Goal: Task Accomplishment & Management: Manage account settings

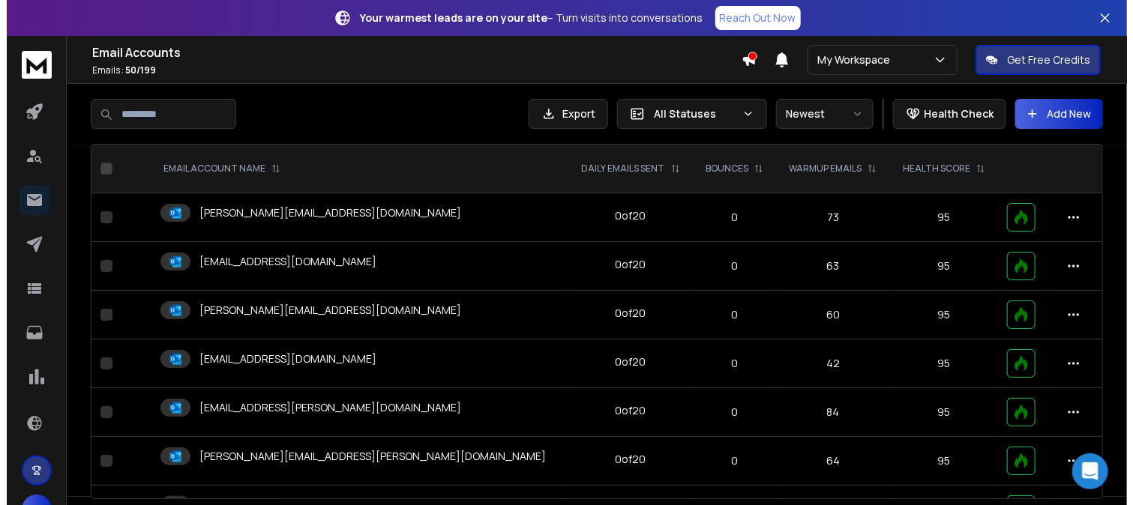
scroll to position [2169, 0]
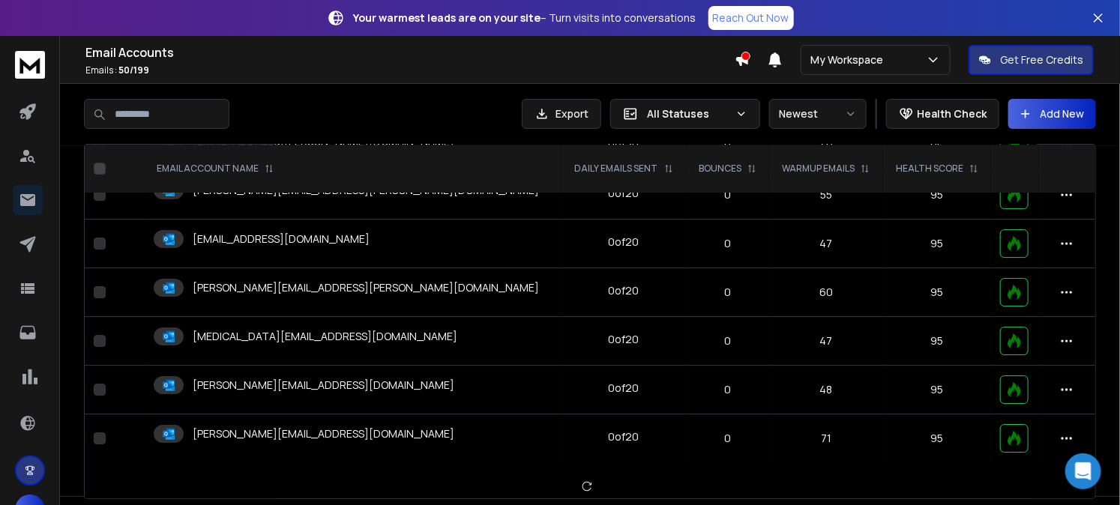
click at [687, 436] on td "0" at bounding box center [727, 439] width 83 height 49
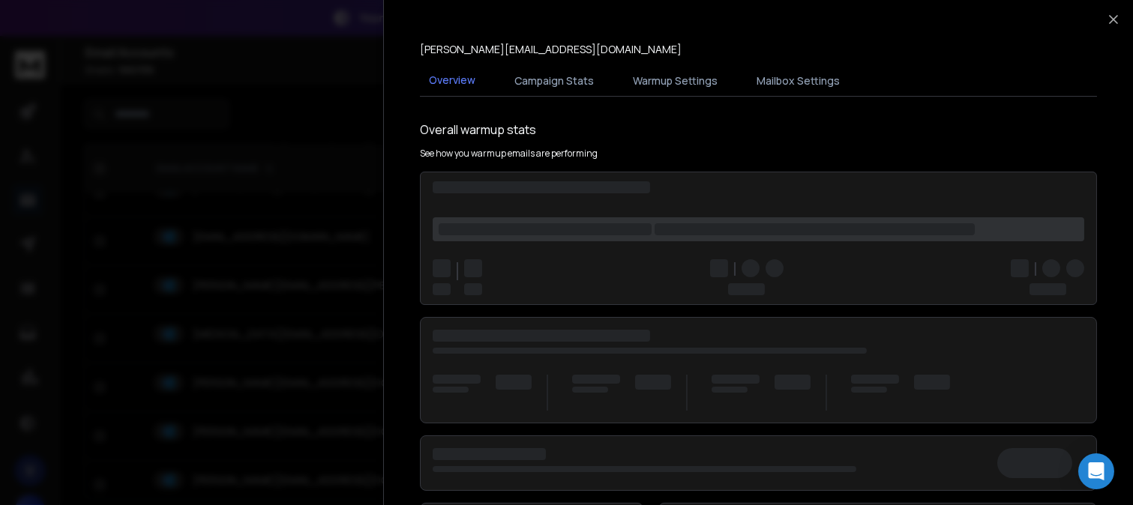
click at [791, 80] on button "Mailbox Settings" at bounding box center [797, 80] width 101 height 33
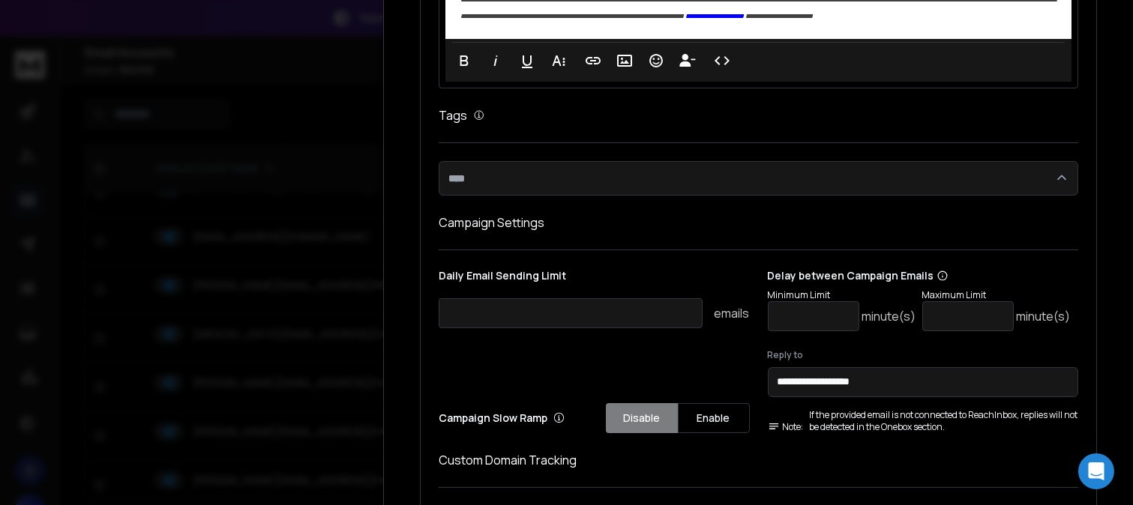
scroll to position [529, 0]
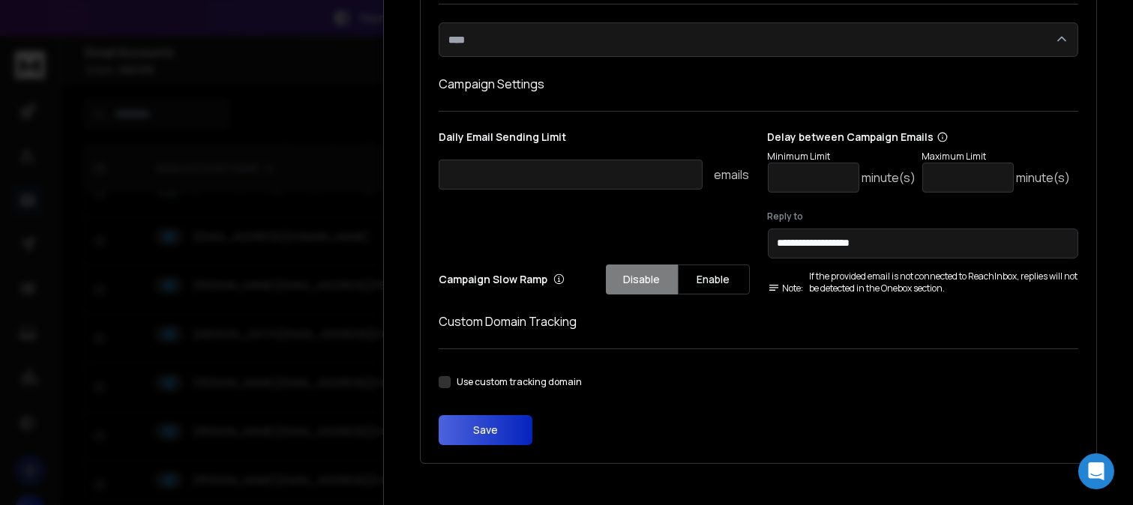
click at [881, 243] on input "**********" at bounding box center [923, 244] width 311 height 30
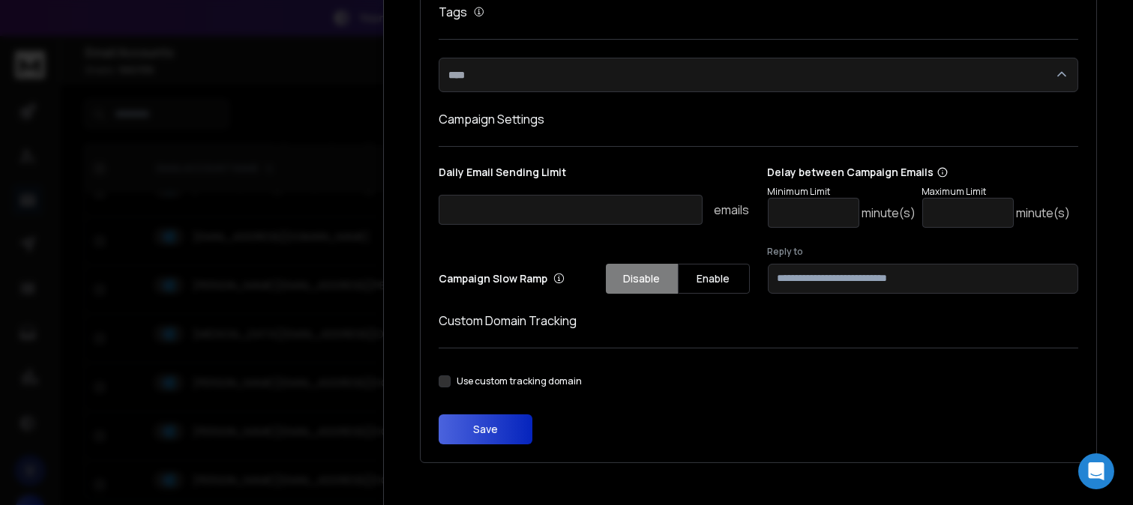
scroll to position [493, 0]
click at [507, 440] on button "Save" at bounding box center [486, 430] width 94 height 30
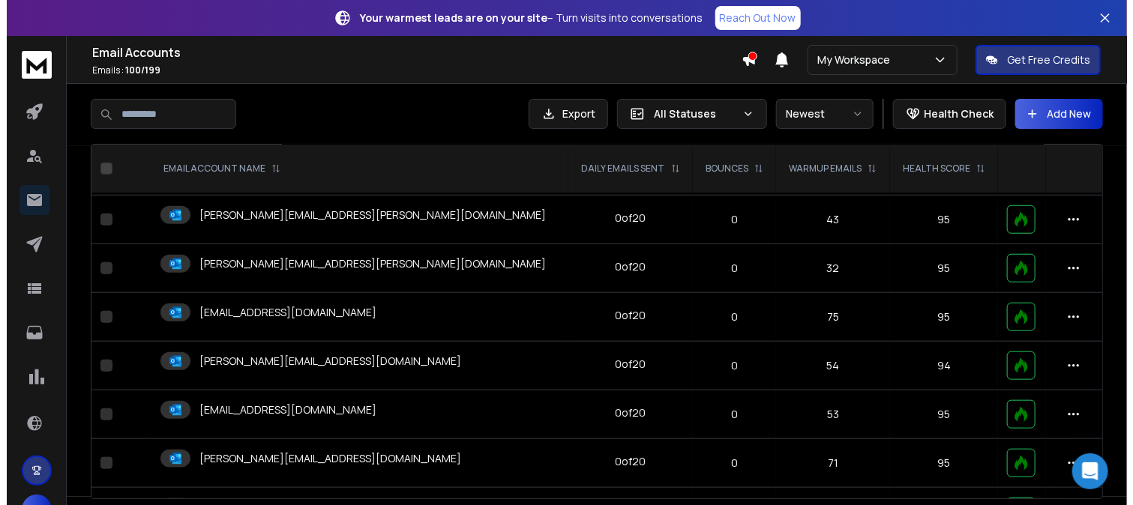
scroll to position [0, 0]
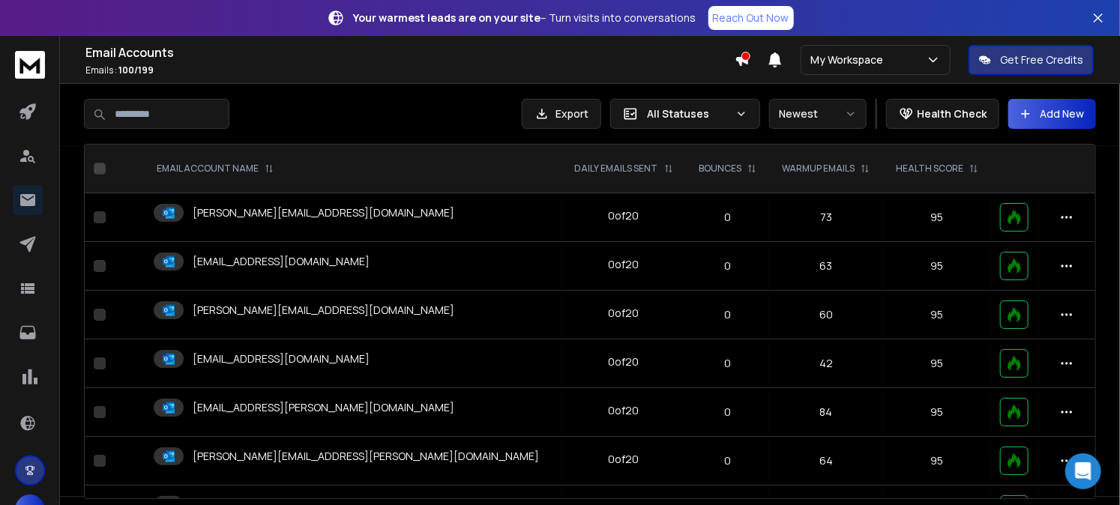
click at [781, 219] on td "73" at bounding box center [826, 217] width 114 height 49
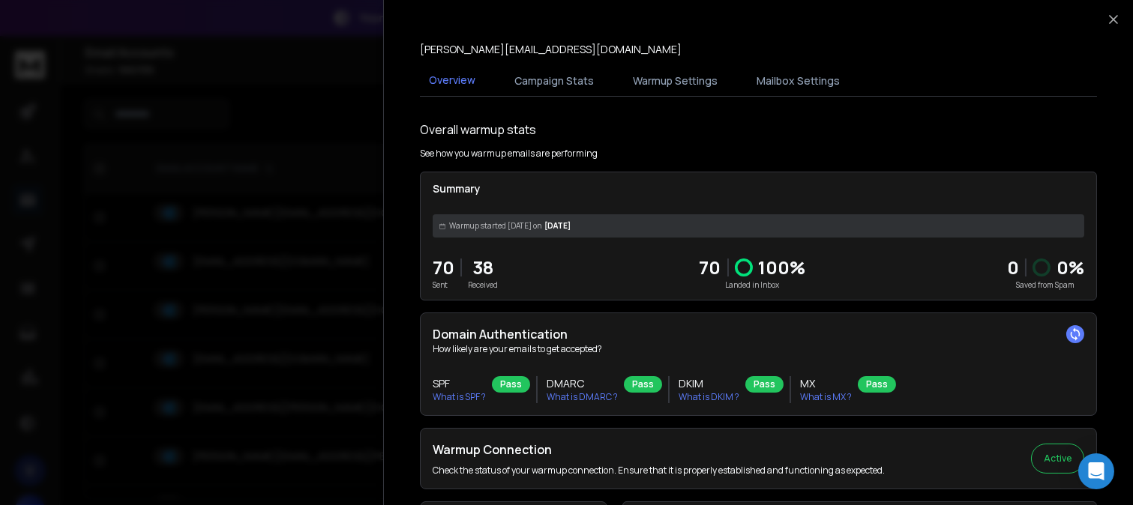
click at [795, 70] on button "Mailbox Settings" at bounding box center [797, 80] width 101 height 33
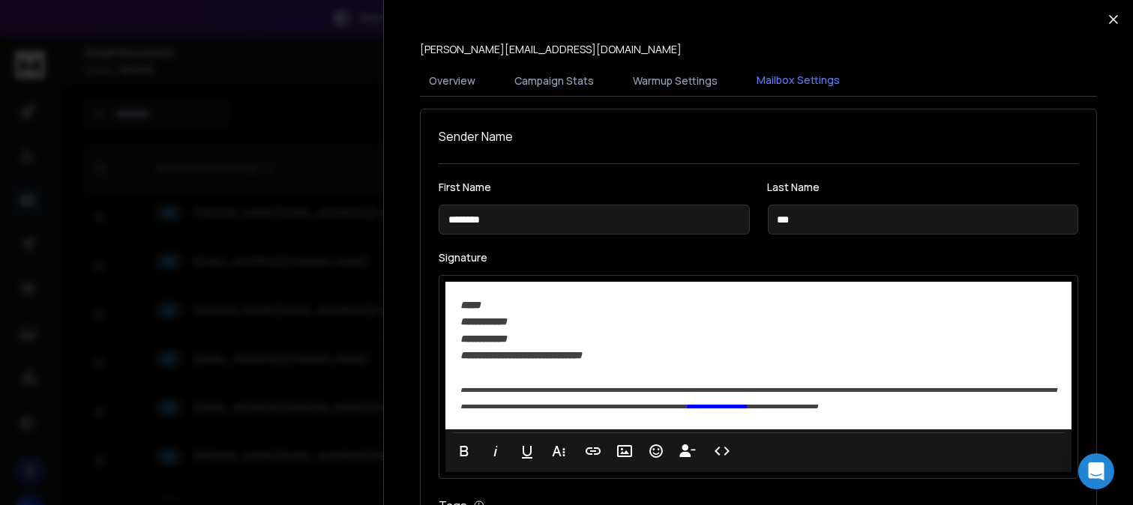
click at [1106, 19] on icon "button" at bounding box center [1113, 19] width 15 height 15
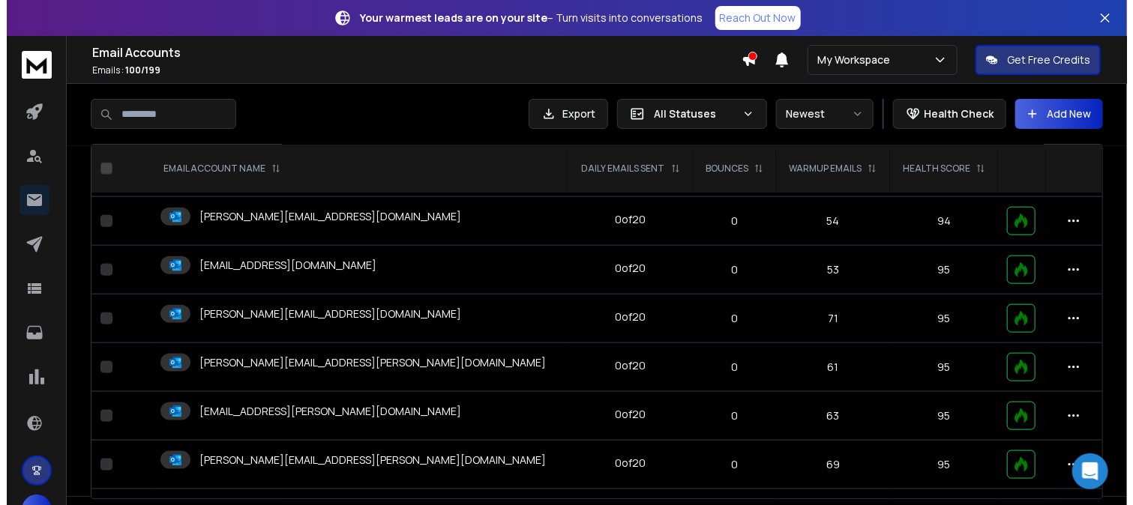
scroll to position [777, 0]
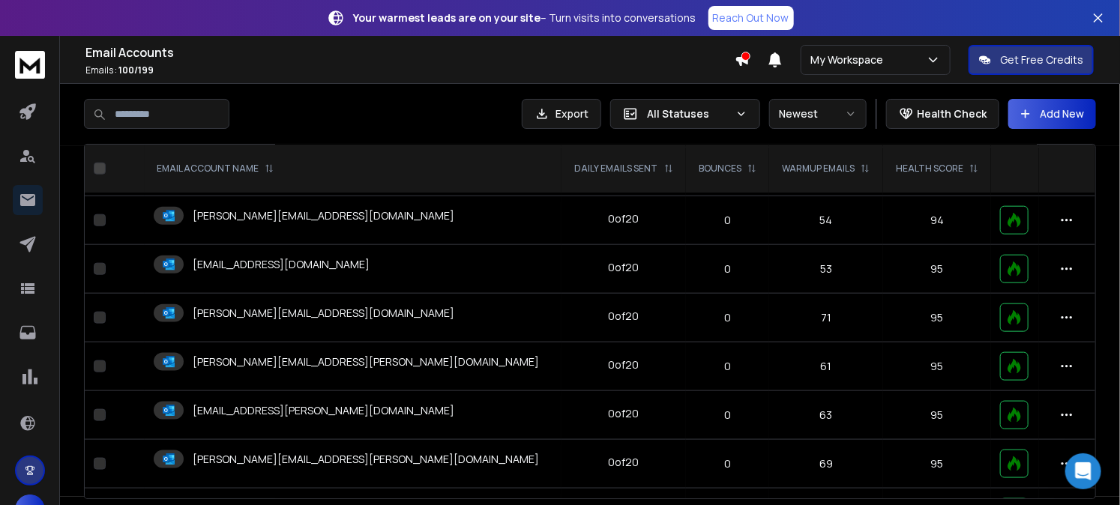
click at [896, 295] on td "95" at bounding box center [937, 318] width 109 height 49
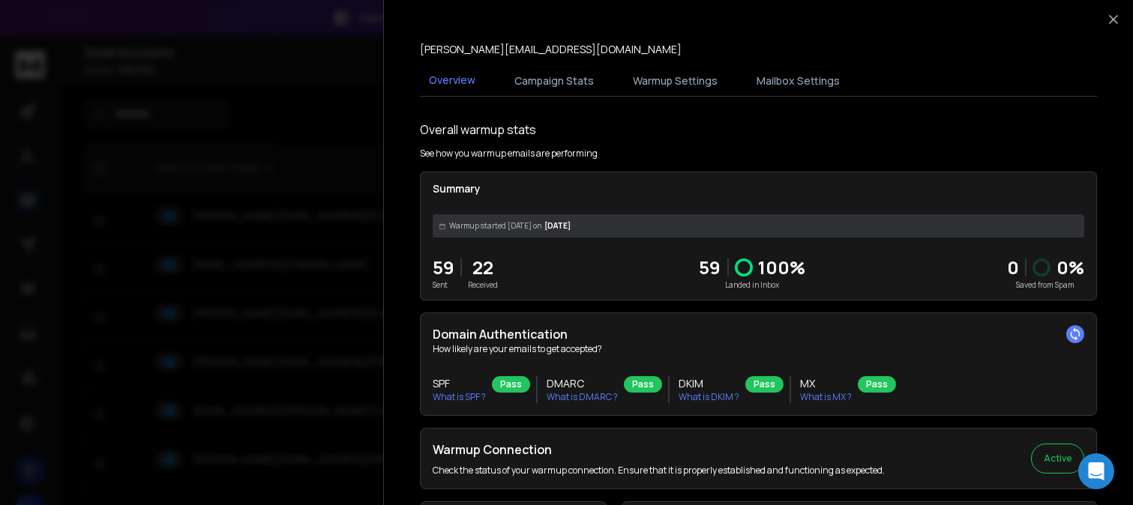
click at [800, 79] on button "Mailbox Settings" at bounding box center [797, 80] width 101 height 33
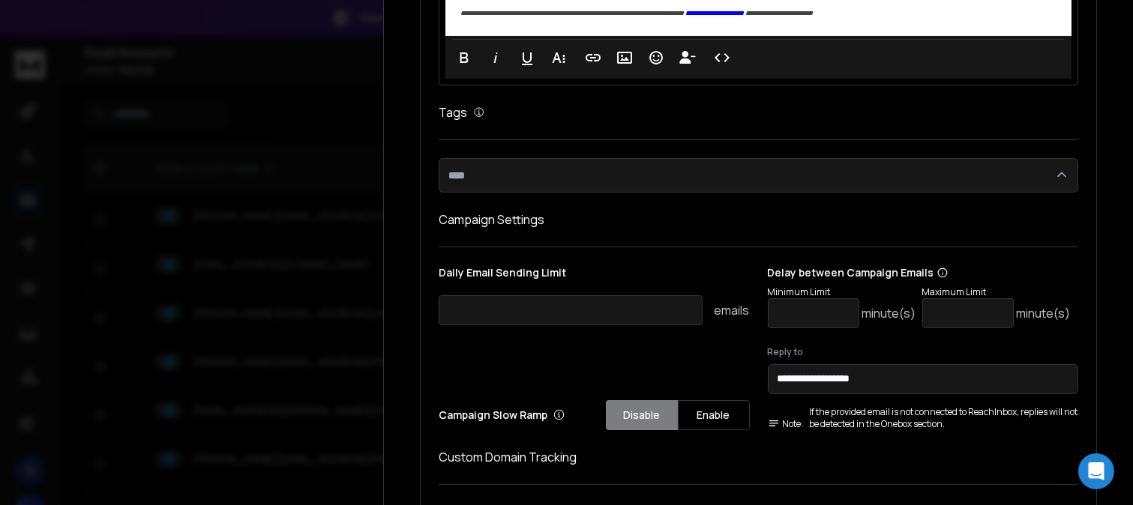
scroll to position [529, 0]
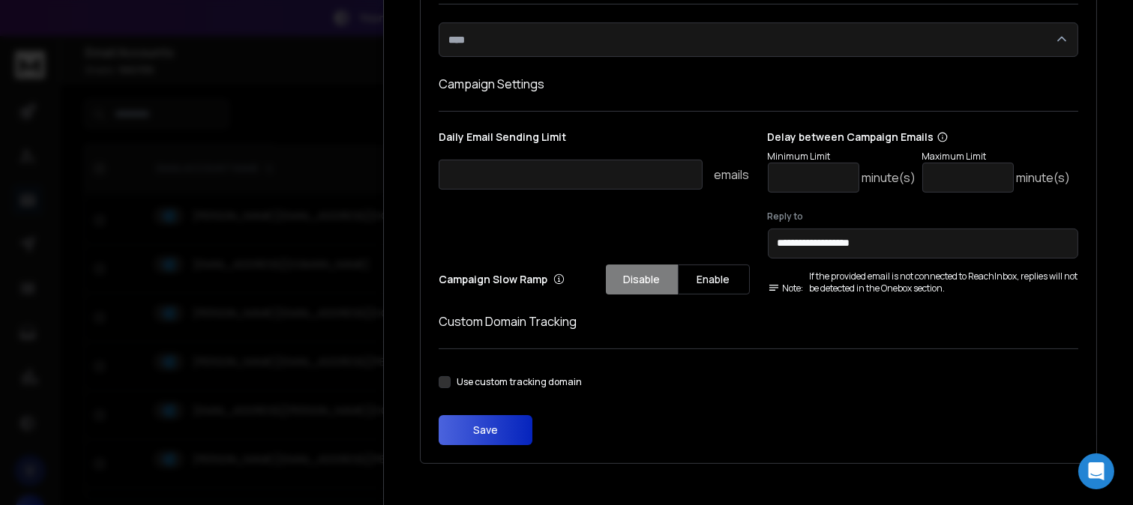
click at [903, 242] on input "**********" at bounding box center [923, 244] width 311 height 30
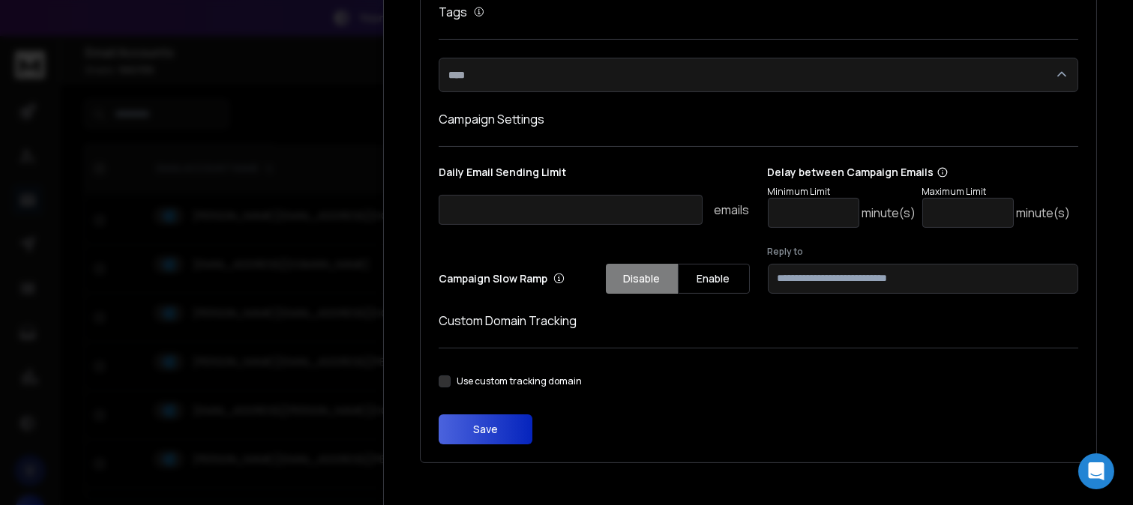
scroll to position [493, 0]
click at [475, 431] on button "Save" at bounding box center [486, 430] width 94 height 30
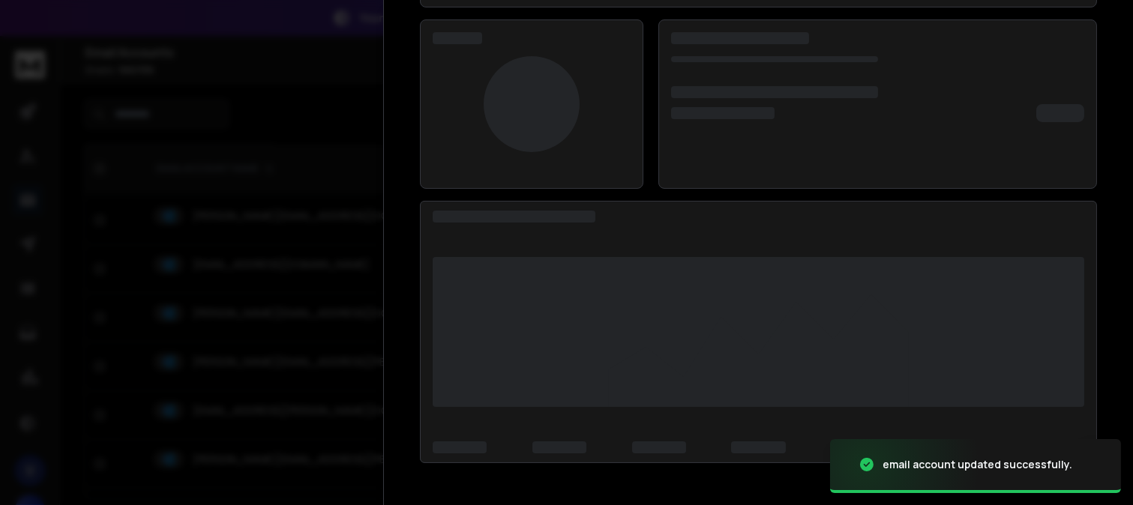
scroll to position [484, 0]
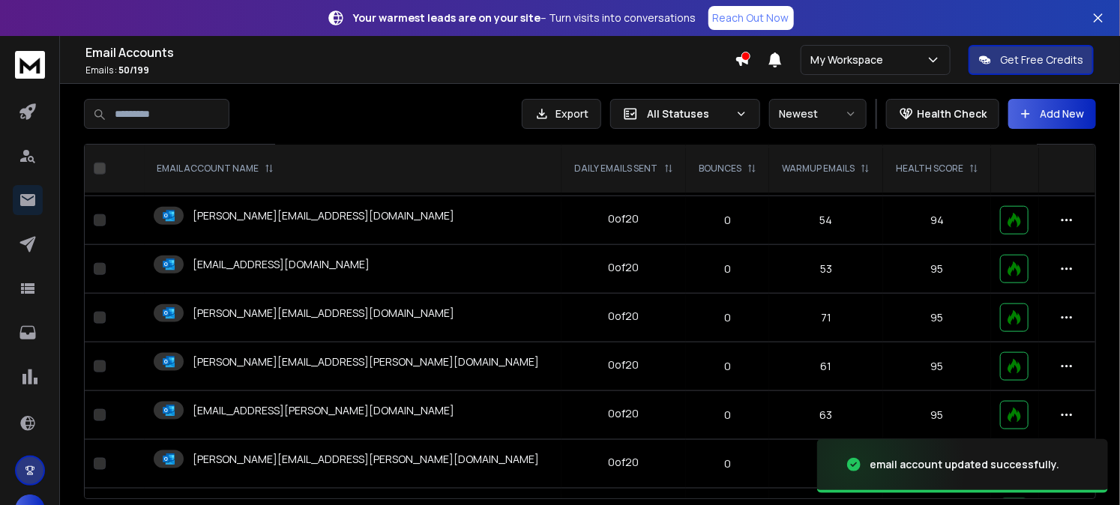
click at [897, 278] on td "95" at bounding box center [937, 269] width 109 height 49
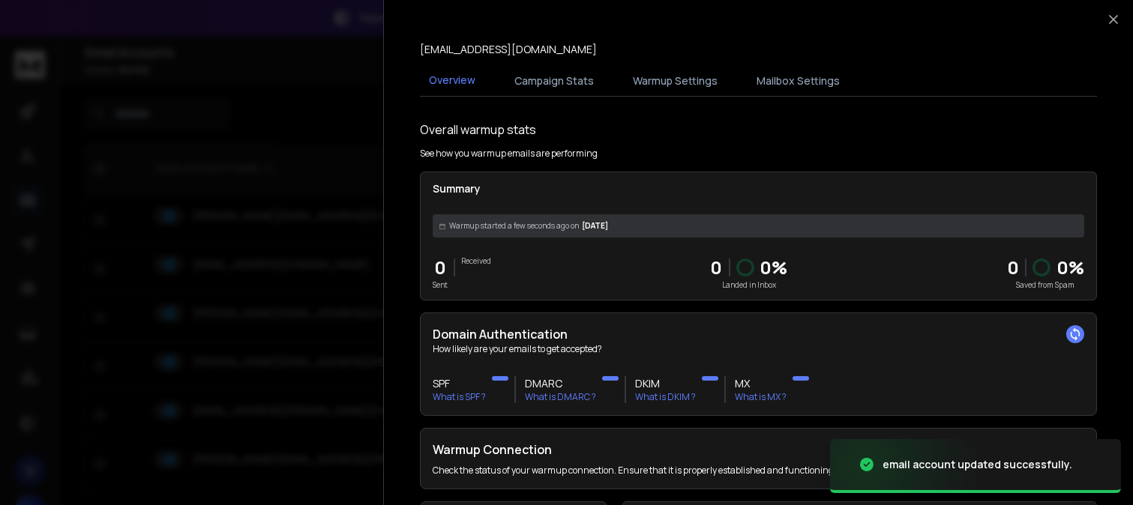
click at [782, 70] on button "Mailbox Settings" at bounding box center [797, 80] width 101 height 33
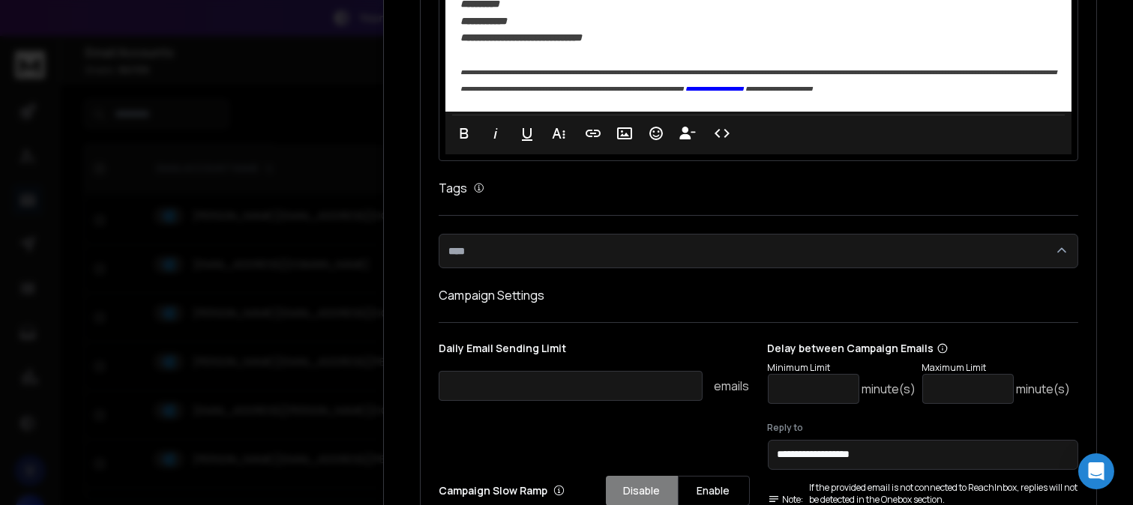
scroll to position [529, 0]
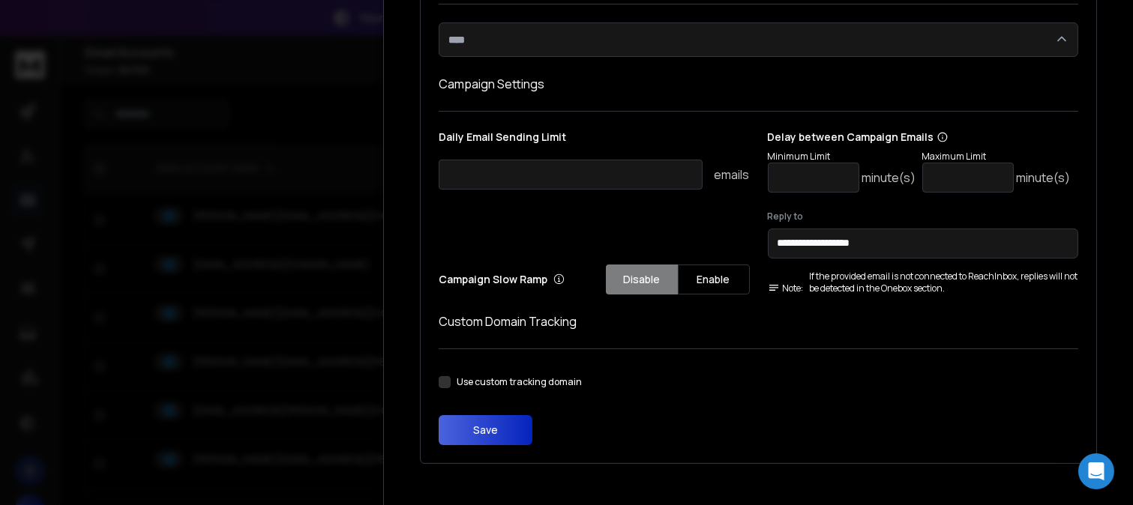
click at [877, 249] on input "**********" at bounding box center [923, 244] width 311 height 30
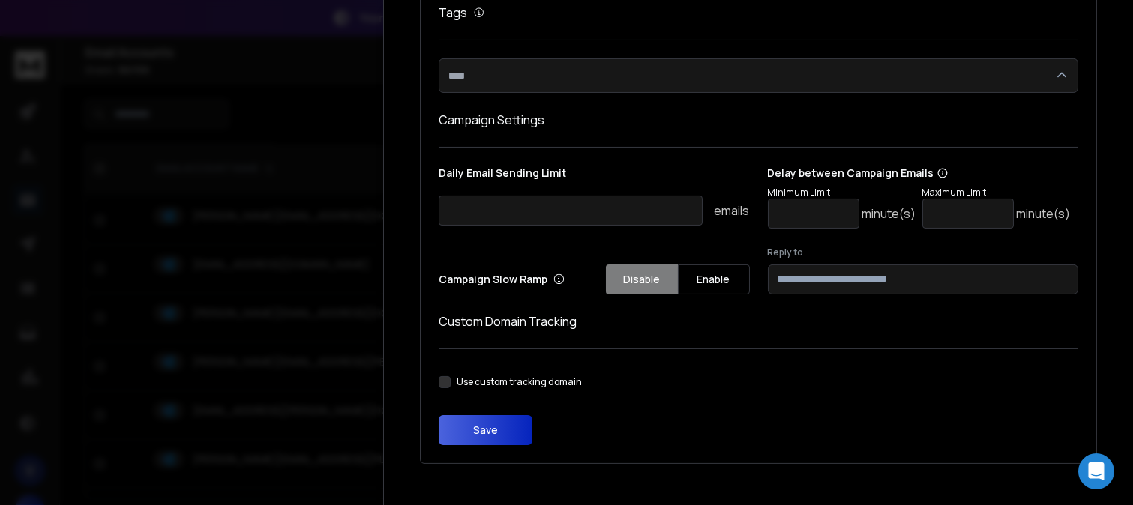
click at [485, 435] on button "Save" at bounding box center [486, 430] width 94 height 30
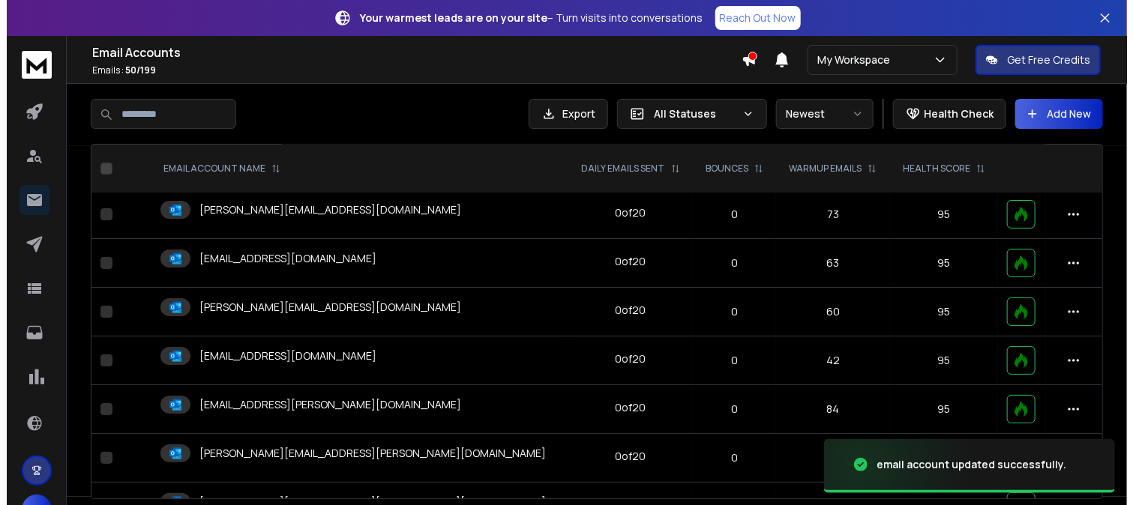
scroll to position [0, 0]
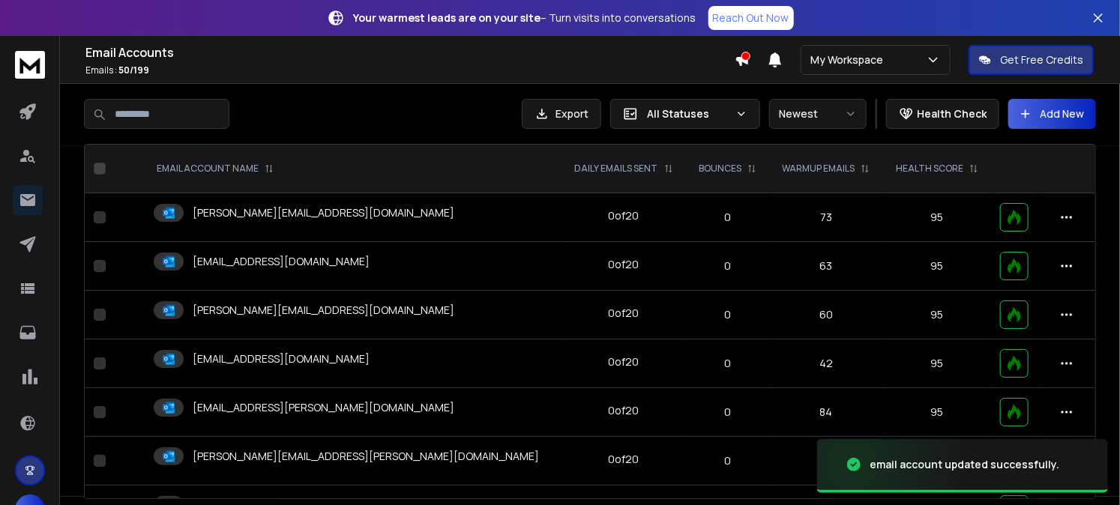
click at [883, 346] on td "95" at bounding box center [937, 364] width 109 height 49
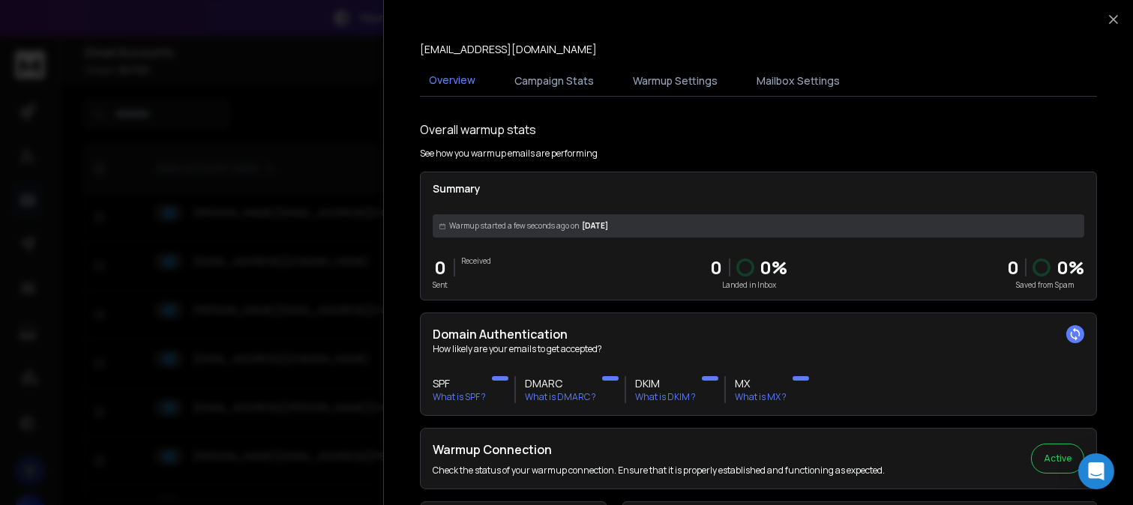
click at [789, 69] on button "Mailbox Settings" at bounding box center [797, 80] width 101 height 33
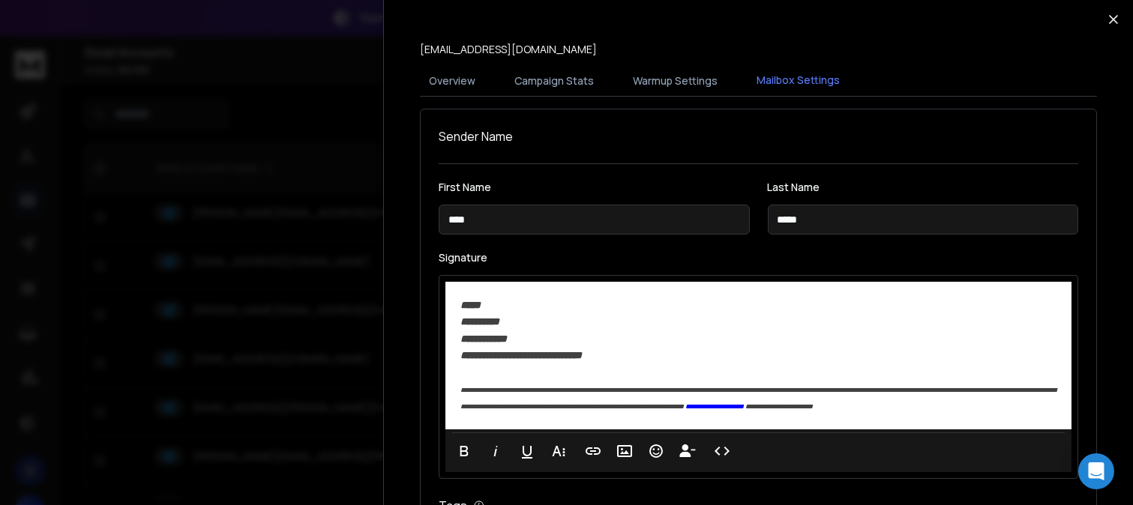
click at [1108, 17] on icon "button" at bounding box center [1113, 19] width 15 height 15
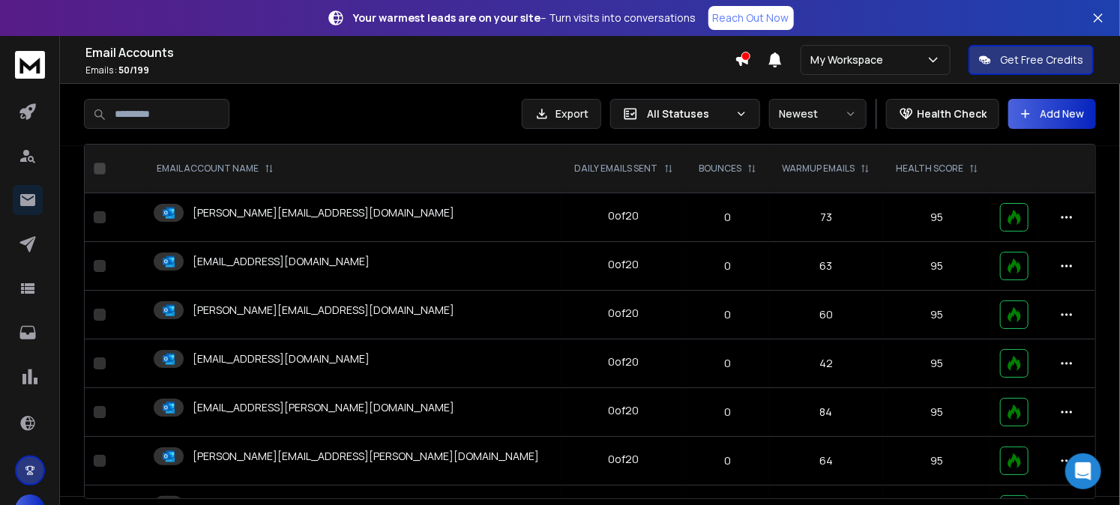
click at [883, 402] on td "95" at bounding box center [937, 412] width 109 height 49
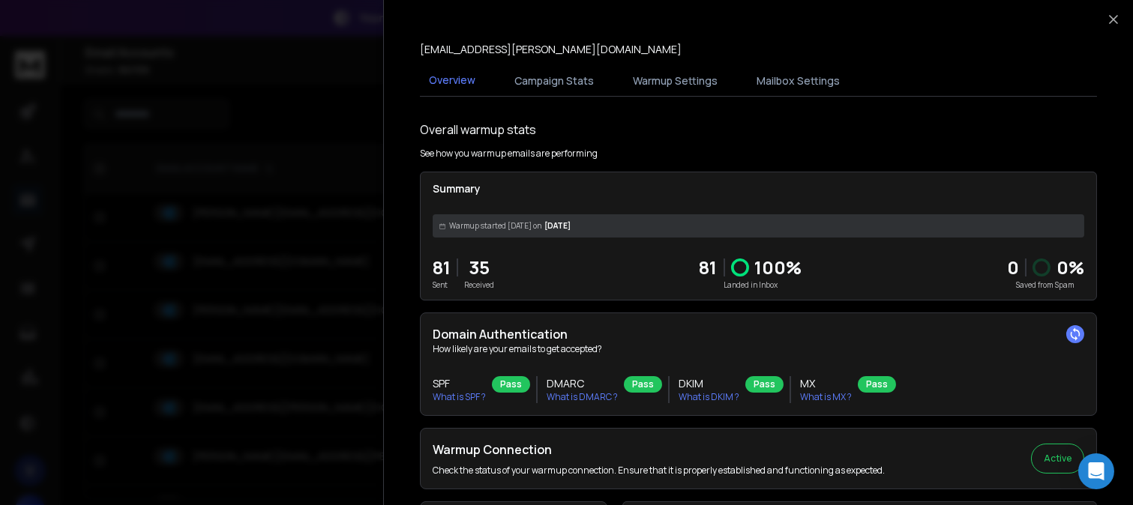
click at [786, 75] on button "Mailbox Settings" at bounding box center [797, 80] width 101 height 33
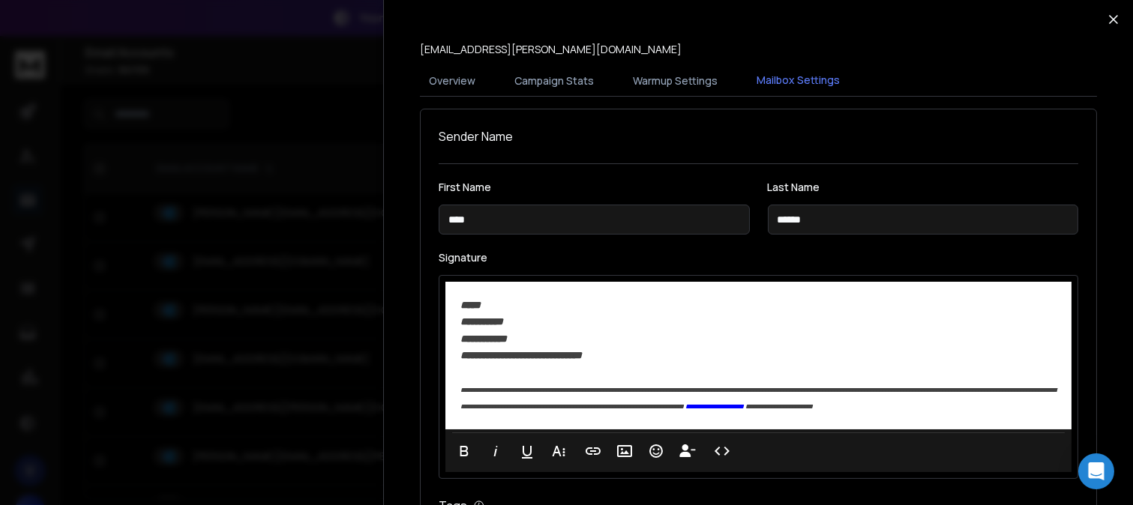
click at [1113, 16] on icon "button" at bounding box center [1113, 19] width 7 height 7
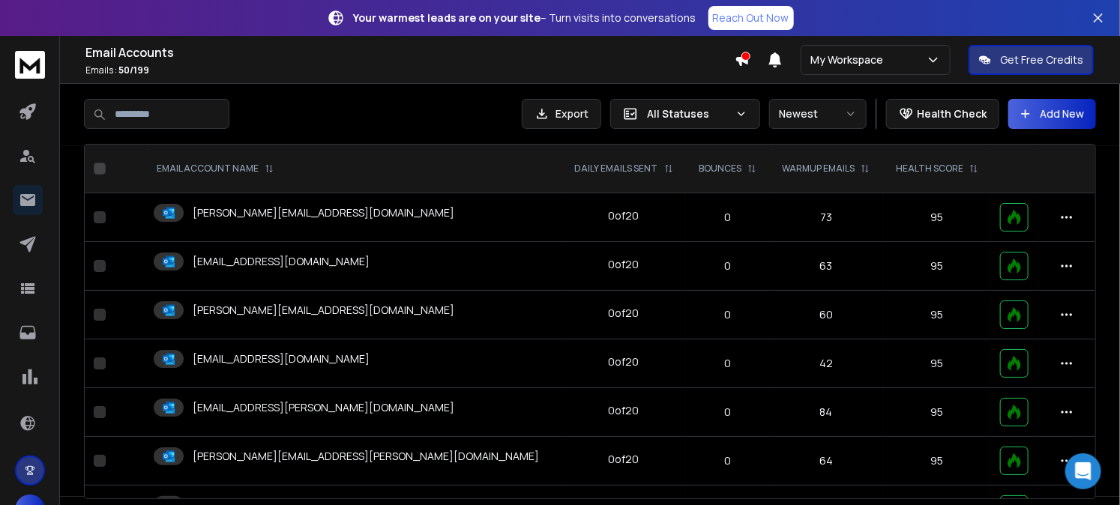
click at [885, 463] on td "95" at bounding box center [937, 461] width 109 height 49
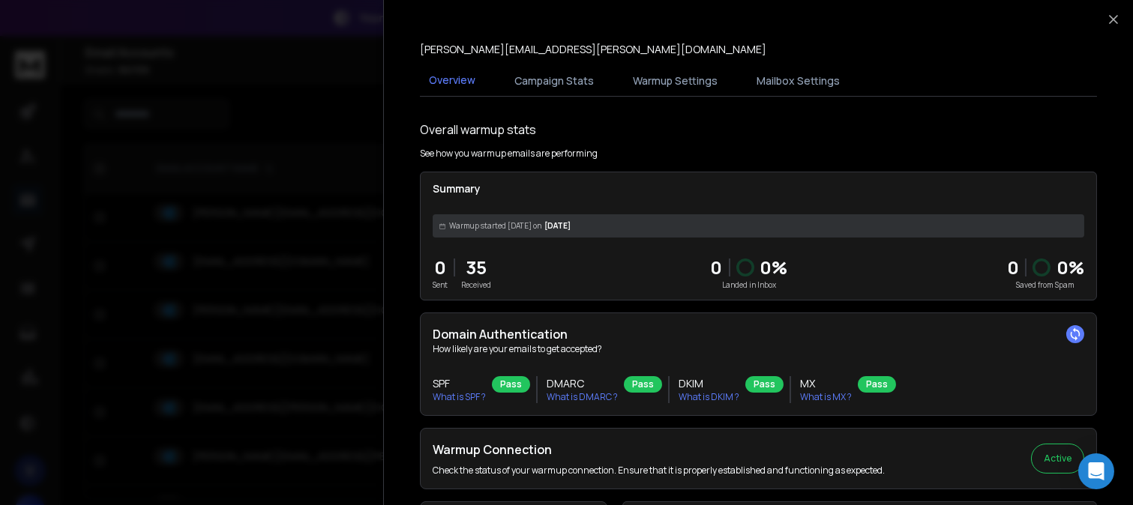
click at [797, 72] on button "Mailbox Settings" at bounding box center [797, 80] width 101 height 33
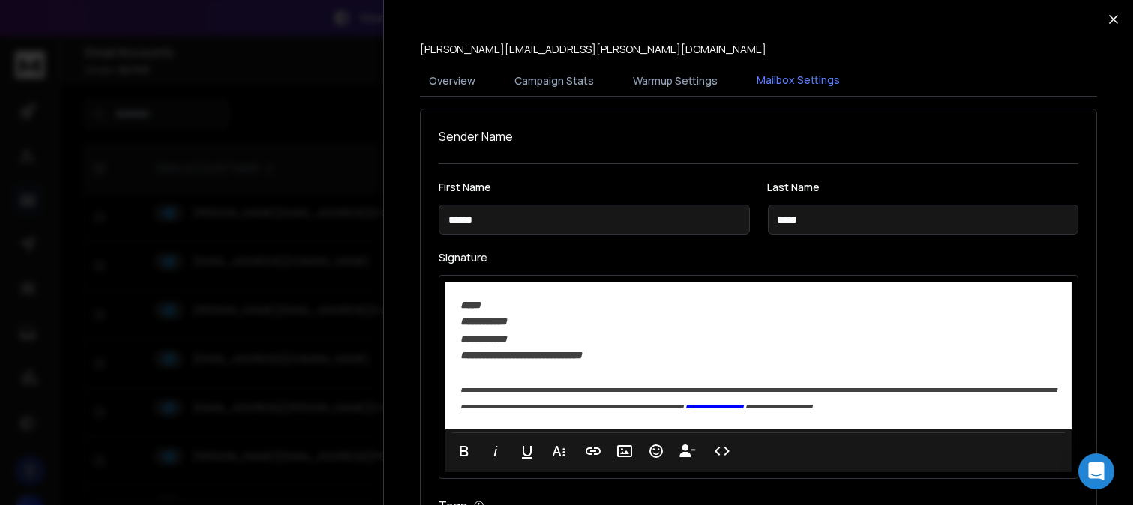
click at [1106, 12] on icon "button" at bounding box center [1113, 19] width 15 height 15
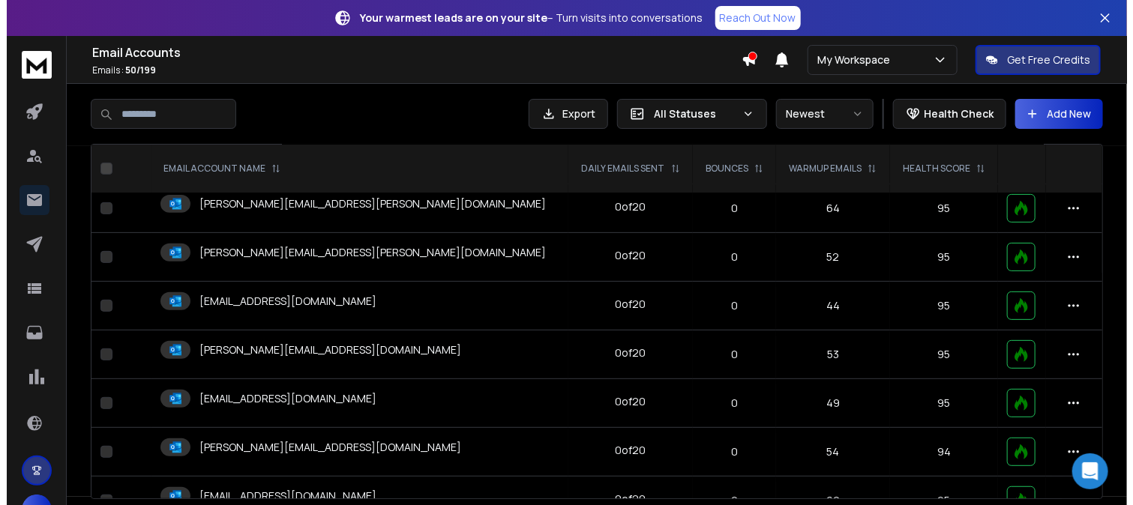
scroll to position [266, 0]
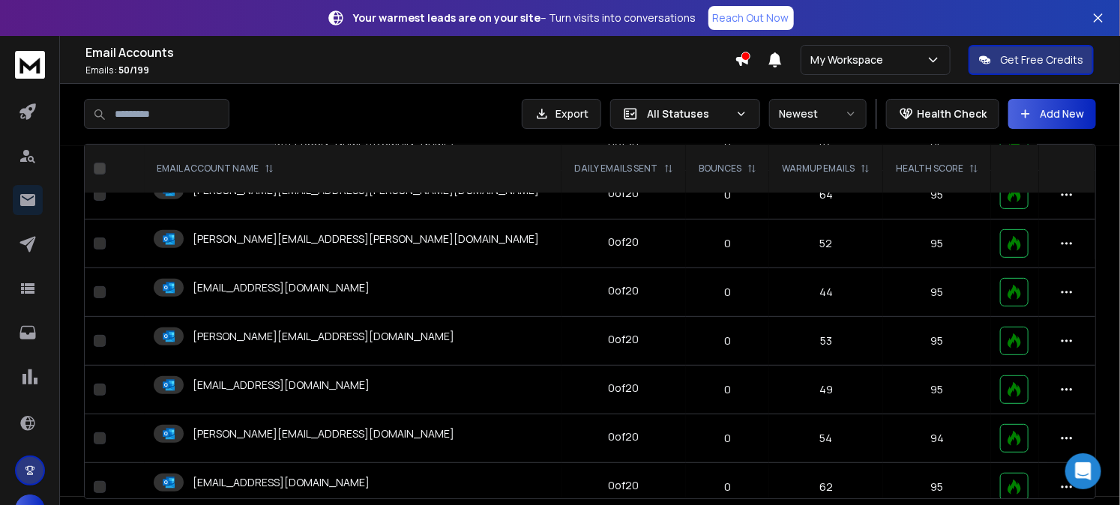
click at [916, 231] on td "95" at bounding box center [937, 244] width 109 height 49
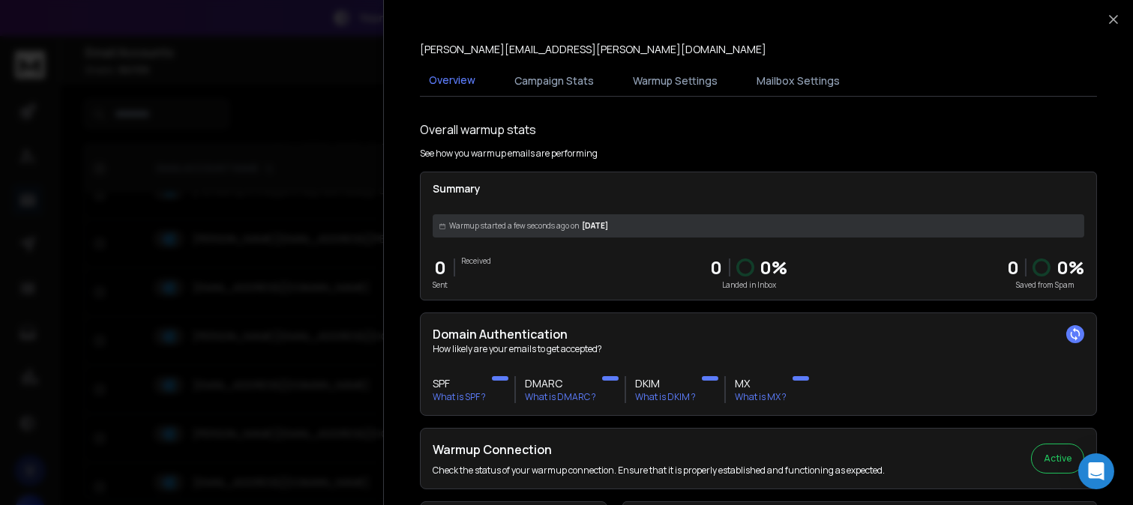
click at [786, 73] on button "Mailbox Settings" at bounding box center [797, 80] width 101 height 33
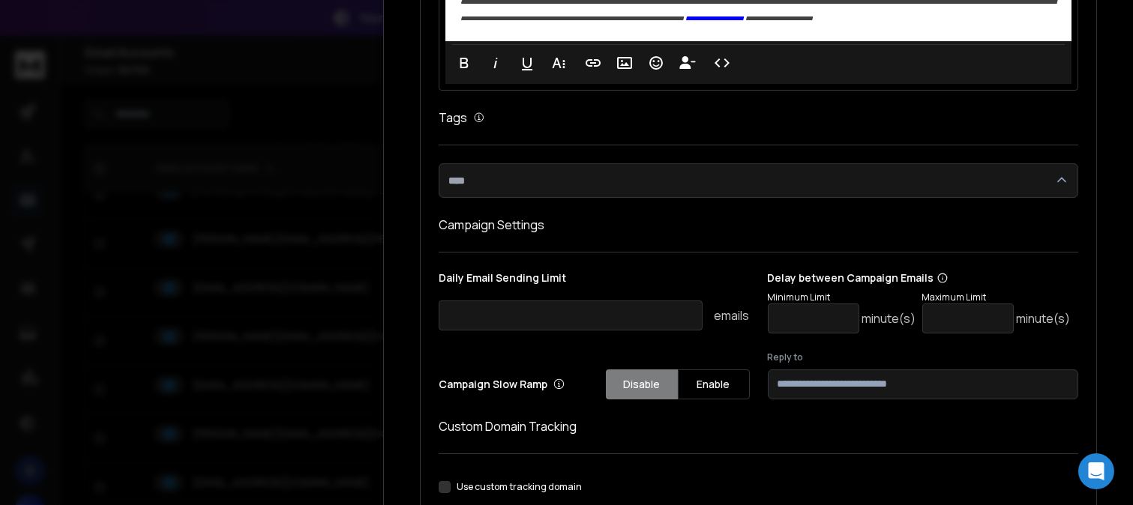
scroll to position [0, 0]
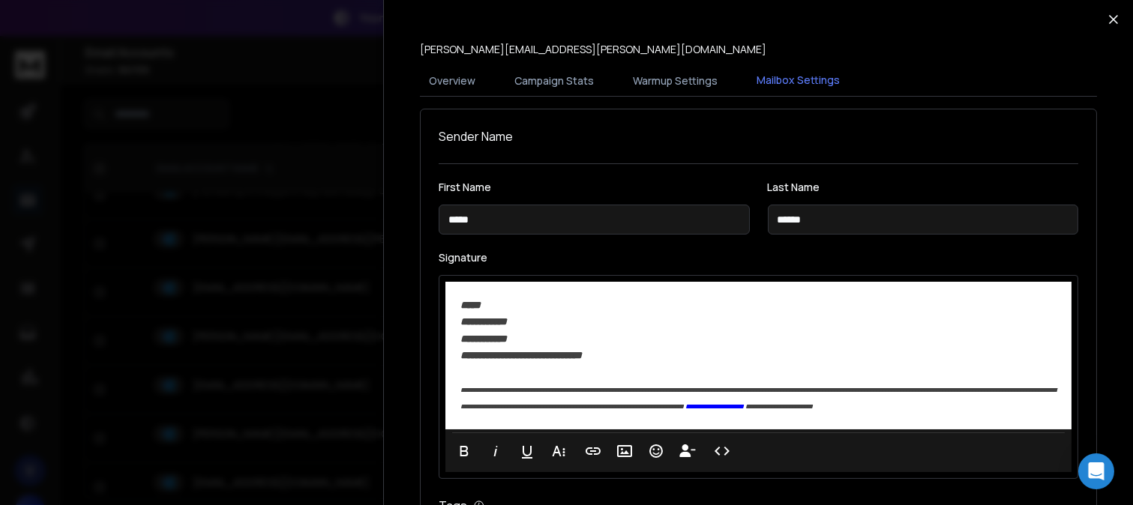
click at [1106, 18] on icon "button" at bounding box center [1113, 19] width 15 height 15
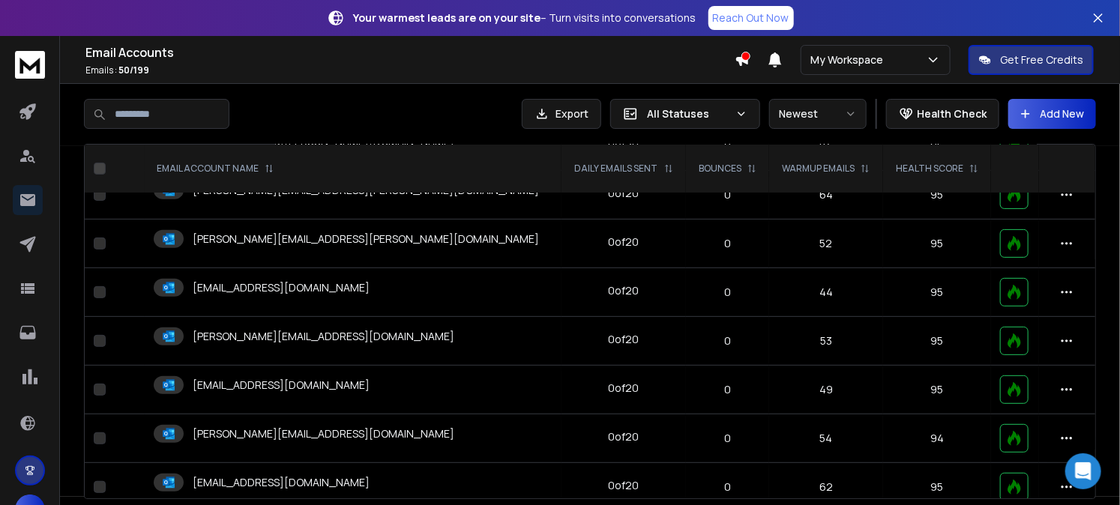
click at [883, 253] on td "95" at bounding box center [937, 244] width 109 height 49
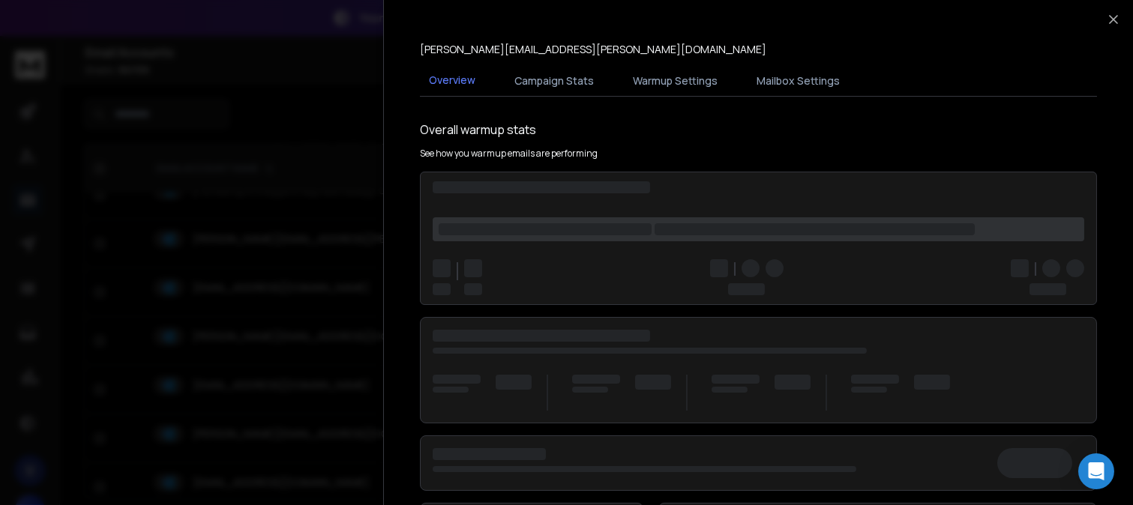
click at [772, 72] on button "Mailbox Settings" at bounding box center [797, 80] width 101 height 33
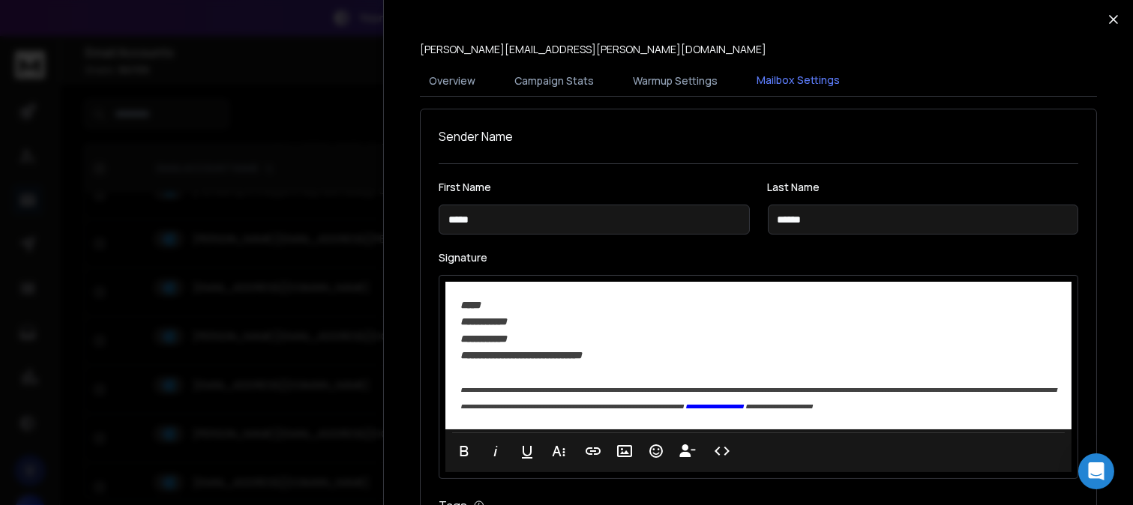
click at [1110, 16] on icon "button" at bounding box center [1113, 19] width 7 height 7
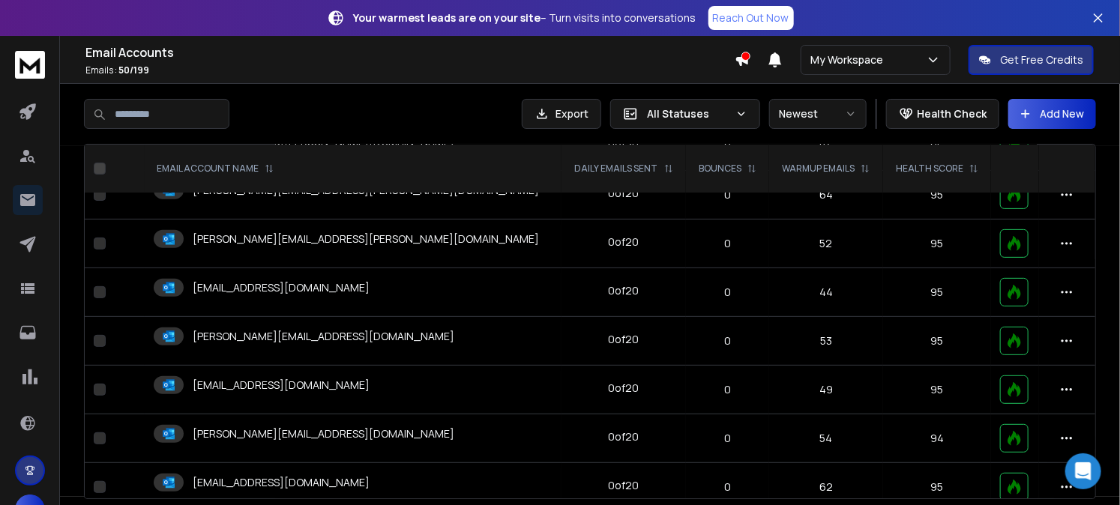
click at [828, 286] on td "44" at bounding box center [826, 292] width 114 height 49
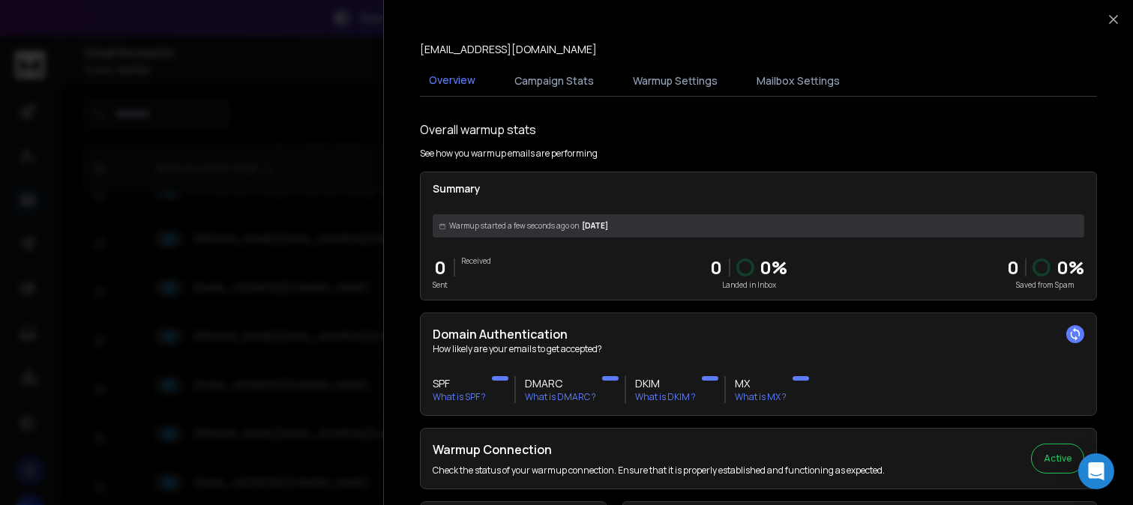
click at [777, 68] on button "Mailbox Settings" at bounding box center [797, 80] width 101 height 33
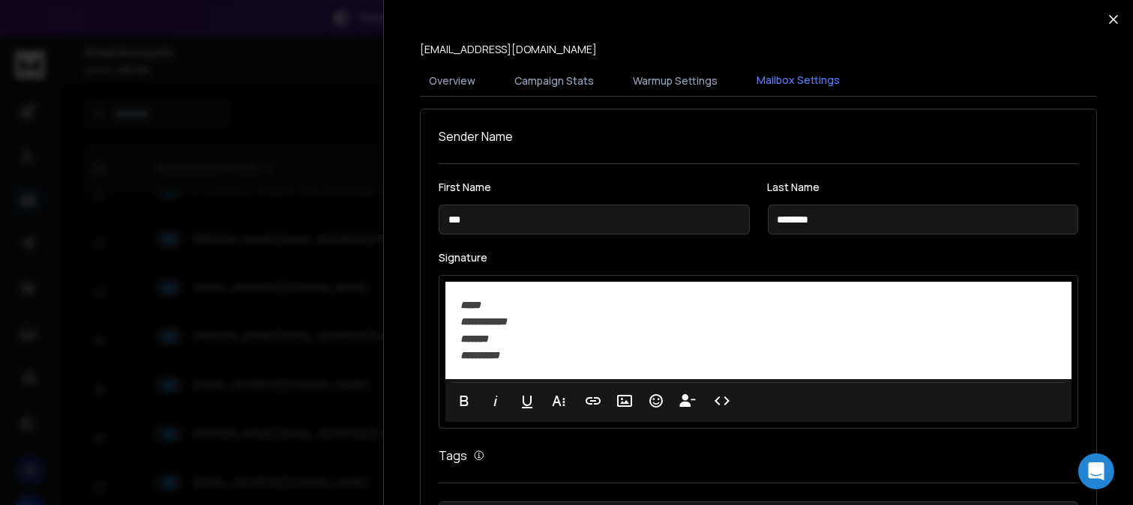
click at [1112, 21] on icon "button" at bounding box center [1113, 19] width 7 height 7
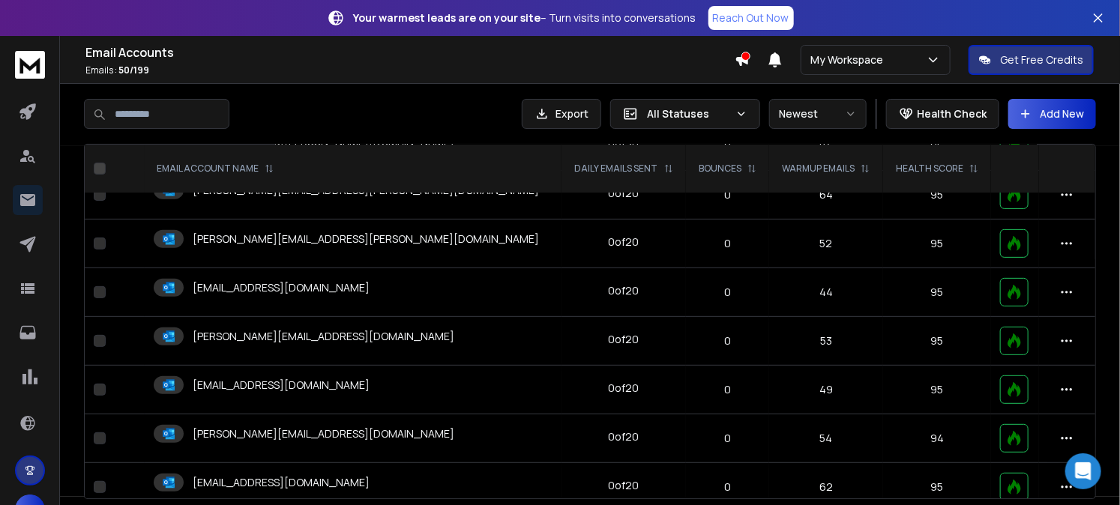
click at [909, 346] on td "95" at bounding box center [937, 341] width 109 height 49
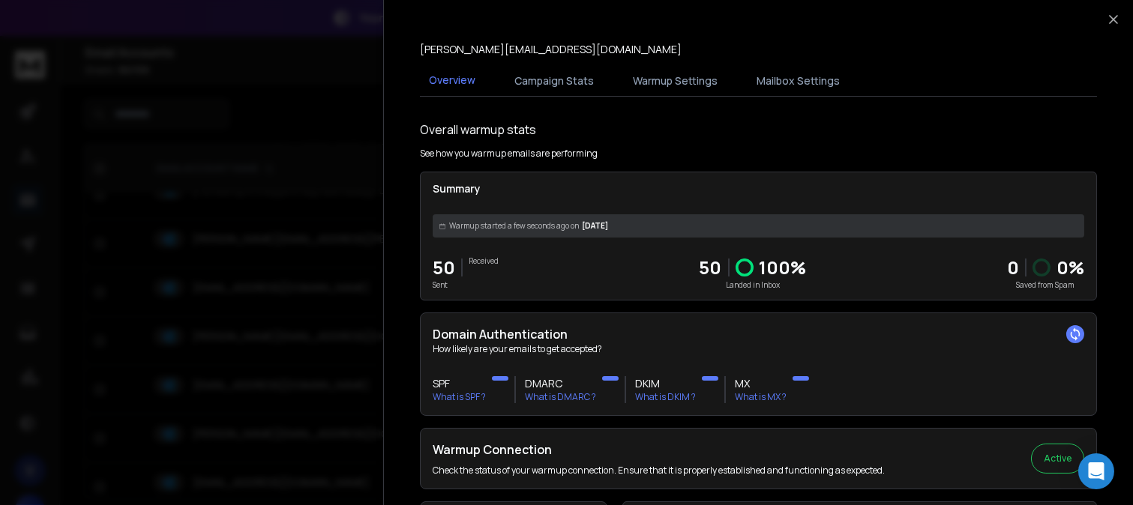
click at [807, 65] on button "Mailbox Settings" at bounding box center [797, 80] width 101 height 33
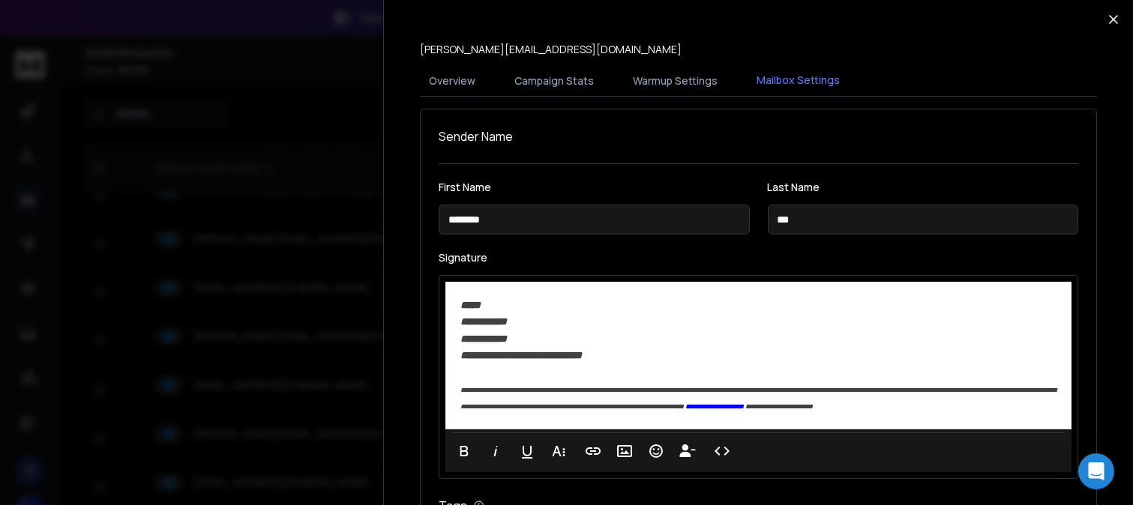
click at [1114, 12] on icon "button" at bounding box center [1113, 19] width 15 height 15
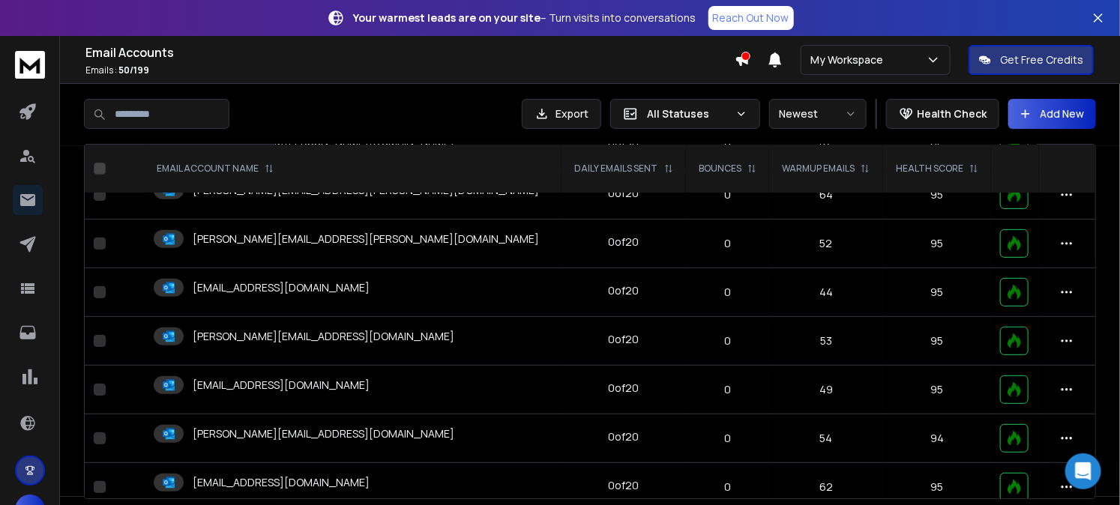
click at [909, 403] on td "95" at bounding box center [937, 390] width 109 height 49
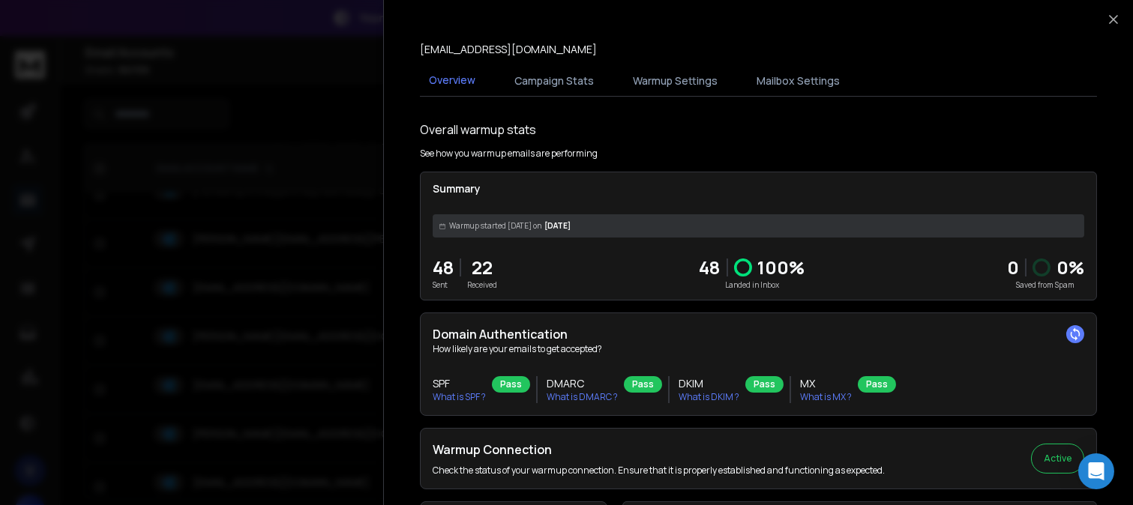
drag, startPoint x: 796, startPoint y: 80, endPoint x: 803, endPoint y: 95, distance: 16.4
click at [797, 80] on button "Mailbox Settings" at bounding box center [797, 80] width 101 height 33
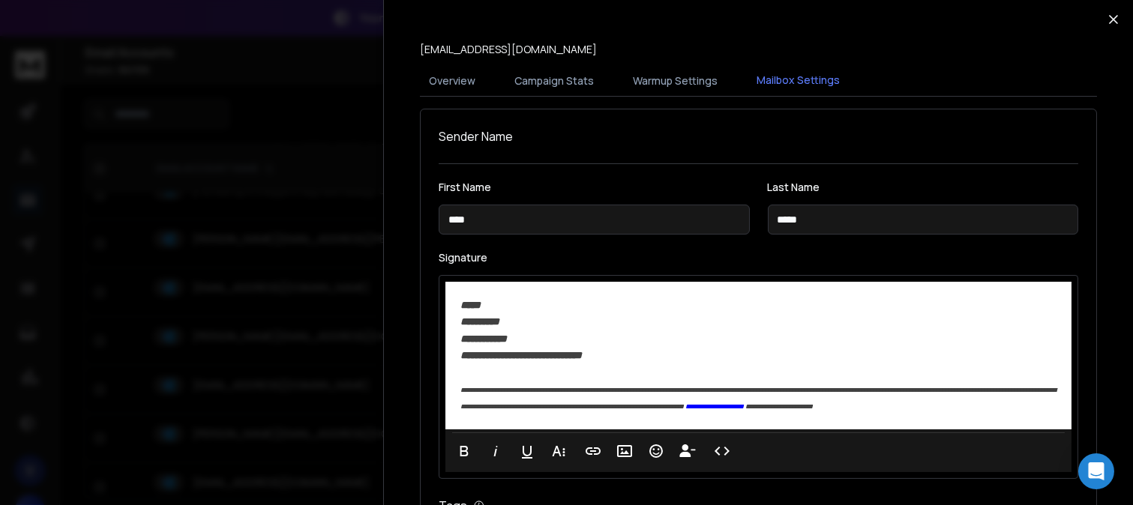
click at [1110, 17] on icon "button" at bounding box center [1113, 19] width 7 height 7
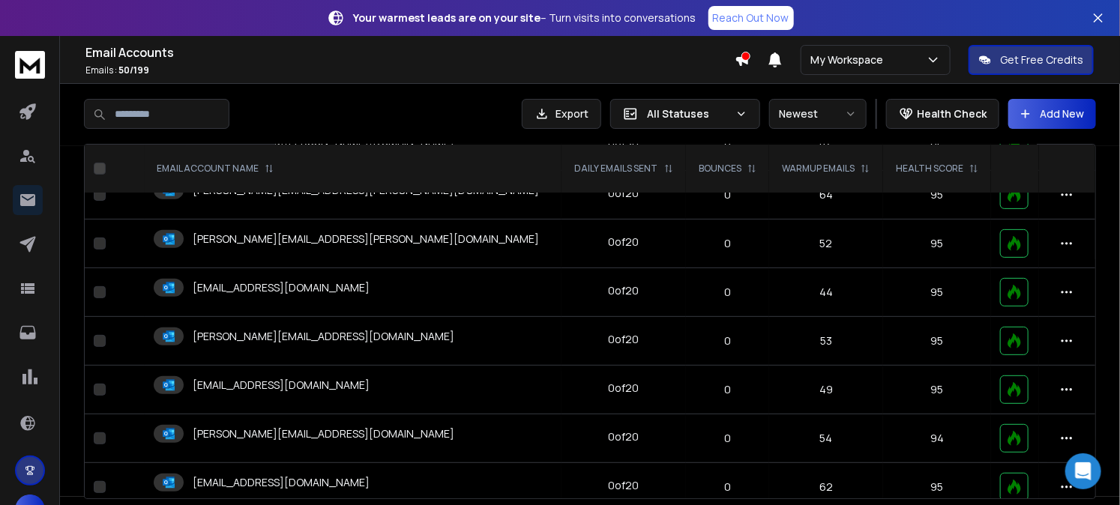
click at [883, 430] on td "94" at bounding box center [937, 439] width 109 height 49
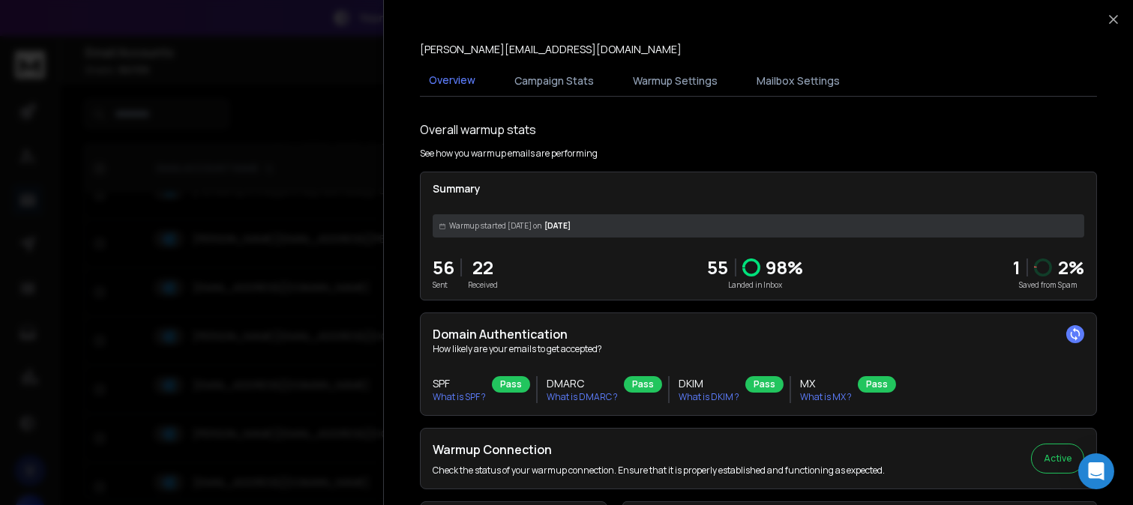
click at [812, 70] on button "Mailbox Settings" at bounding box center [797, 80] width 101 height 33
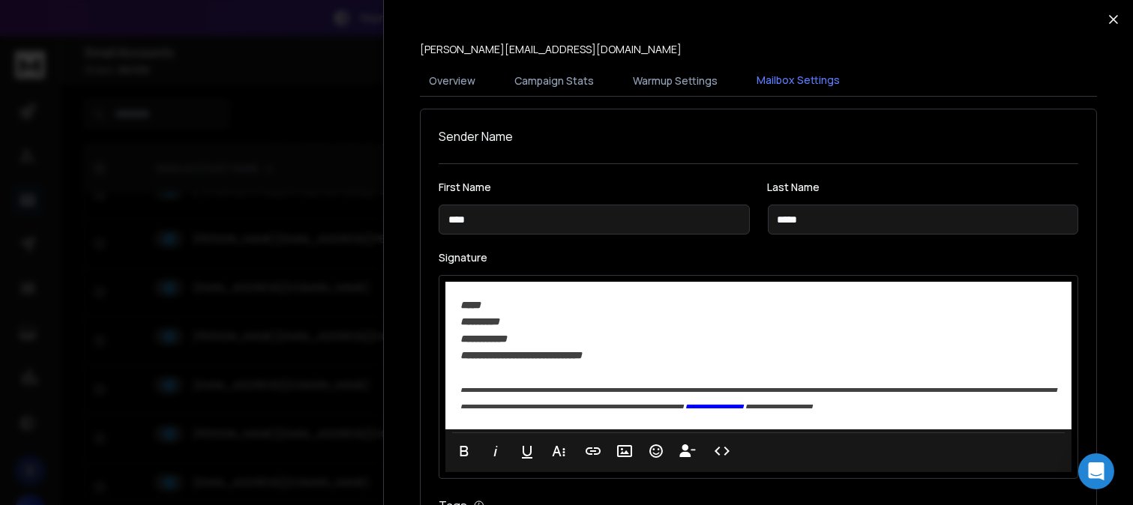
click at [1106, 15] on icon "button" at bounding box center [1113, 19] width 15 height 15
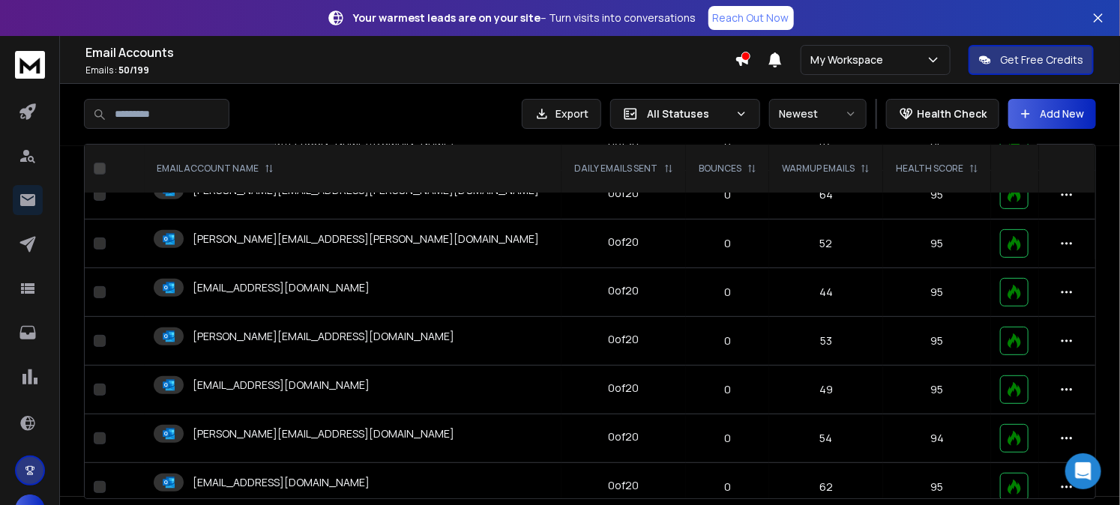
click at [883, 471] on td "95" at bounding box center [937, 487] width 109 height 49
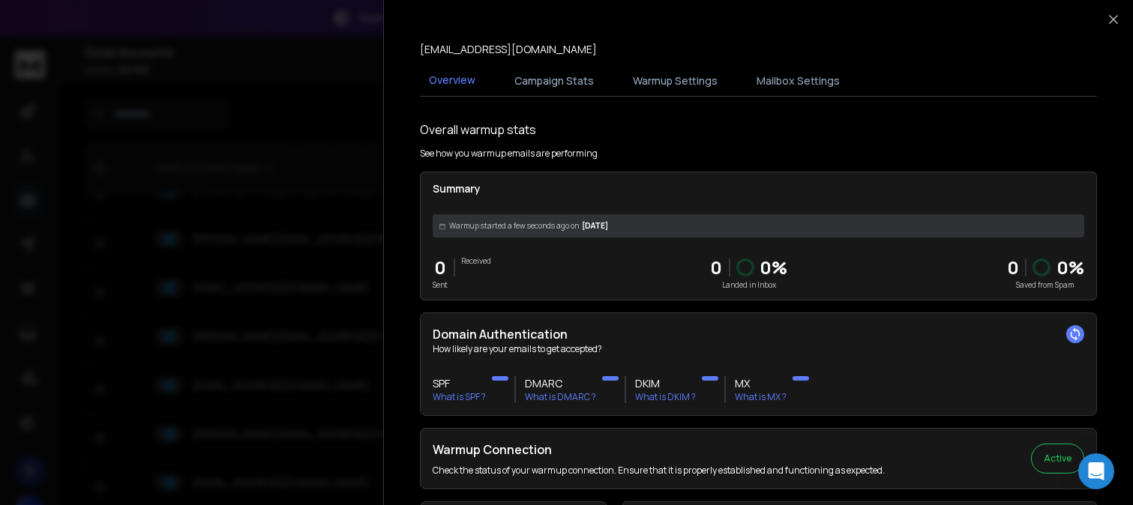
click at [781, 68] on button "Mailbox Settings" at bounding box center [797, 80] width 101 height 33
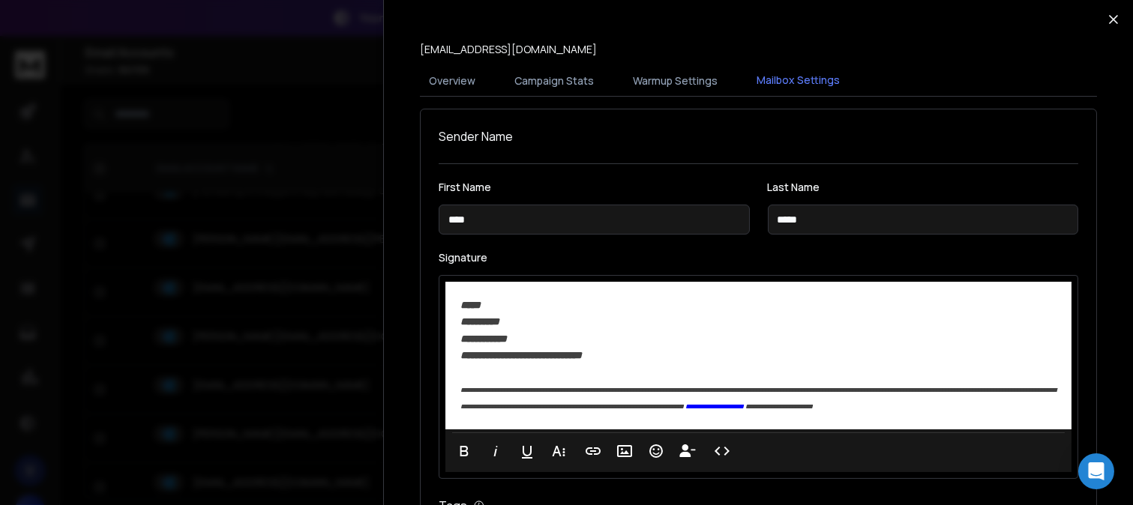
click at [1110, 19] on icon "button" at bounding box center [1113, 19] width 7 height 7
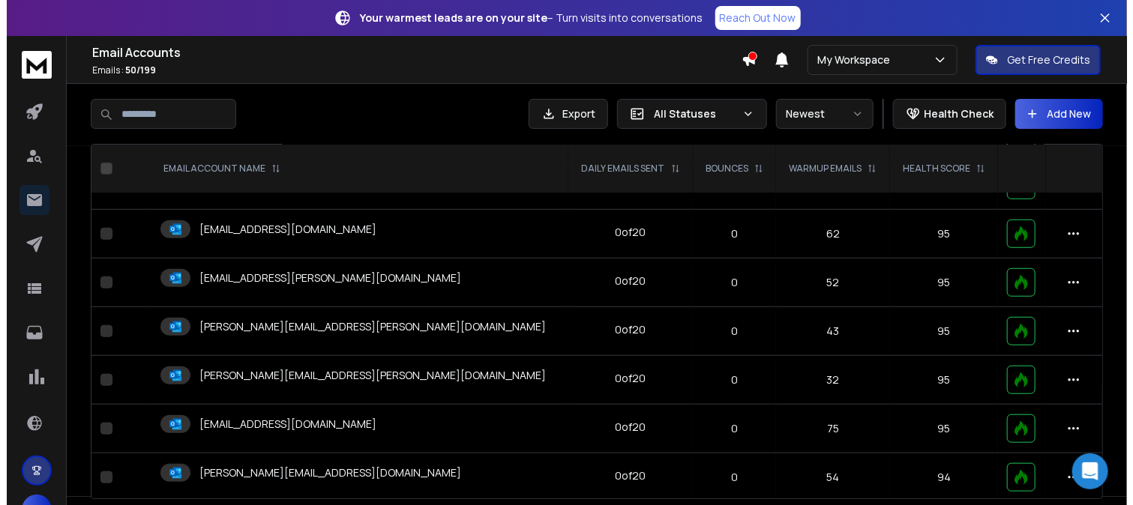
scroll to position [526, 0]
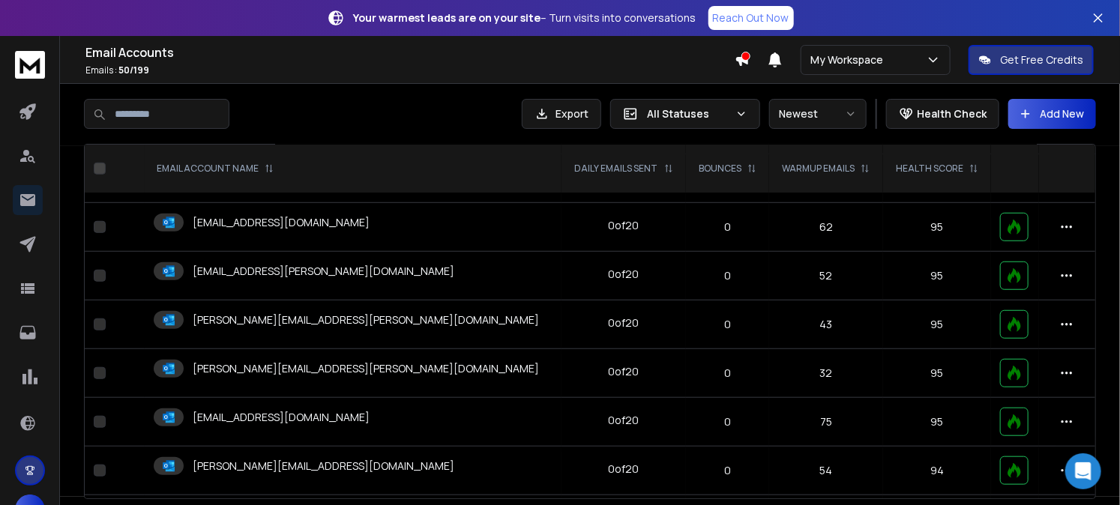
click at [897, 215] on td "95" at bounding box center [937, 227] width 109 height 49
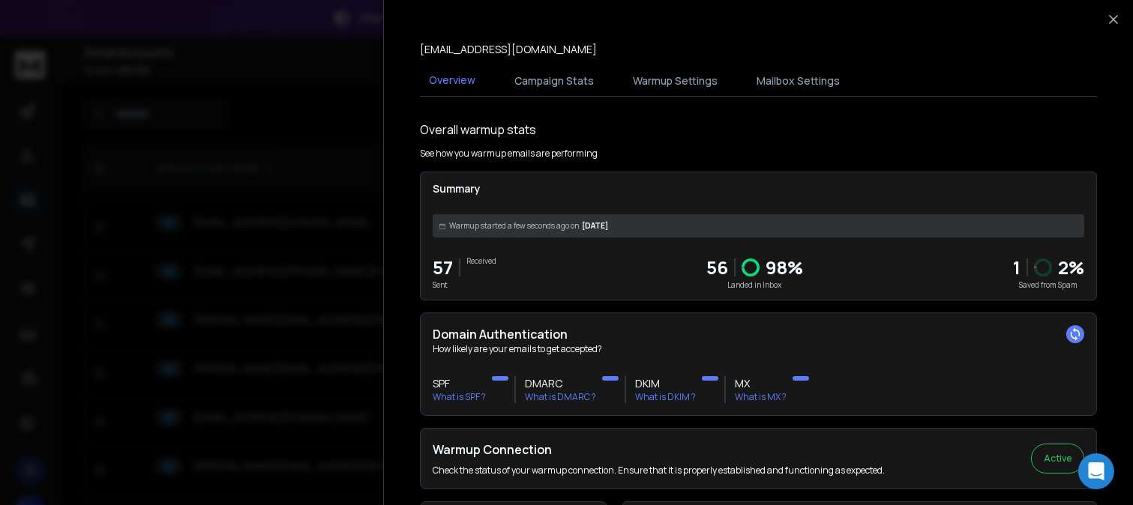
click at [805, 76] on button "Mailbox Settings" at bounding box center [797, 80] width 101 height 33
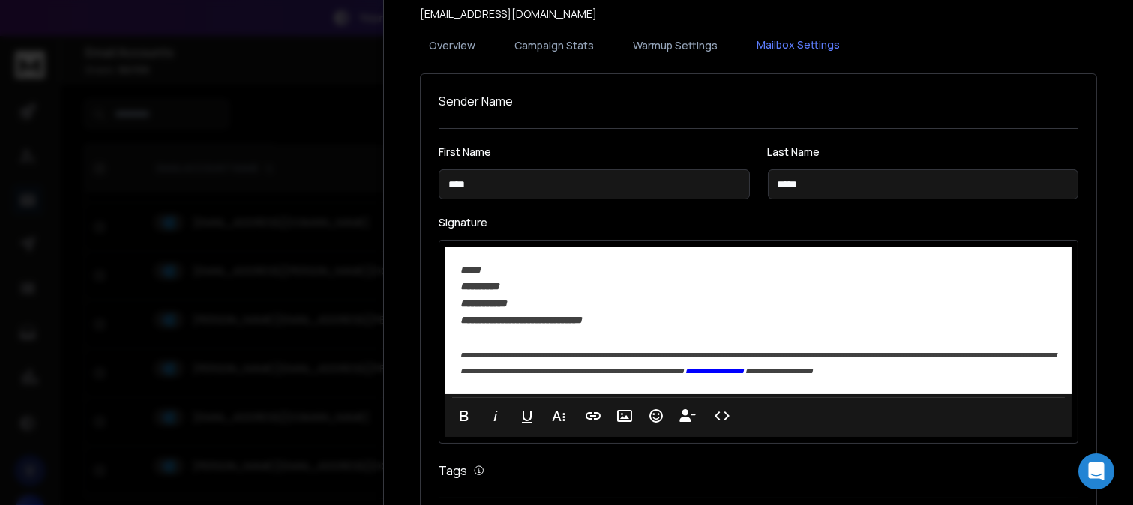
scroll to position [0, 0]
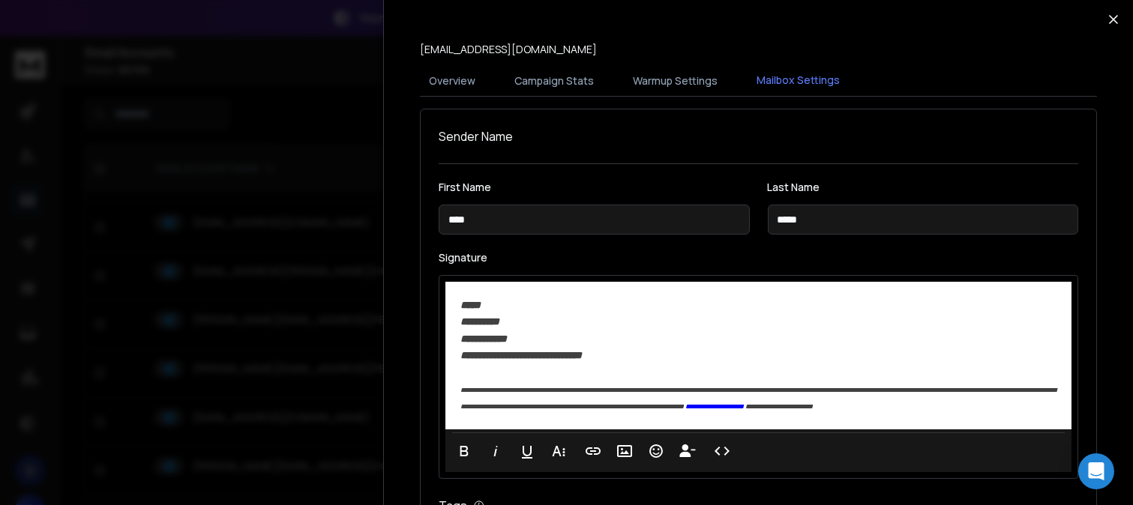
click at [1107, 15] on icon "button" at bounding box center [1113, 19] width 15 height 15
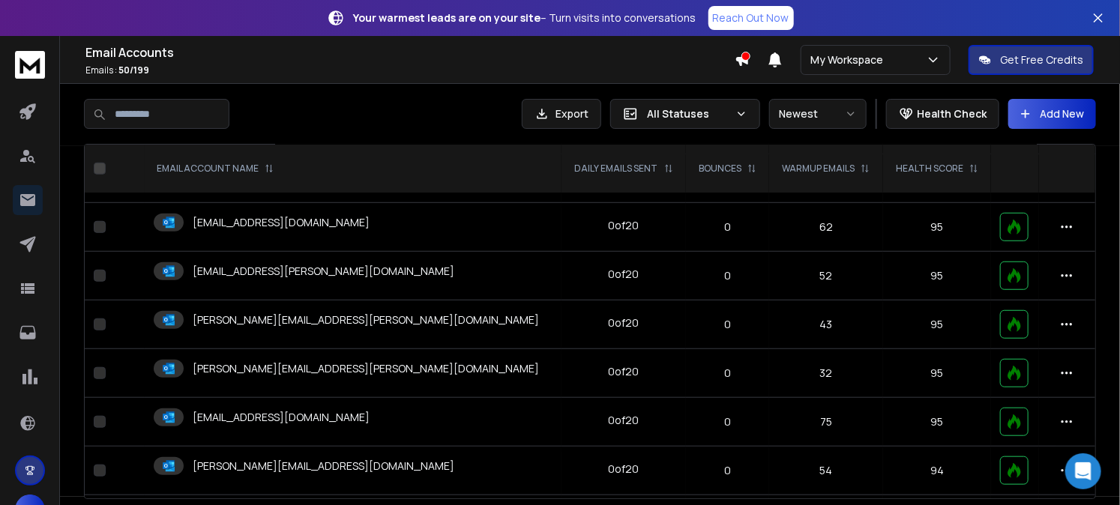
click at [883, 279] on td "95" at bounding box center [937, 276] width 109 height 49
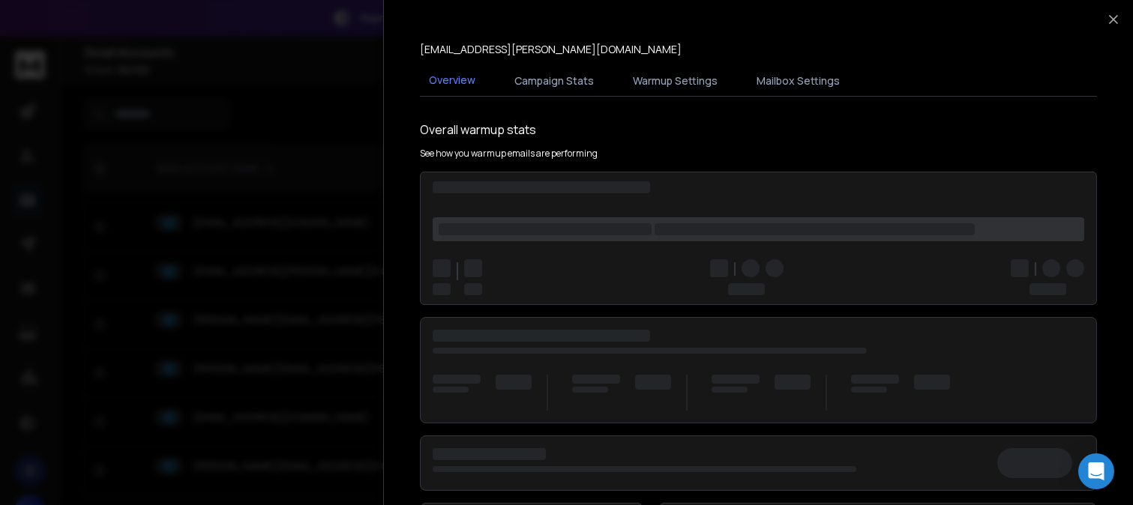
click at [820, 69] on button "Mailbox Settings" at bounding box center [797, 80] width 101 height 33
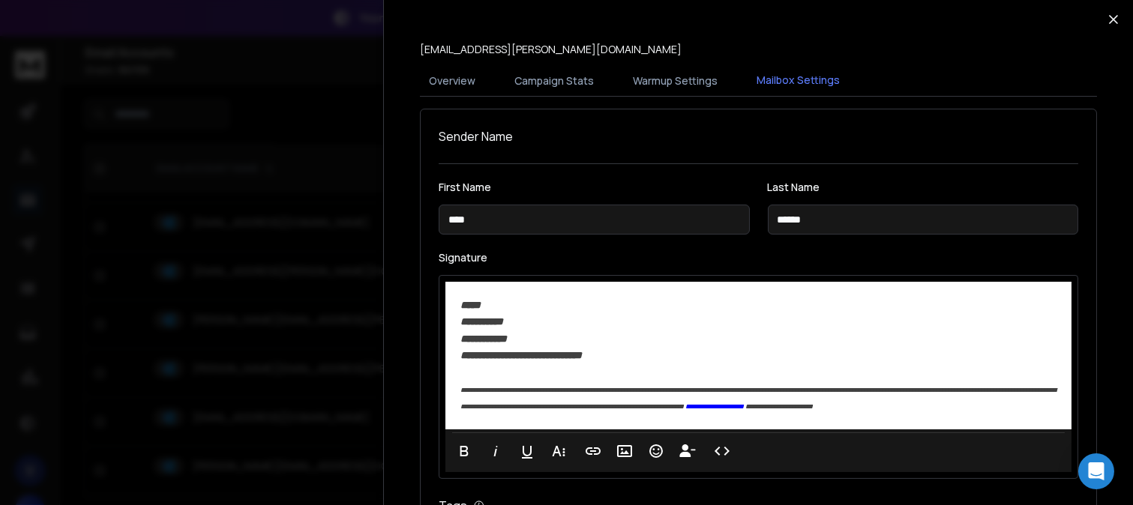
click at [1110, 22] on icon "button" at bounding box center [1113, 19] width 15 height 15
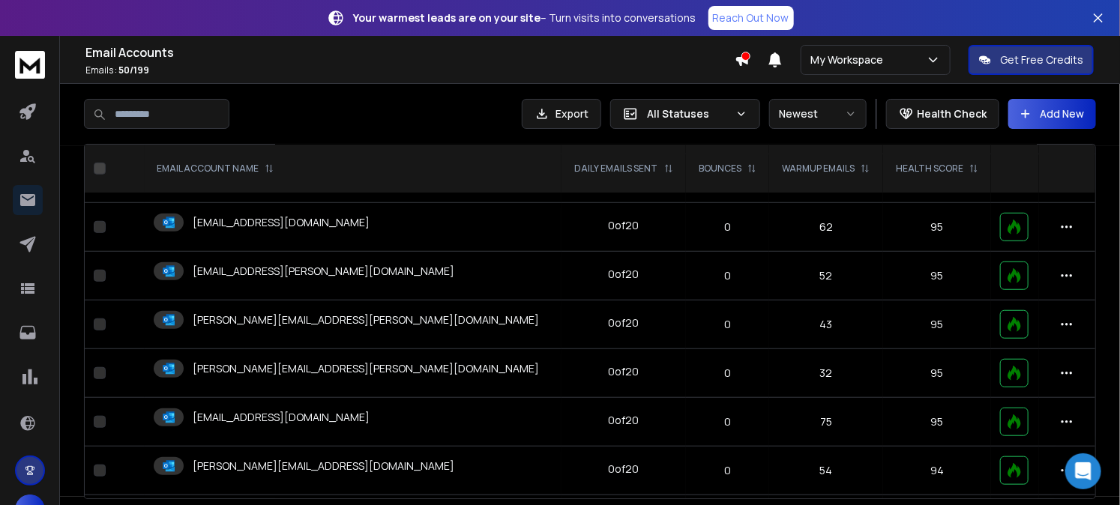
click at [883, 331] on td "95" at bounding box center [937, 325] width 109 height 49
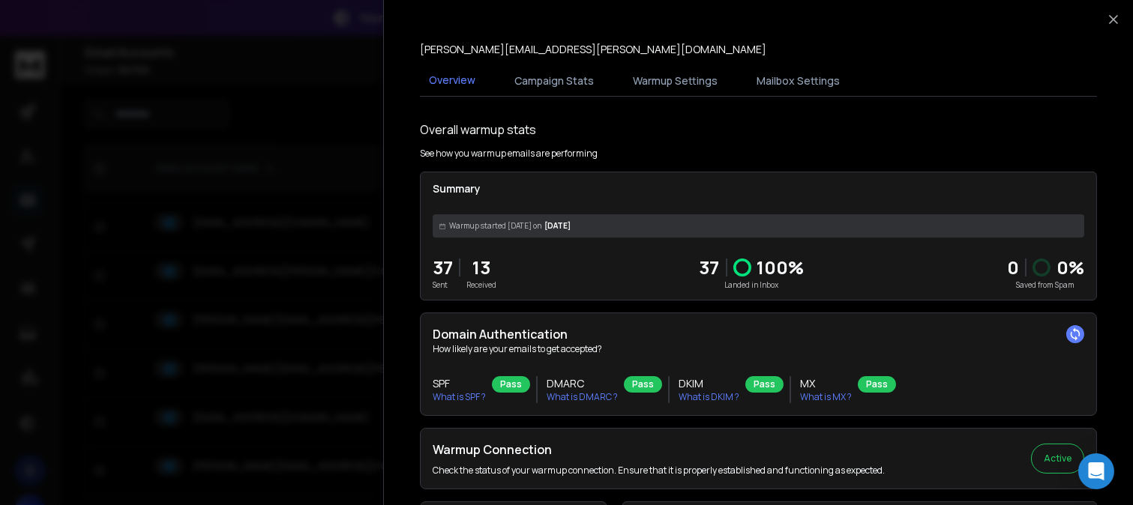
click at [787, 76] on button "Mailbox Settings" at bounding box center [797, 80] width 101 height 33
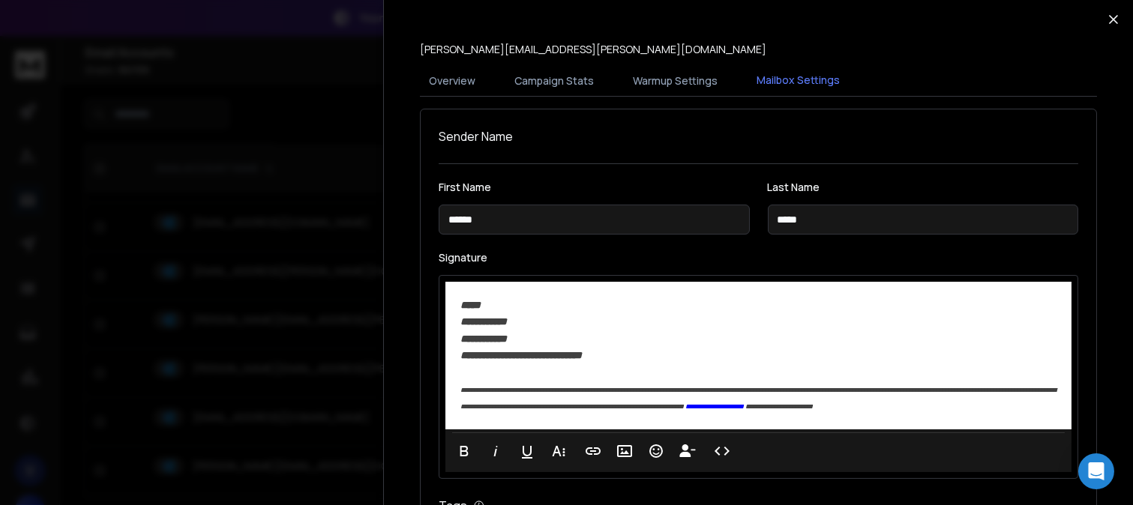
click at [1107, 12] on icon "button" at bounding box center [1113, 19] width 15 height 15
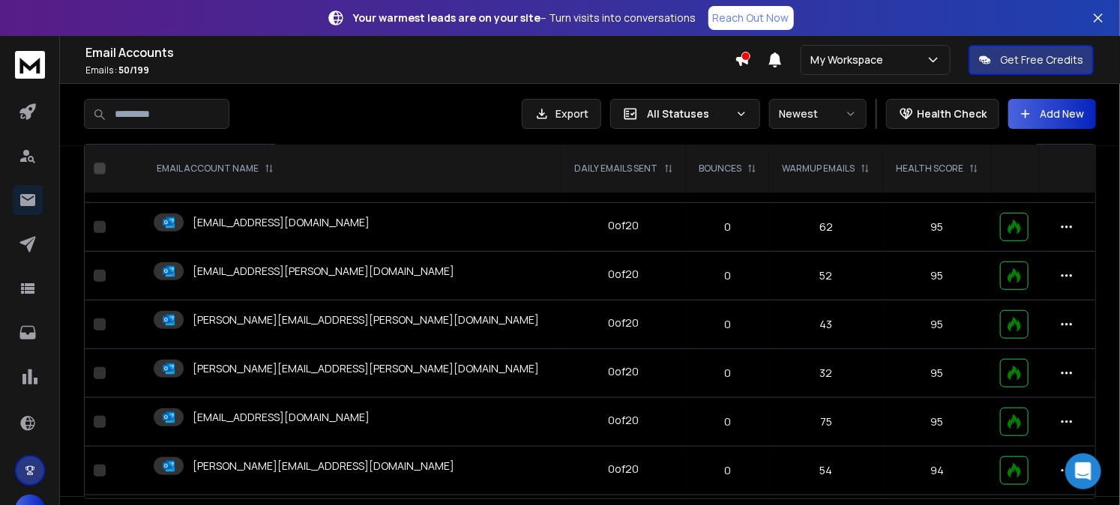
click at [883, 387] on td "95" at bounding box center [937, 373] width 109 height 49
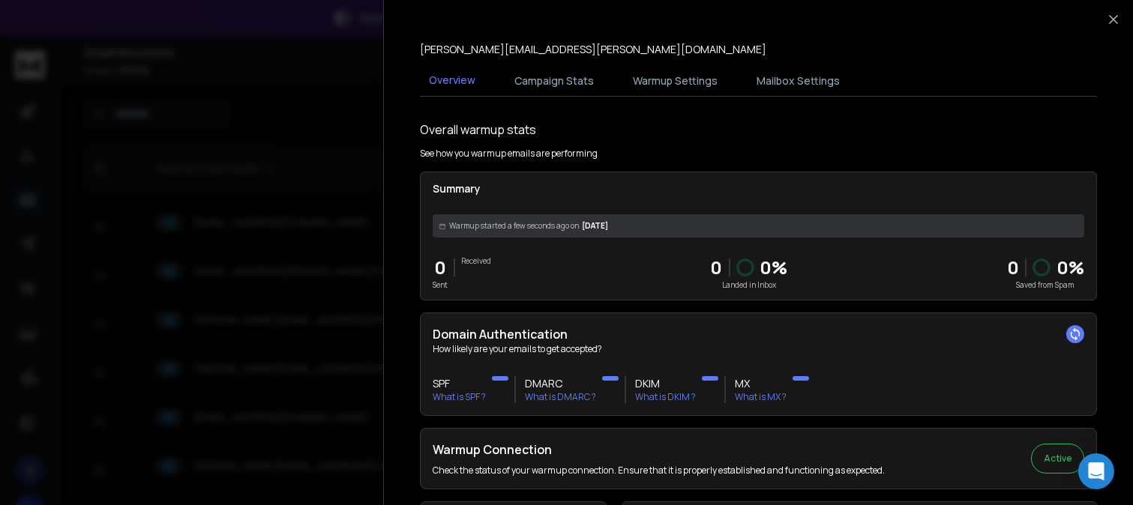
click at [788, 70] on button "Mailbox Settings" at bounding box center [797, 80] width 101 height 33
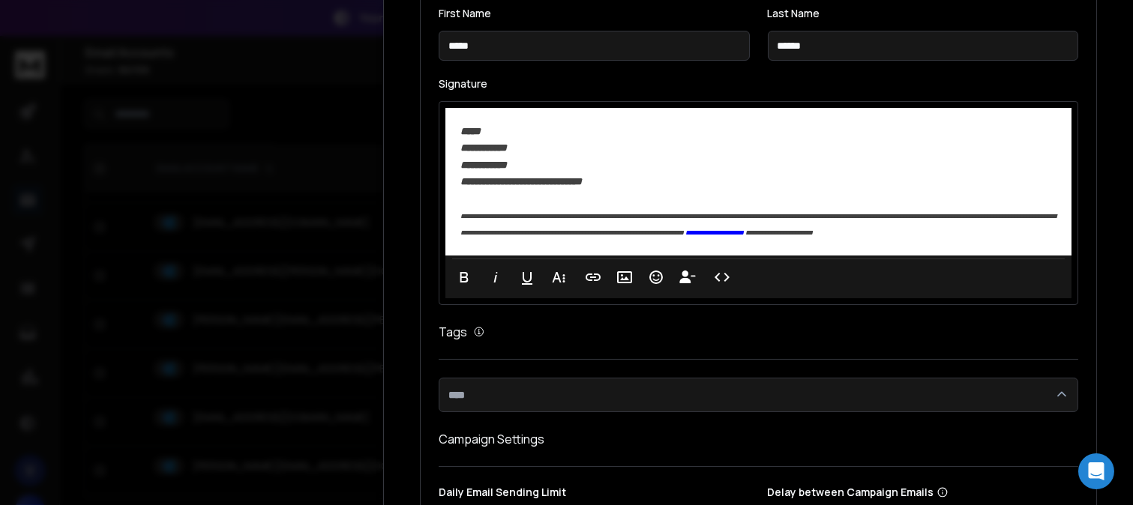
scroll to position [529, 0]
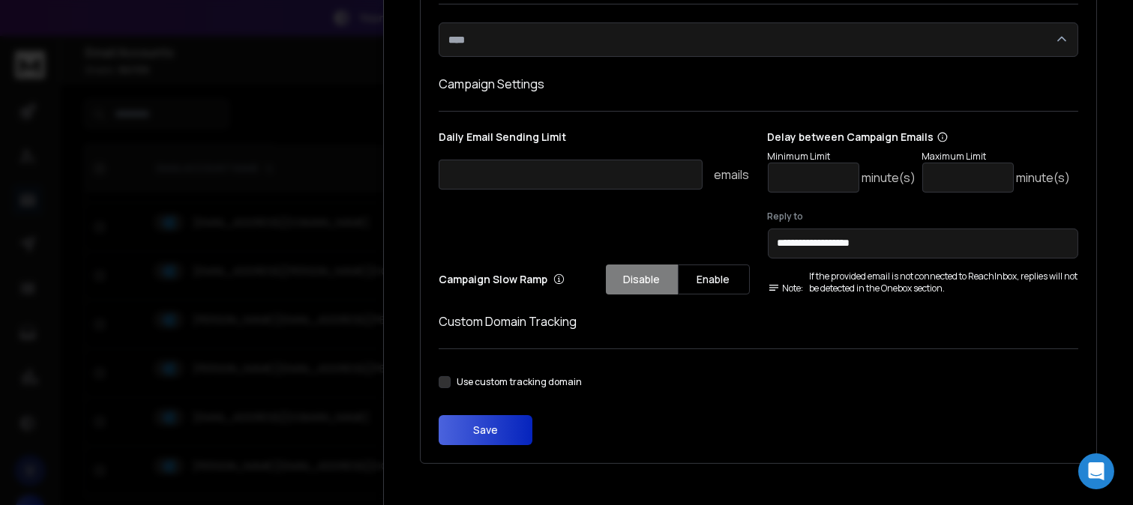
click at [906, 250] on input "**********" at bounding box center [923, 244] width 311 height 30
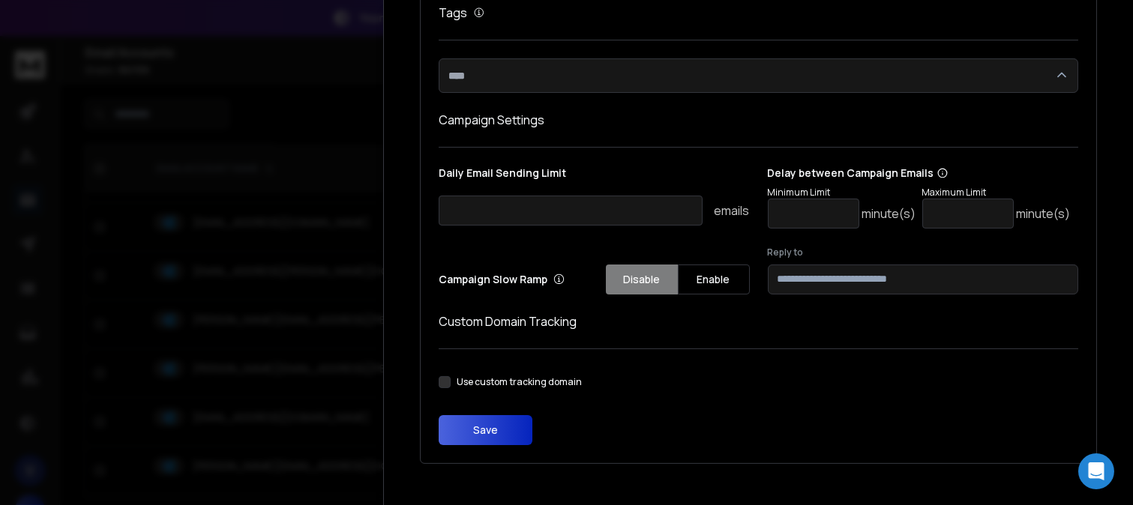
click at [470, 427] on button "Save" at bounding box center [486, 430] width 94 height 30
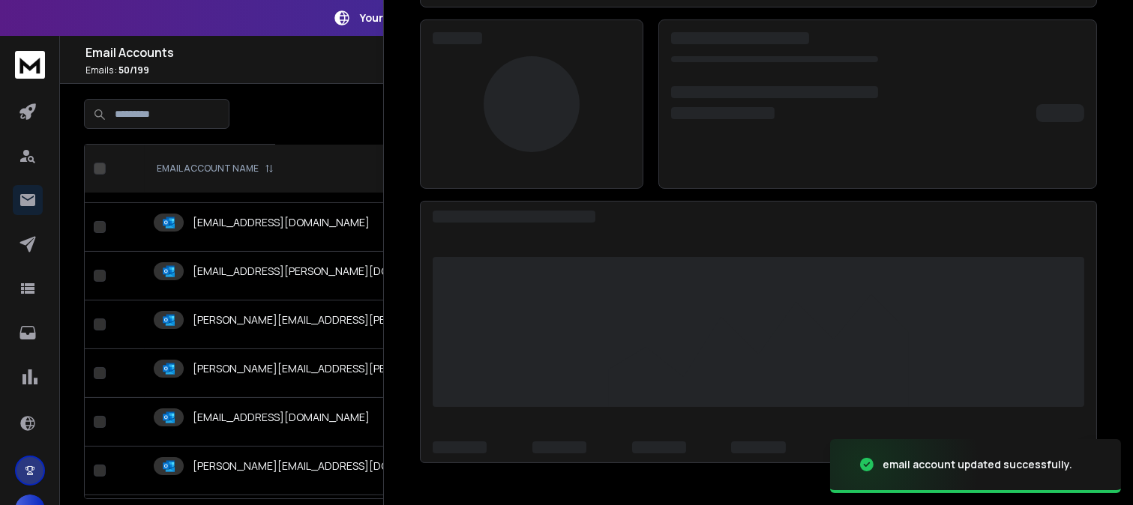
scroll to position [484, 0]
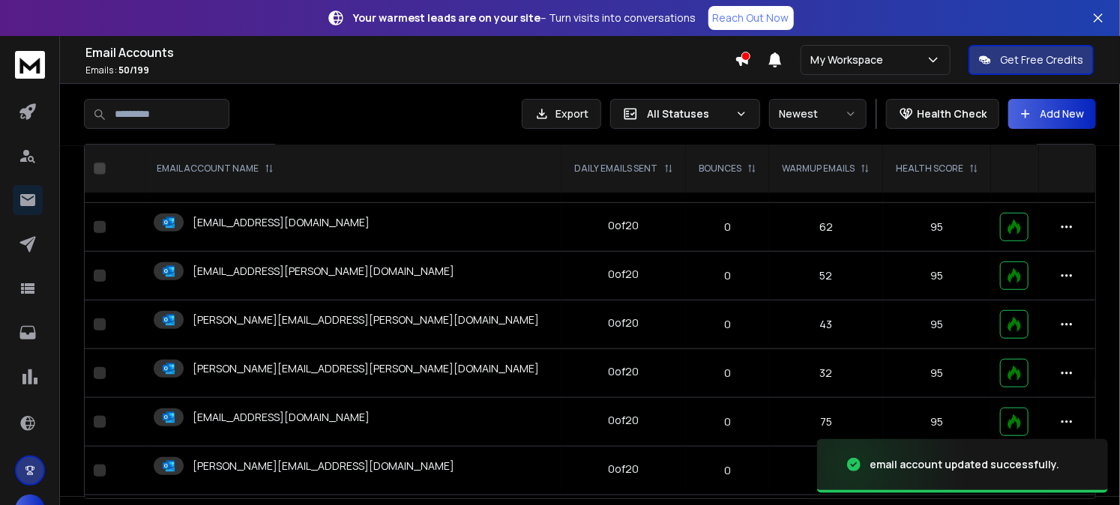
click at [894, 420] on td "95" at bounding box center [937, 422] width 109 height 49
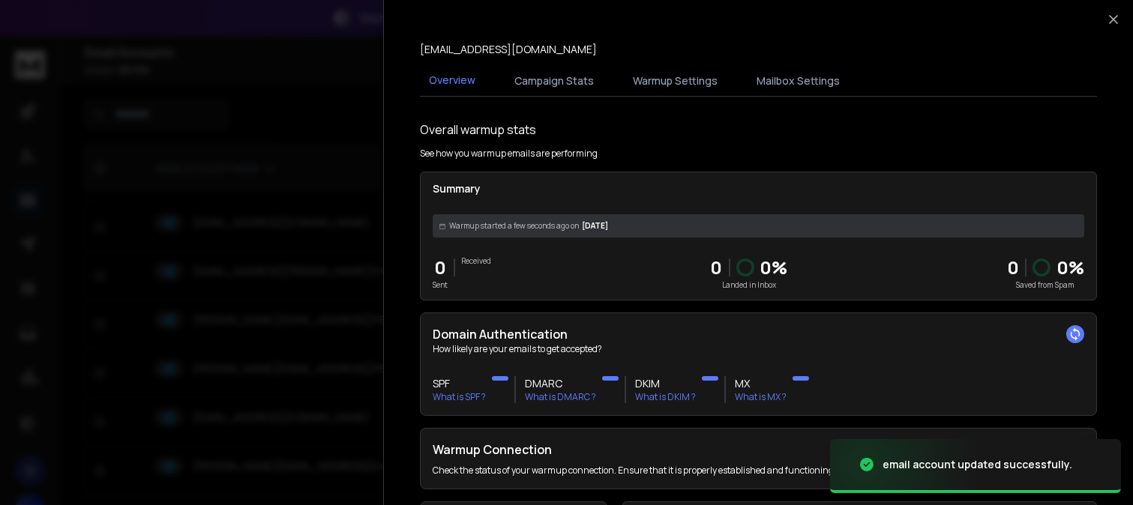
click at [783, 76] on button "Mailbox Settings" at bounding box center [797, 80] width 101 height 33
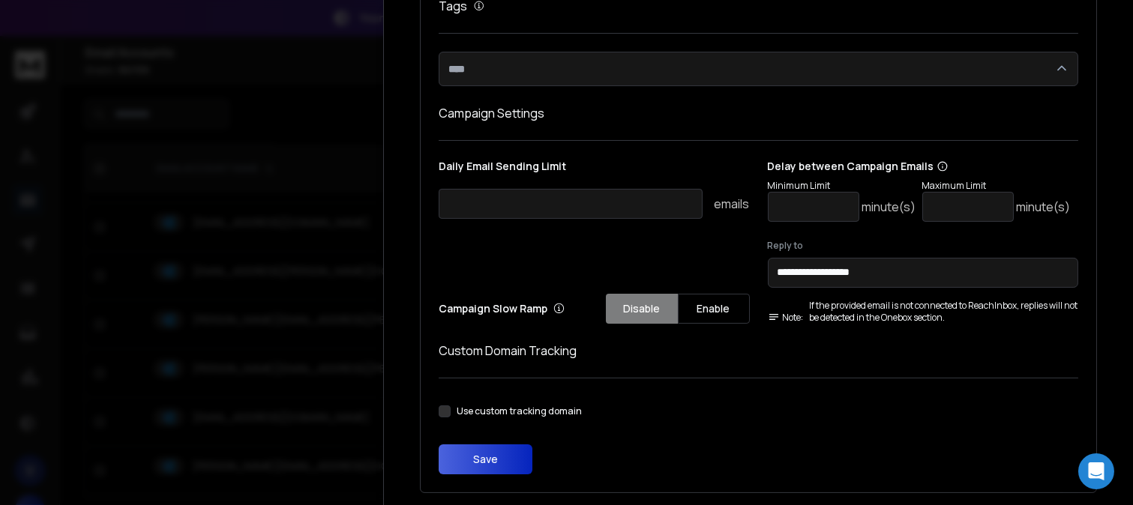
scroll to position [529, 0]
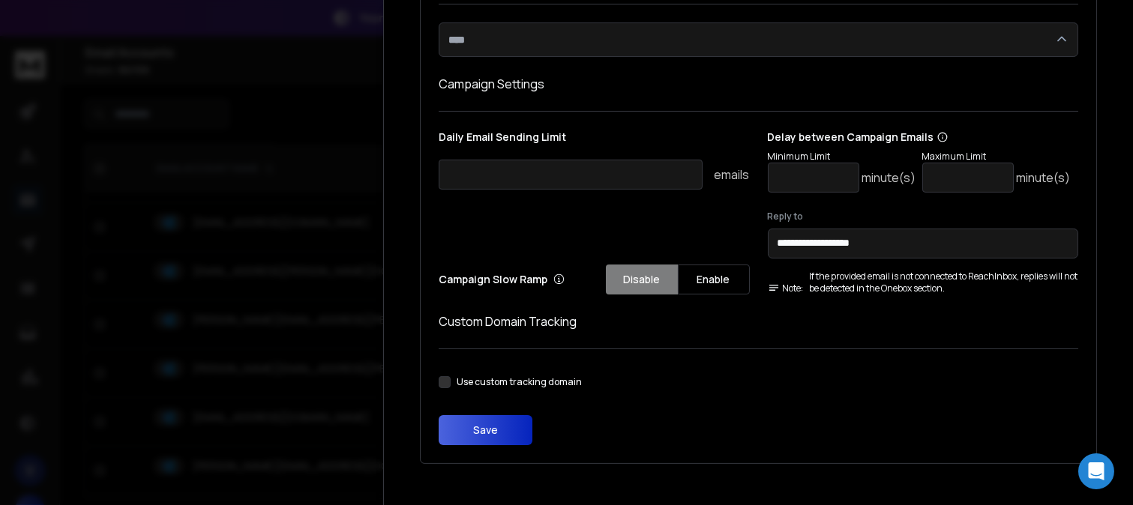
click at [917, 244] on input "**********" at bounding box center [923, 244] width 311 height 30
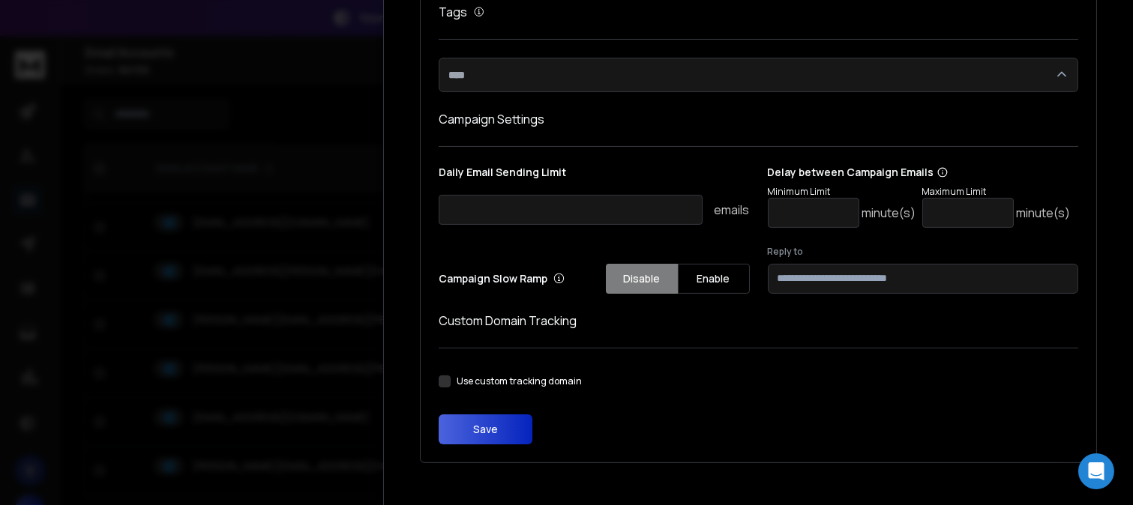
scroll to position [493, 0]
click at [517, 441] on button "Save" at bounding box center [486, 430] width 94 height 30
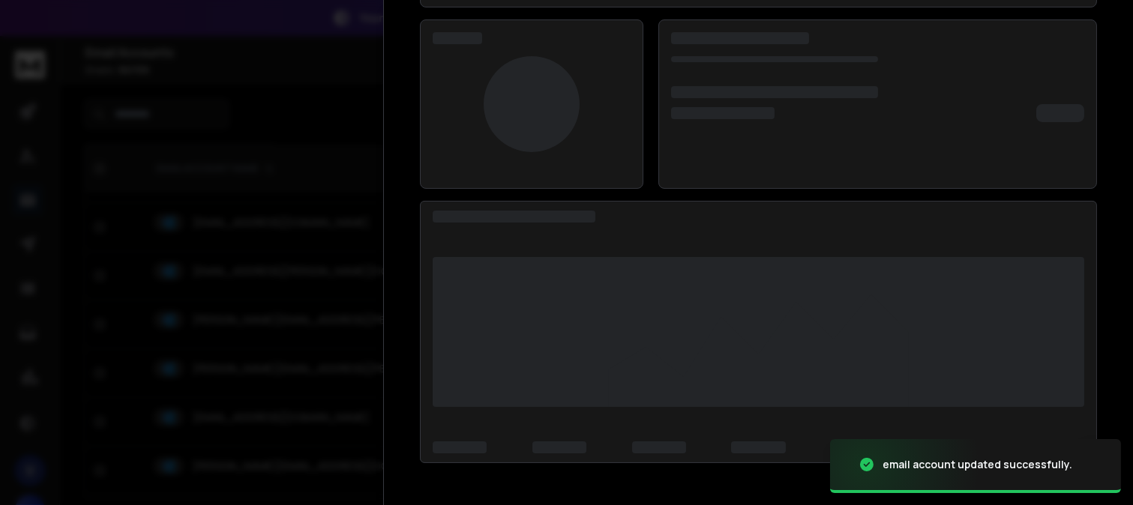
scroll to position [484, 0]
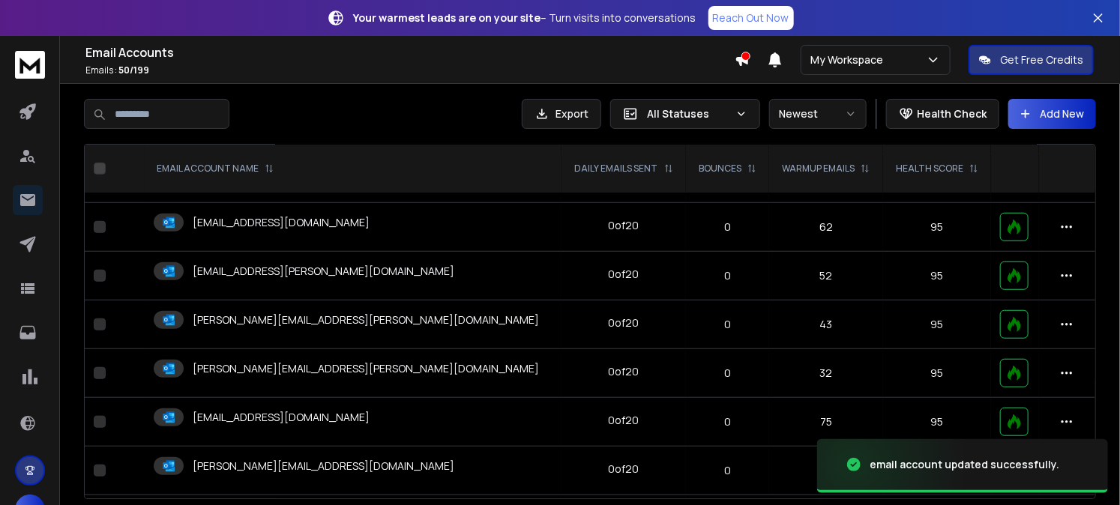
click at [795, 462] on td "54" at bounding box center [826, 471] width 114 height 49
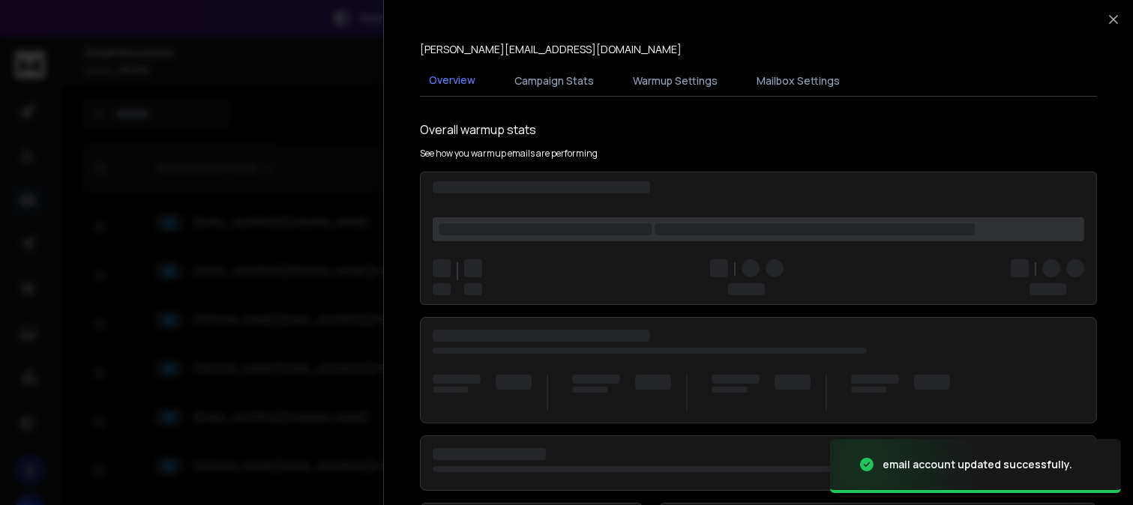
click at [792, 71] on button "Mailbox Settings" at bounding box center [797, 80] width 101 height 33
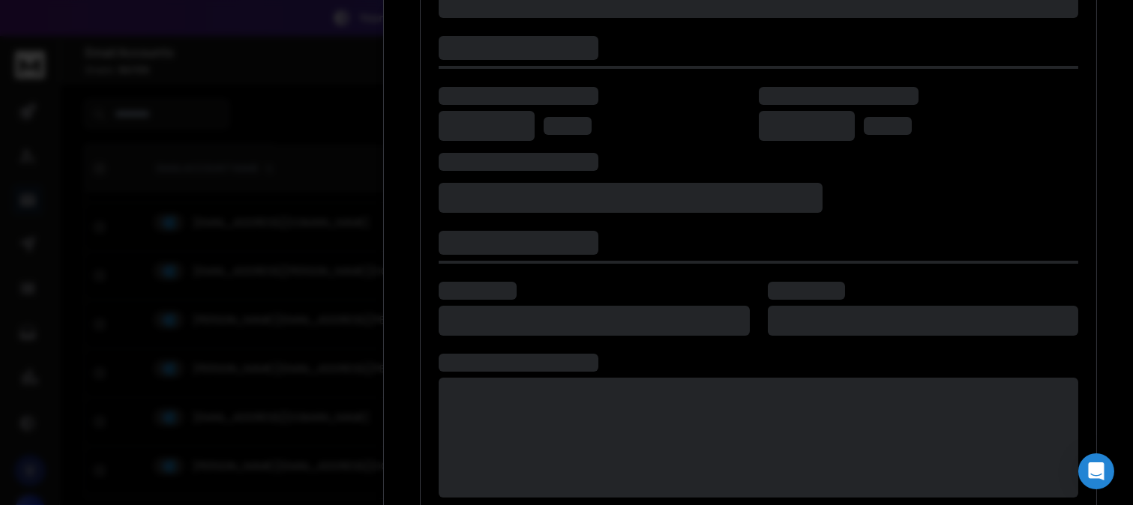
scroll to position [388, 0]
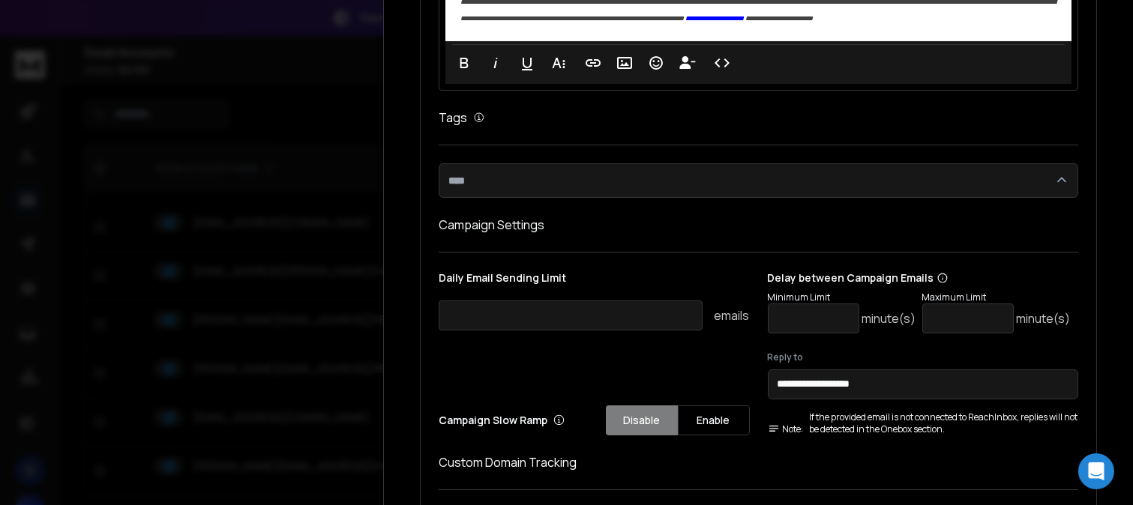
click at [903, 399] on div "**********" at bounding box center [923, 403] width 311 height 66
click at [903, 395] on input "**********" at bounding box center [923, 385] width 311 height 30
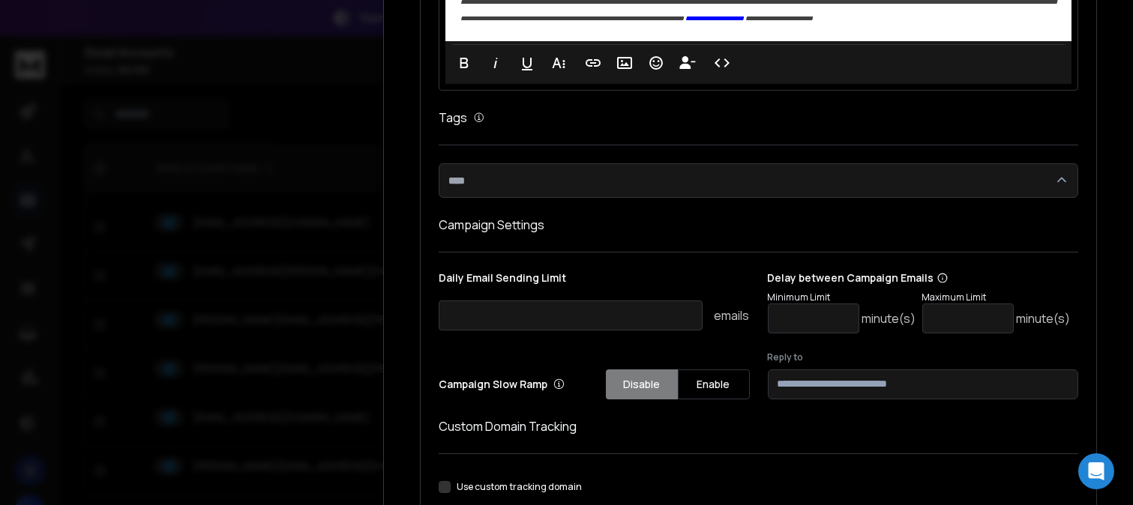
scroll to position [493, 0]
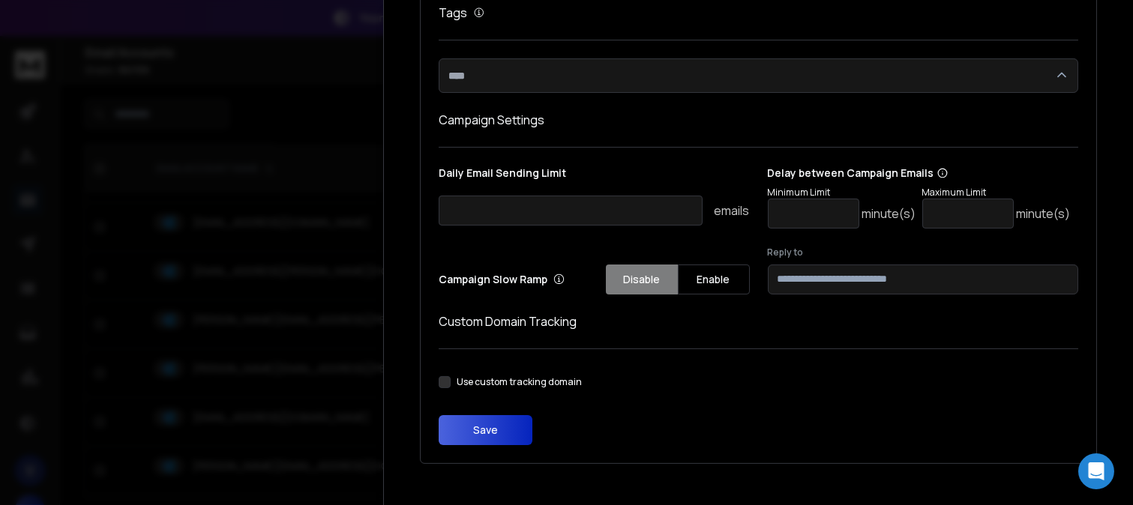
click at [489, 435] on button "Save" at bounding box center [486, 430] width 94 height 30
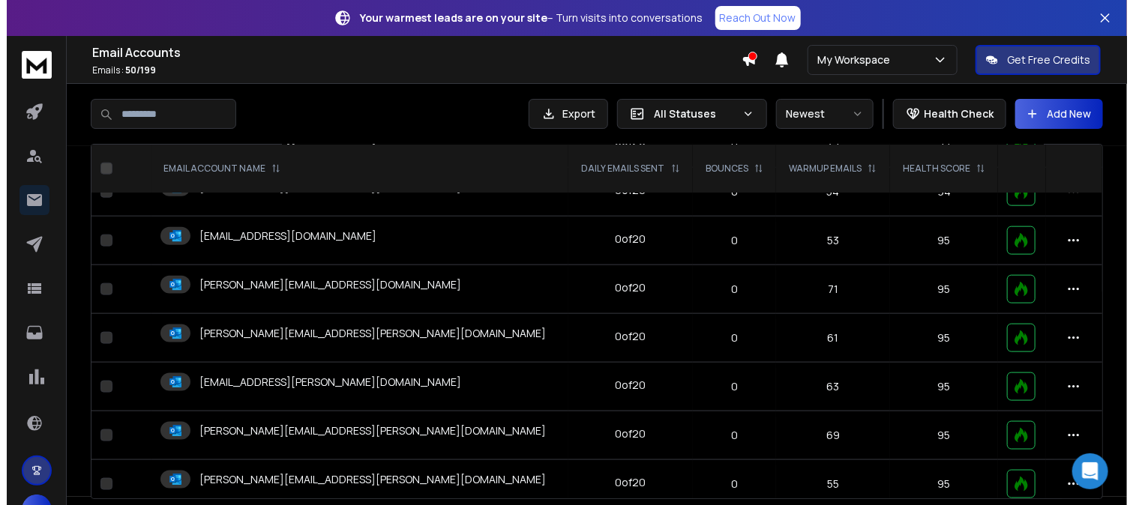
scroll to position [825, 0]
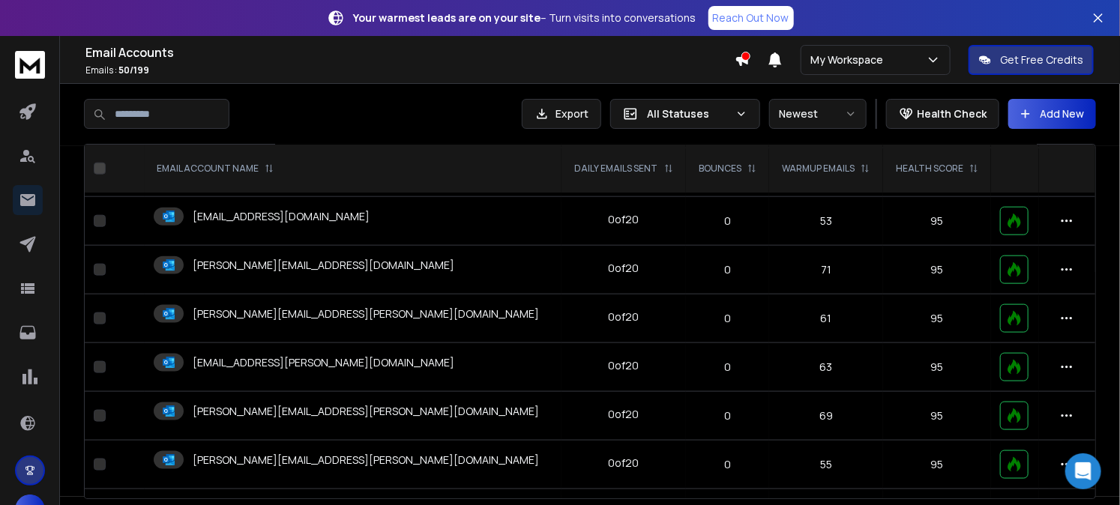
click at [903, 226] on td "95" at bounding box center [937, 221] width 109 height 49
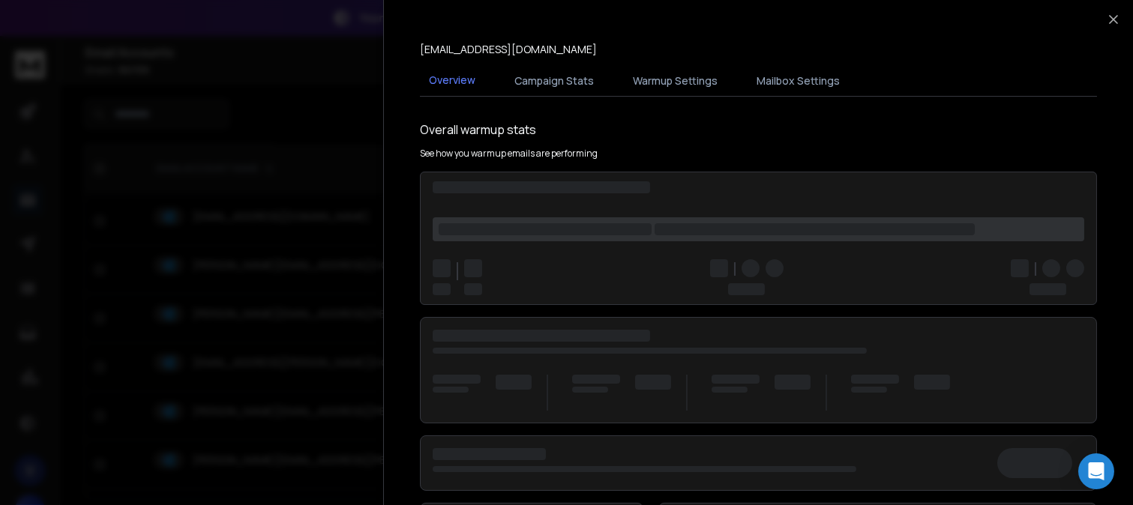
click at [780, 64] on div "[EMAIL_ADDRESS][DOMAIN_NAME] Overview Campaign Stats Warmup Settings Mailbox Se…" at bounding box center [758, 494] width 713 height 953
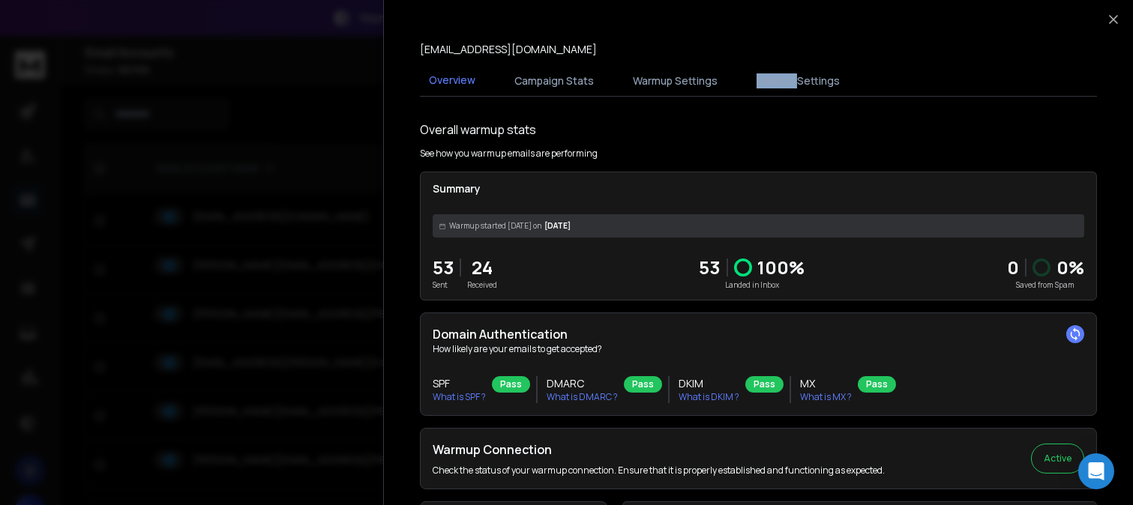
click at [782, 67] on button "Mailbox Settings" at bounding box center [797, 80] width 101 height 33
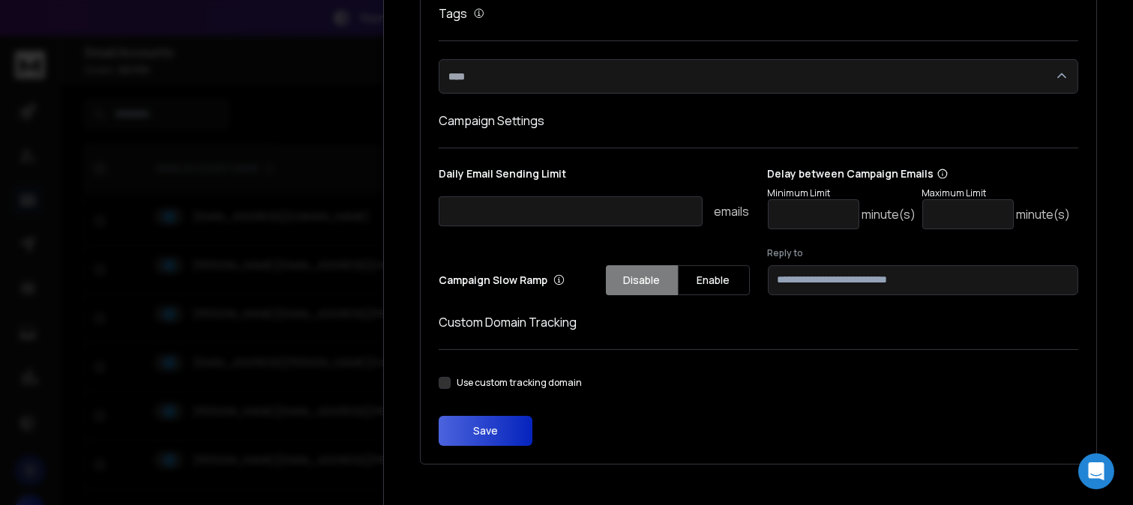
scroll to position [493, 0]
click at [871, 285] on input "text" at bounding box center [923, 280] width 311 height 30
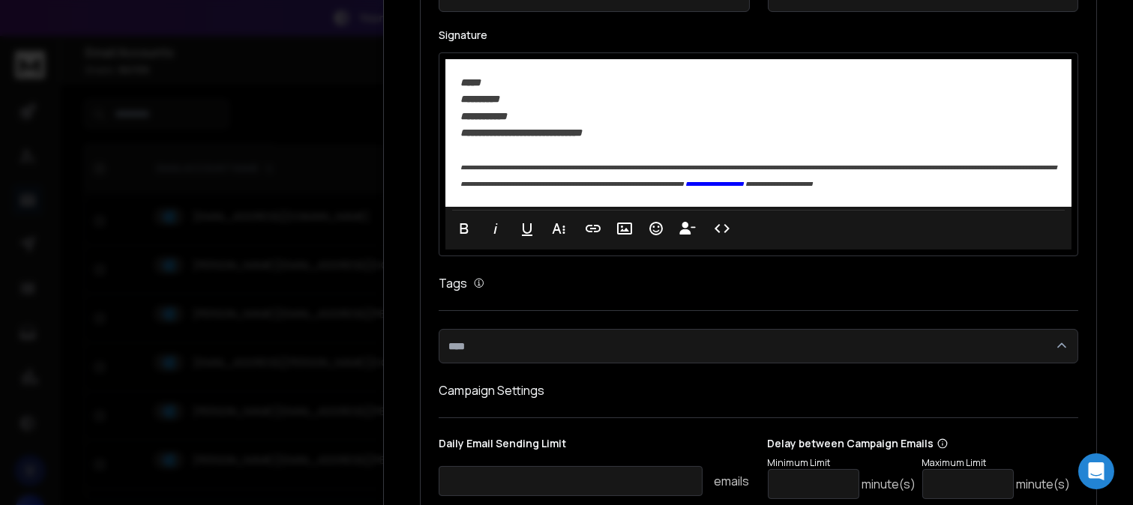
scroll to position [0, 0]
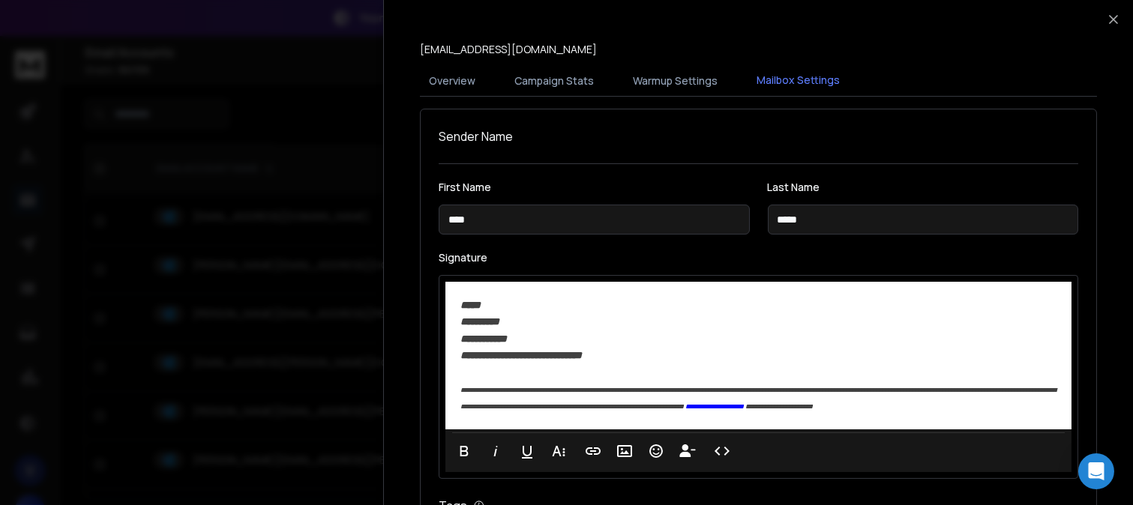
drag, startPoint x: 1110, startPoint y: 23, endPoint x: 1062, endPoint y: 64, distance: 62.8
click at [1110, 23] on icon "button" at bounding box center [1113, 19] width 15 height 15
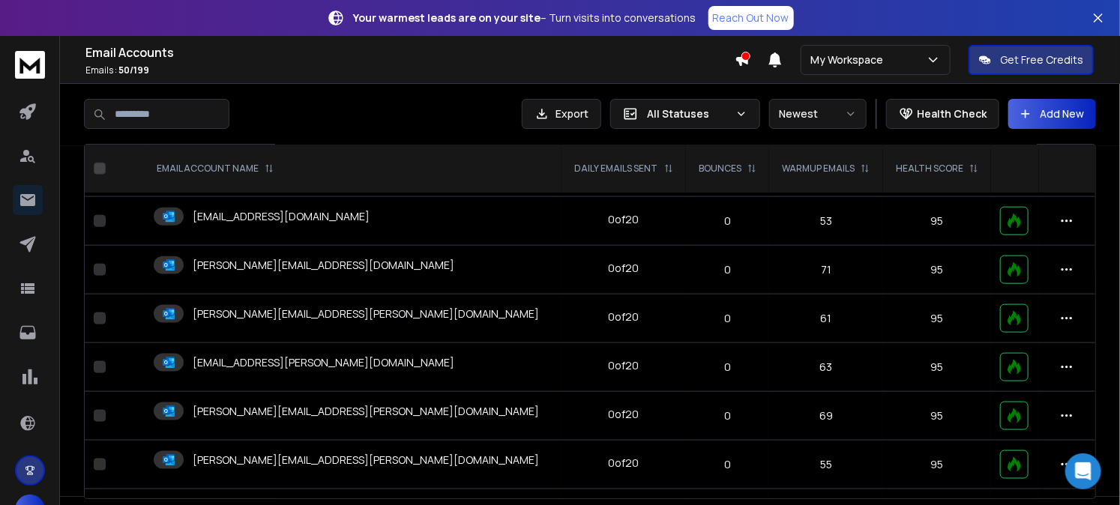
click at [883, 270] on td "95" at bounding box center [937, 270] width 109 height 49
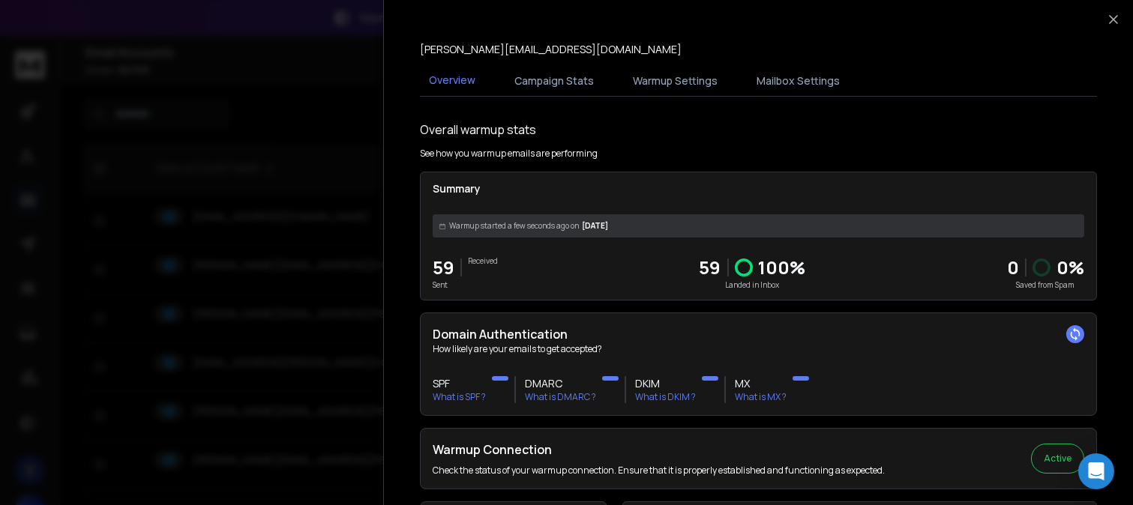
click at [785, 70] on button "Mailbox Settings" at bounding box center [797, 80] width 101 height 33
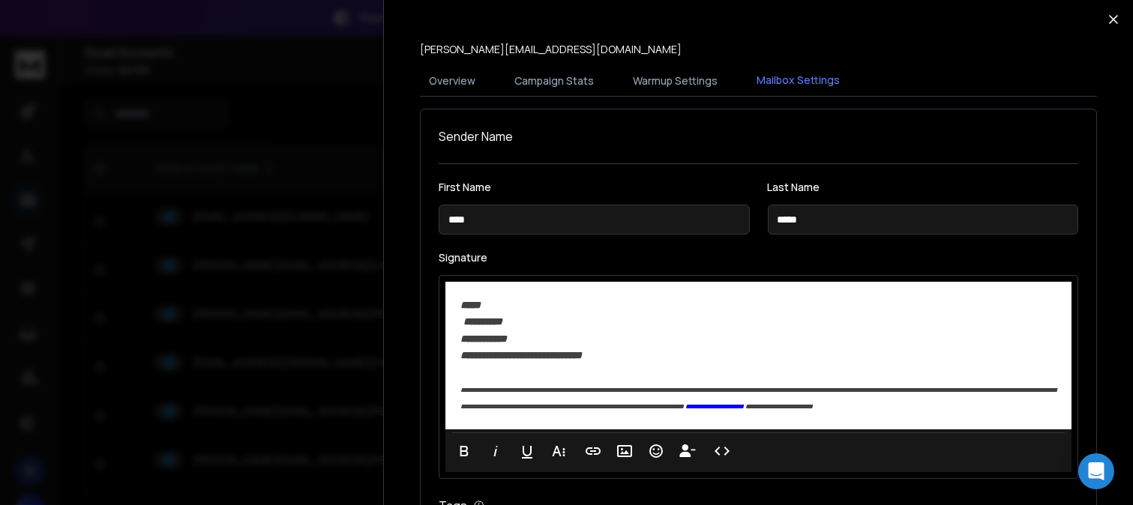
click at [1113, 20] on icon "button" at bounding box center [1113, 19] width 15 height 15
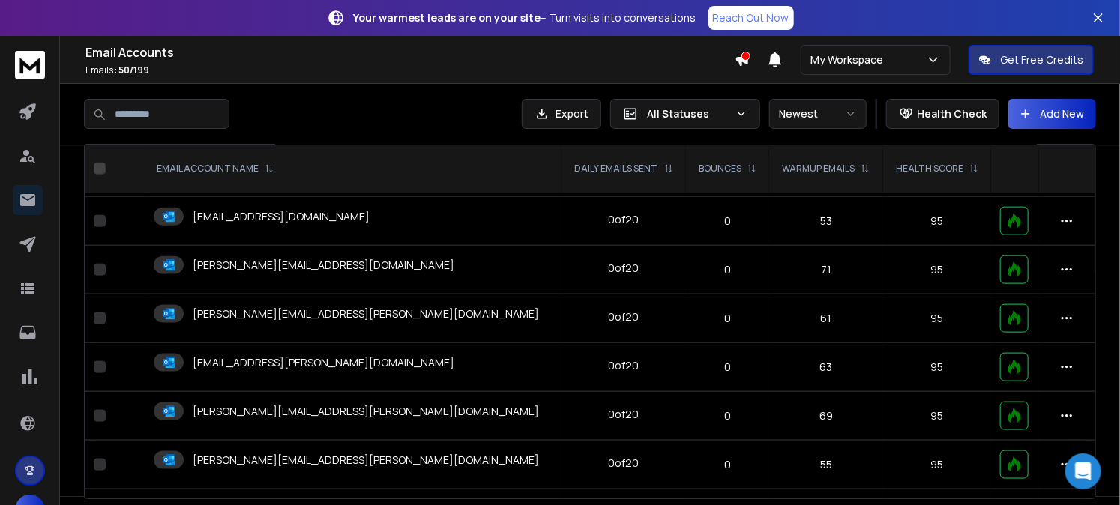
click at [817, 295] on td "61" at bounding box center [826, 319] width 114 height 49
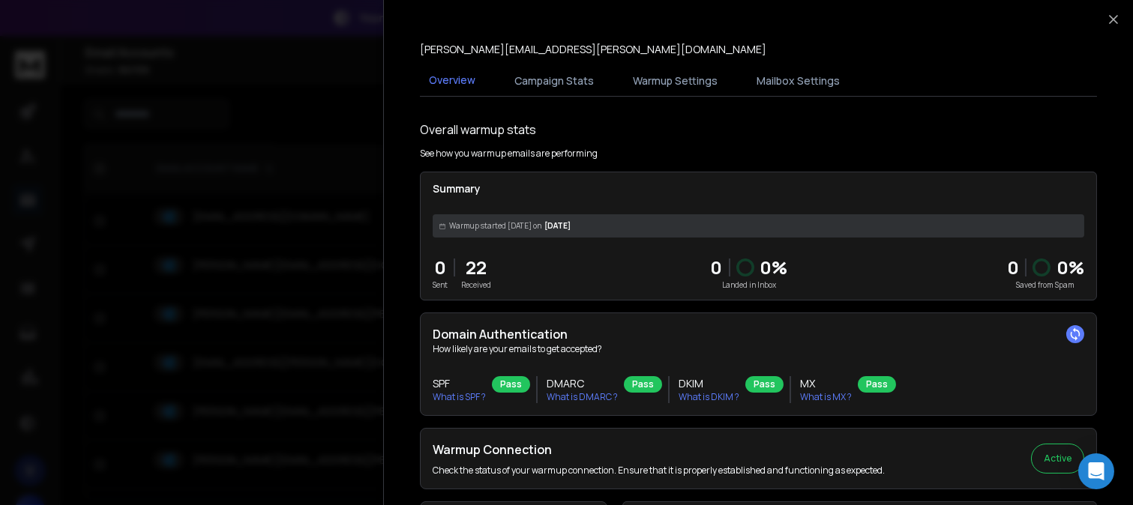
click at [776, 73] on button "Mailbox Settings" at bounding box center [797, 80] width 101 height 33
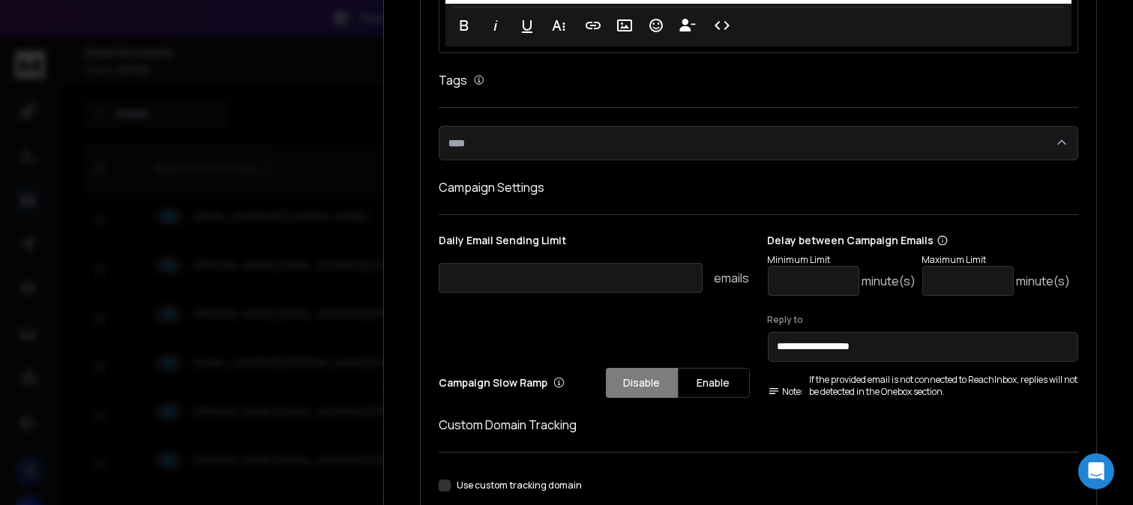
scroll to position [529, 0]
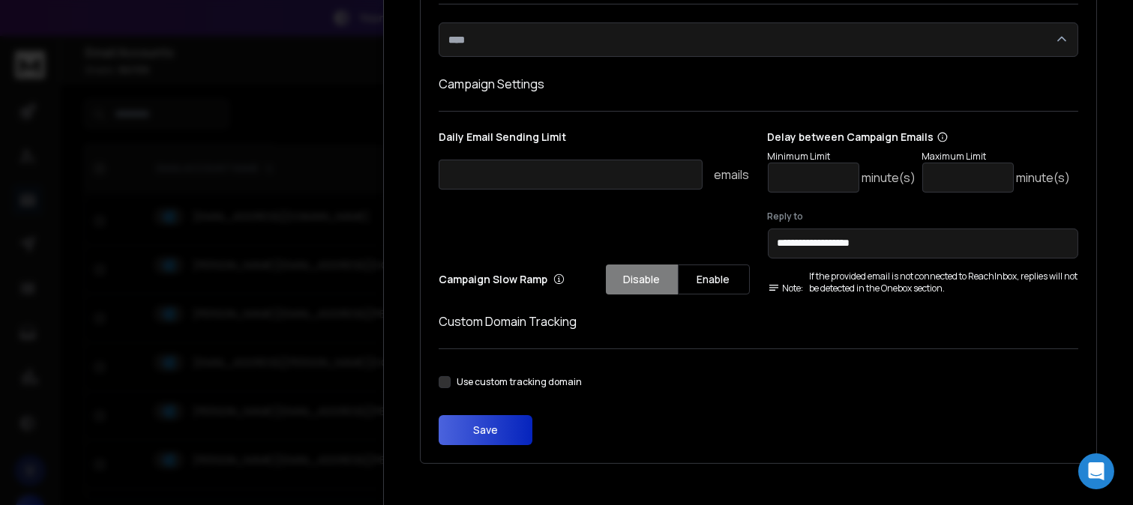
click at [946, 259] on div "**********" at bounding box center [923, 262] width 311 height 66
click at [946, 256] on input "**********" at bounding box center [923, 244] width 311 height 30
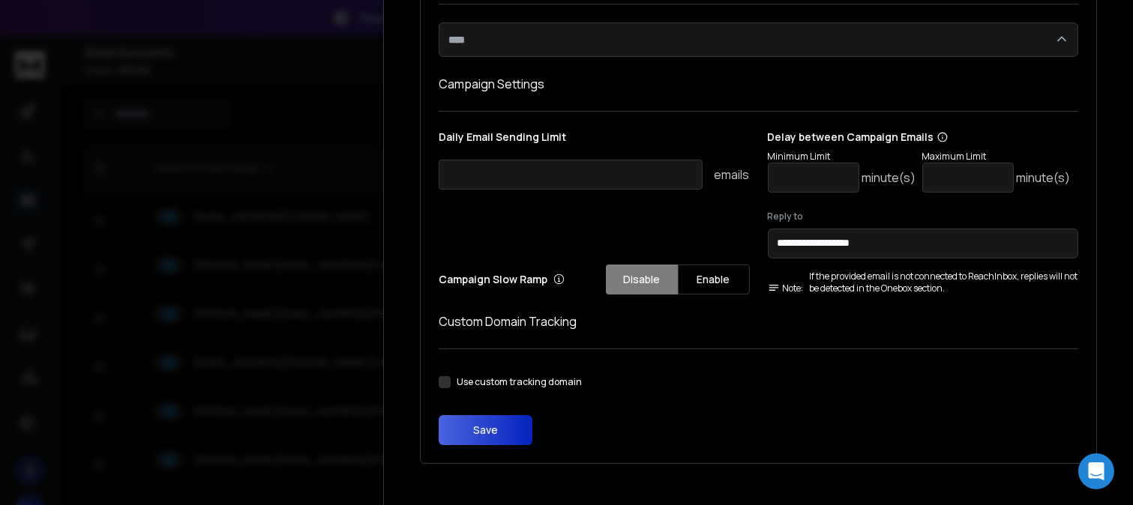
click at [946, 256] on input "**********" at bounding box center [923, 244] width 311 height 30
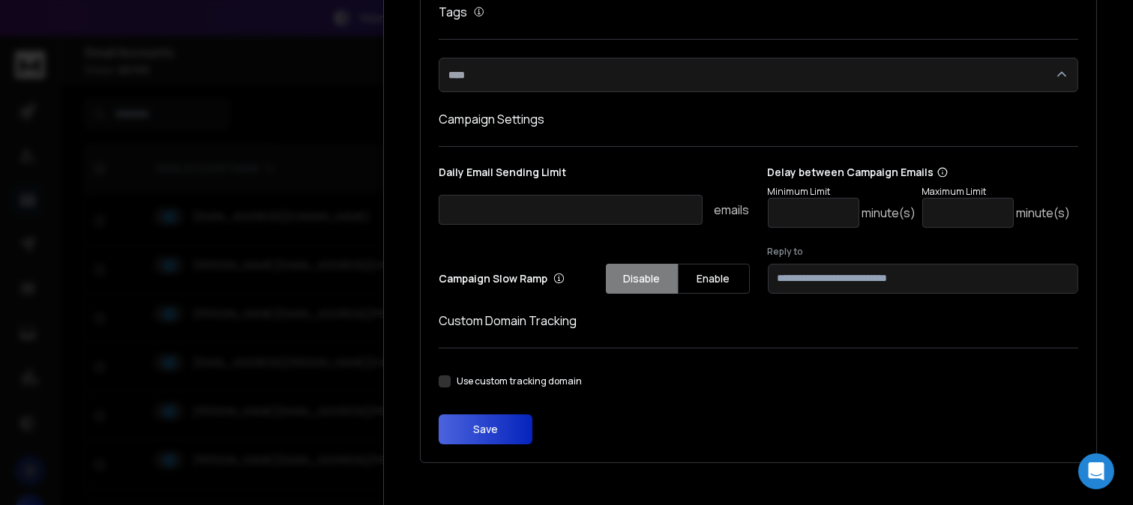
scroll to position [493, 0]
click at [491, 428] on button "Save" at bounding box center [486, 430] width 94 height 30
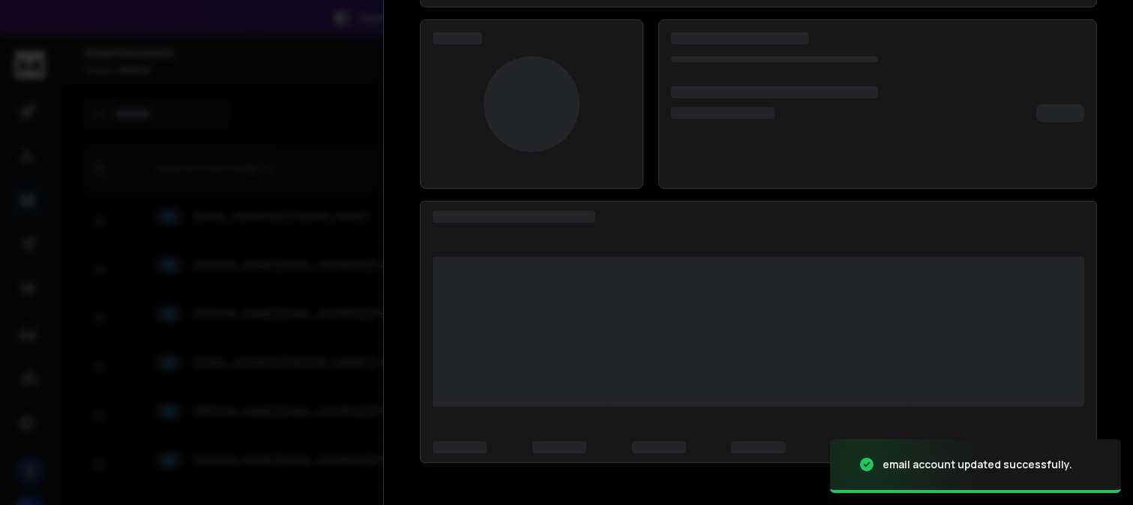
scroll to position [484, 0]
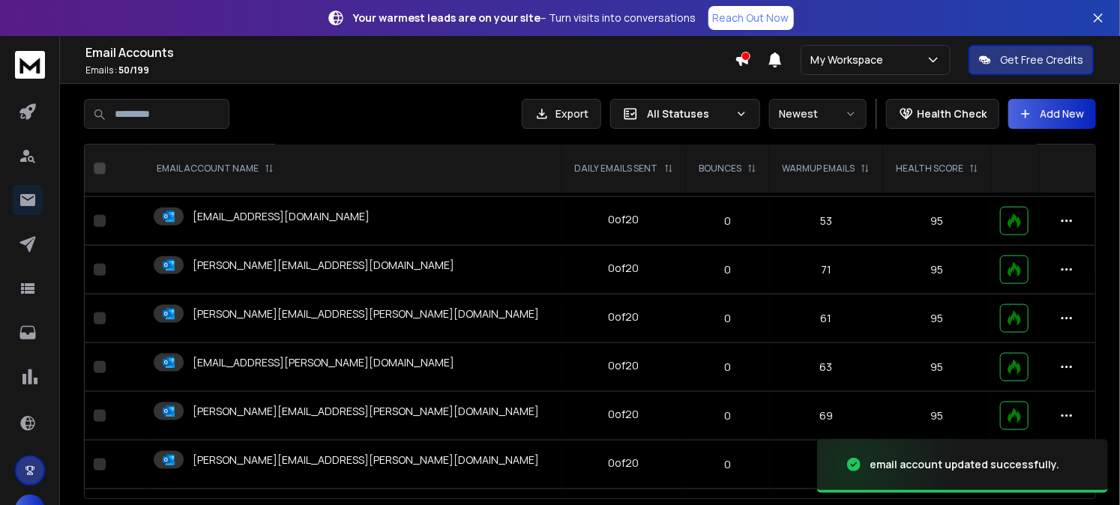
click at [883, 358] on td "95" at bounding box center [937, 367] width 109 height 49
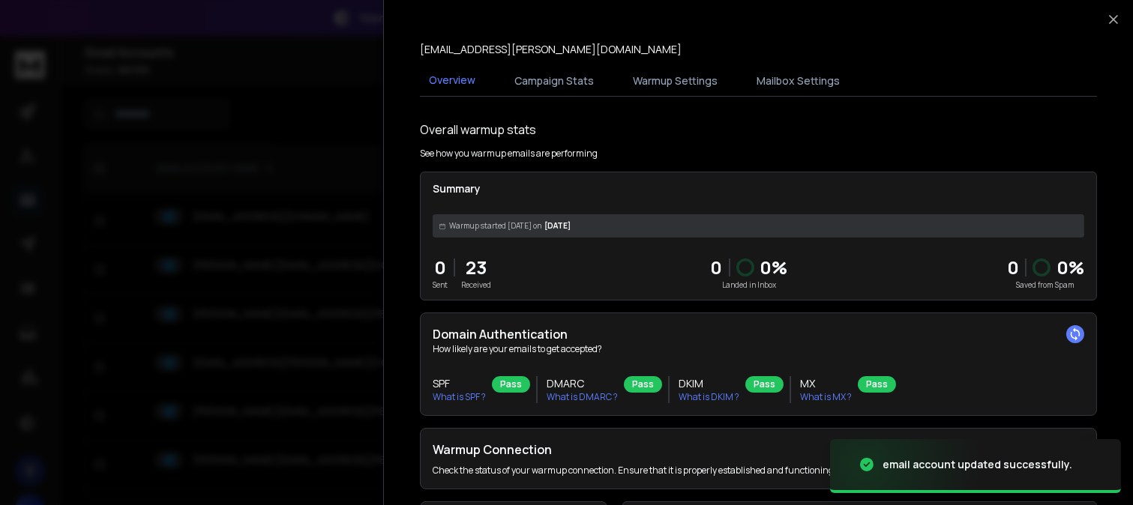
click at [790, 73] on button "Mailbox Settings" at bounding box center [797, 80] width 101 height 33
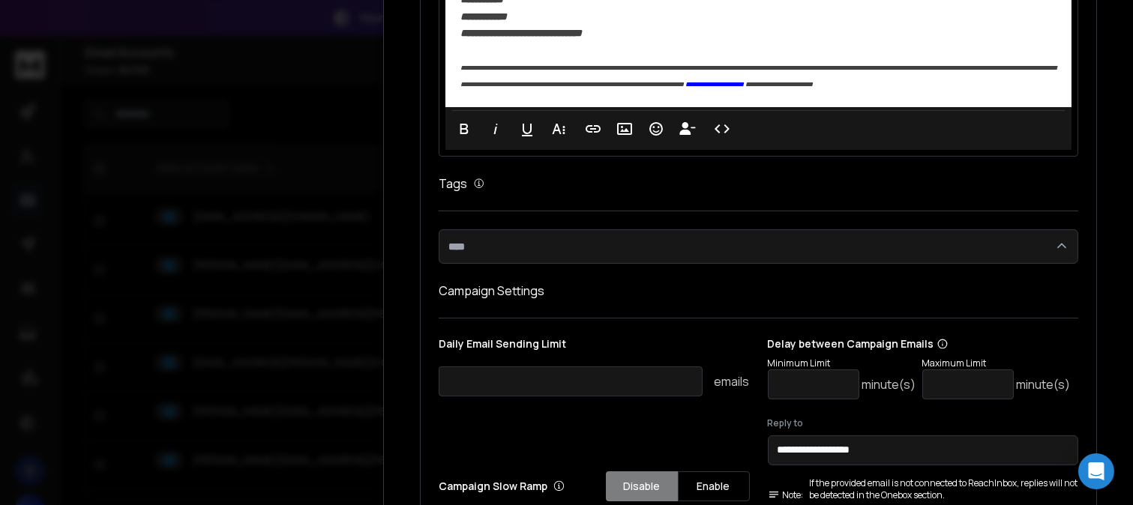
scroll to position [529, 0]
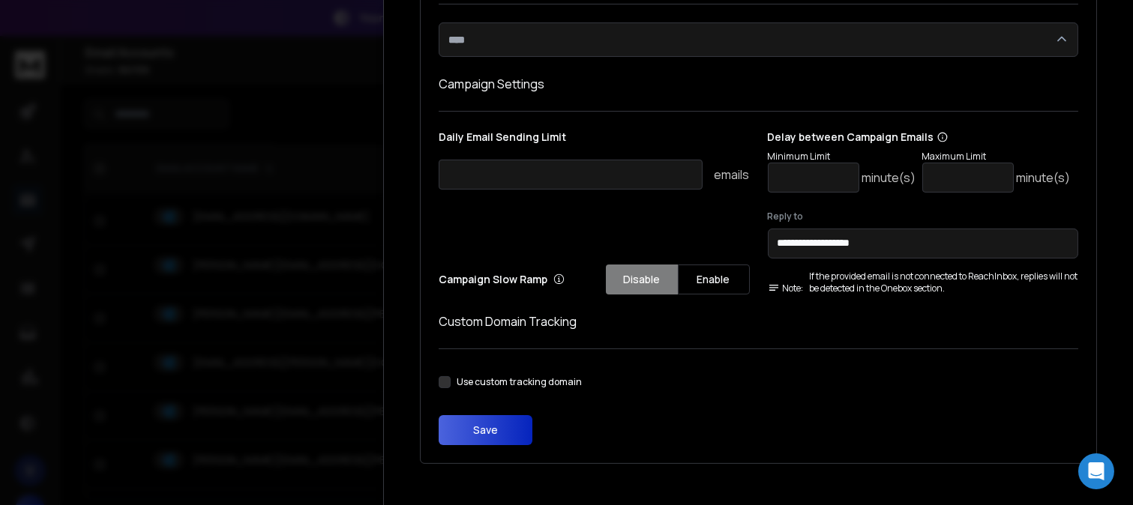
click at [912, 241] on input "**********" at bounding box center [923, 244] width 311 height 30
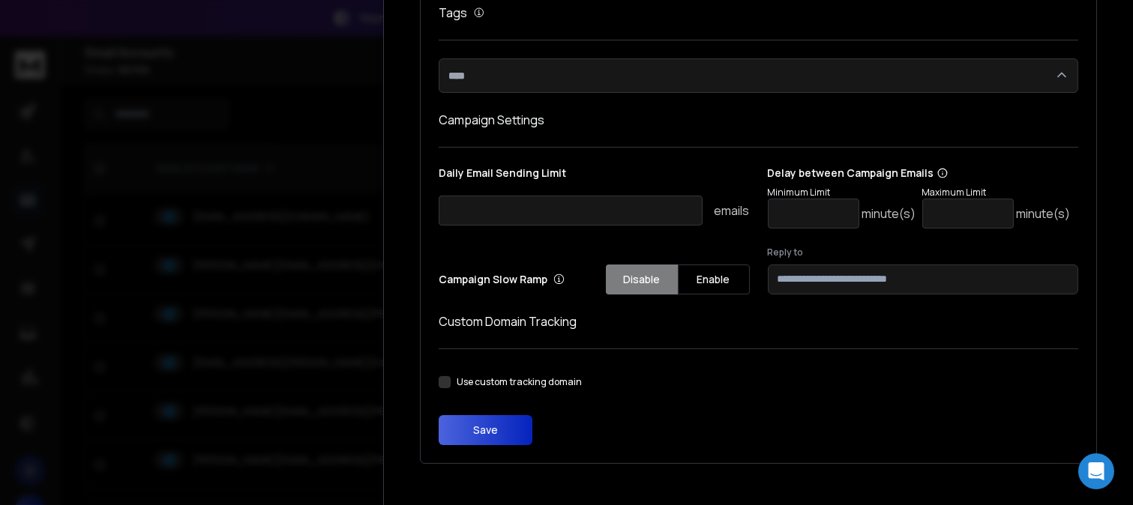
click at [467, 437] on button "Save" at bounding box center [486, 430] width 94 height 30
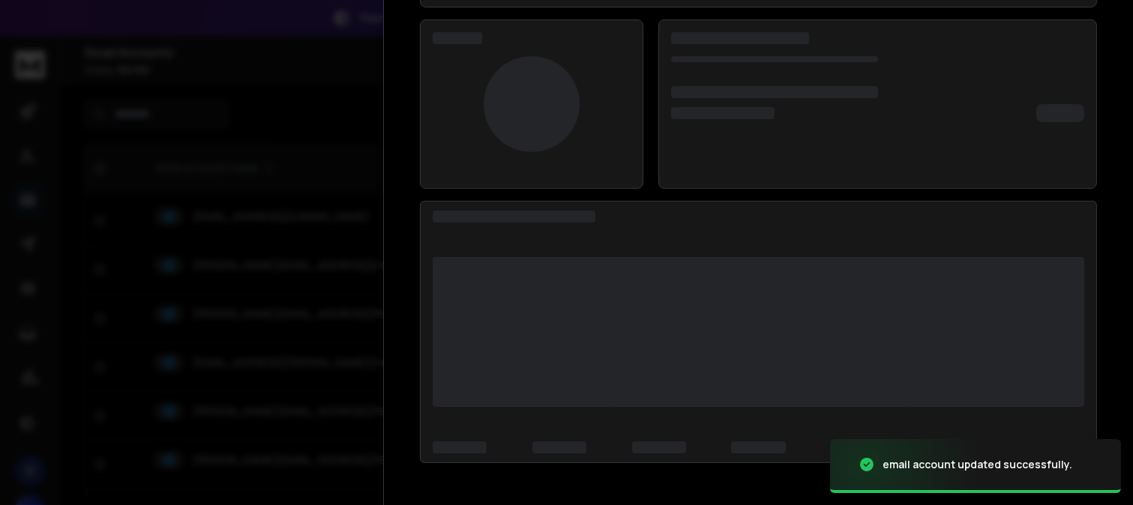
scroll to position [484, 0]
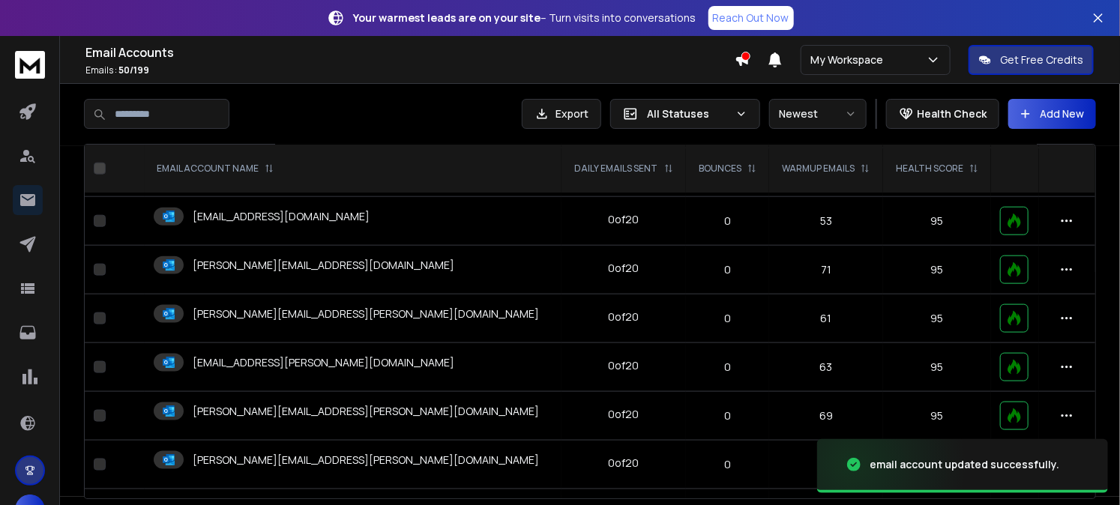
click at [883, 376] on td "95" at bounding box center [937, 367] width 109 height 49
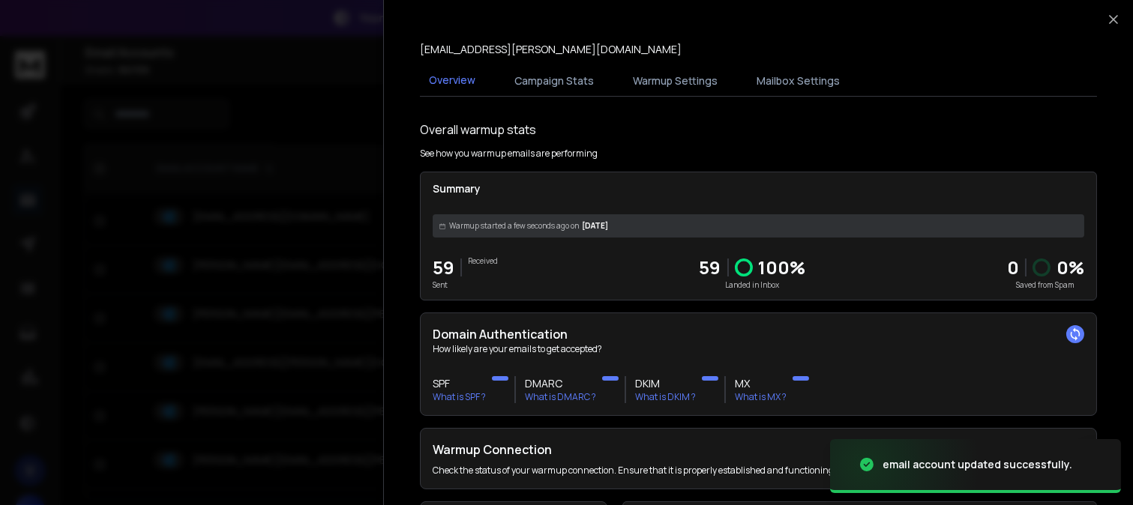
click at [798, 71] on button "Mailbox Settings" at bounding box center [797, 80] width 101 height 33
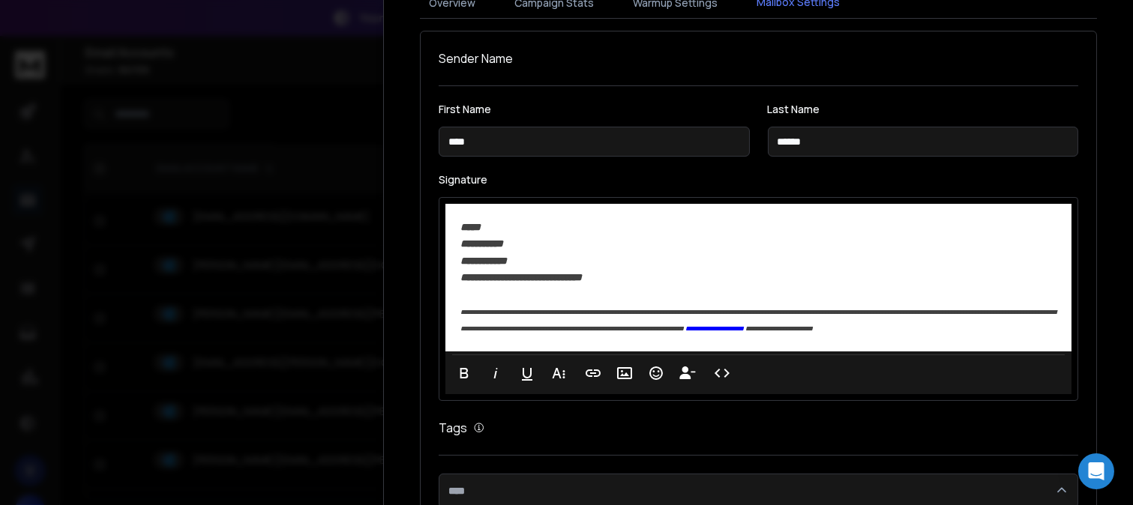
scroll to position [0, 0]
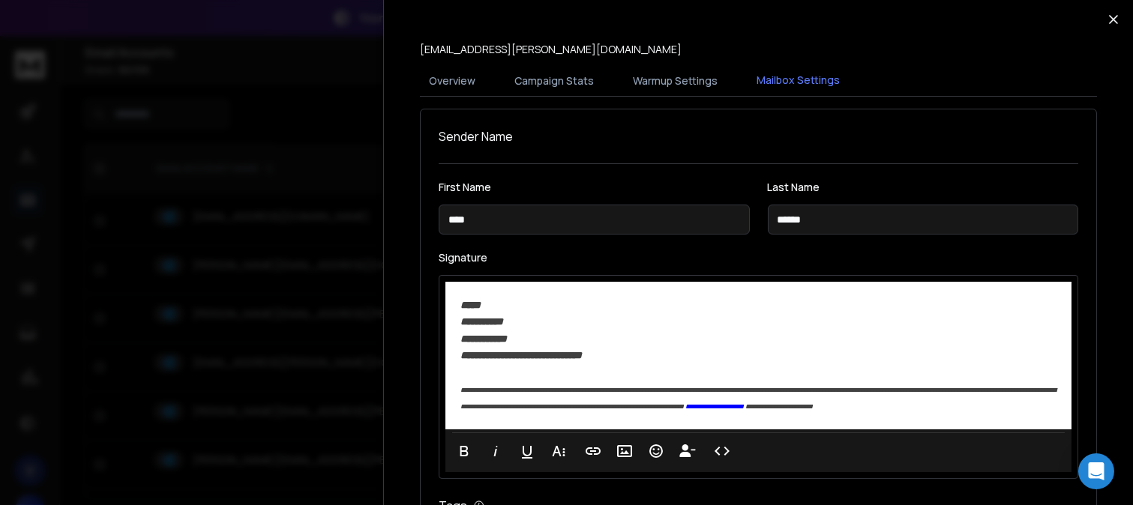
click at [1110, 17] on icon "button" at bounding box center [1113, 19] width 15 height 15
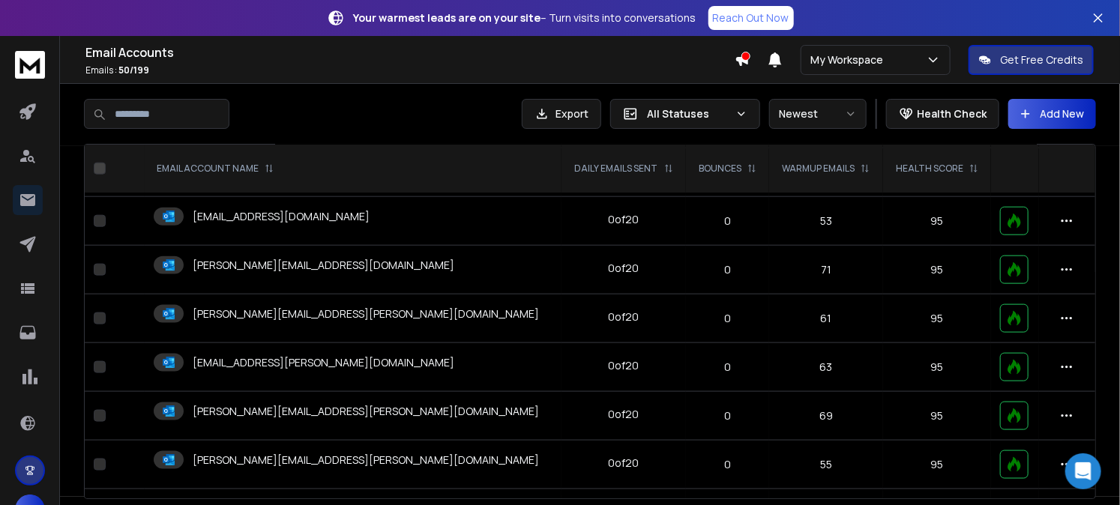
click at [801, 424] on td "69" at bounding box center [826, 416] width 114 height 49
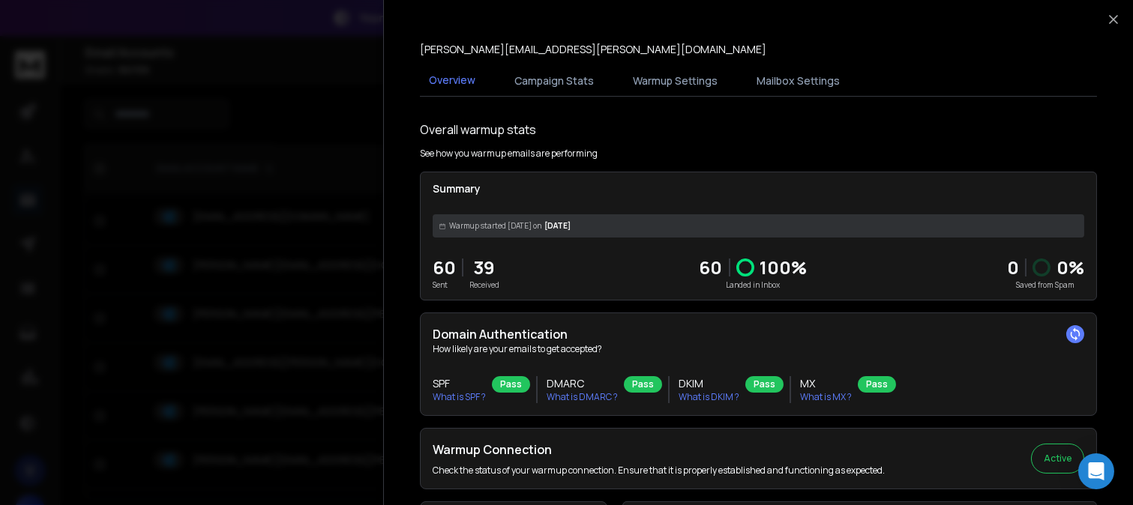
click at [774, 73] on button "Mailbox Settings" at bounding box center [797, 80] width 101 height 33
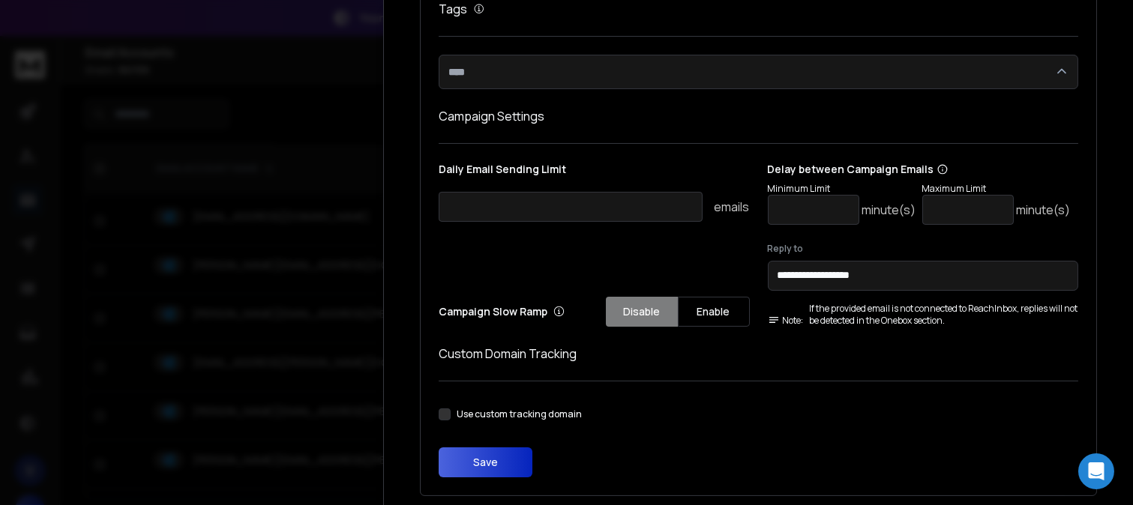
scroll to position [529, 0]
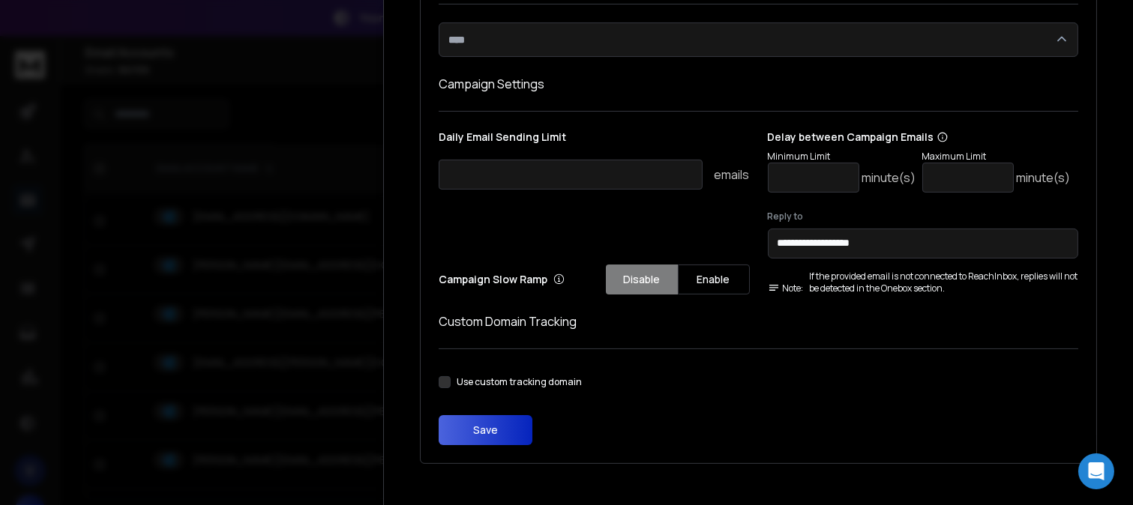
click at [936, 238] on input "**********" at bounding box center [923, 244] width 311 height 30
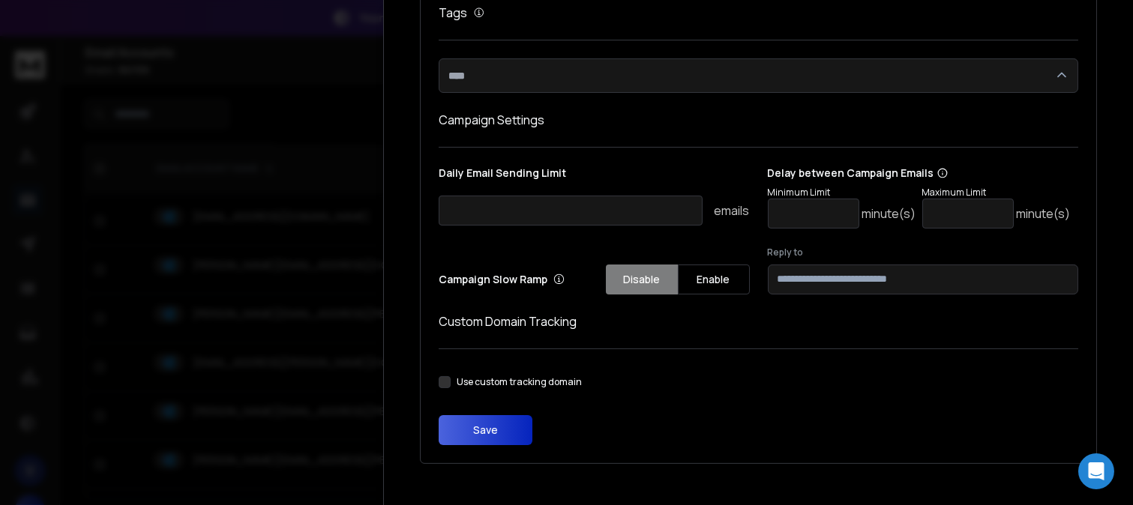
click at [523, 420] on button "Save" at bounding box center [486, 430] width 94 height 30
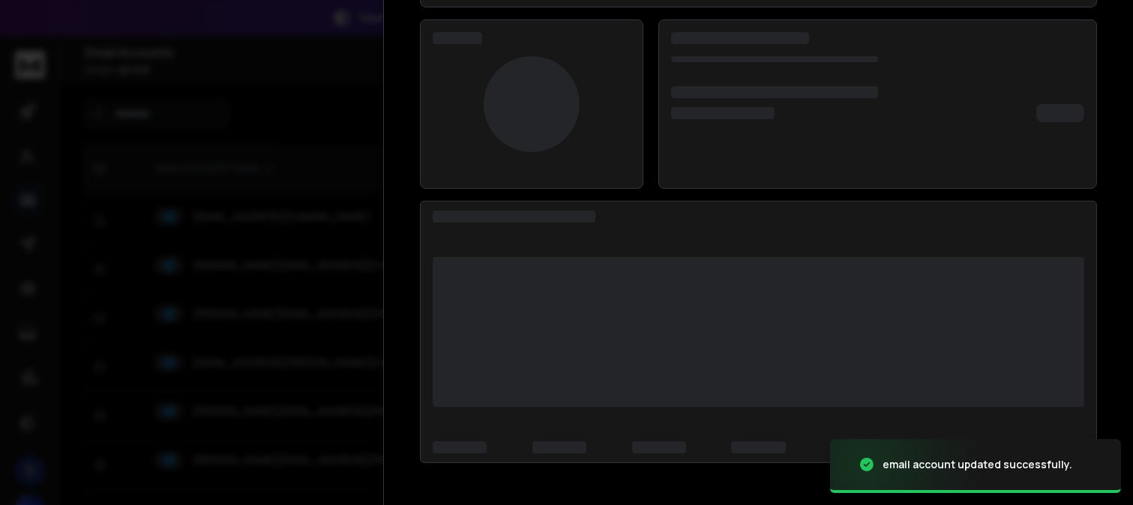
scroll to position [484, 0]
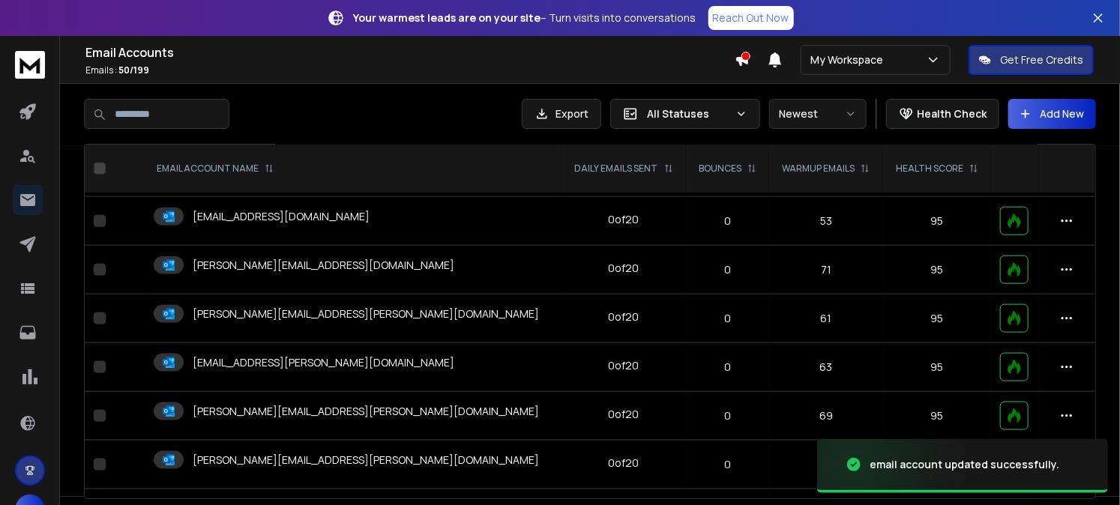
click at [788, 457] on td "55" at bounding box center [826, 465] width 114 height 49
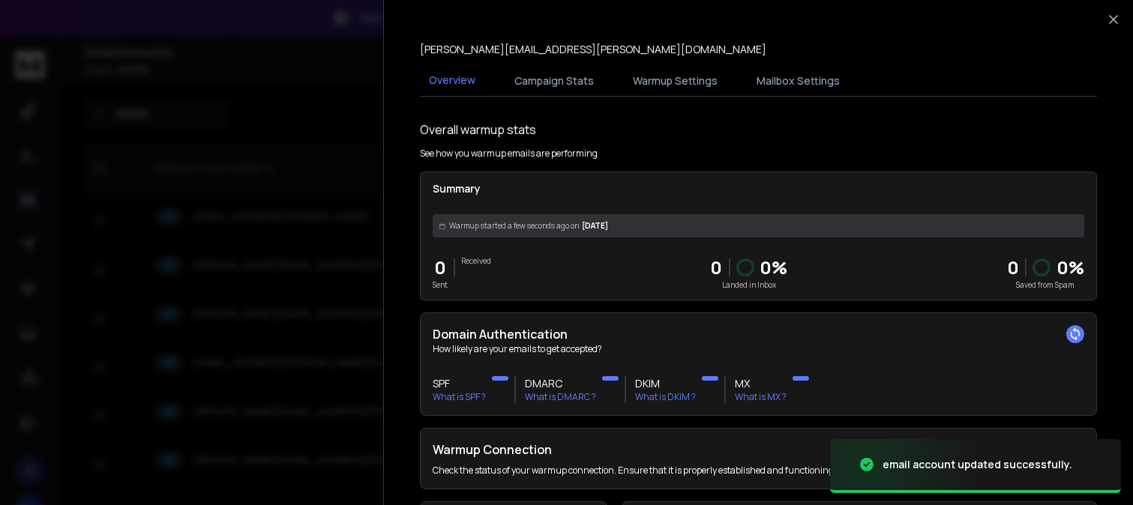
click at [773, 69] on button "Mailbox Settings" at bounding box center [797, 80] width 101 height 33
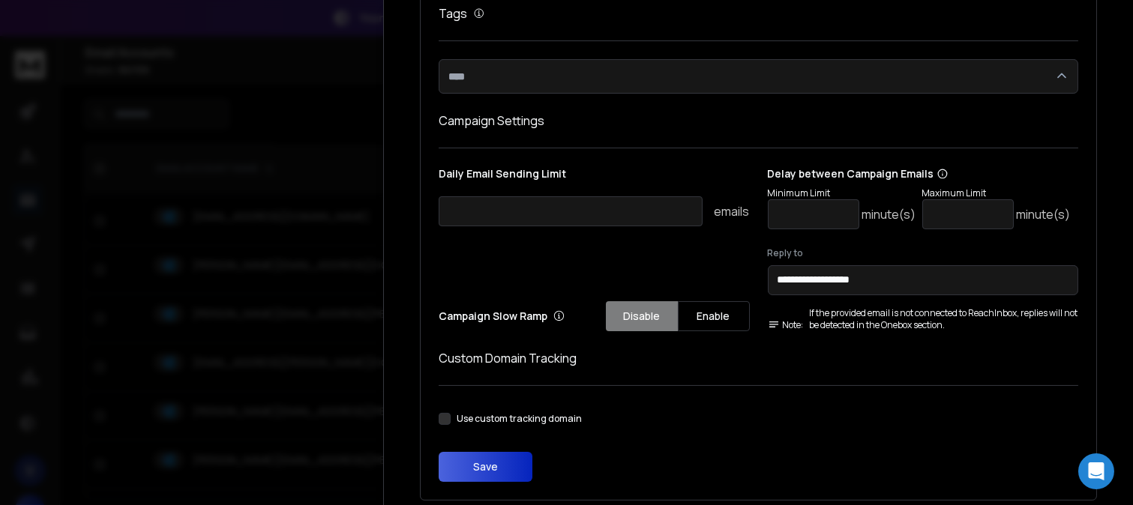
scroll to position [529, 0]
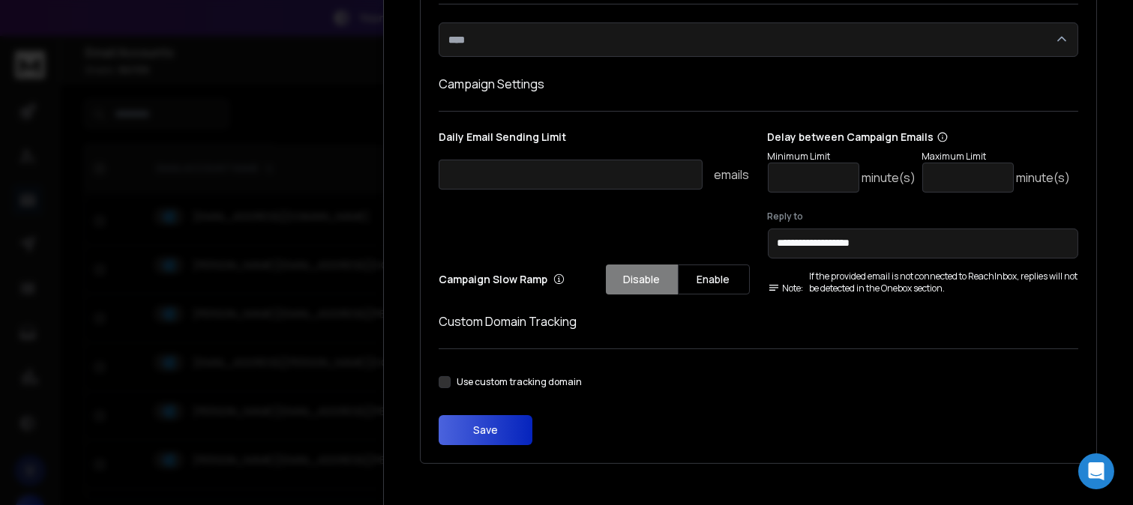
click at [911, 242] on input "**********" at bounding box center [923, 244] width 311 height 30
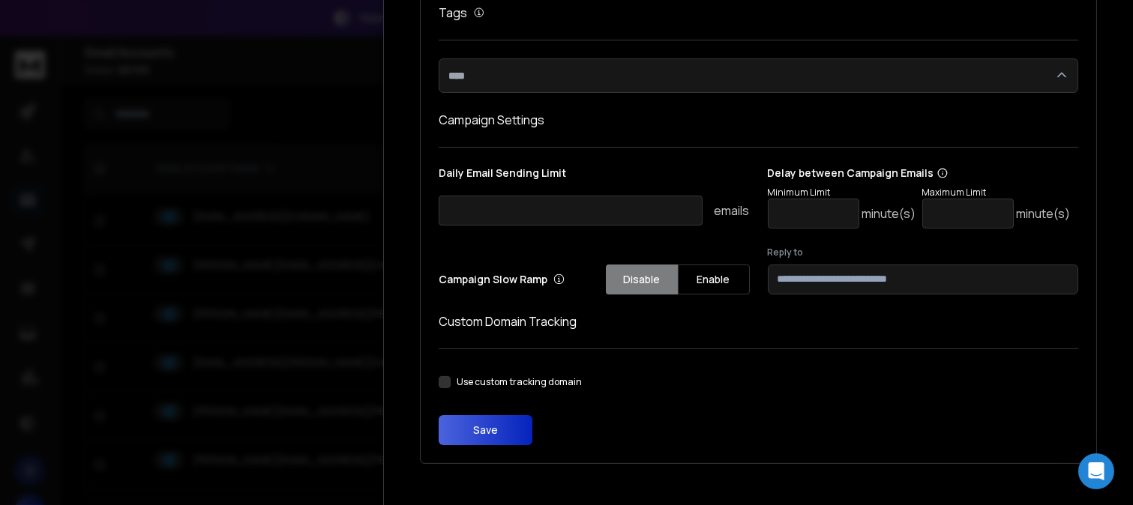
click at [492, 425] on button "Save" at bounding box center [486, 430] width 94 height 30
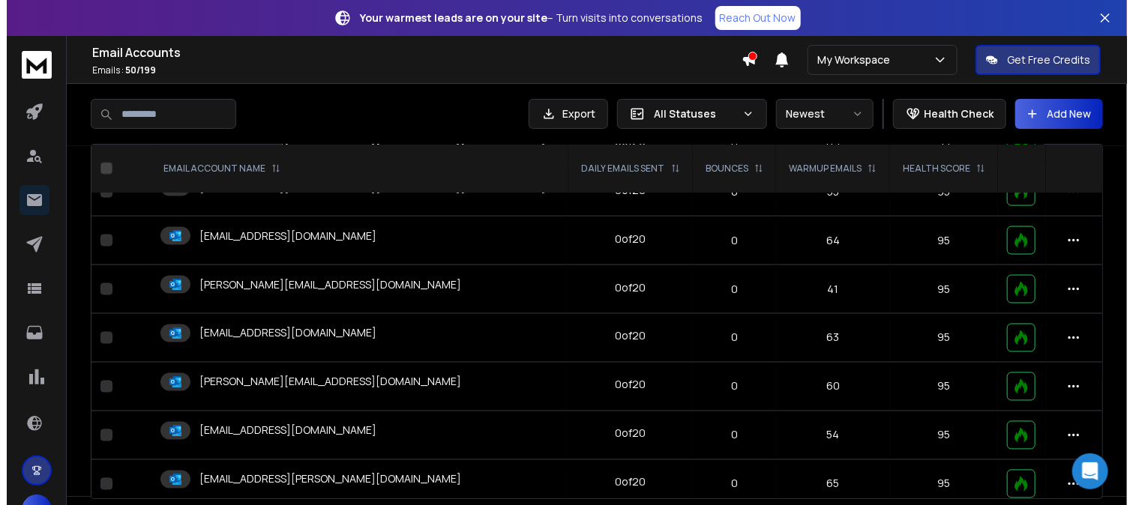
scroll to position [1110, 0]
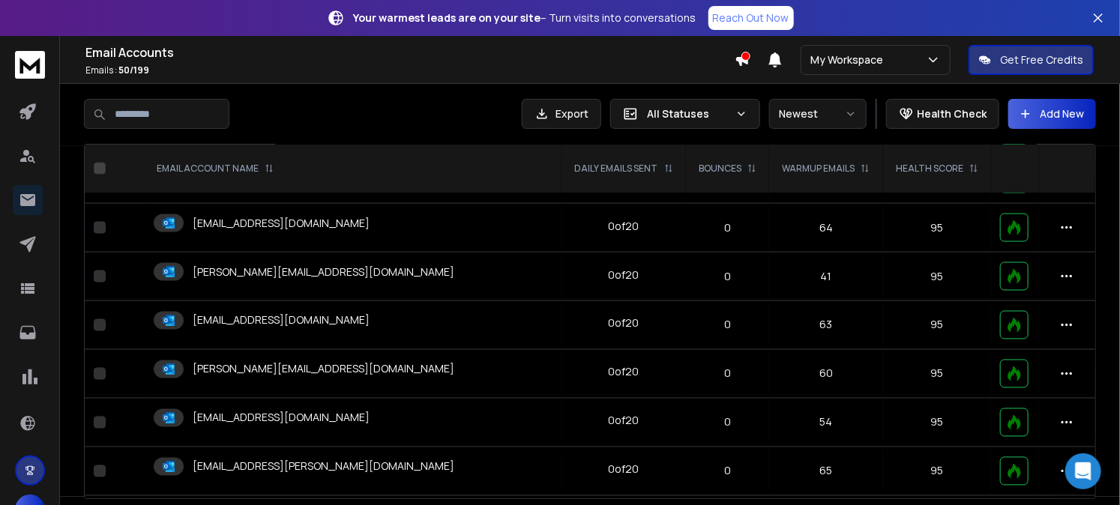
click at [883, 226] on td "95" at bounding box center [937, 228] width 109 height 49
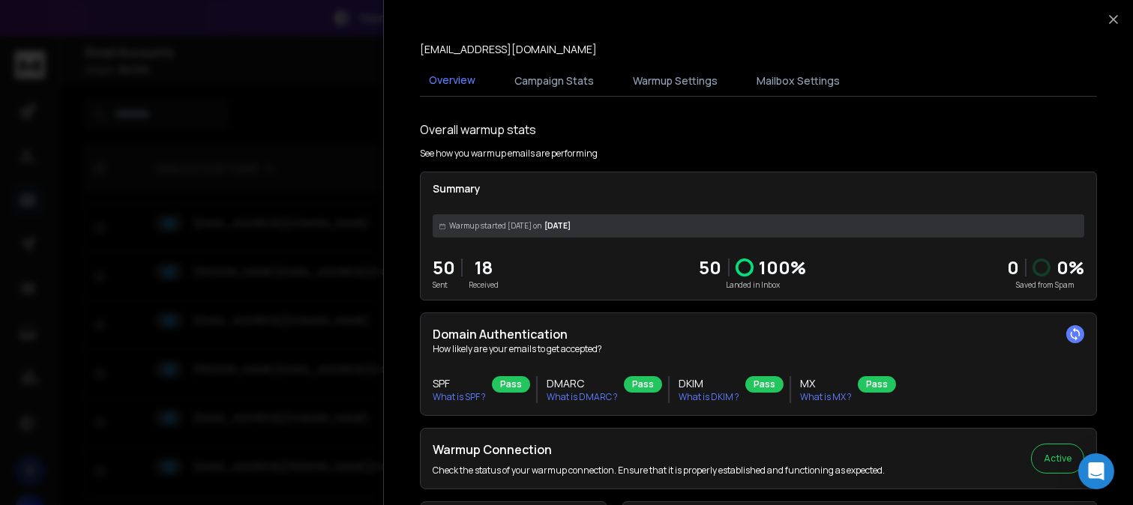
click at [789, 78] on button "Mailbox Settings" at bounding box center [797, 80] width 101 height 33
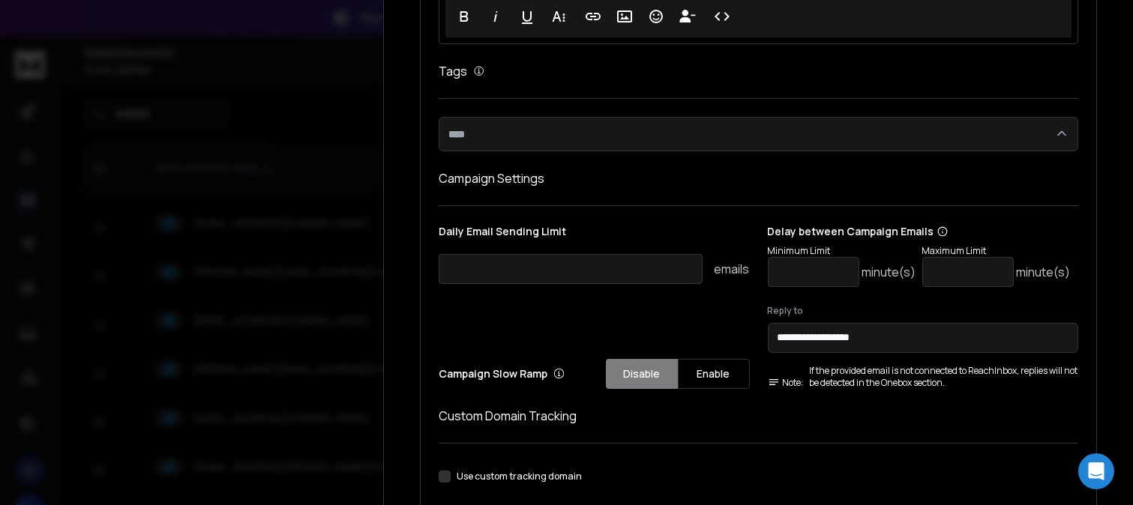
scroll to position [529, 0]
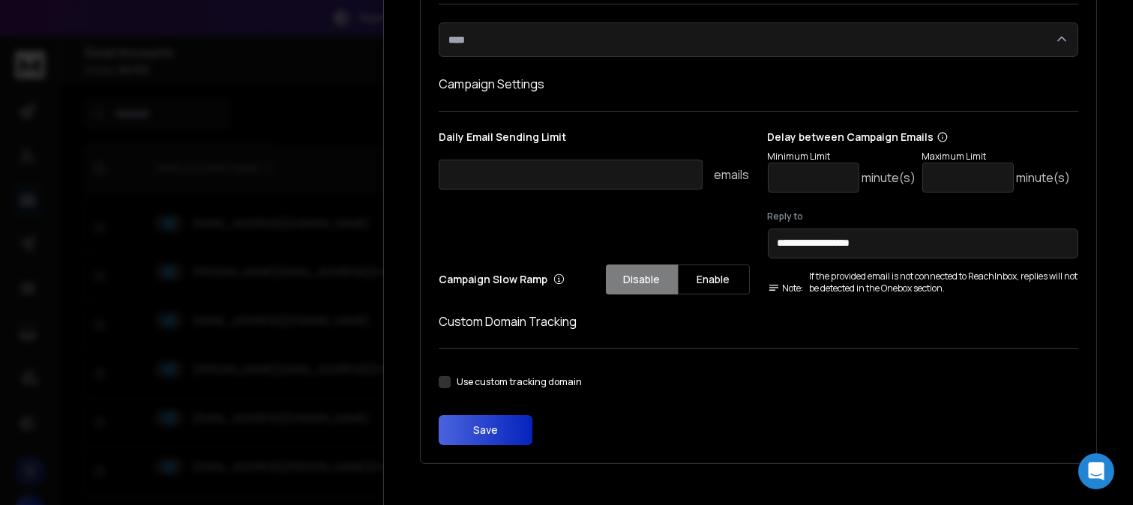
click at [891, 240] on input "**********" at bounding box center [923, 244] width 311 height 30
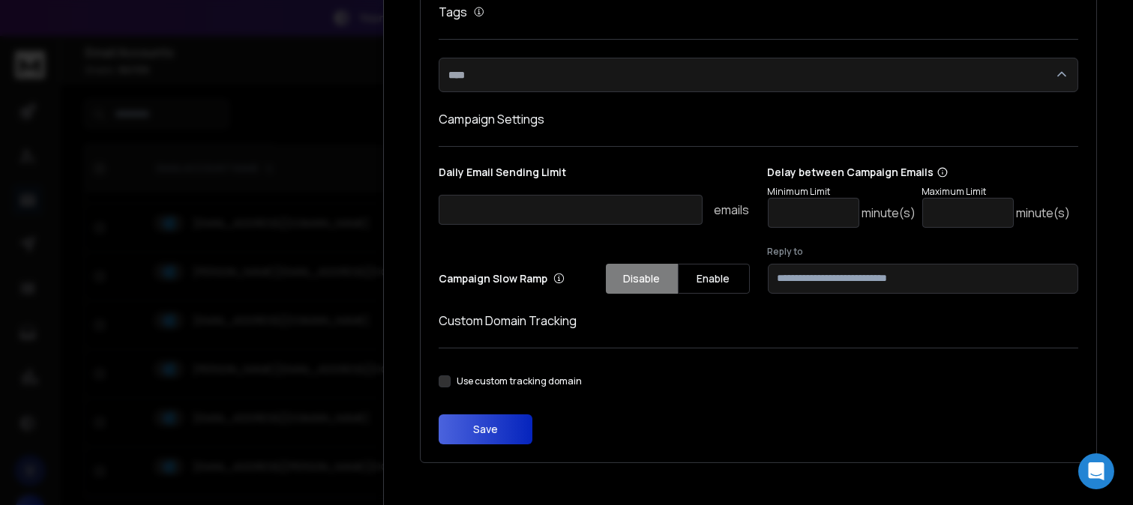
scroll to position [493, 0]
click at [493, 423] on button "Save" at bounding box center [486, 430] width 94 height 30
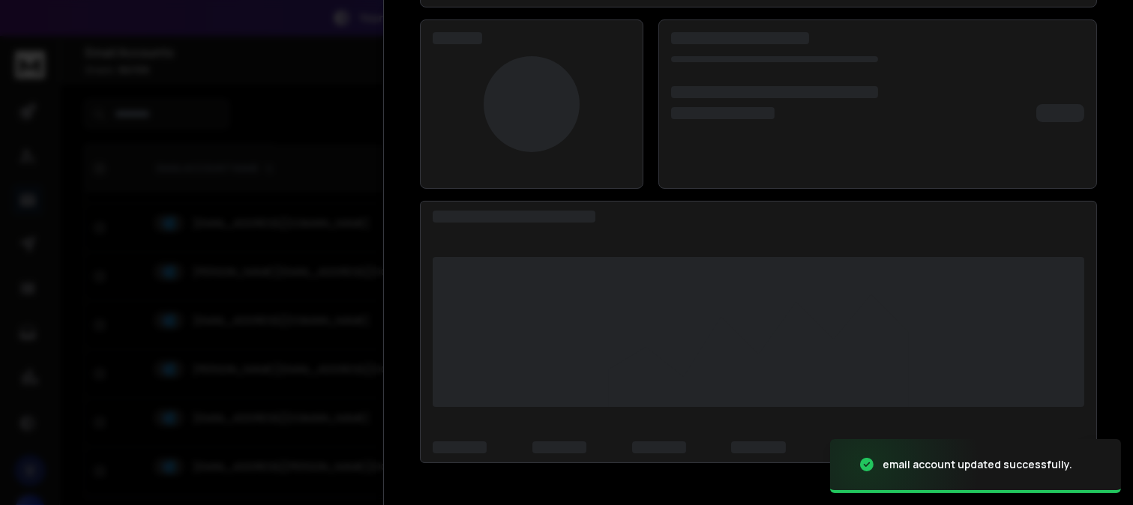
scroll to position [484, 0]
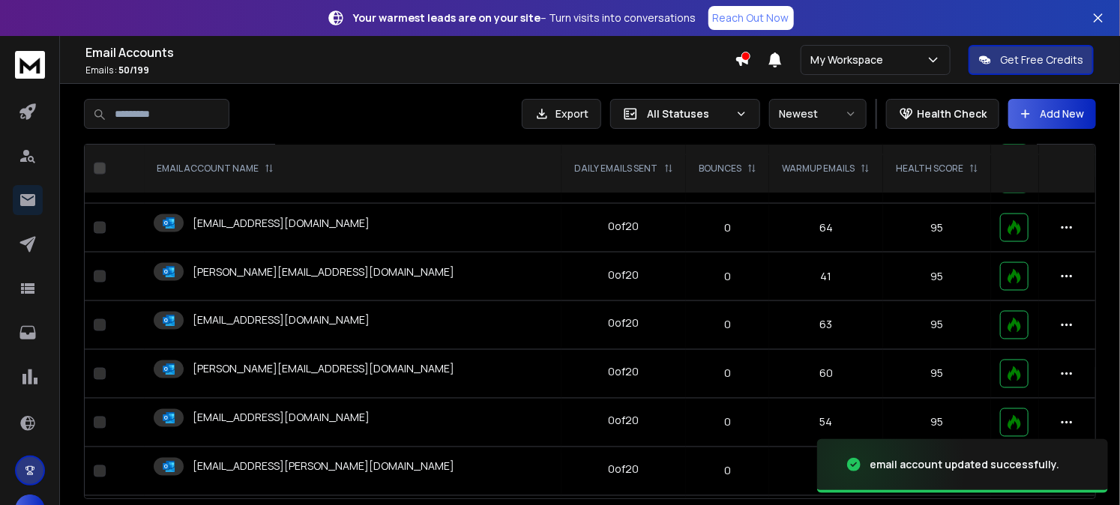
click at [799, 277] on td "41" at bounding box center [826, 277] width 114 height 49
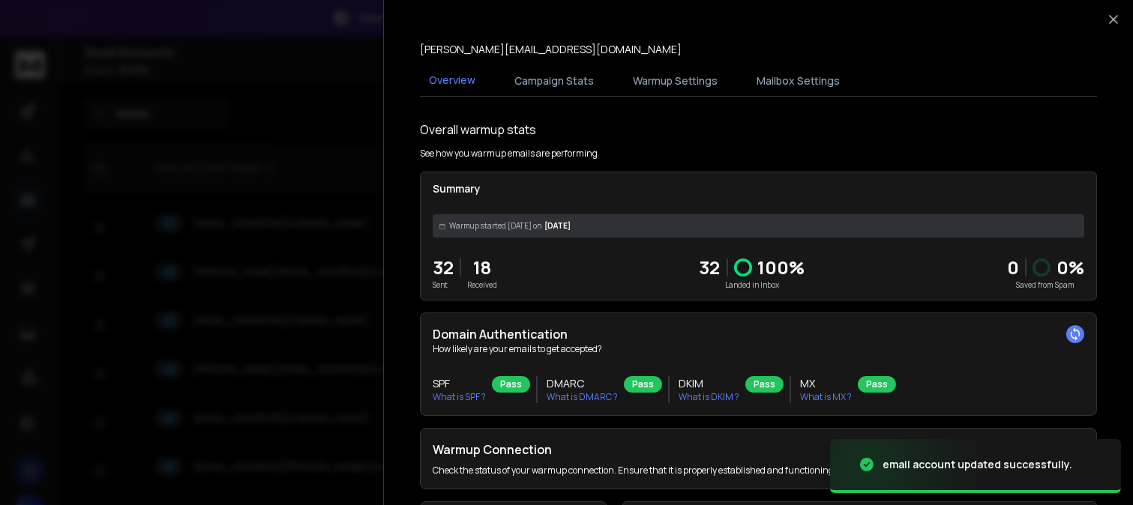
click at [785, 71] on button "Mailbox Settings" at bounding box center [797, 80] width 101 height 33
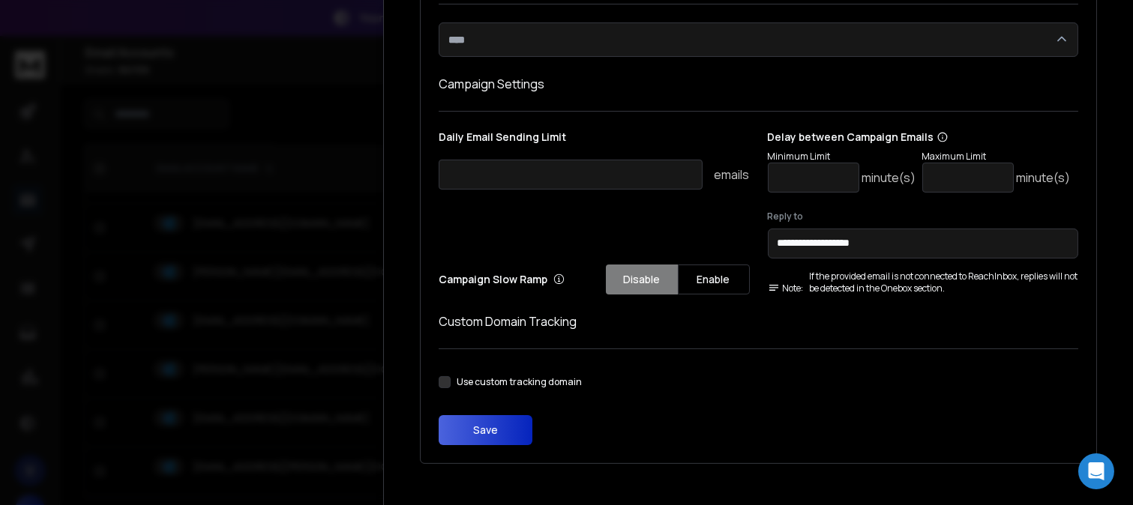
click at [958, 238] on input "**********" at bounding box center [923, 244] width 311 height 30
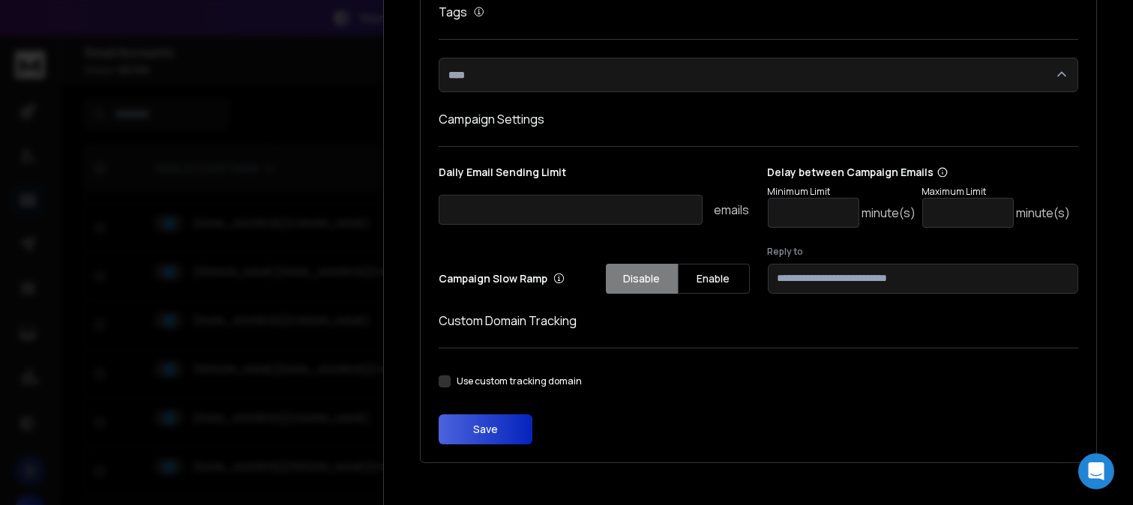
scroll to position [493, 0]
click at [490, 441] on button "Save" at bounding box center [486, 430] width 94 height 30
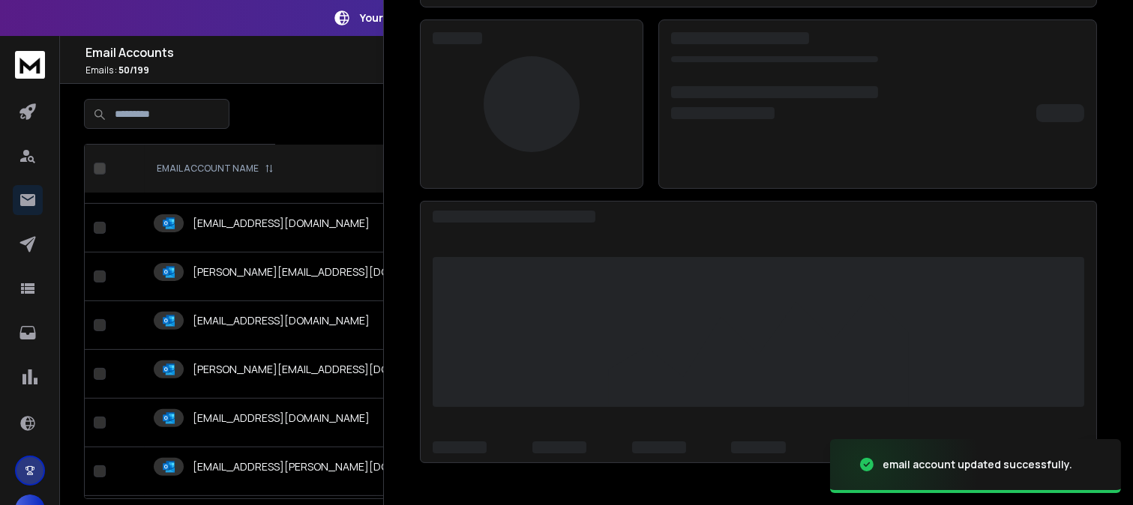
scroll to position [484, 0]
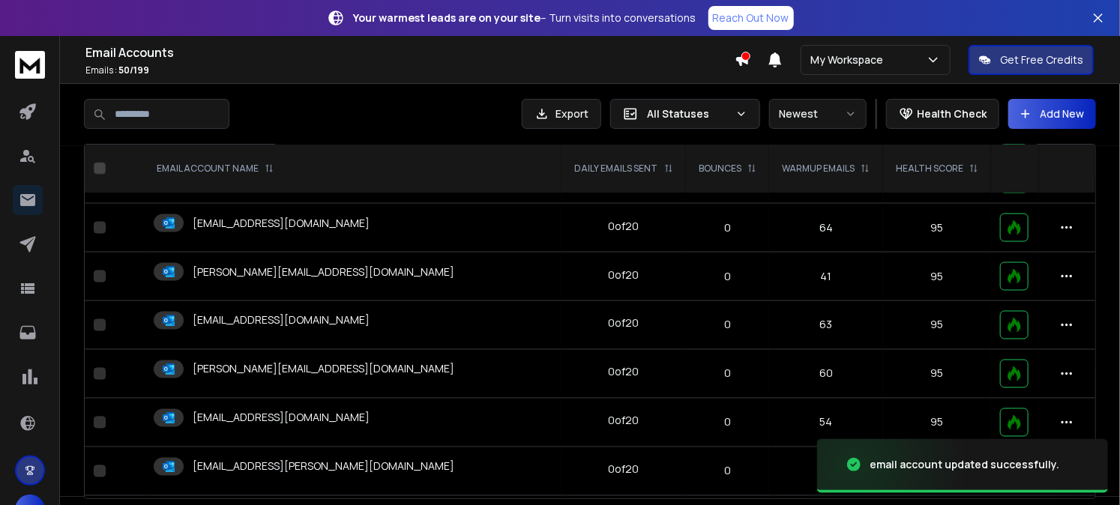
click at [883, 323] on td "95" at bounding box center [937, 325] width 109 height 49
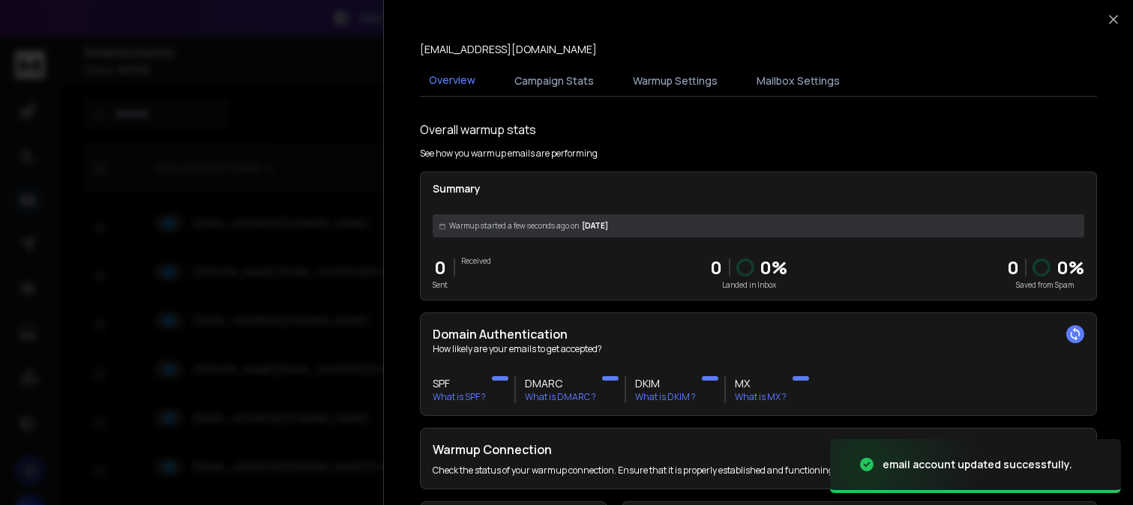
click at [810, 76] on button "Mailbox Settings" at bounding box center [797, 80] width 101 height 33
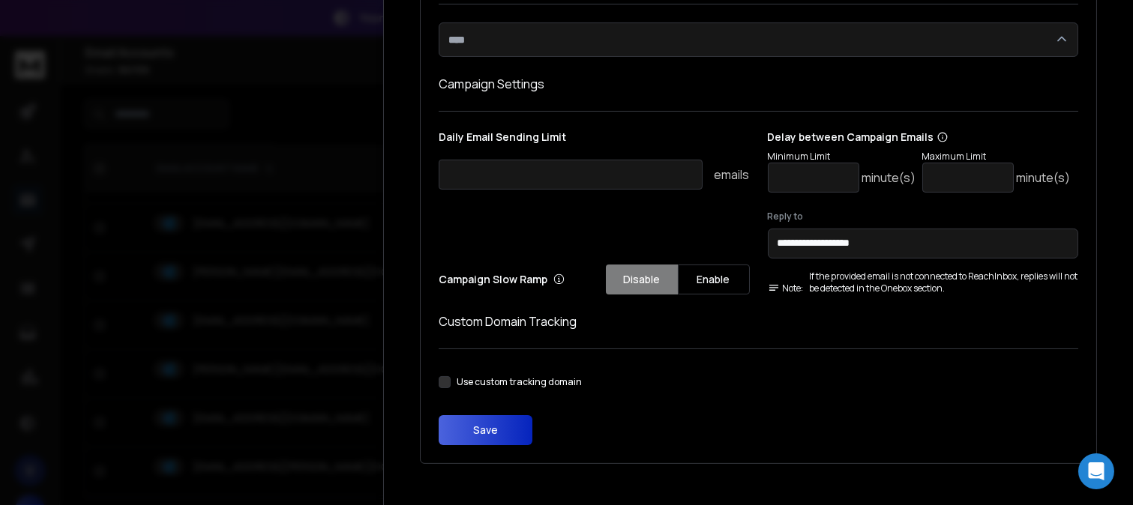
click at [928, 244] on input "**********" at bounding box center [923, 244] width 311 height 30
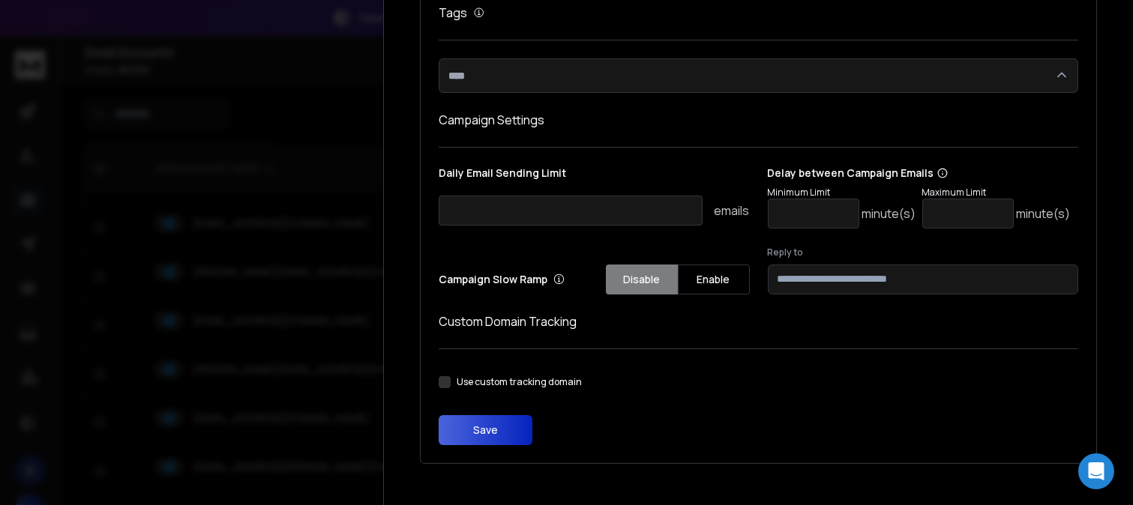
click at [476, 422] on button "Save" at bounding box center [486, 430] width 94 height 30
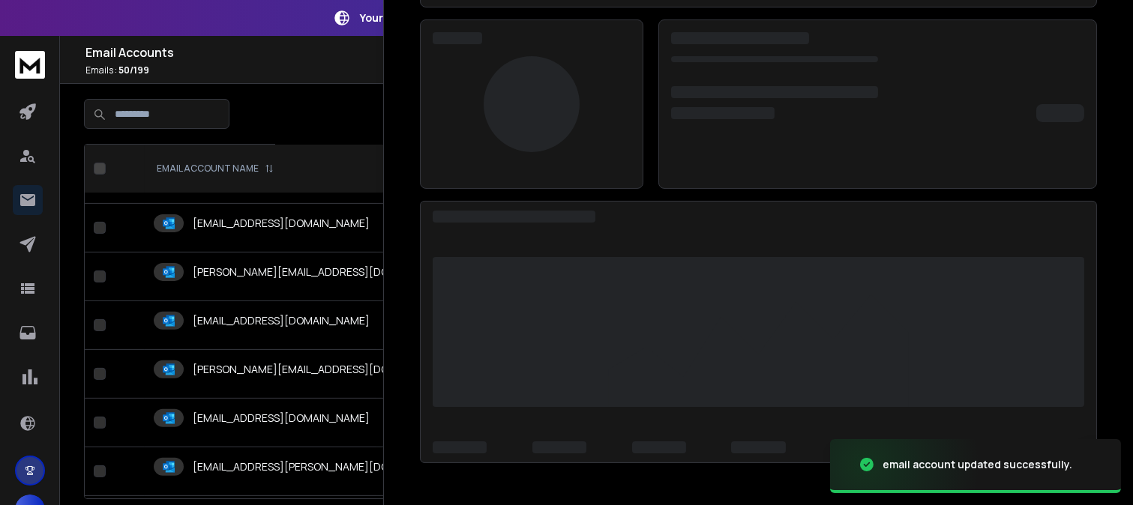
scroll to position [484, 0]
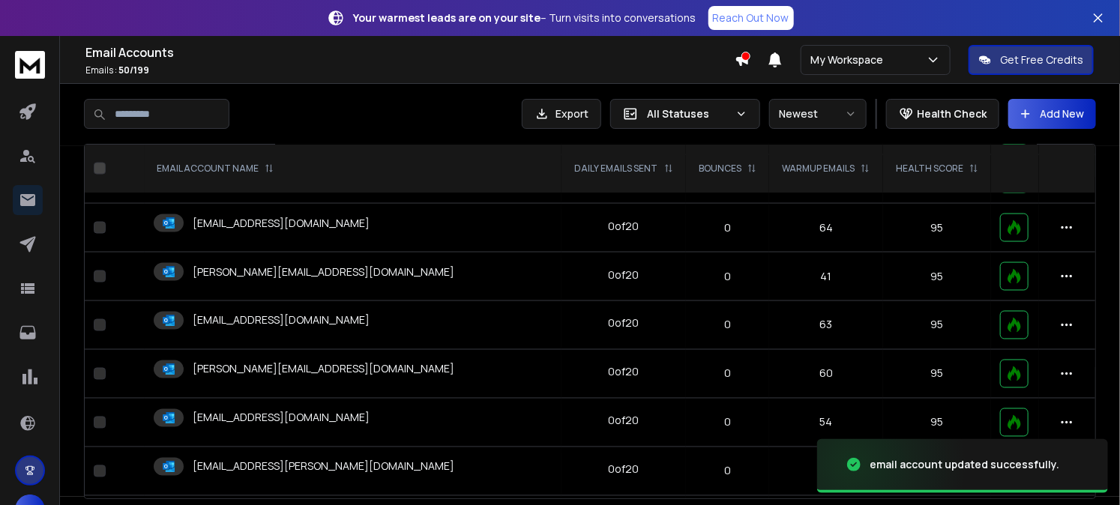
click at [883, 377] on td "95" at bounding box center [937, 374] width 109 height 49
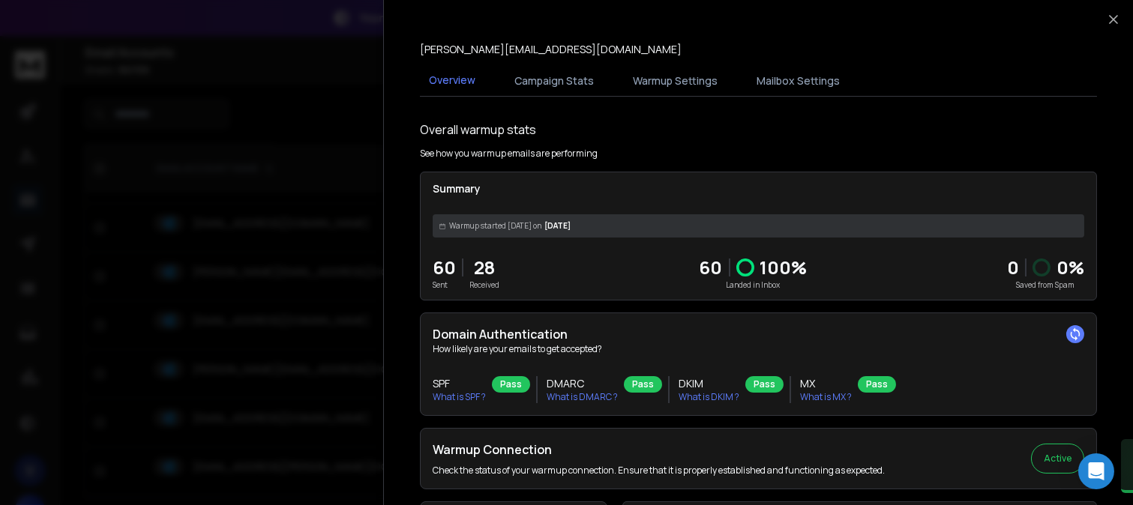
click at [798, 72] on button "Mailbox Settings" at bounding box center [797, 80] width 101 height 33
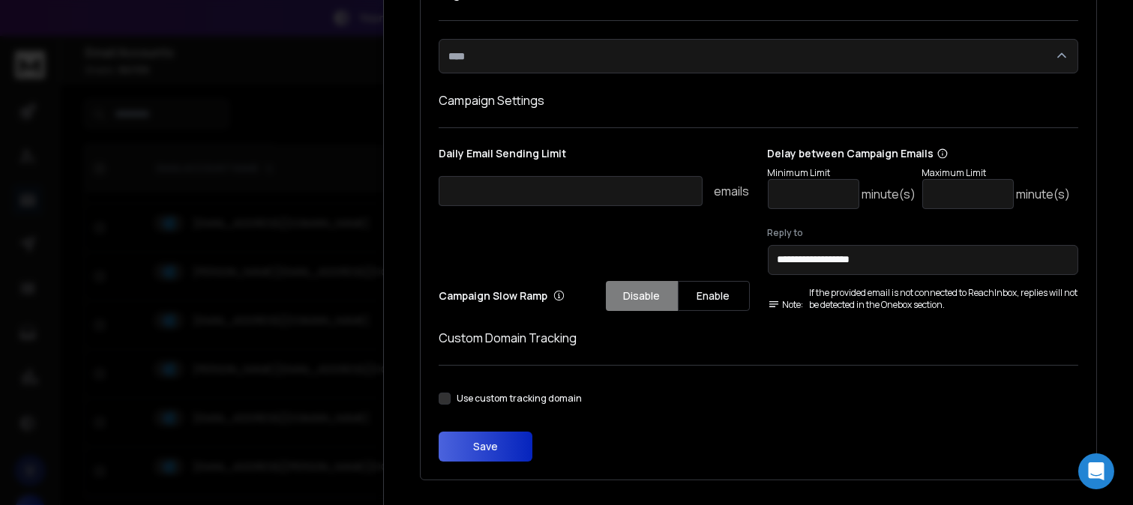
scroll to position [529, 0]
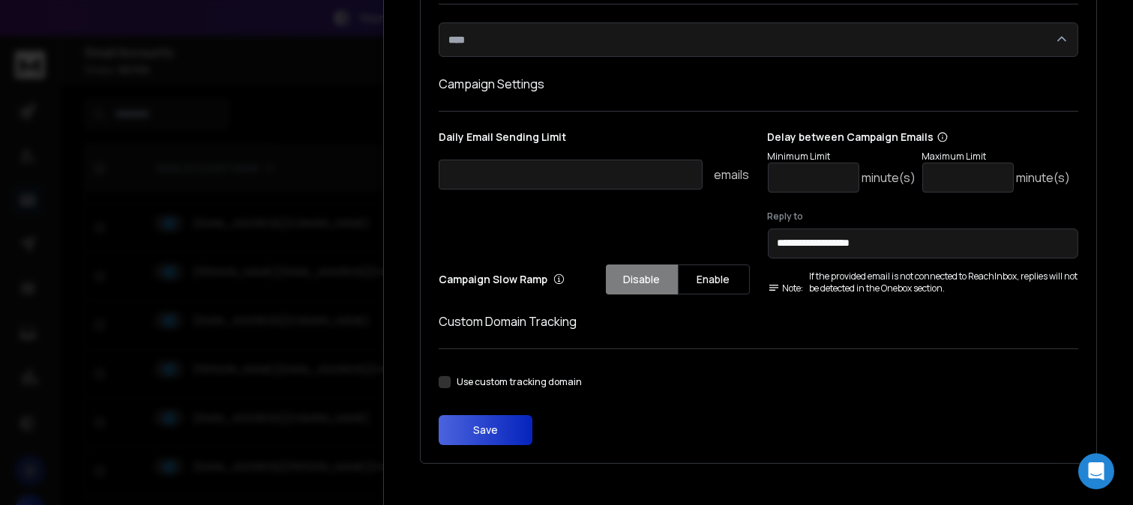
click at [950, 238] on input "**********" at bounding box center [923, 244] width 311 height 30
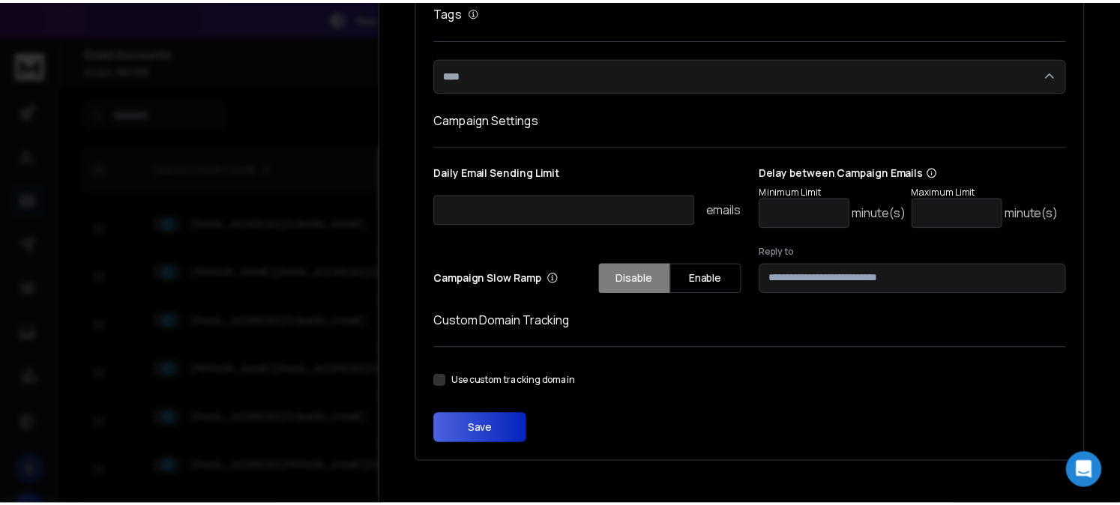
scroll to position [493, 0]
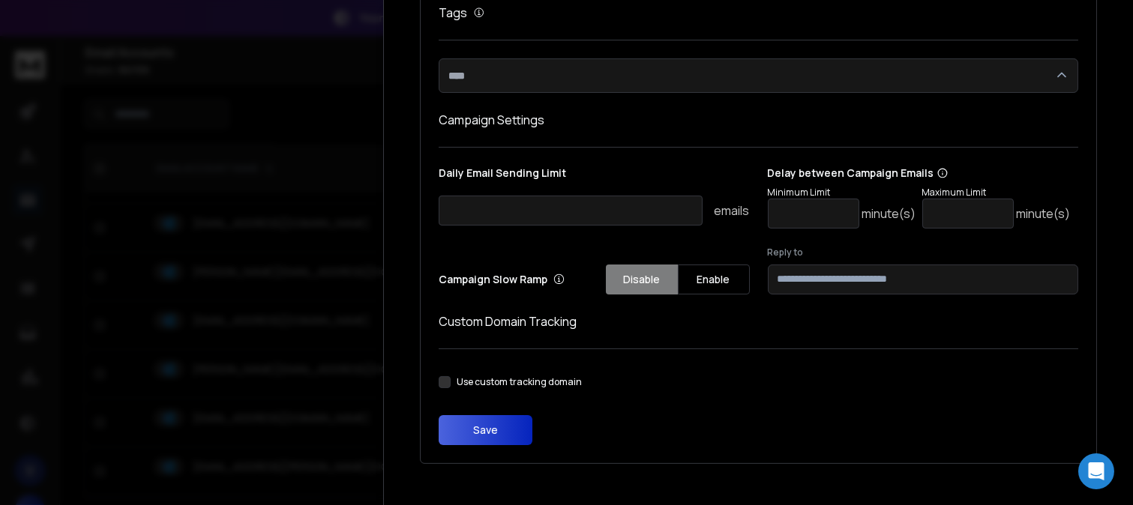
click at [498, 423] on button "Save" at bounding box center [486, 430] width 94 height 30
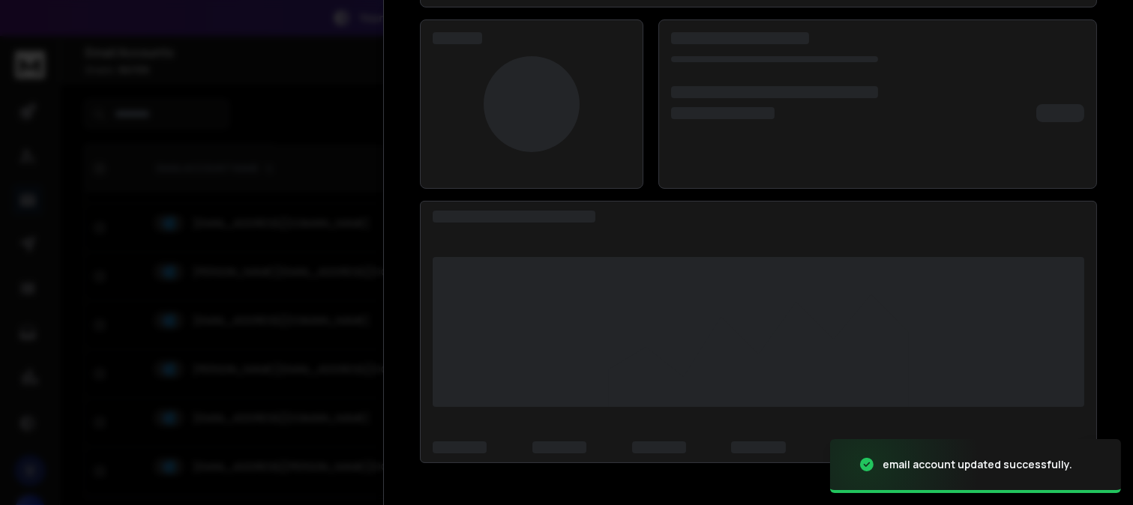
scroll to position [484, 0]
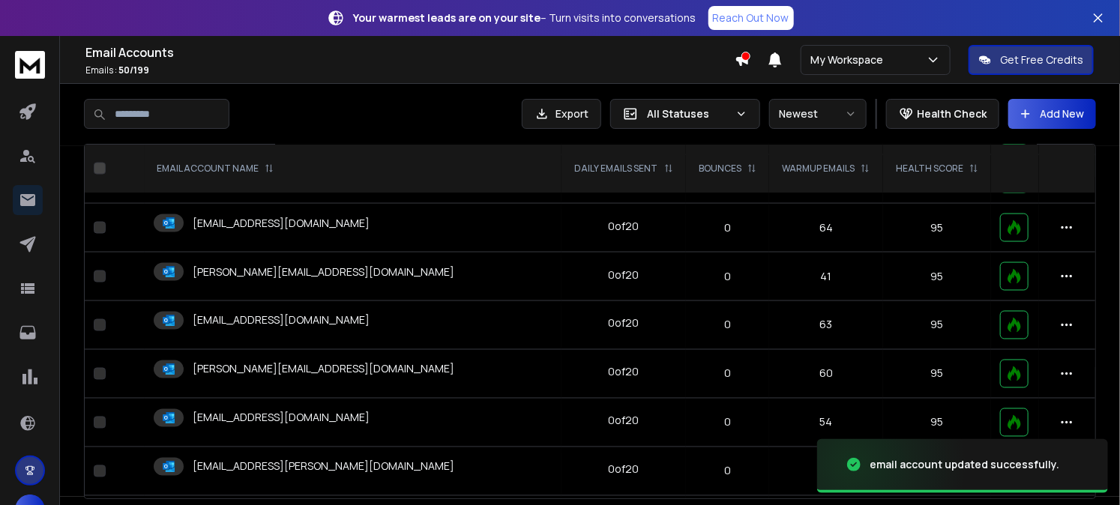
click at [883, 421] on td "95" at bounding box center [937, 423] width 109 height 49
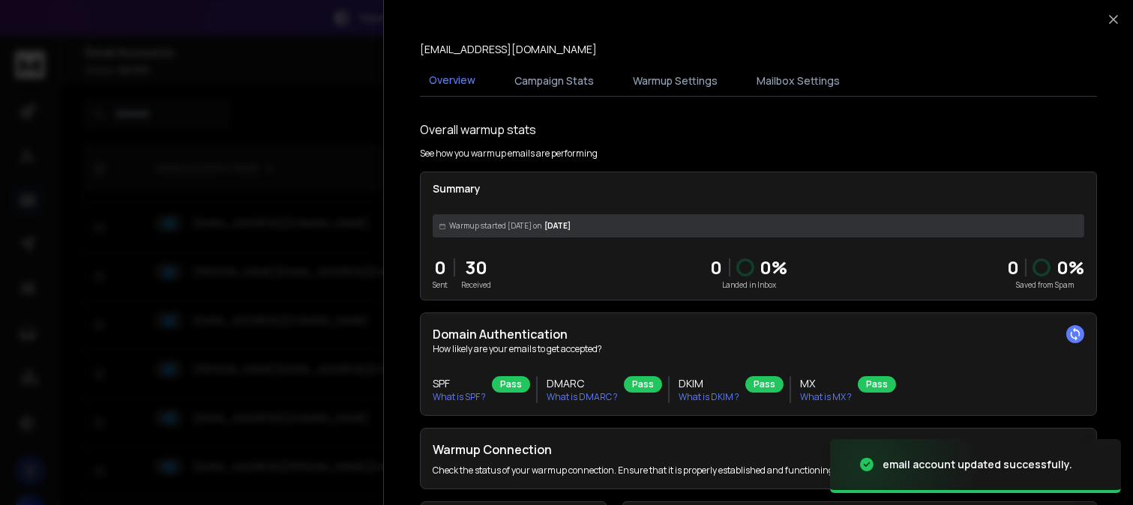
click at [762, 73] on button "Mailbox Settings" at bounding box center [797, 80] width 101 height 33
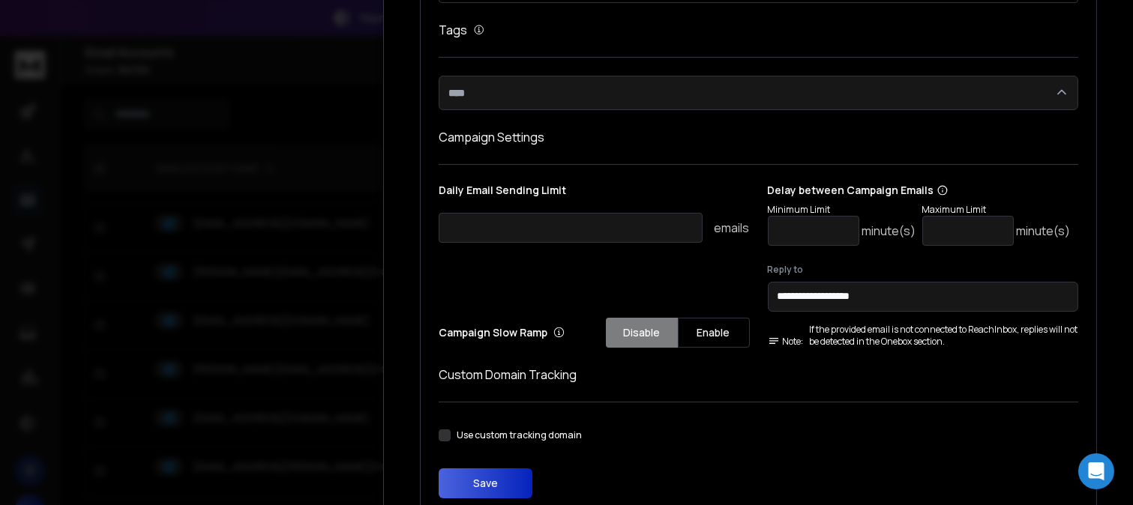
scroll to position [529, 0]
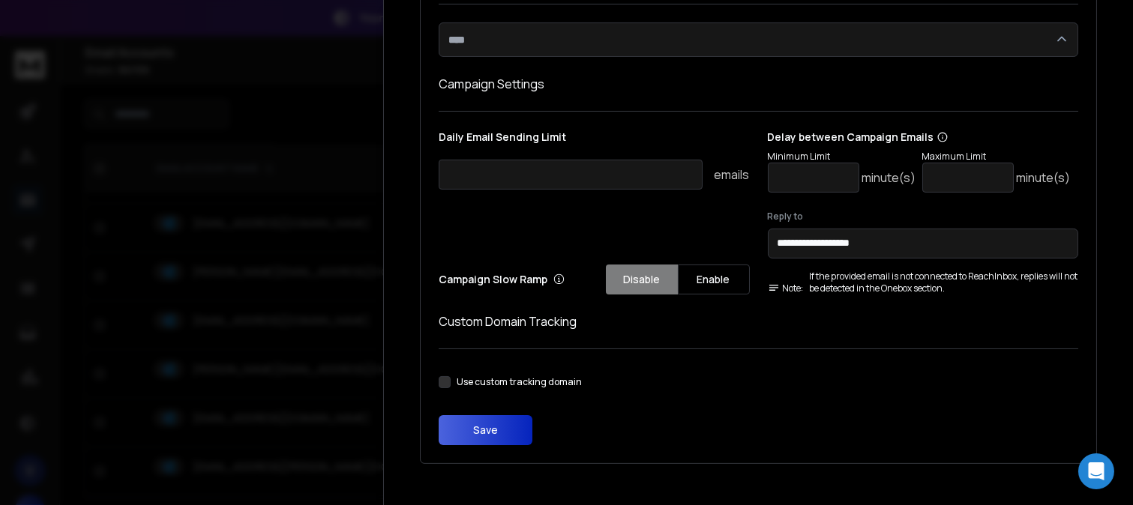
click at [924, 226] on div "**********" at bounding box center [923, 253] width 311 height 84
click at [927, 242] on input "**********" at bounding box center [923, 244] width 311 height 30
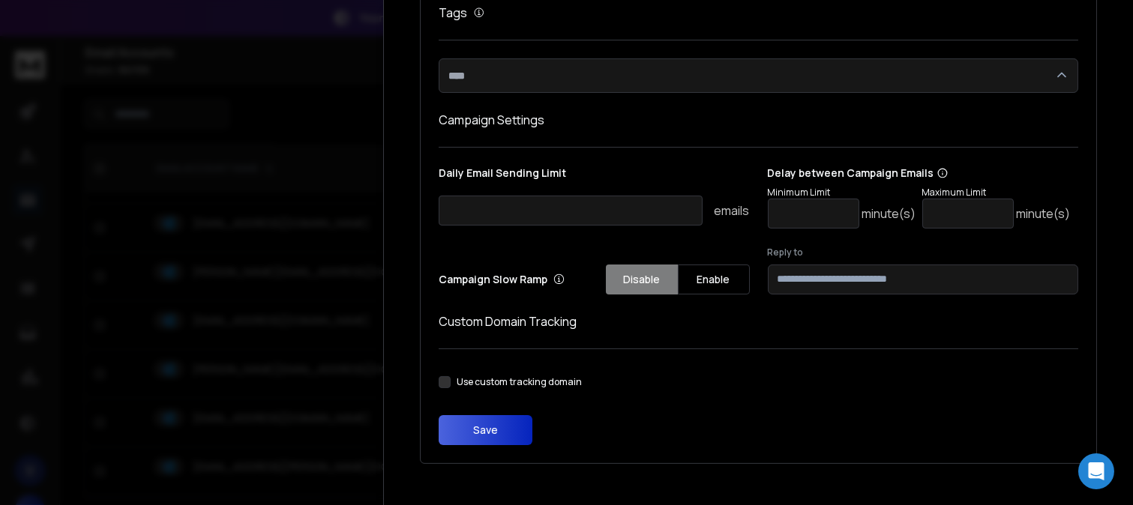
click at [496, 422] on button "Save" at bounding box center [486, 430] width 94 height 30
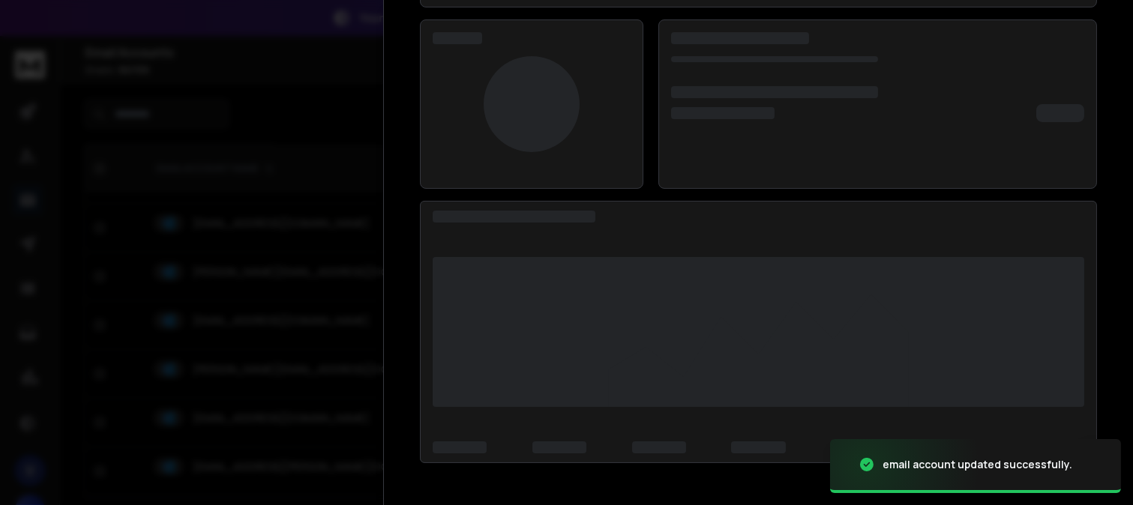
scroll to position [484, 0]
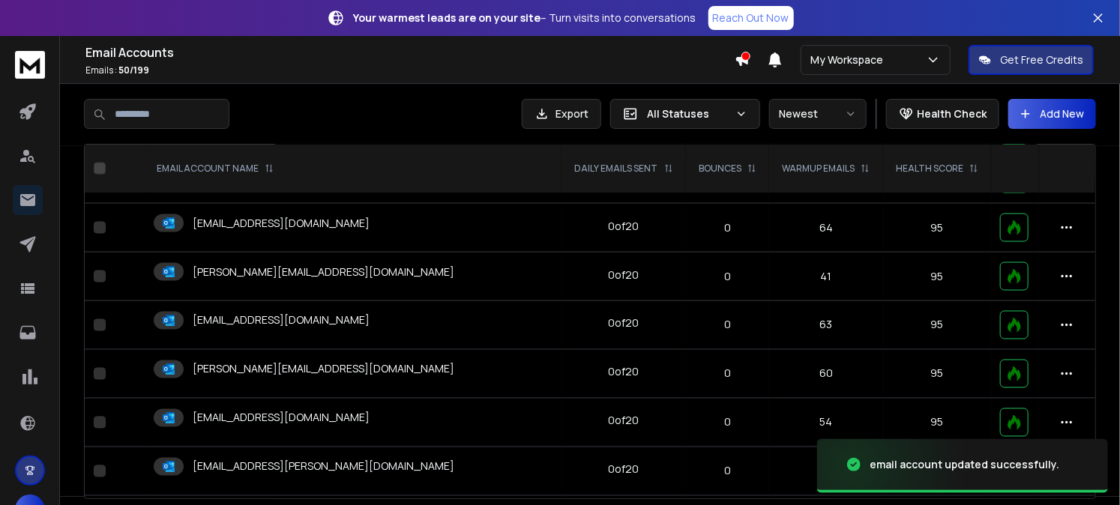
click at [782, 466] on td "65" at bounding box center [826, 472] width 114 height 49
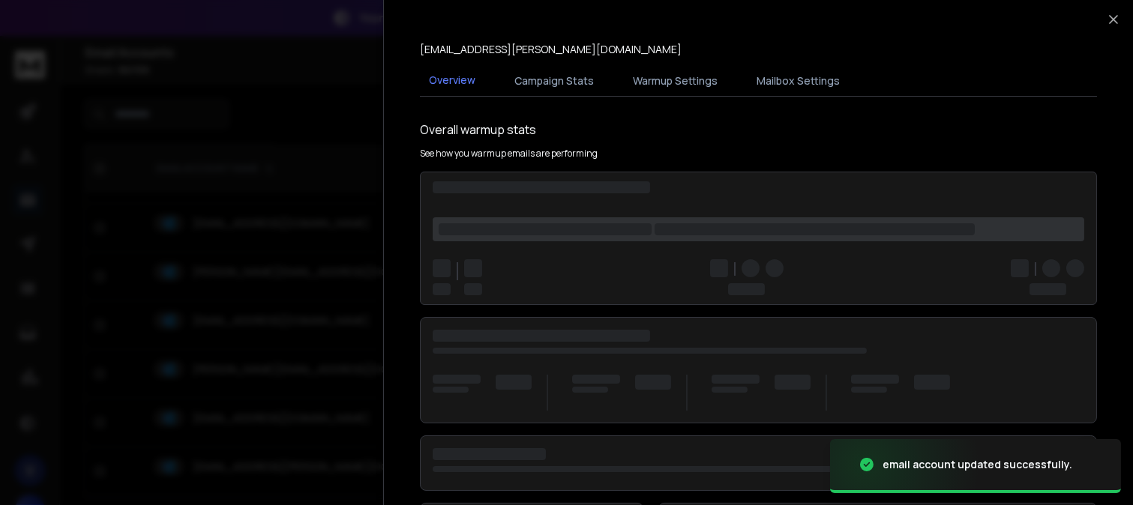
click at [776, 71] on button "Mailbox Settings" at bounding box center [797, 80] width 101 height 33
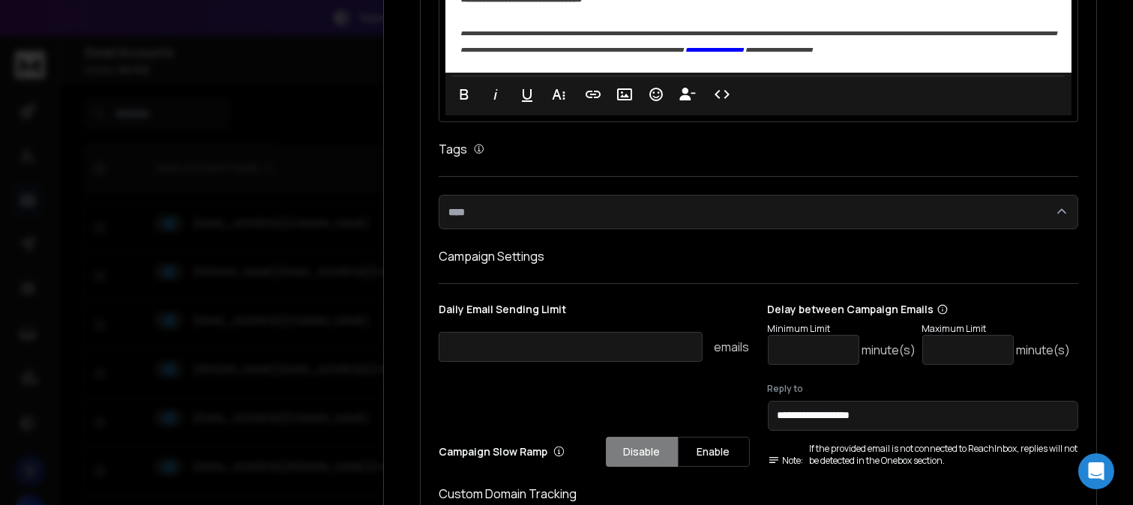
scroll to position [529, 0]
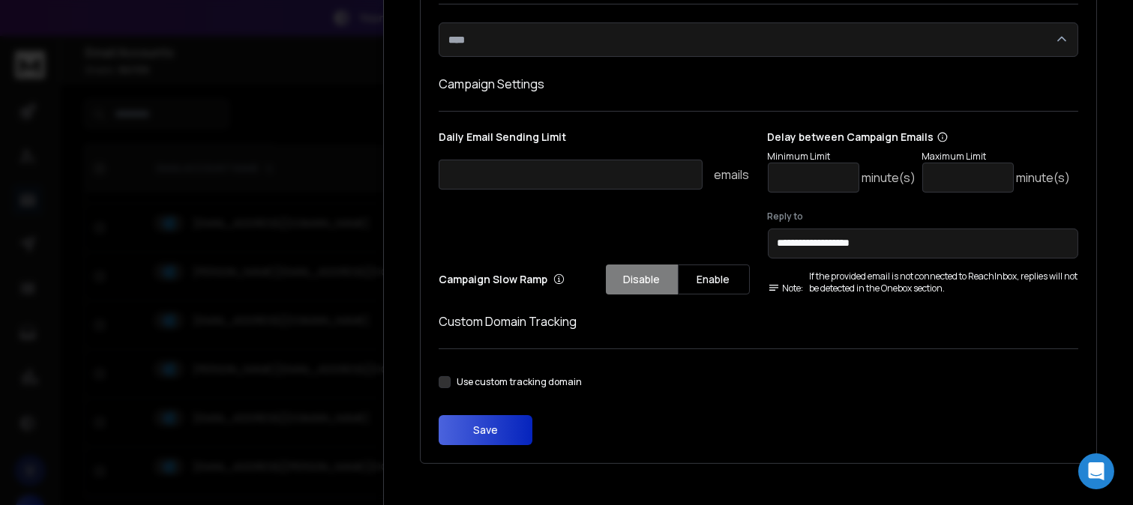
click at [926, 237] on input "**********" at bounding box center [923, 244] width 311 height 30
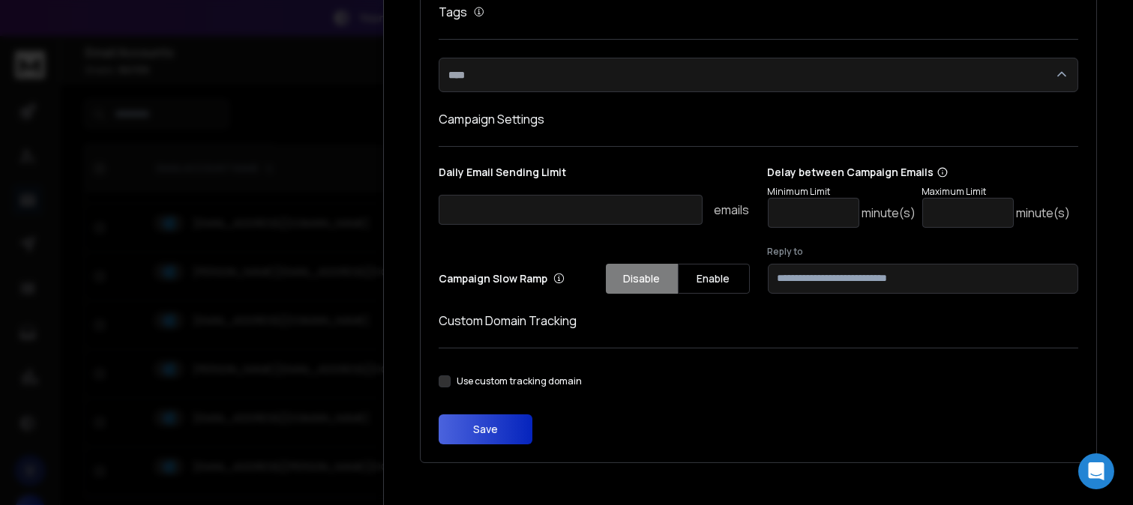
scroll to position [493, 0]
click at [508, 411] on form "**********" at bounding box center [758, 67] width 639 height 756
click at [502, 429] on button "Save" at bounding box center [486, 430] width 94 height 30
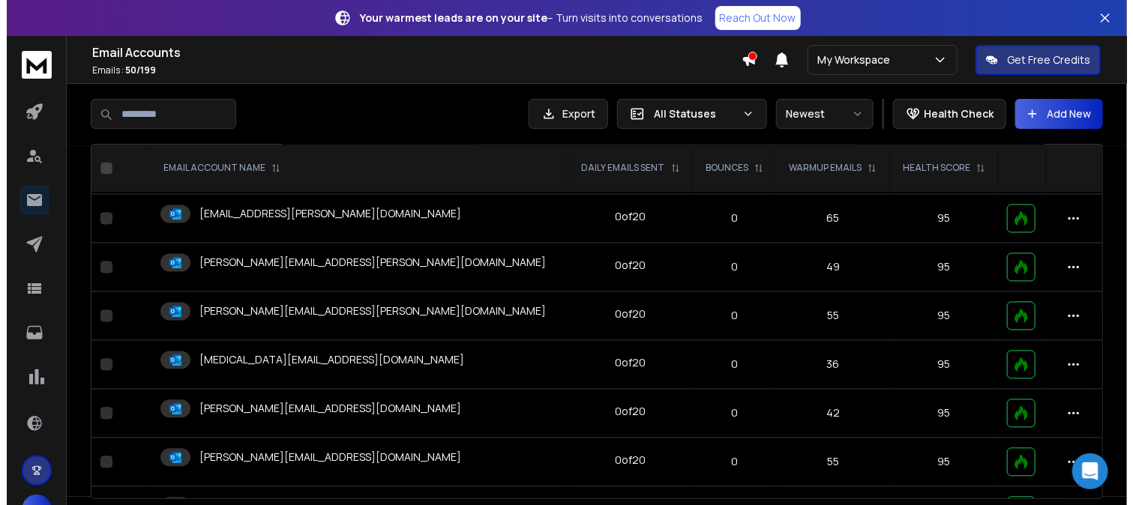
scroll to position [1376, 0]
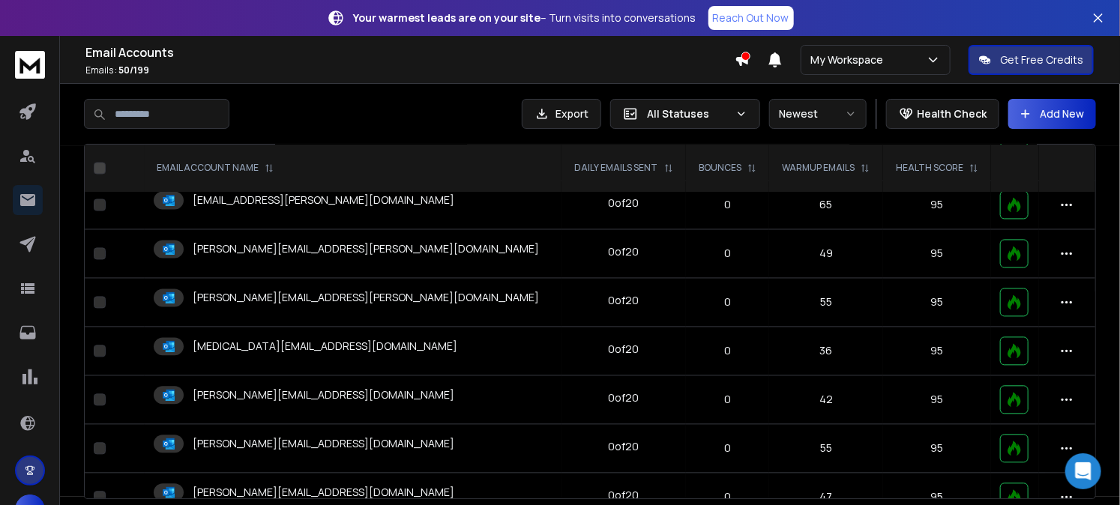
click at [883, 211] on td "95" at bounding box center [937, 205] width 109 height 49
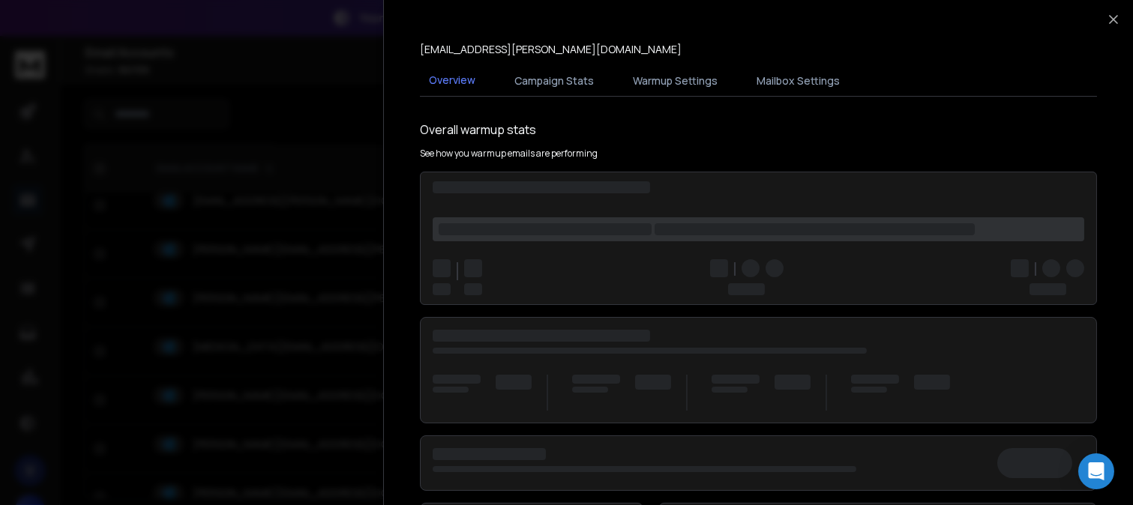
click at [785, 73] on button "Mailbox Settings" at bounding box center [797, 80] width 101 height 33
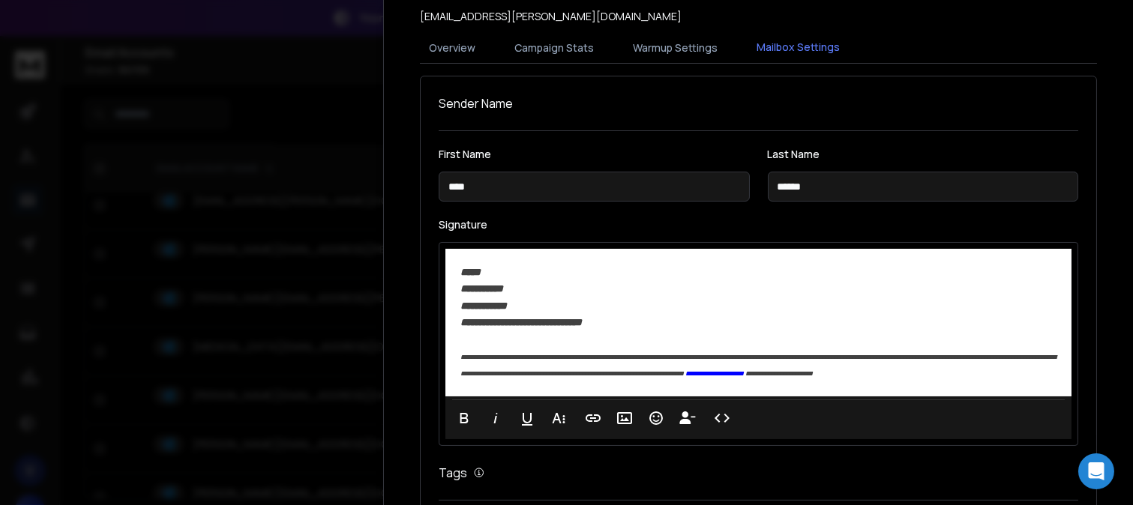
scroll to position [0, 0]
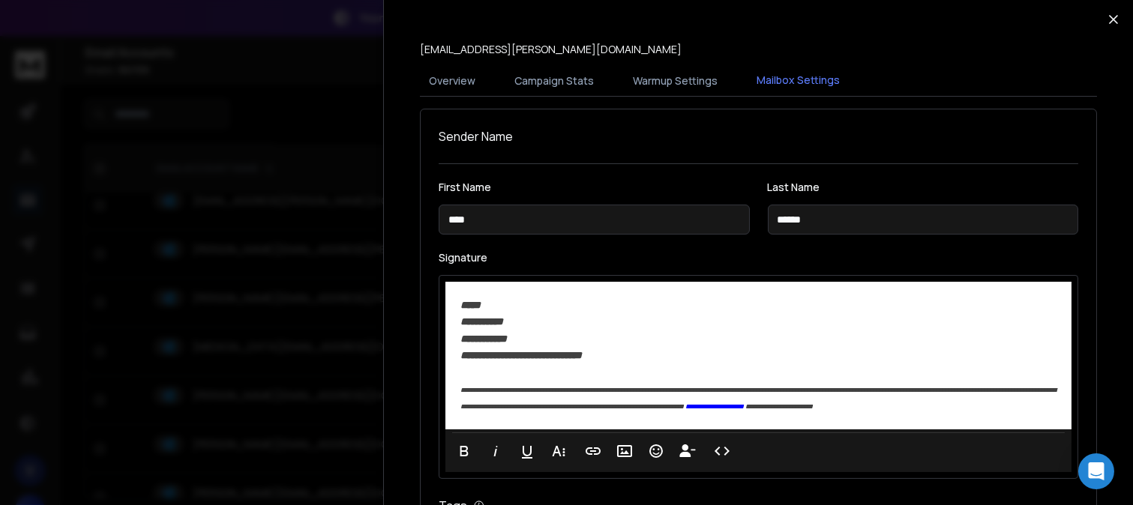
click at [1111, 13] on icon "button" at bounding box center [1113, 19] width 15 height 15
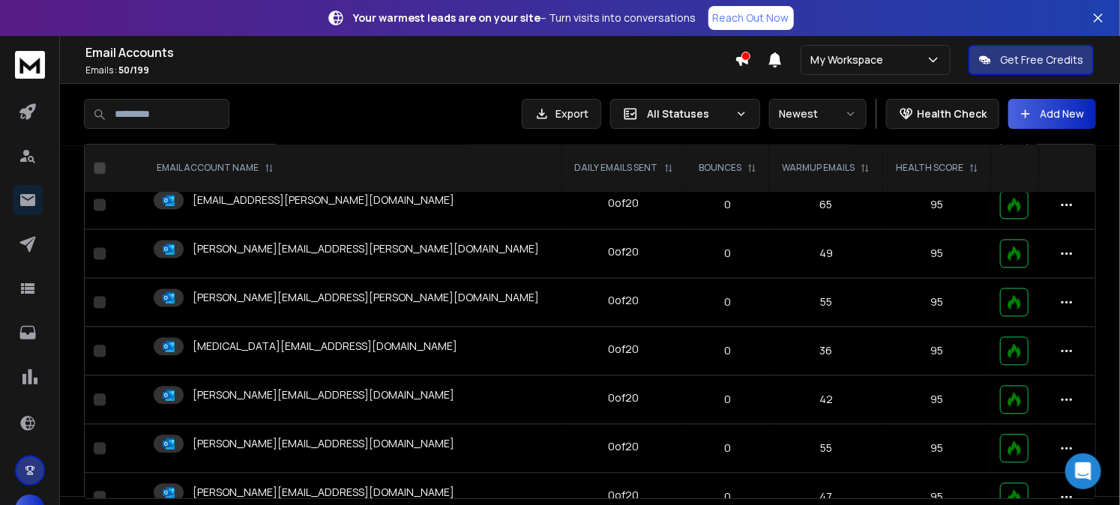
click at [883, 259] on td "95" at bounding box center [937, 254] width 109 height 49
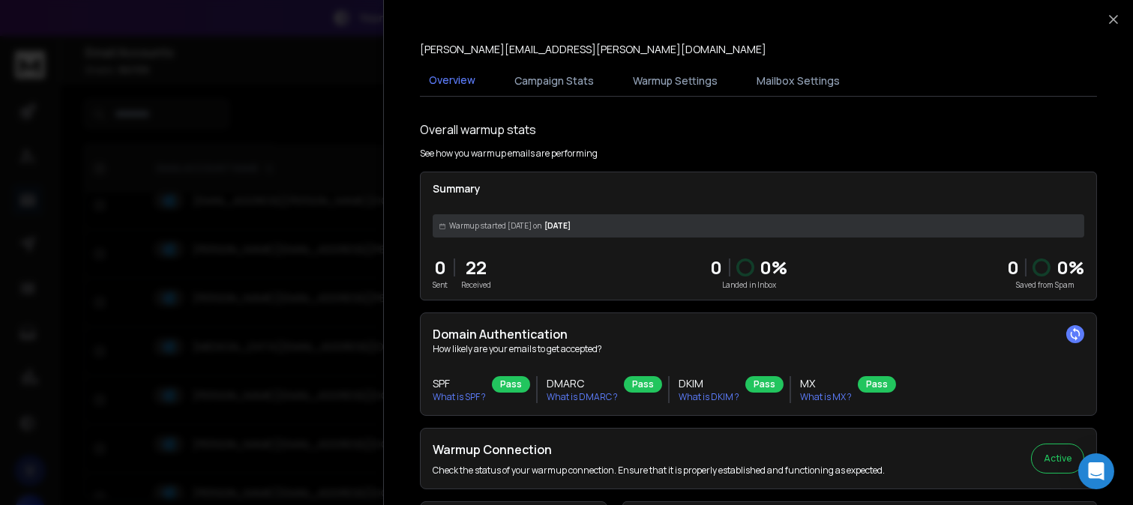
click at [776, 65] on button "Mailbox Settings" at bounding box center [797, 80] width 101 height 33
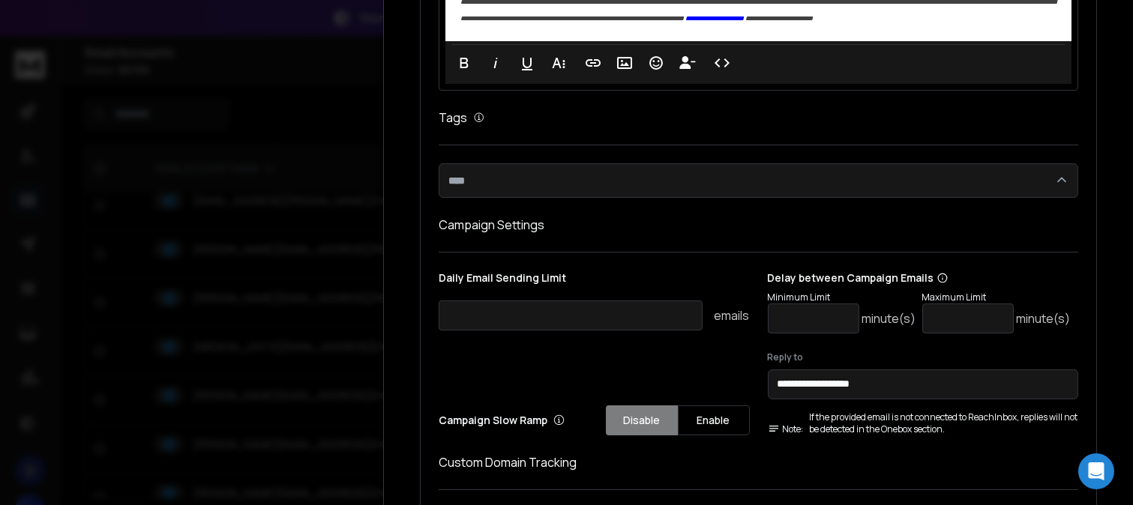
scroll to position [529, 0]
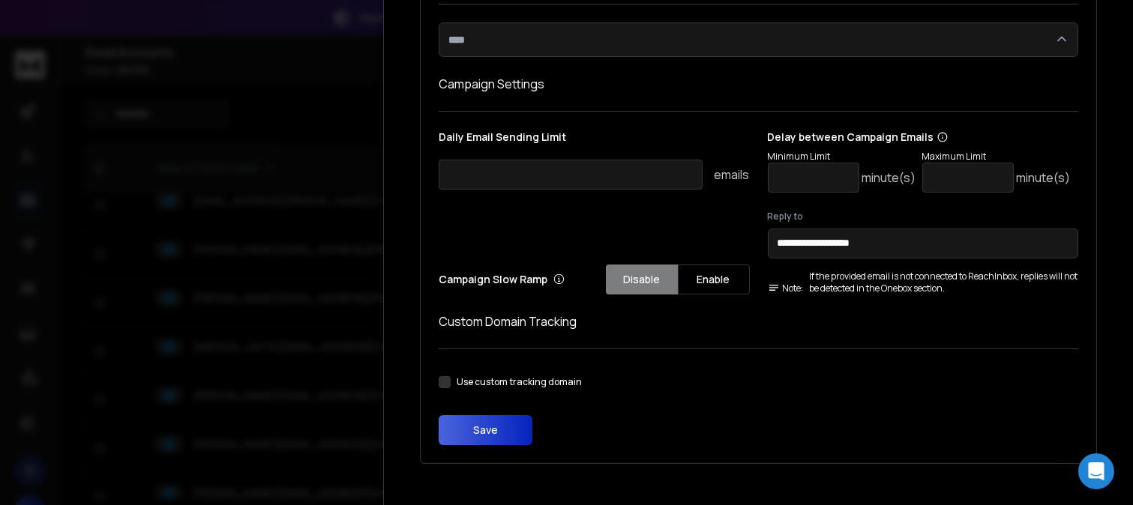
click at [908, 259] on div "**********" at bounding box center [923, 262] width 311 height 66
click at [918, 250] on input "**********" at bounding box center [923, 244] width 311 height 30
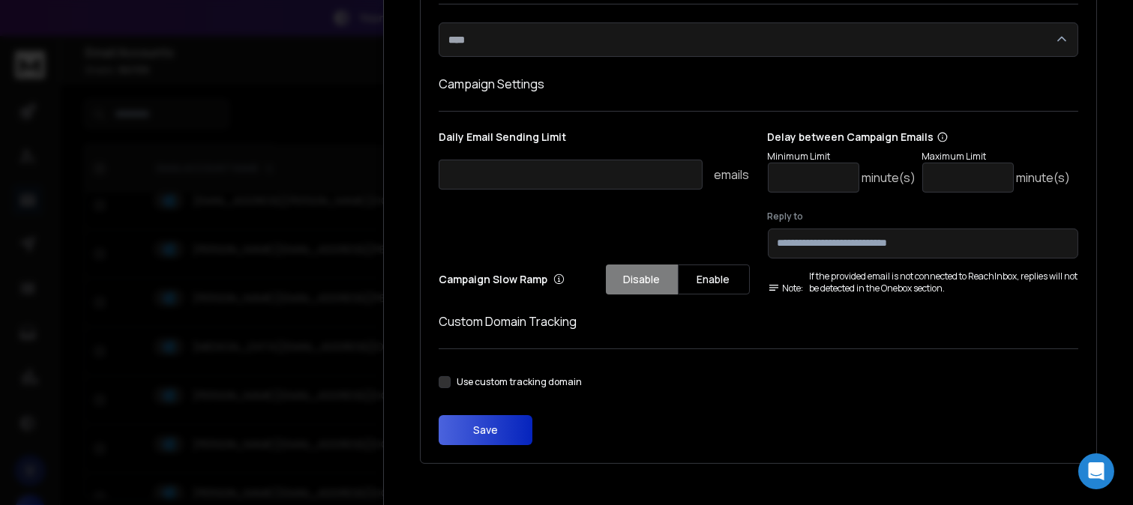
scroll to position [493, 0]
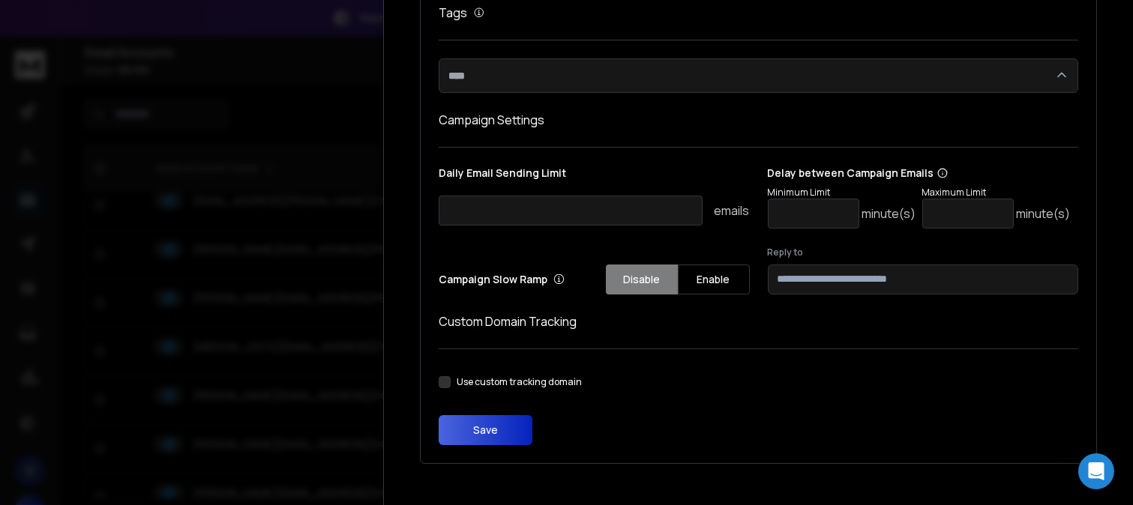
click at [500, 421] on button "Save" at bounding box center [486, 430] width 94 height 30
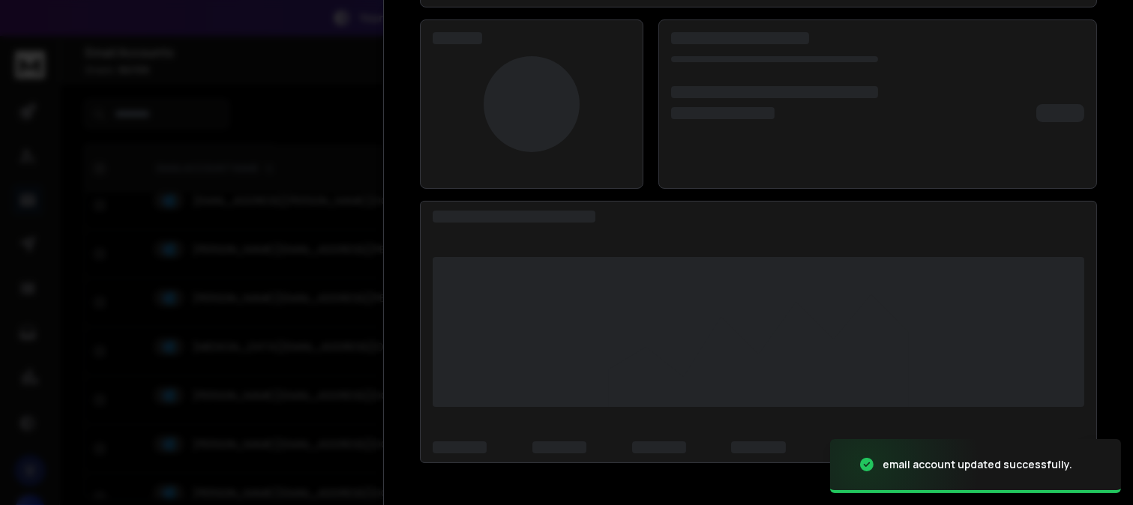
scroll to position [484, 0]
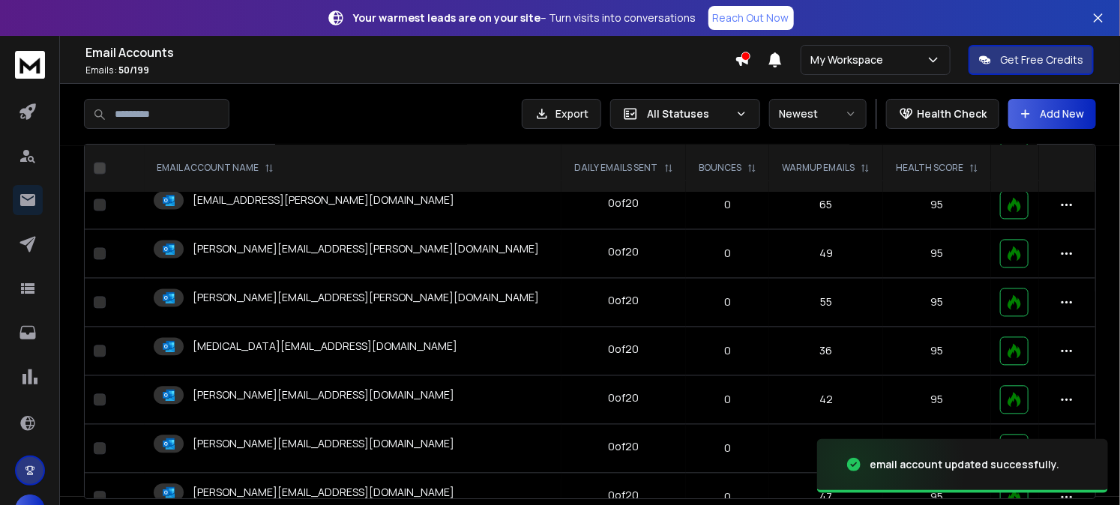
click at [890, 307] on td "95" at bounding box center [937, 303] width 109 height 49
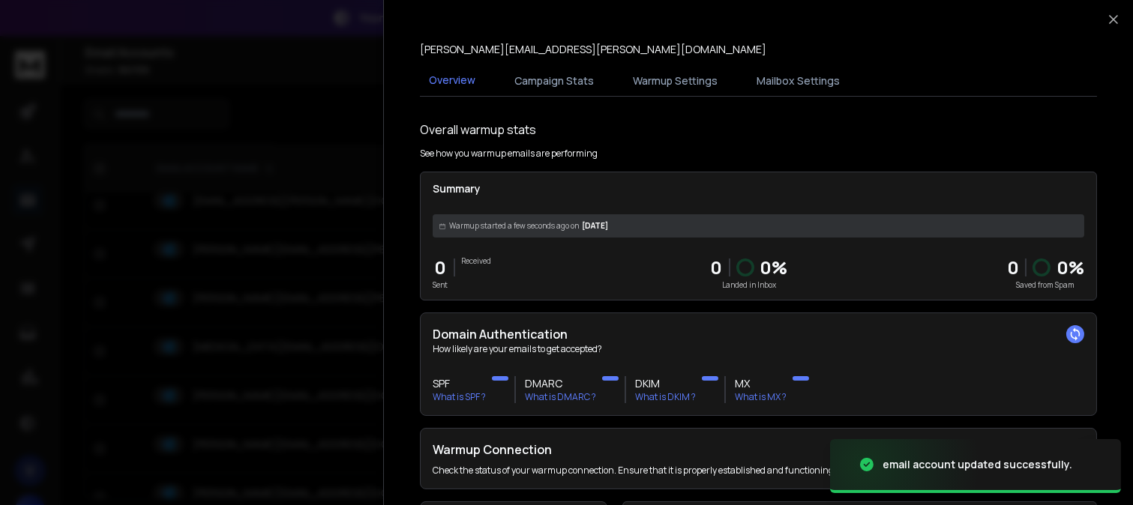
click at [793, 76] on button "Mailbox Settings" at bounding box center [797, 80] width 101 height 33
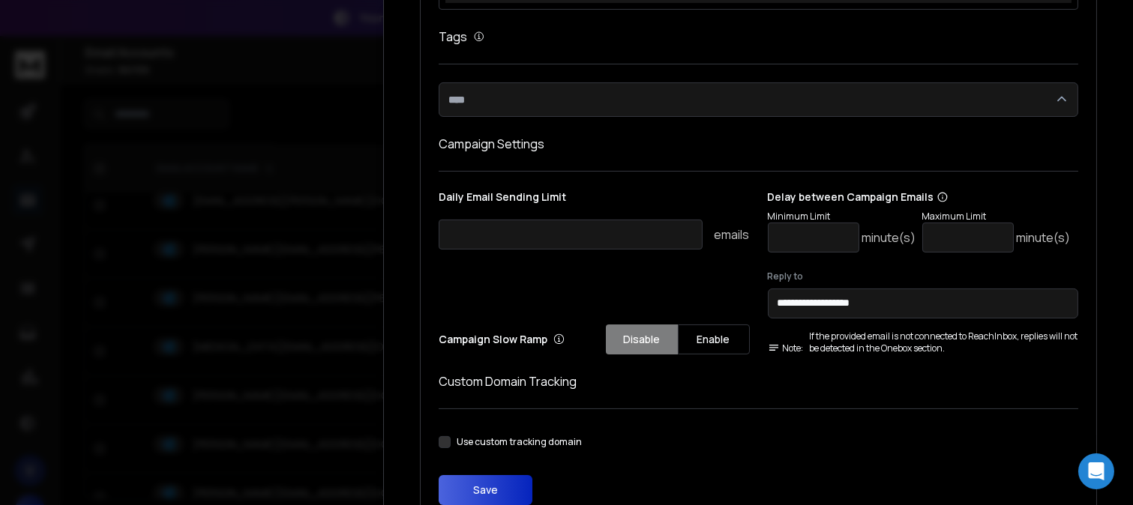
scroll to position [529, 0]
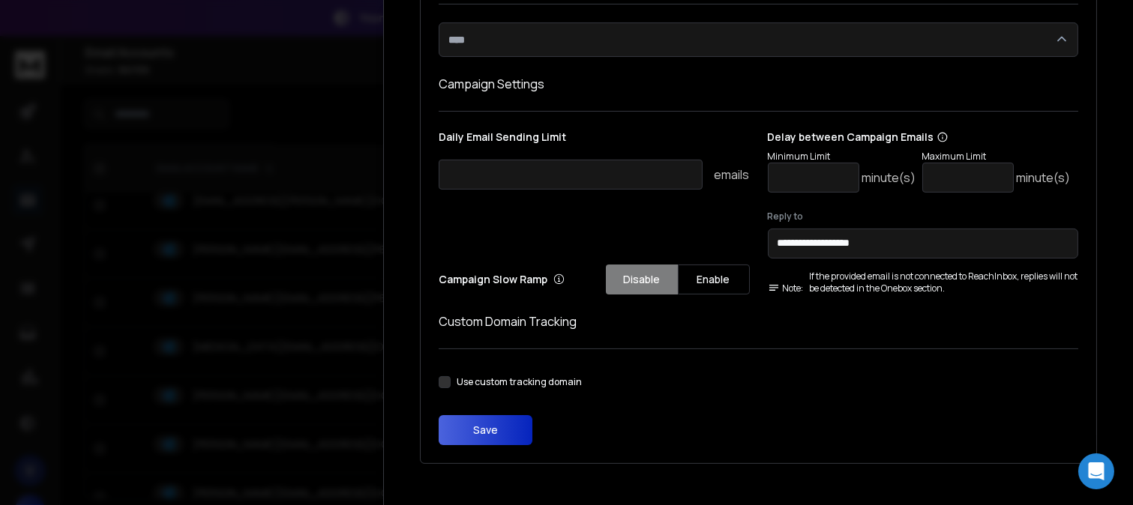
click at [948, 245] on input "**********" at bounding box center [923, 244] width 311 height 30
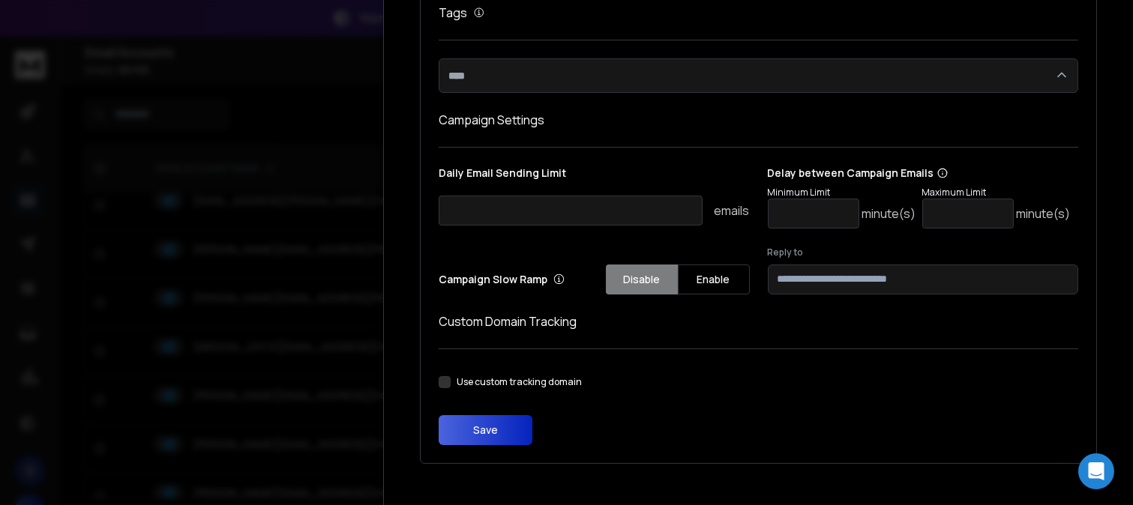
click at [472, 428] on button "Save" at bounding box center [486, 430] width 94 height 30
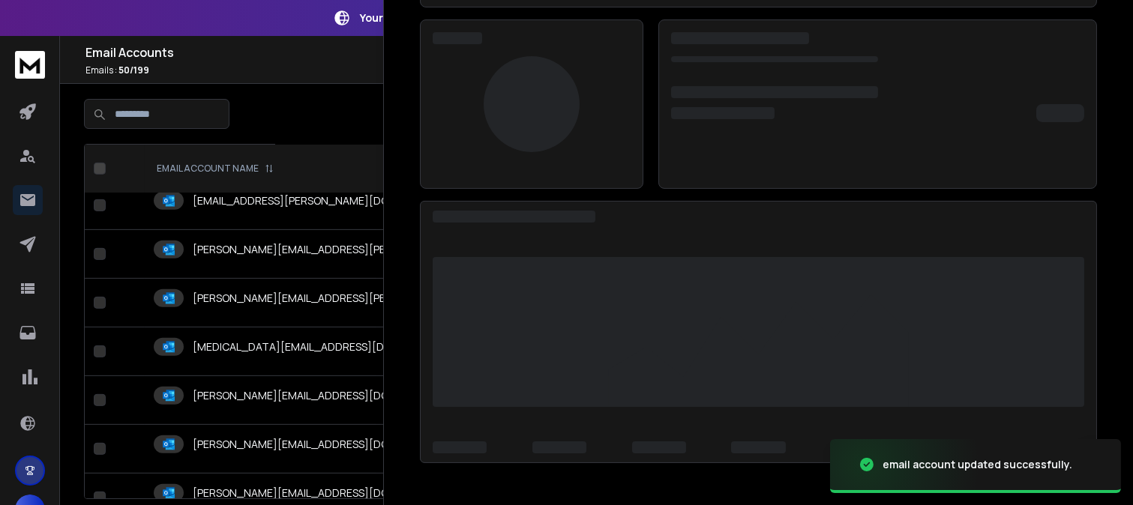
scroll to position [484, 0]
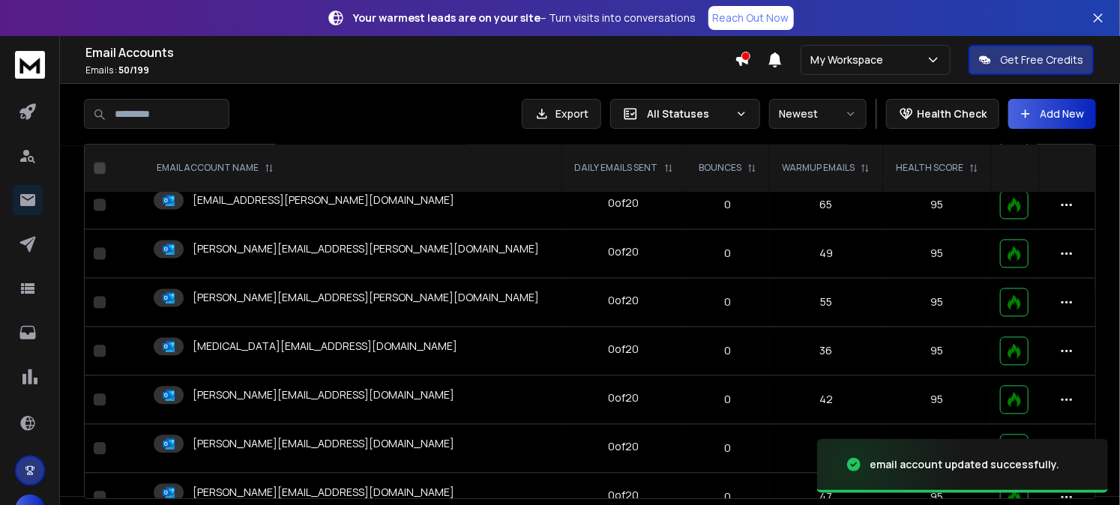
click at [886, 346] on td "95" at bounding box center [937, 352] width 109 height 49
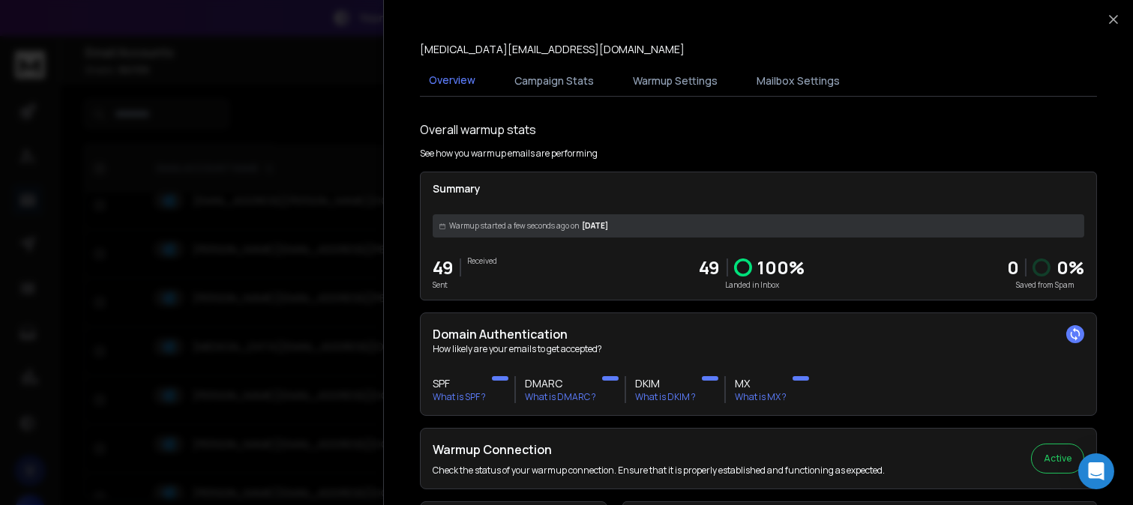
click at [791, 70] on button "Mailbox Settings" at bounding box center [797, 80] width 101 height 33
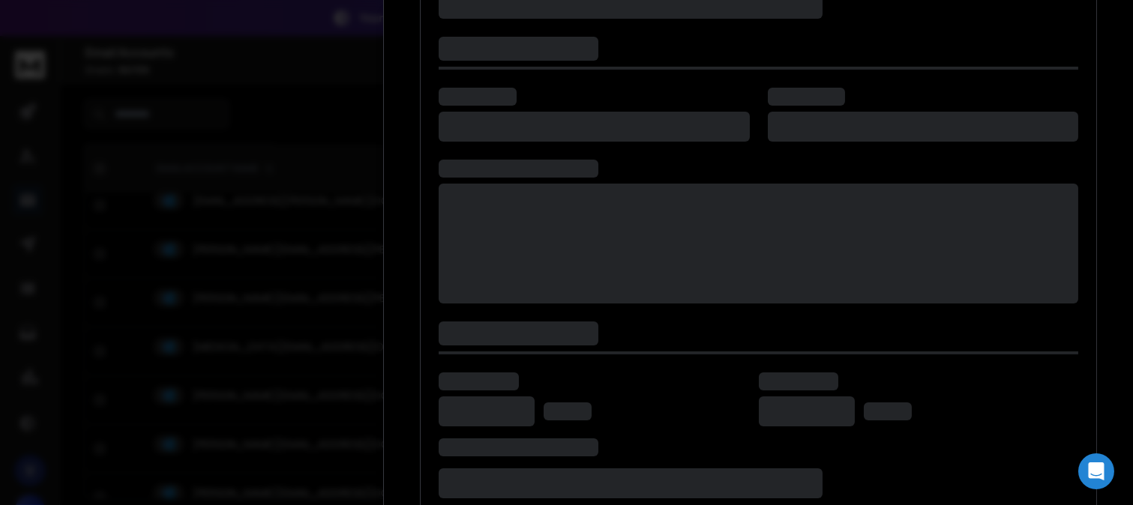
scroll to position [529, 0]
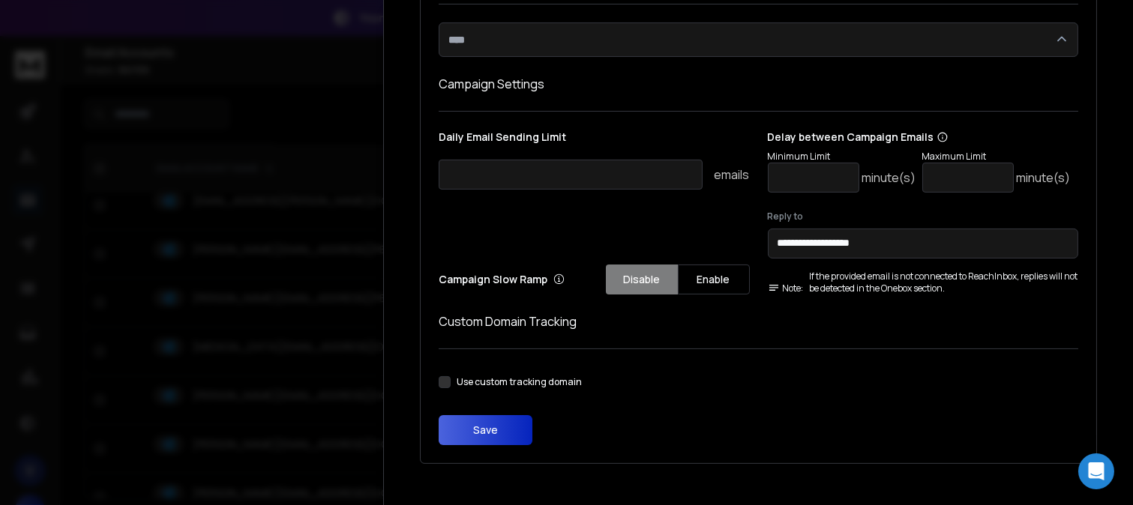
click at [906, 252] on input "**********" at bounding box center [923, 244] width 311 height 30
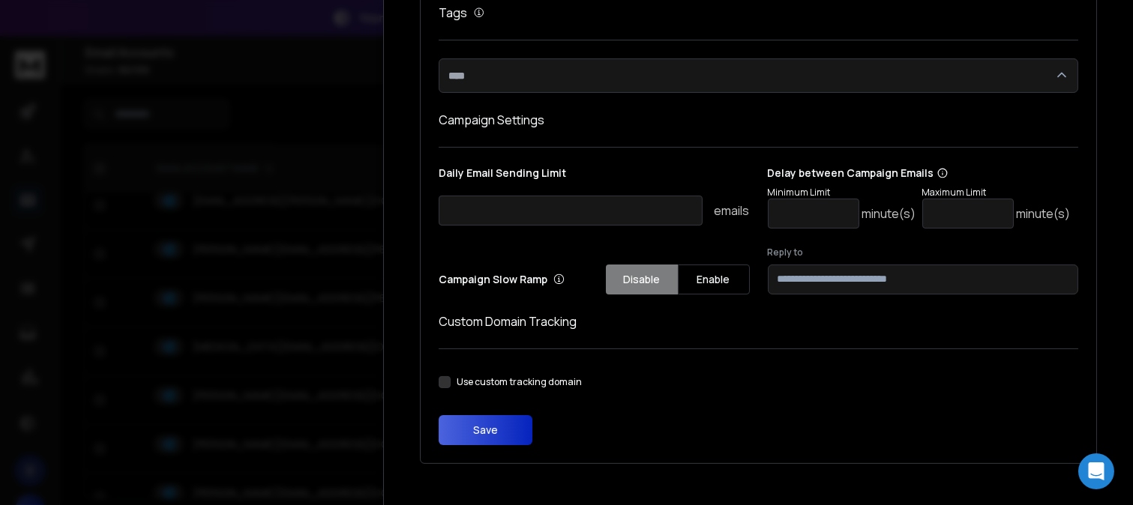
click at [505, 423] on button "Save" at bounding box center [486, 430] width 94 height 30
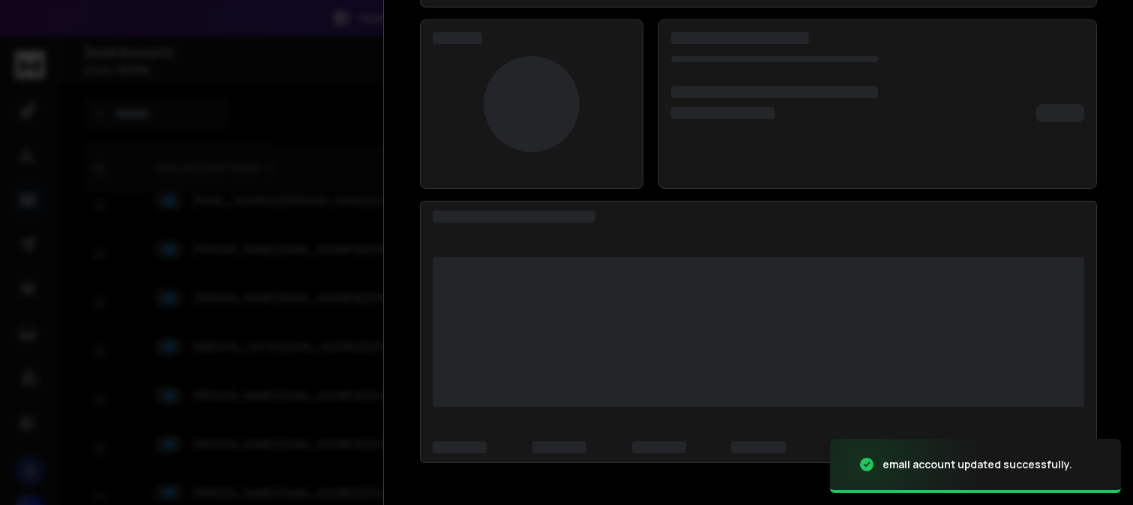
scroll to position [484, 0]
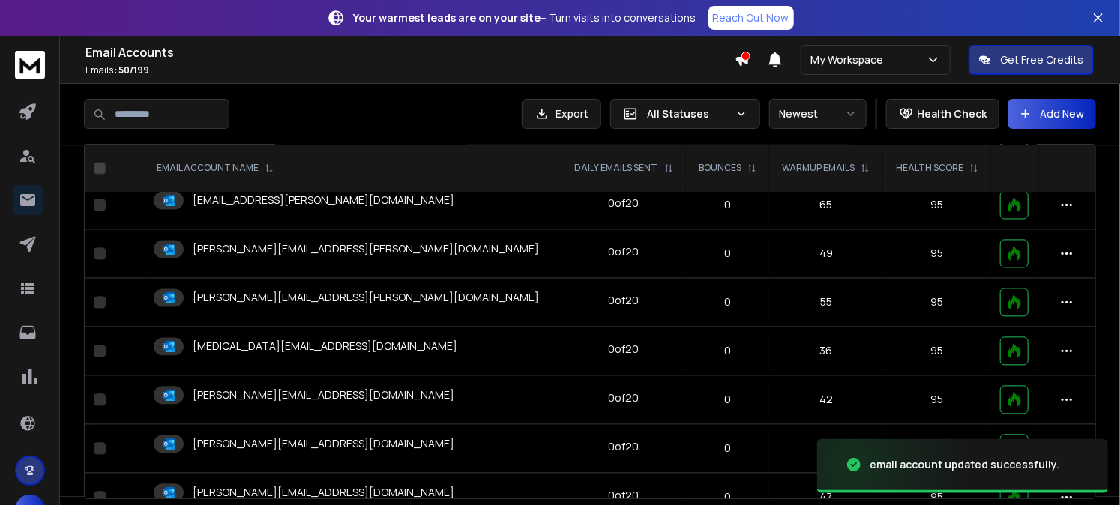
click at [883, 396] on td "95" at bounding box center [937, 400] width 109 height 49
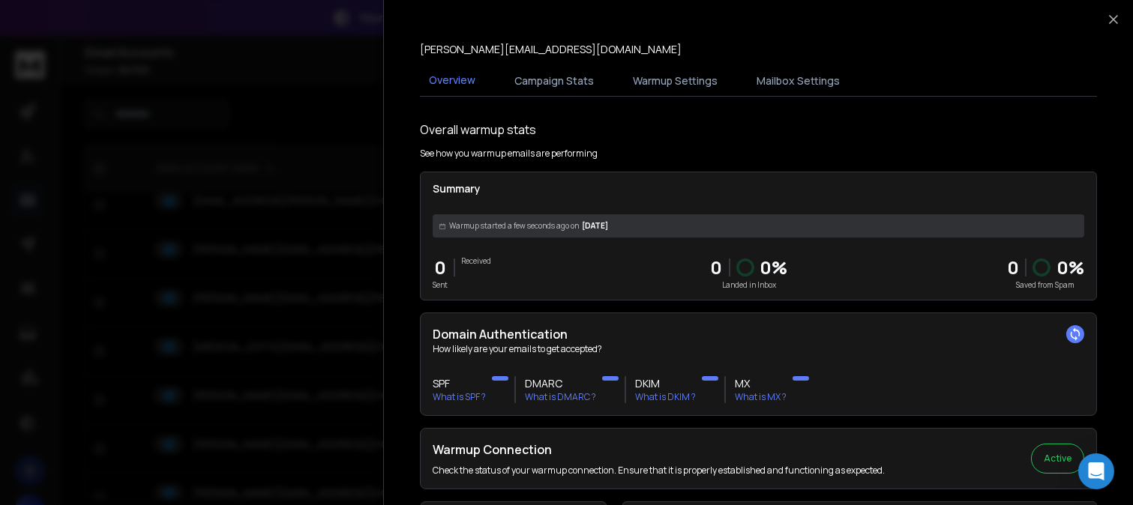
click at [789, 75] on button "Mailbox Settings" at bounding box center [797, 80] width 101 height 33
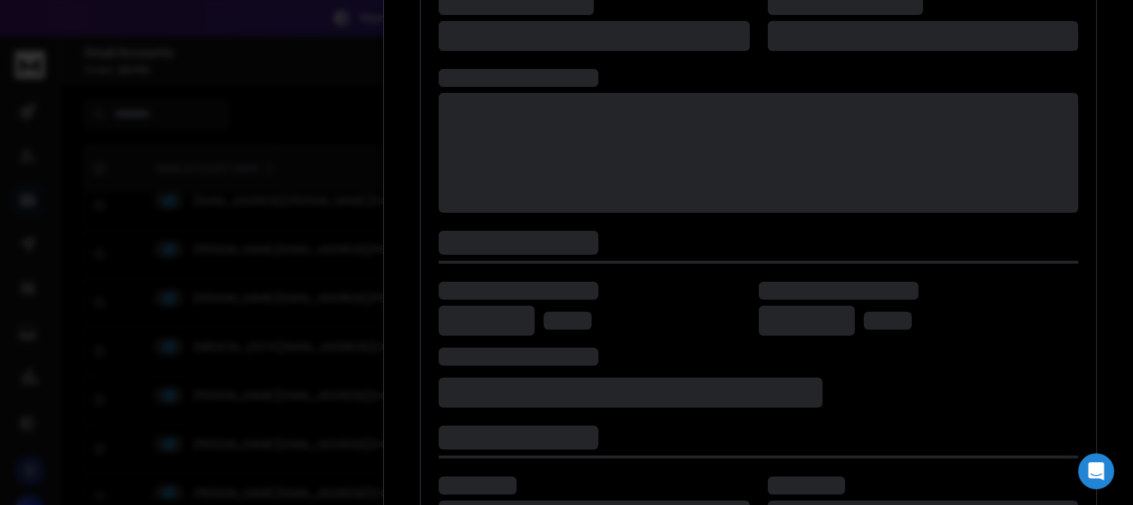
scroll to position [529, 0]
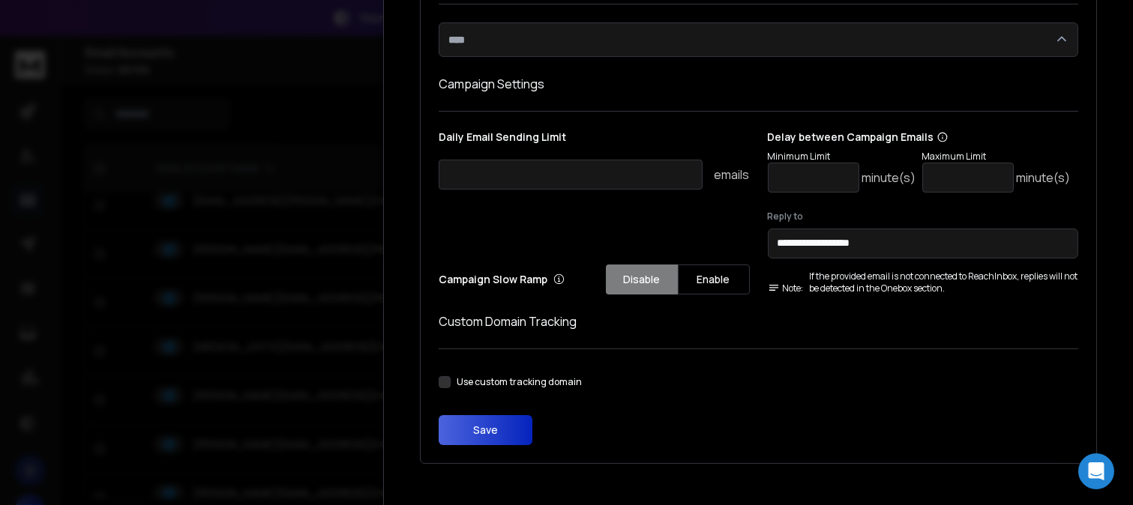
click at [920, 243] on input "**********" at bounding box center [923, 244] width 311 height 30
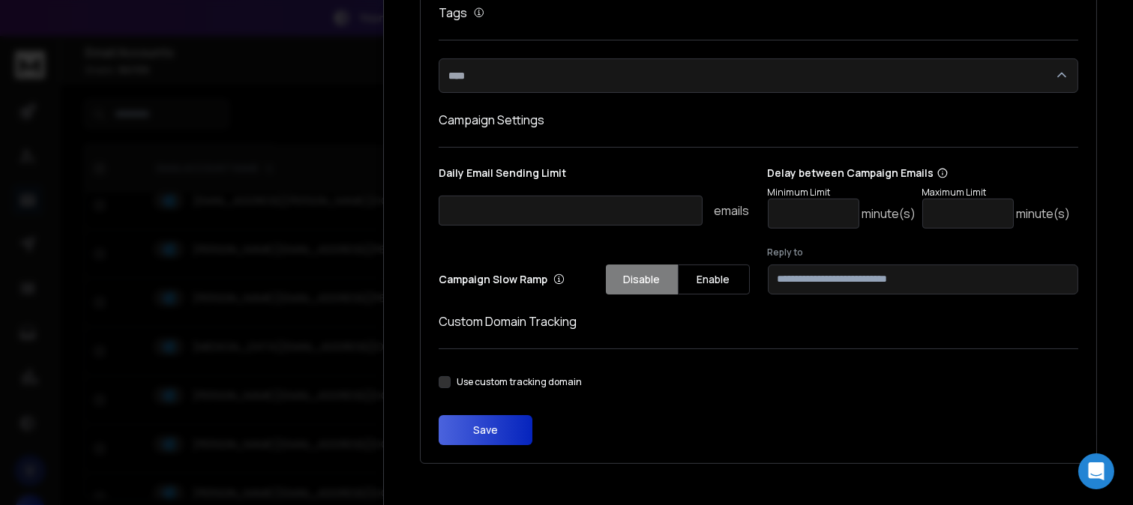
click at [501, 429] on button "Save" at bounding box center [486, 430] width 94 height 30
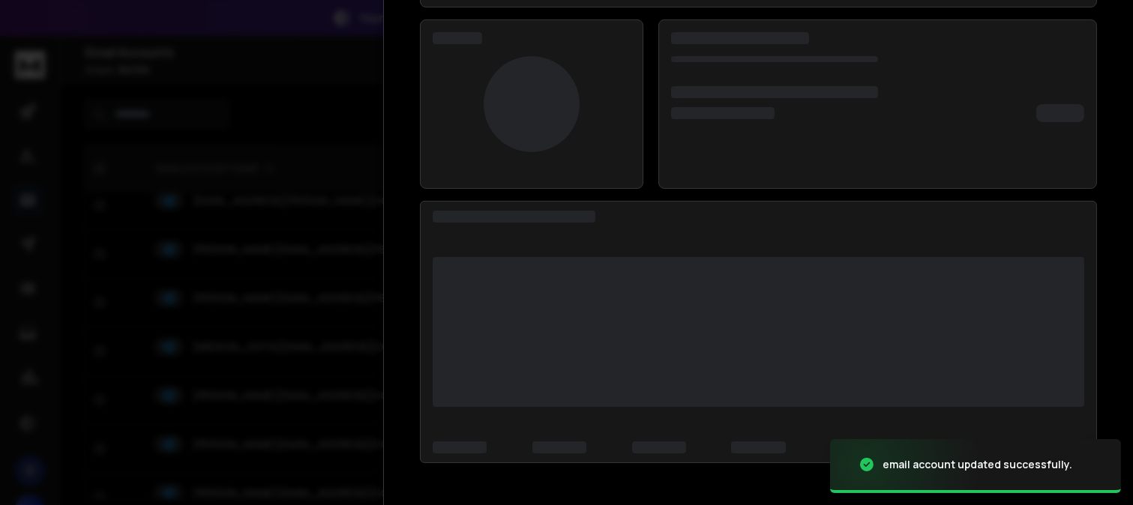
scroll to position [484, 0]
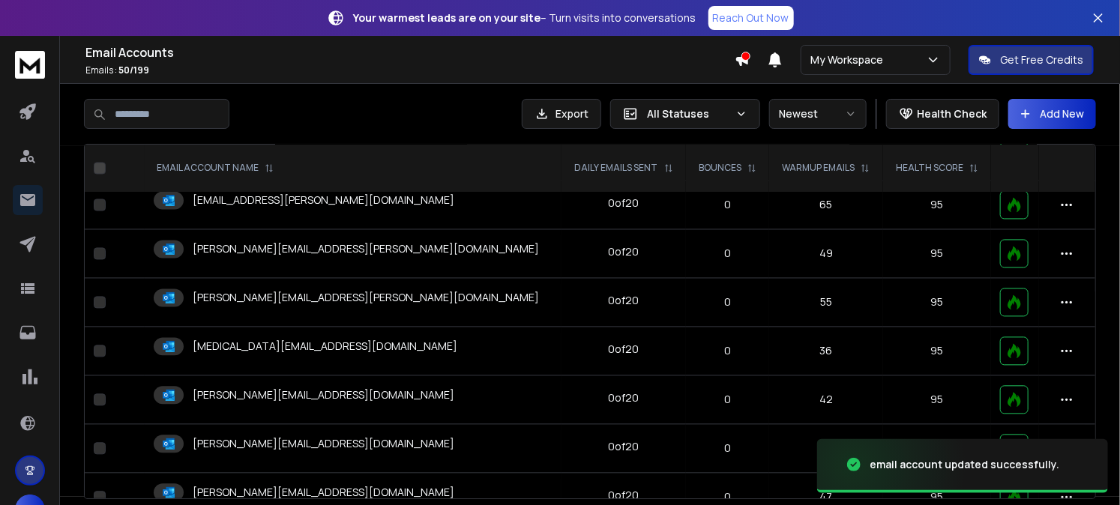
click at [783, 447] on td "55" at bounding box center [826, 449] width 114 height 49
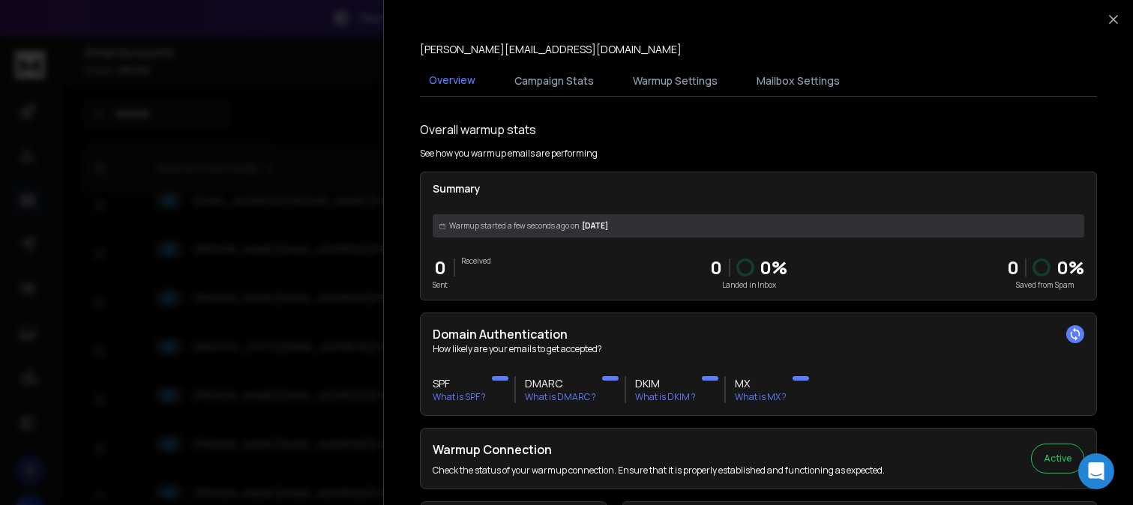
click at [780, 72] on button "Mailbox Settings" at bounding box center [797, 80] width 101 height 33
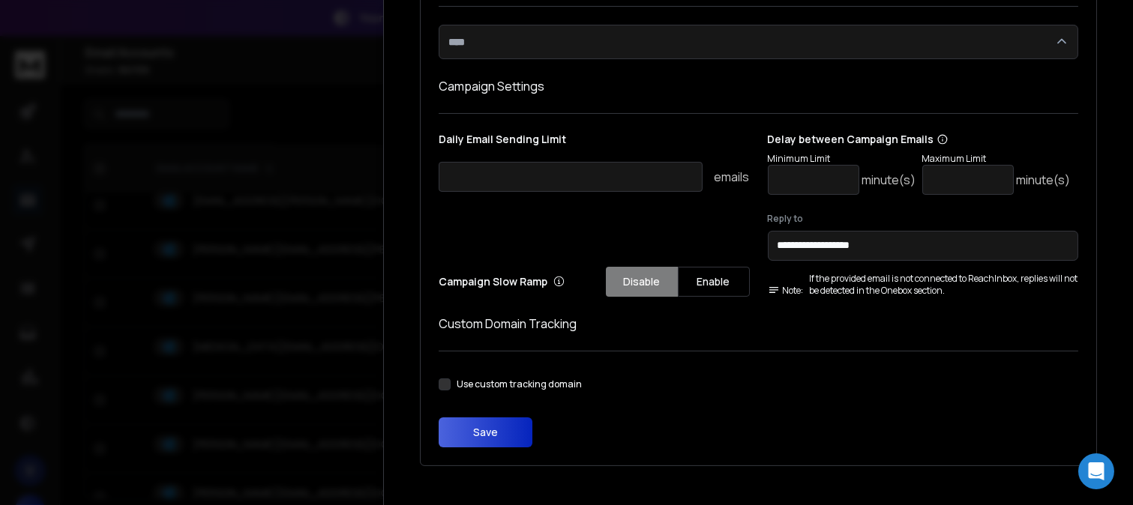
scroll to position [529, 0]
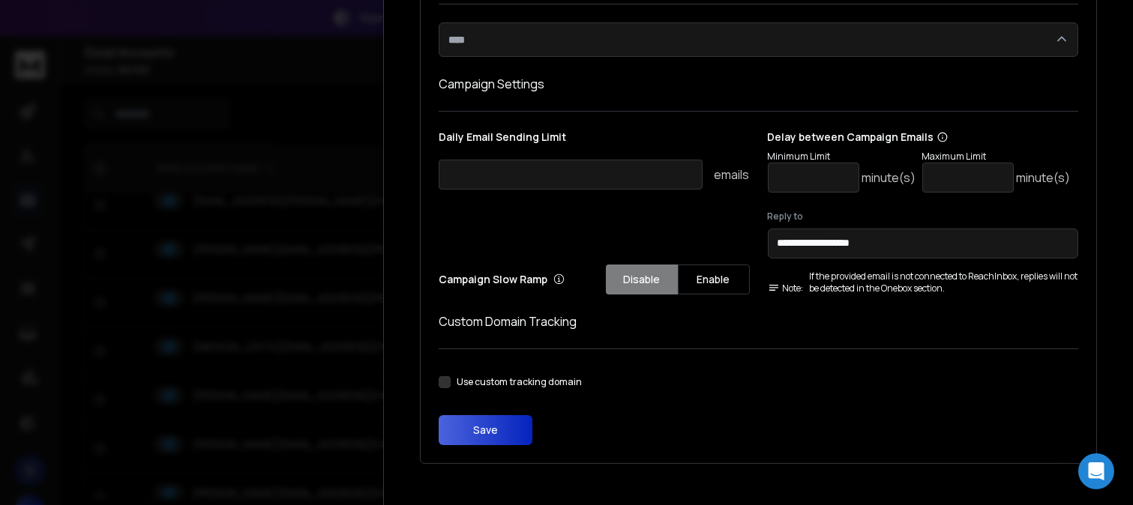
click at [942, 241] on input "**********" at bounding box center [923, 244] width 311 height 30
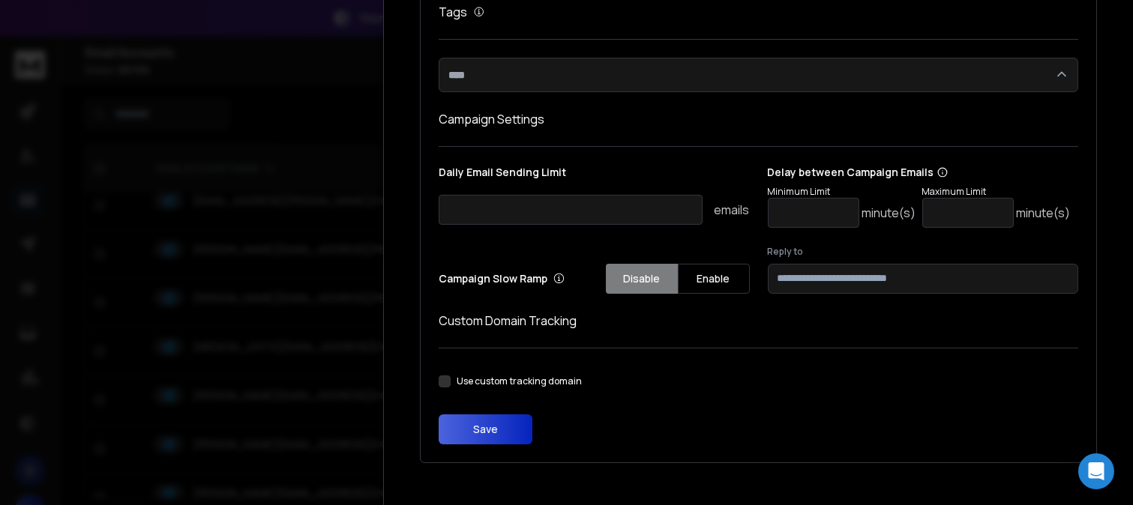
scroll to position [493, 0]
click at [511, 433] on button "Save" at bounding box center [486, 430] width 94 height 30
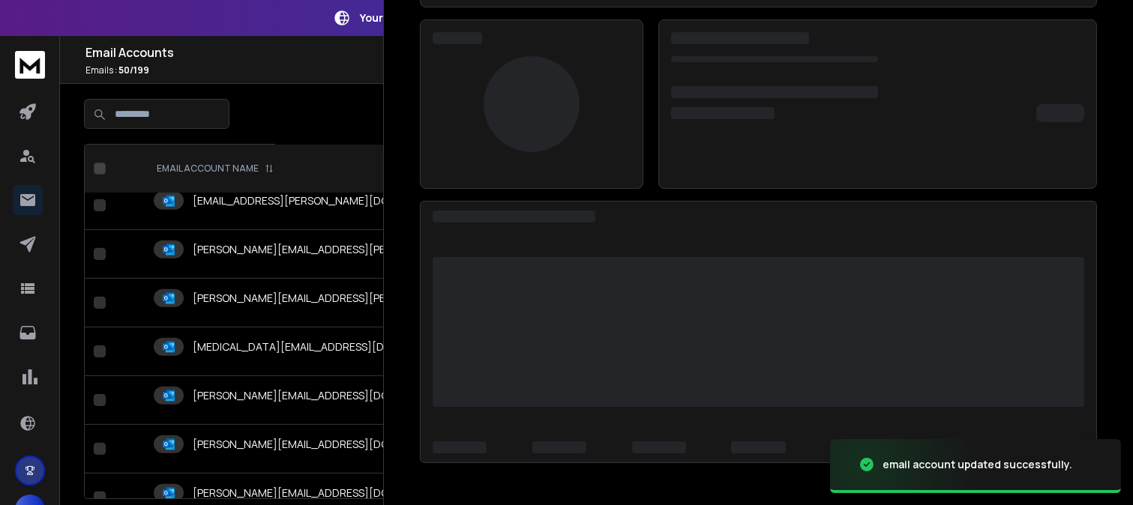
scroll to position [484, 0]
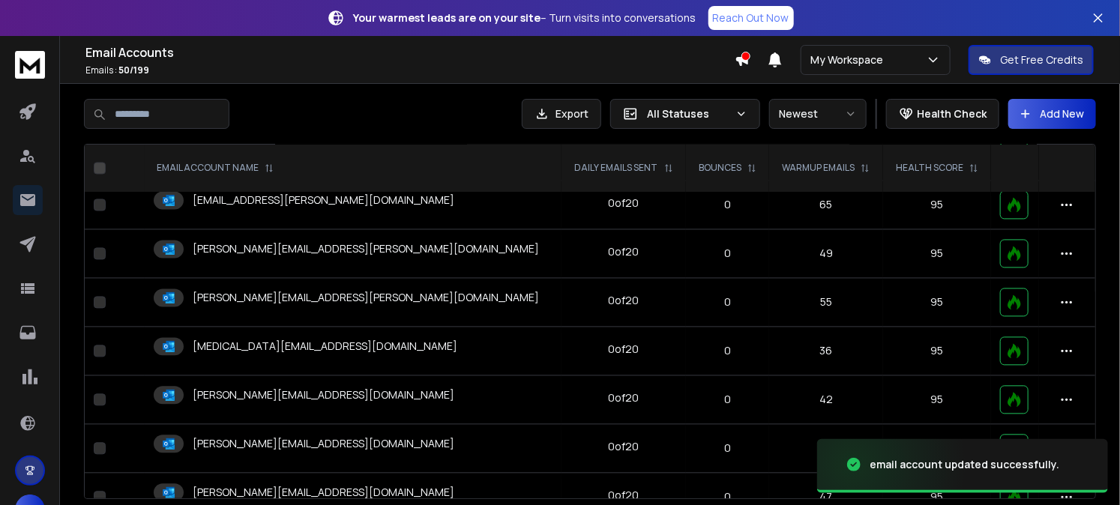
click at [769, 439] on td "55" at bounding box center [826, 449] width 114 height 49
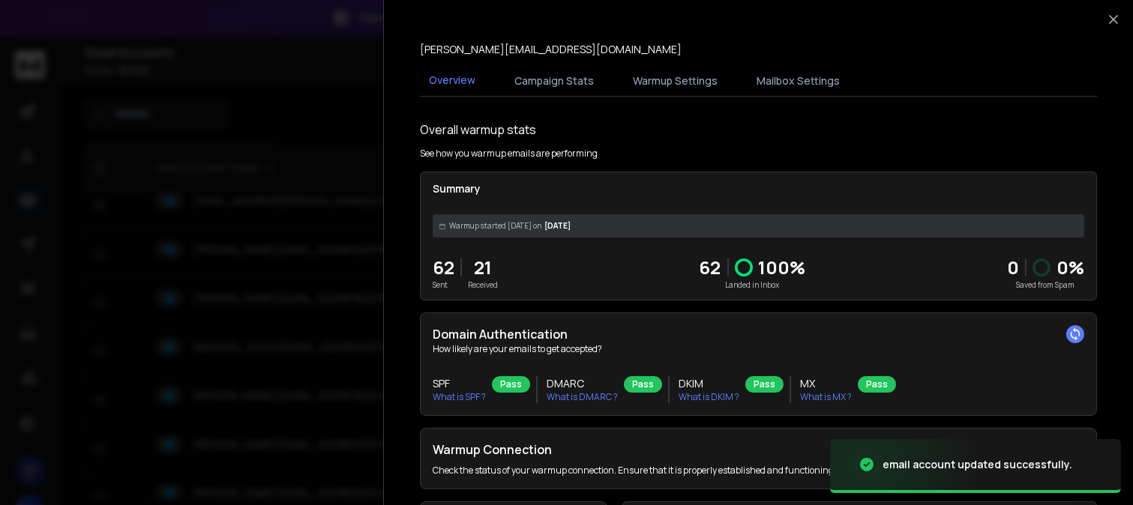
click at [784, 76] on button "Mailbox Settings" at bounding box center [797, 80] width 101 height 33
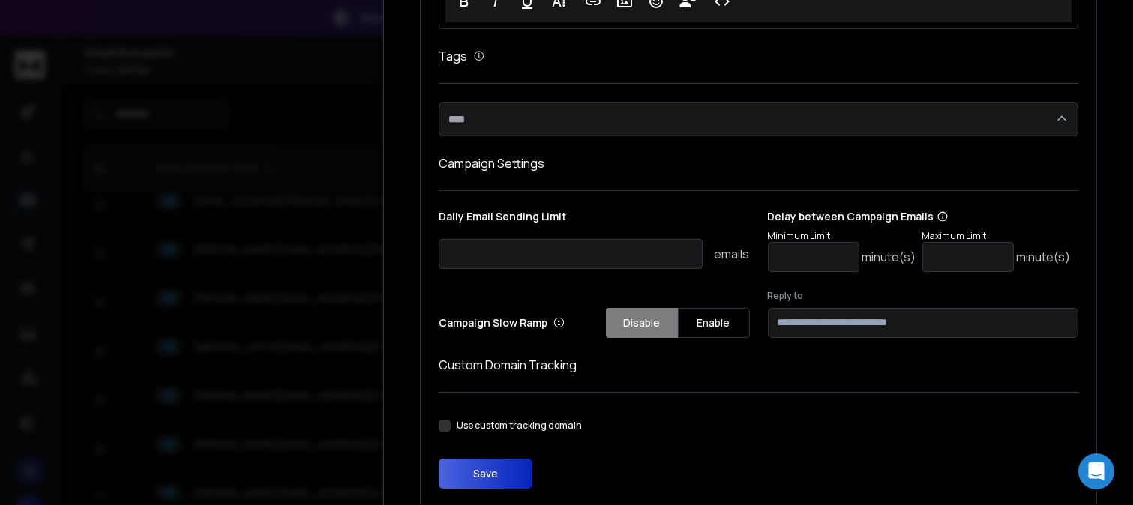
scroll to position [493, 0]
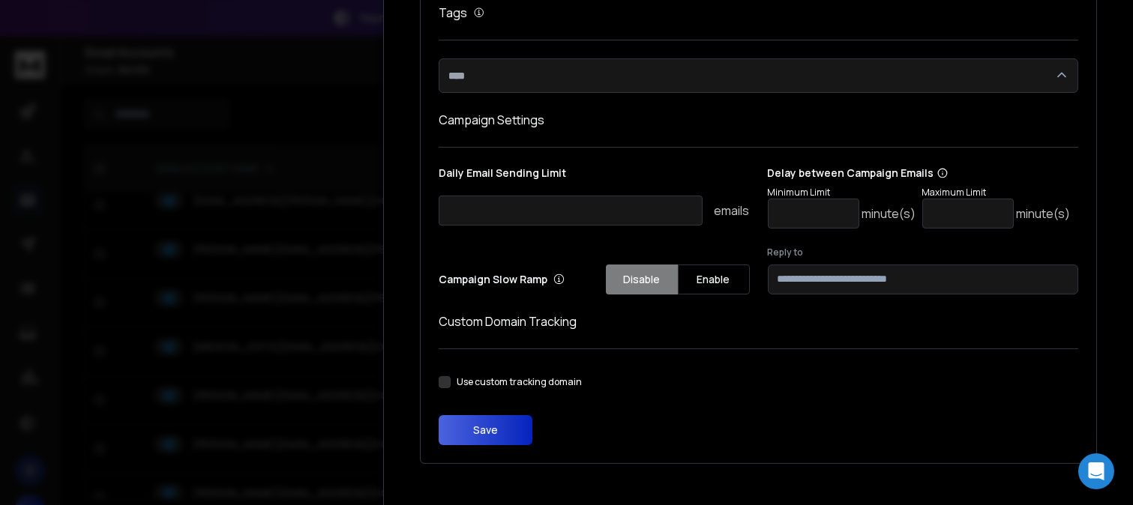
click at [283, 75] on div at bounding box center [566, 252] width 1133 height 505
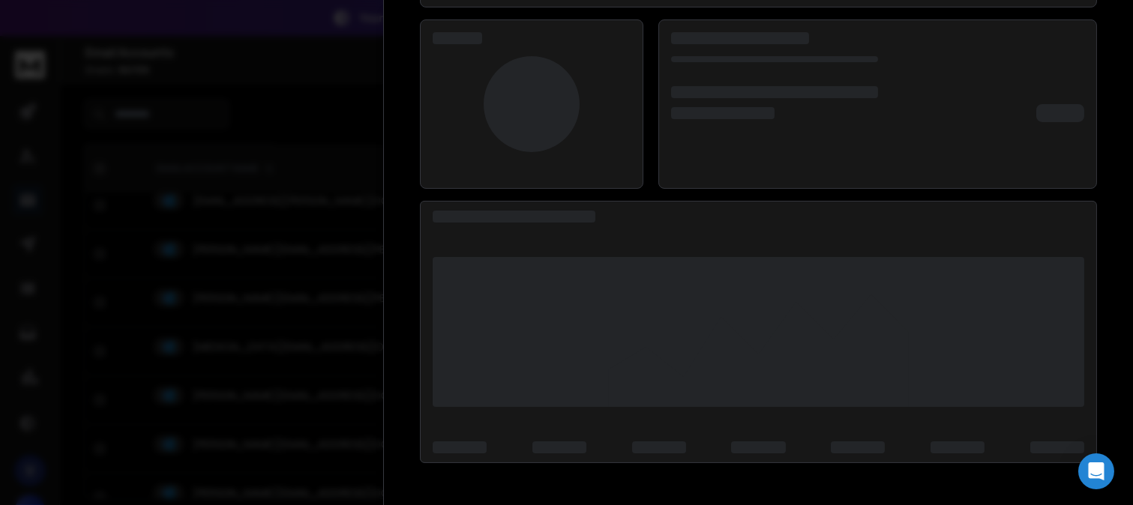
scroll to position [274, 0]
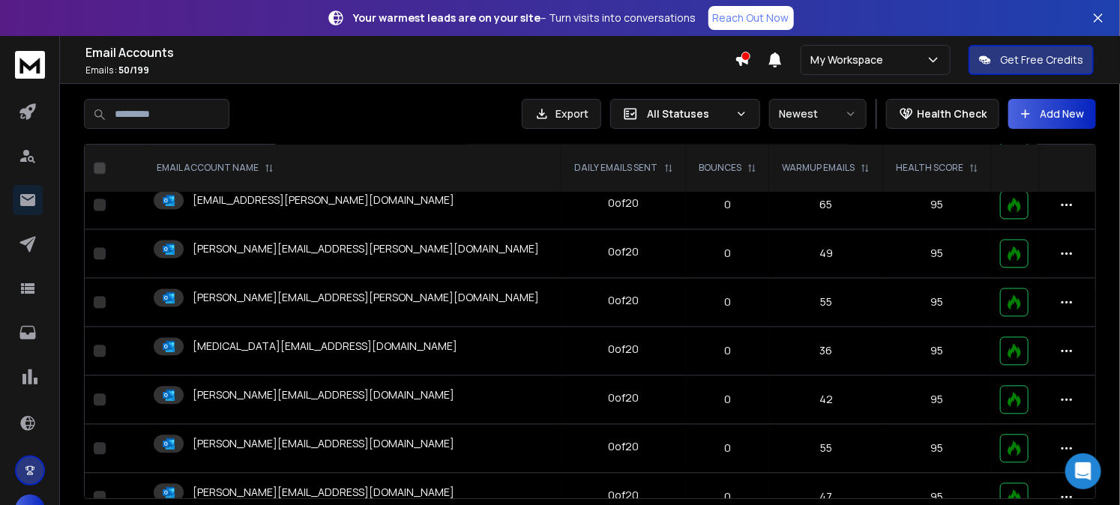
click at [786, 484] on td "47" at bounding box center [826, 498] width 114 height 49
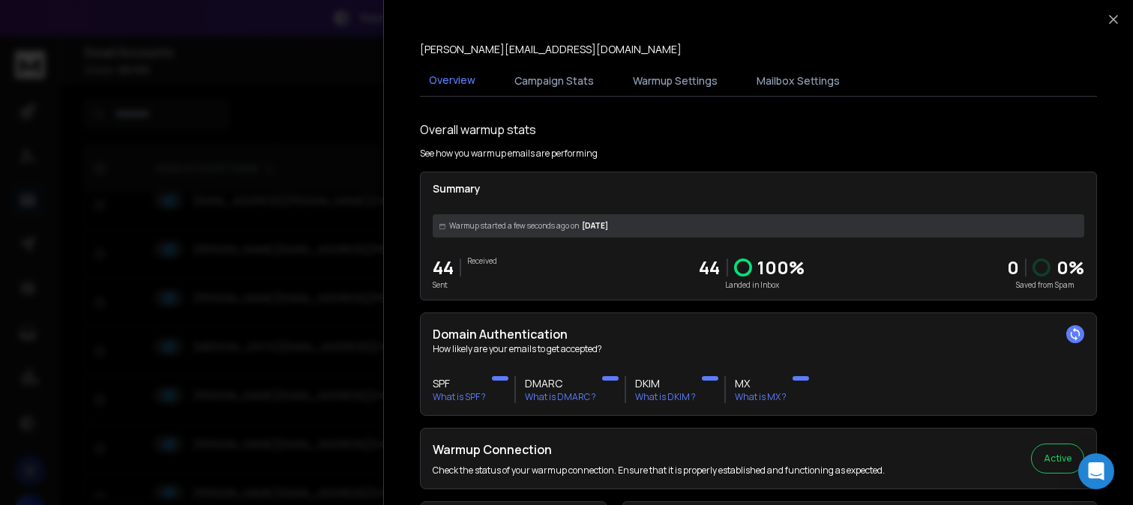
click at [795, 78] on button "Mailbox Settings" at bounding box center [797, 80] width 101 height 33
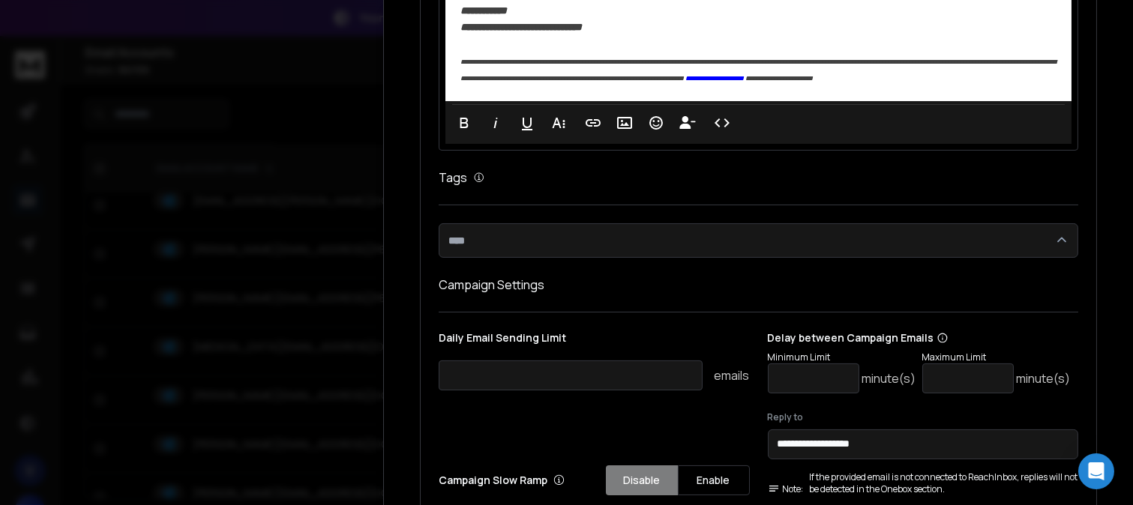
scroll to position [529, 0]
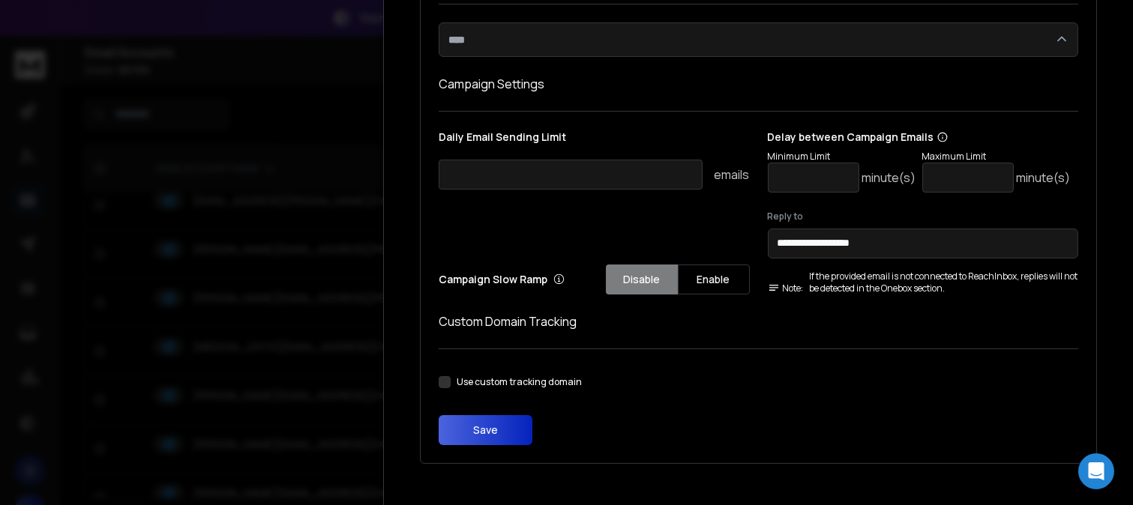
click at [917, 250] on input "**********" at bounding box center [923, 244] width 311 height 30
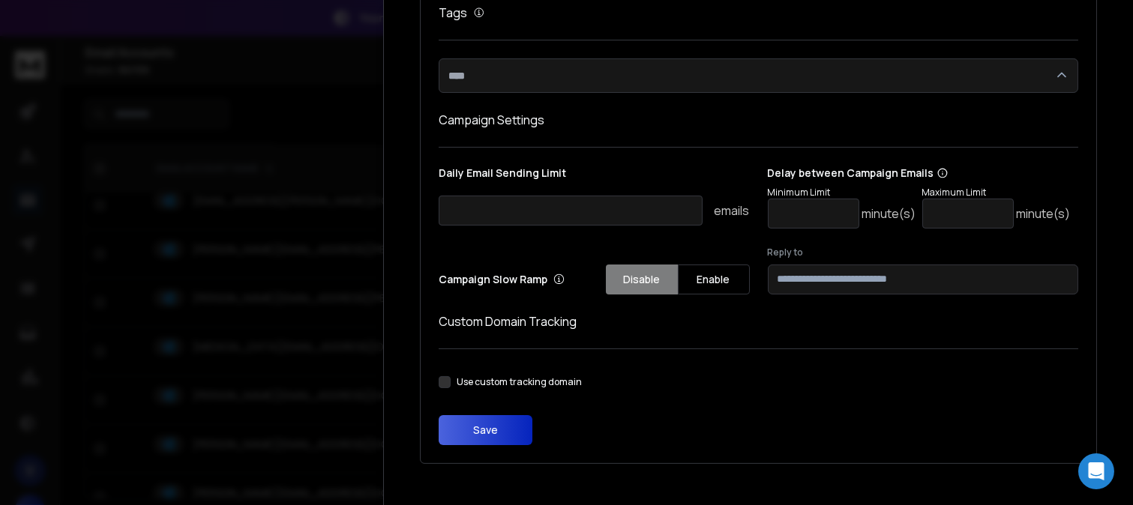
click at [484, 423] on button "Save" at bounding box center [486, 430] width 94 height 30
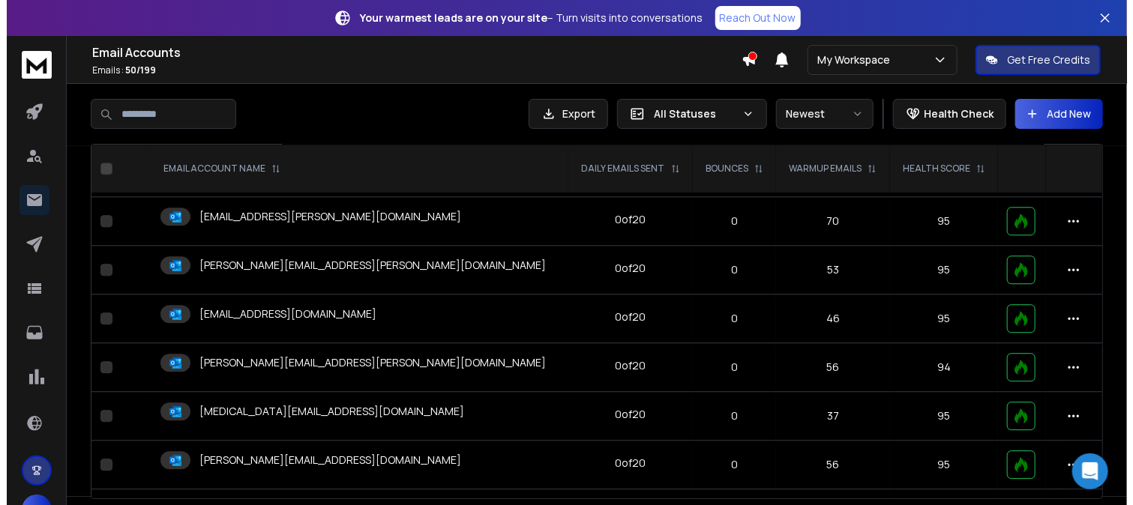
scroll to position [1707, 0]
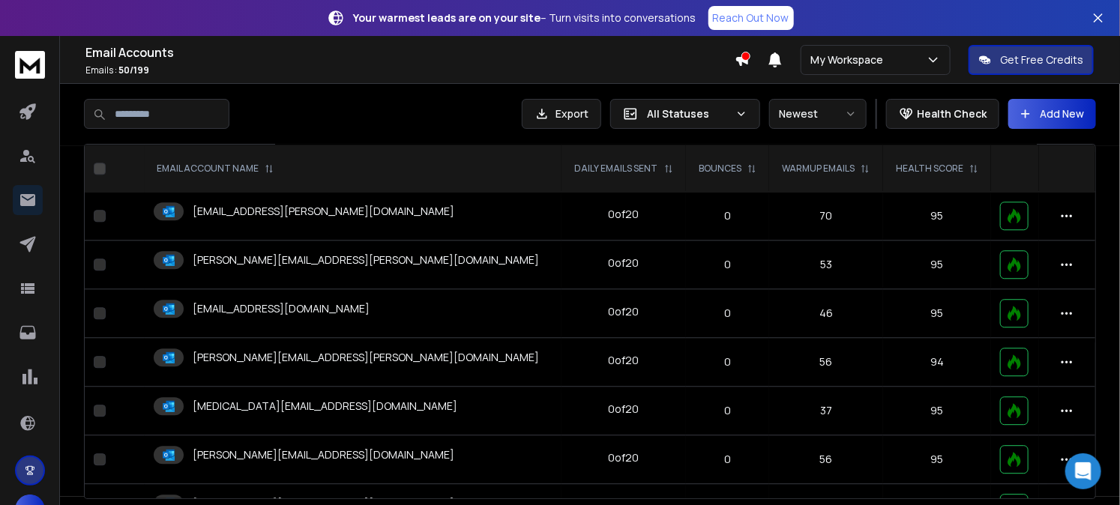
click at [792, 228] on td "70" at bounding box center [826, 216] width 114 height 49
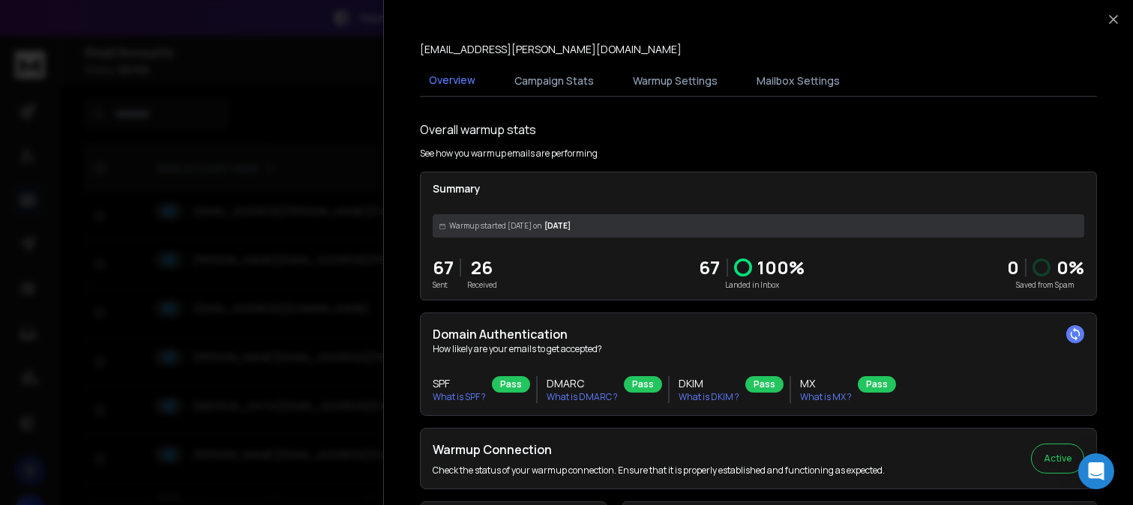
click at [784, 72] on button "Mailbox Settings" at bounding box center [797, 80] width 101 height 33
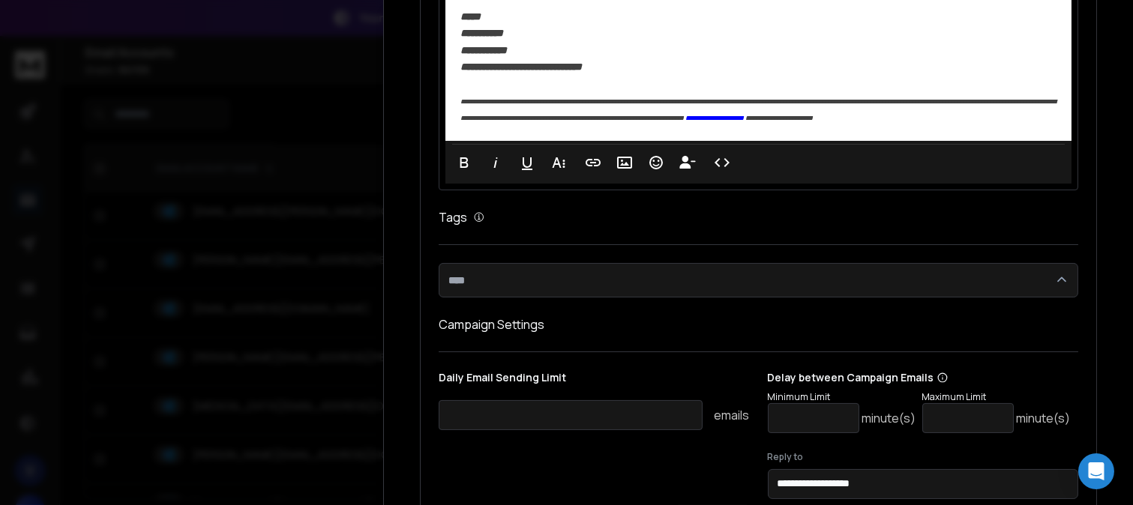
scroll to position [529, 0]
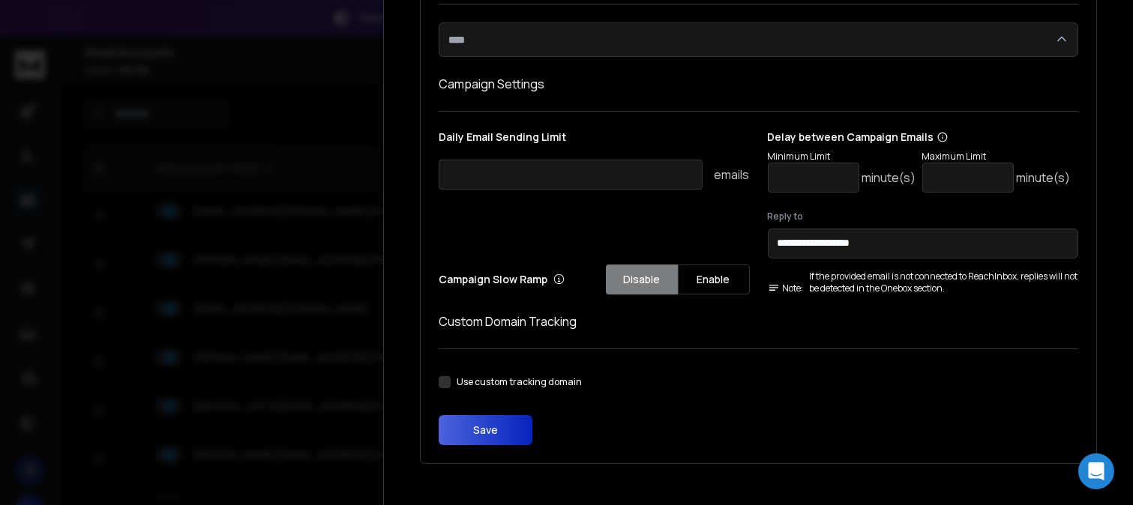
click at [924, 242] on input "**********" at bounding box center [923, 244] width 311 height 30
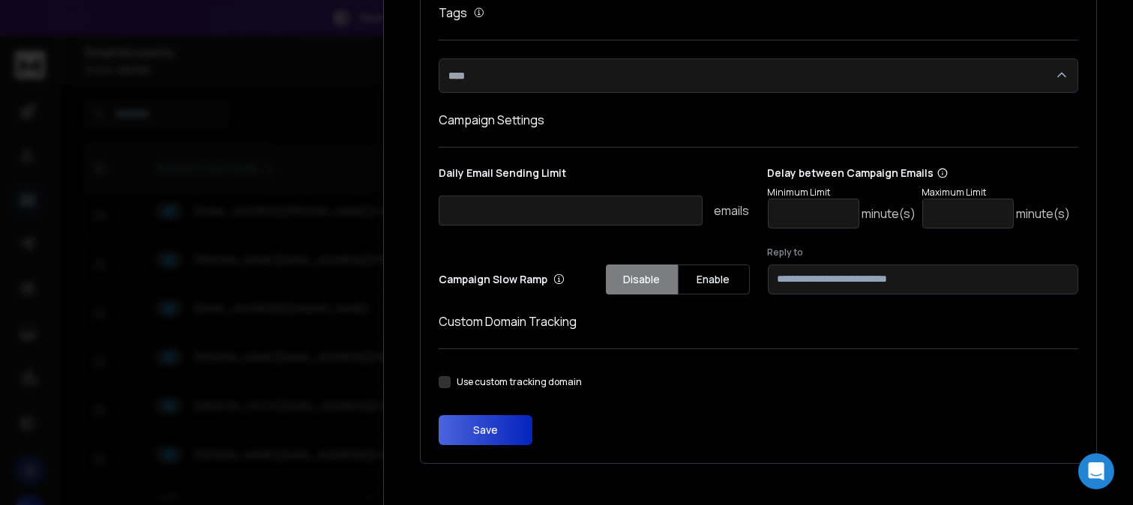
click at [486, 432] on button "Save" at bounding box center [486, 430] width 94 height 30
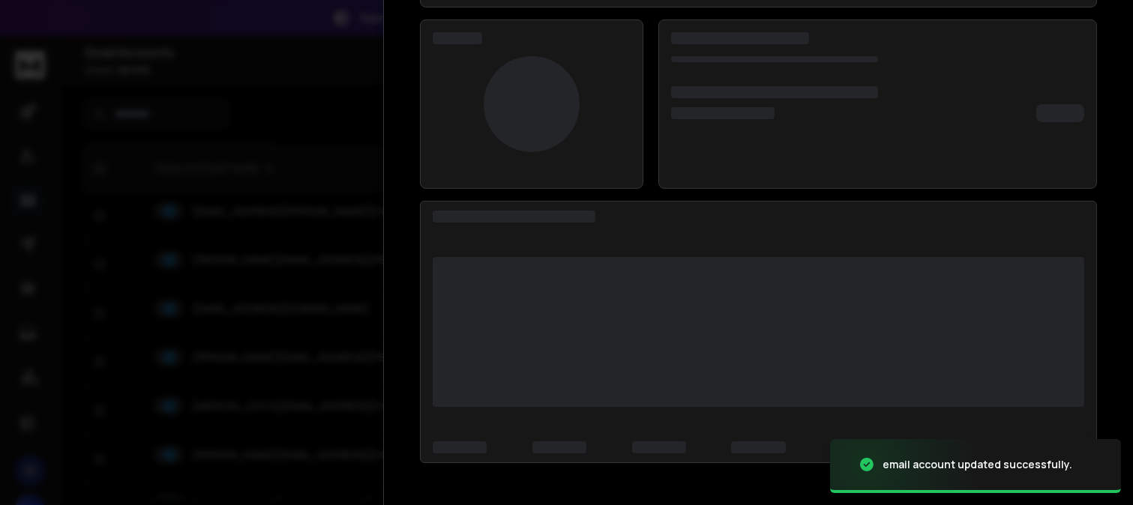
scroll to position [484, 0]
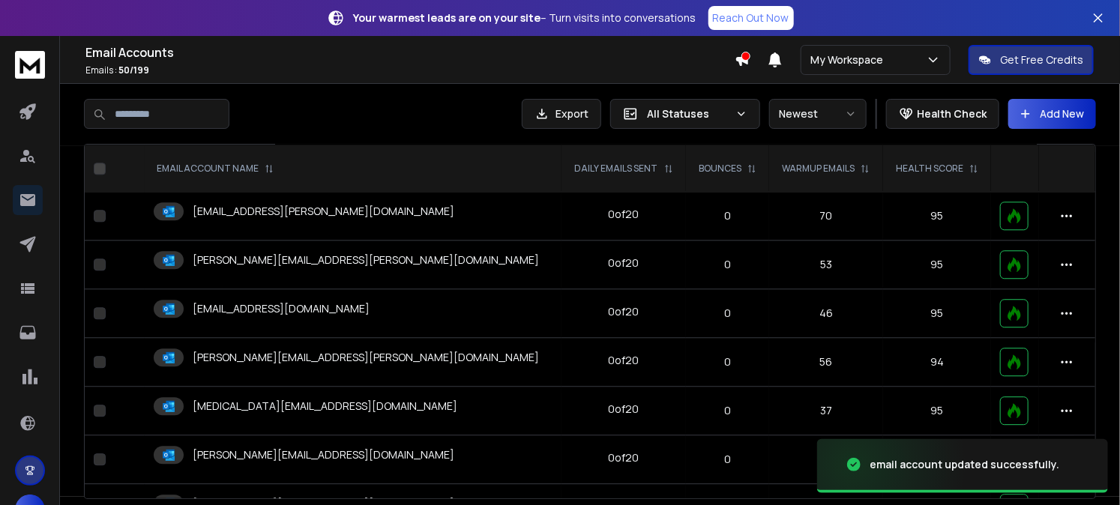
click at [883, 259] on td "95" at bounding box center [937, 265] width 109 height 49
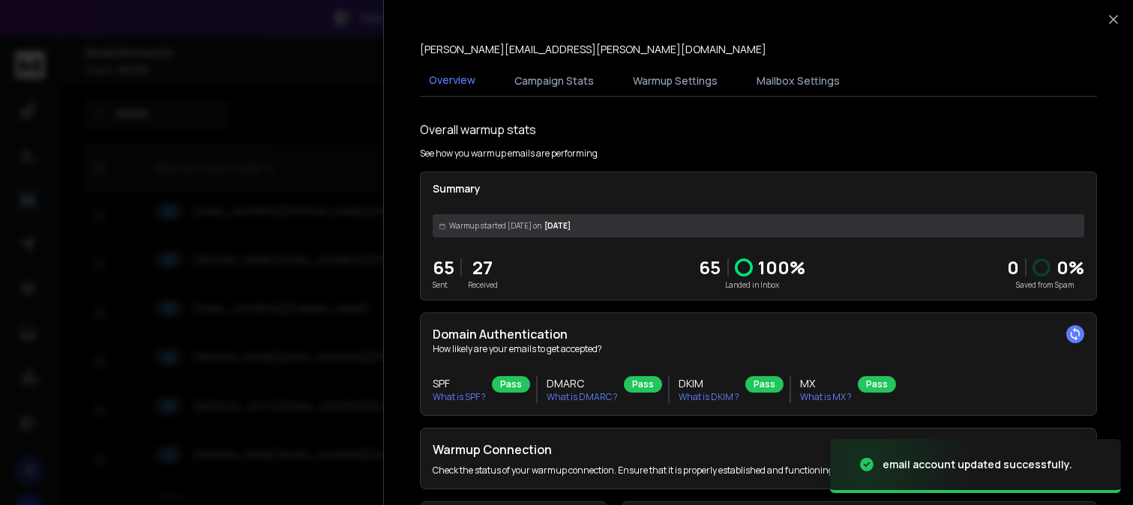
click at [777, 72] on button "Mailbox Settings" at bounding box center [797, 80] width 101 height 33
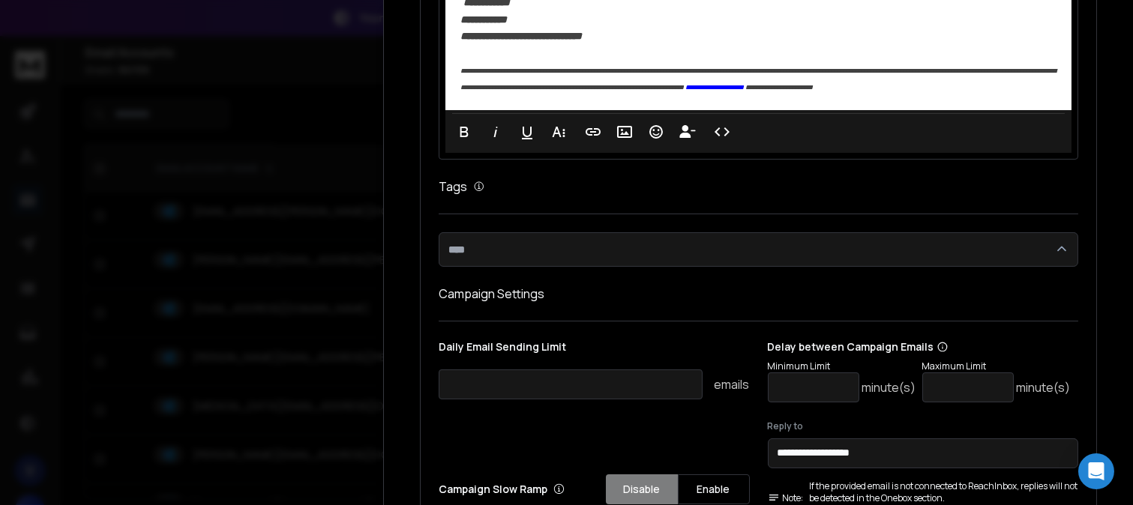
scroll to position [529, 0]
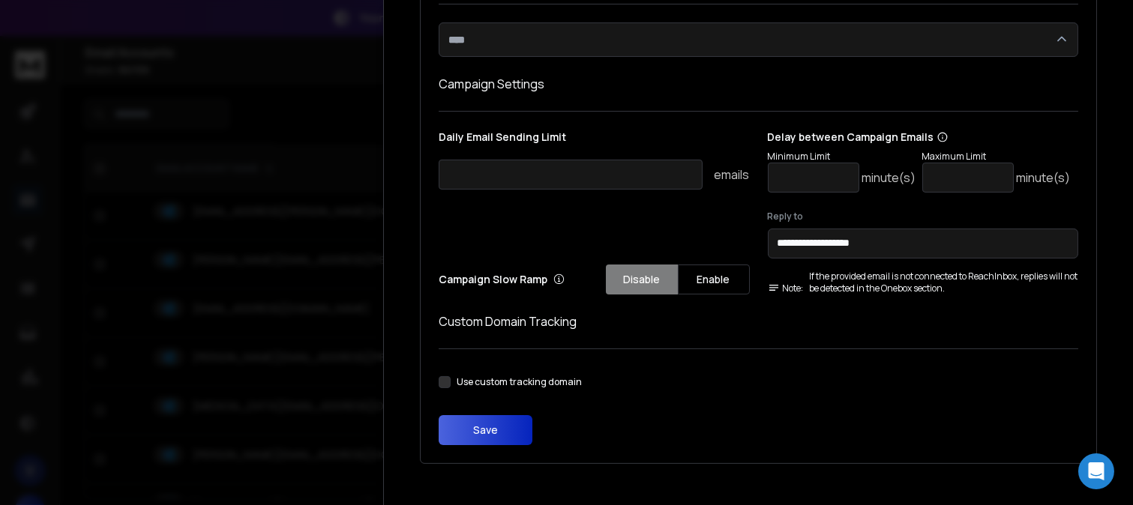
click at [879, 245] on input "**********" at bounding box center [923, 244] width 311 height 30
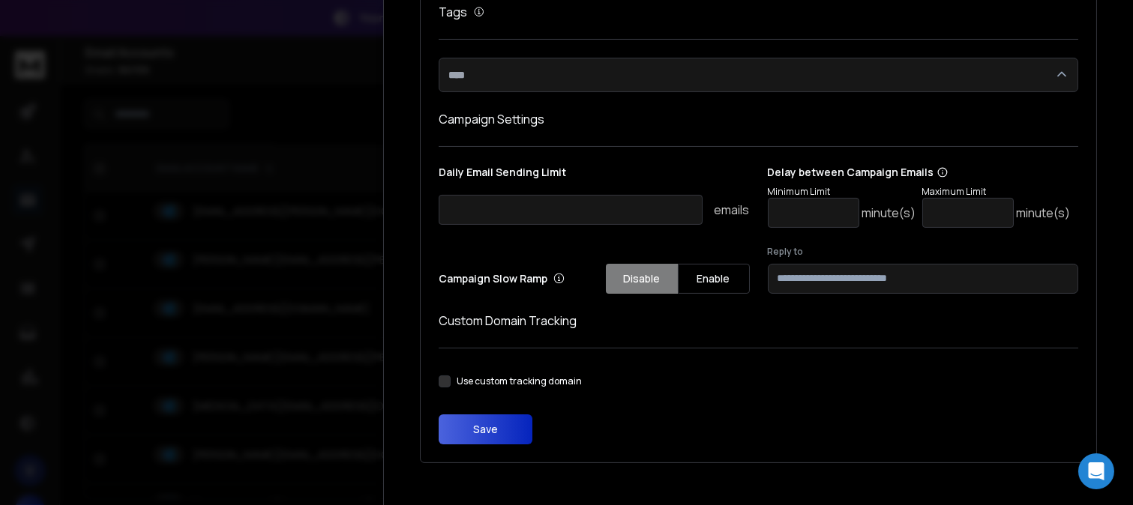
scroll to position [493, 0]
click at [505, 426] on button "Save" at bounding box center [486, 430] width 94 height 30
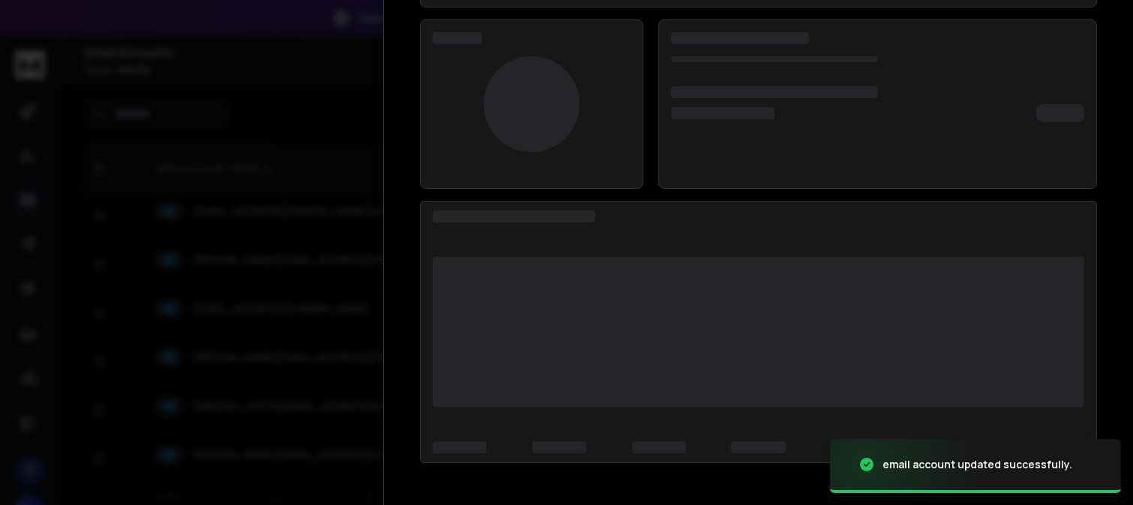
scroll to position [484, 0]
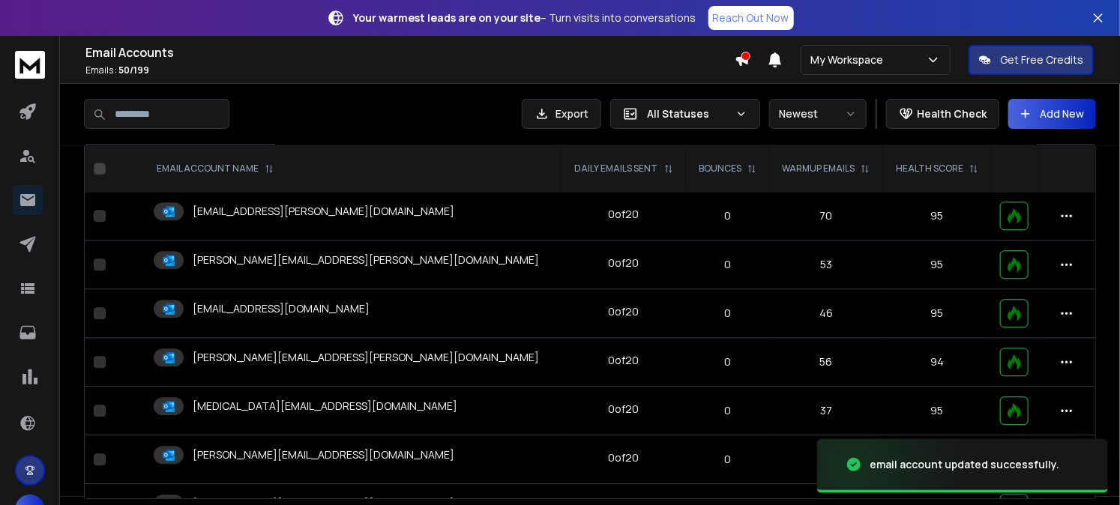
click at [883, 325] on td "95" at bounding box center [937, 313] width 109 height 49
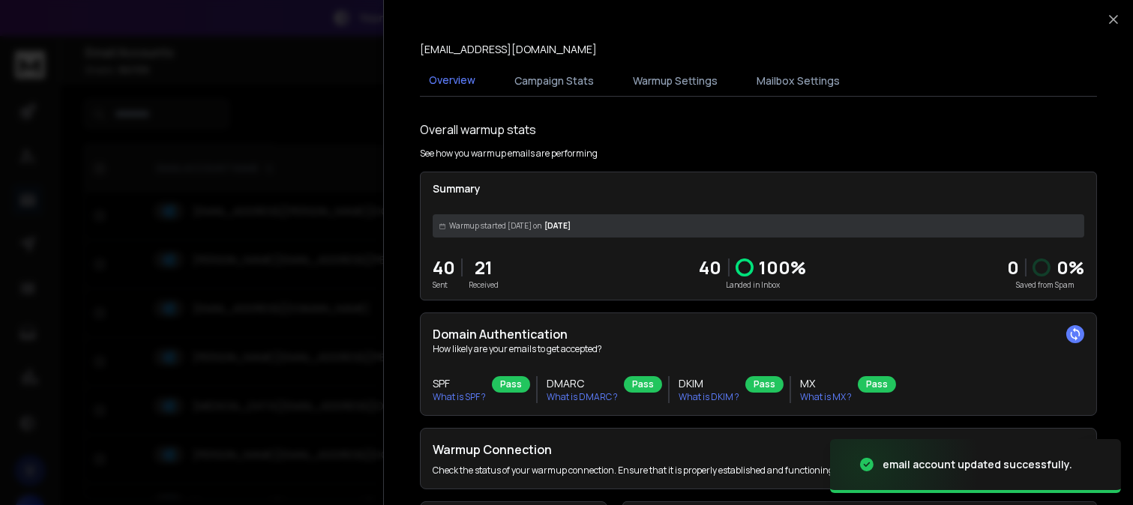
click at [810, 73] on button "Mailbox Settings" at bounding box center [797, 80] width 101 height 33
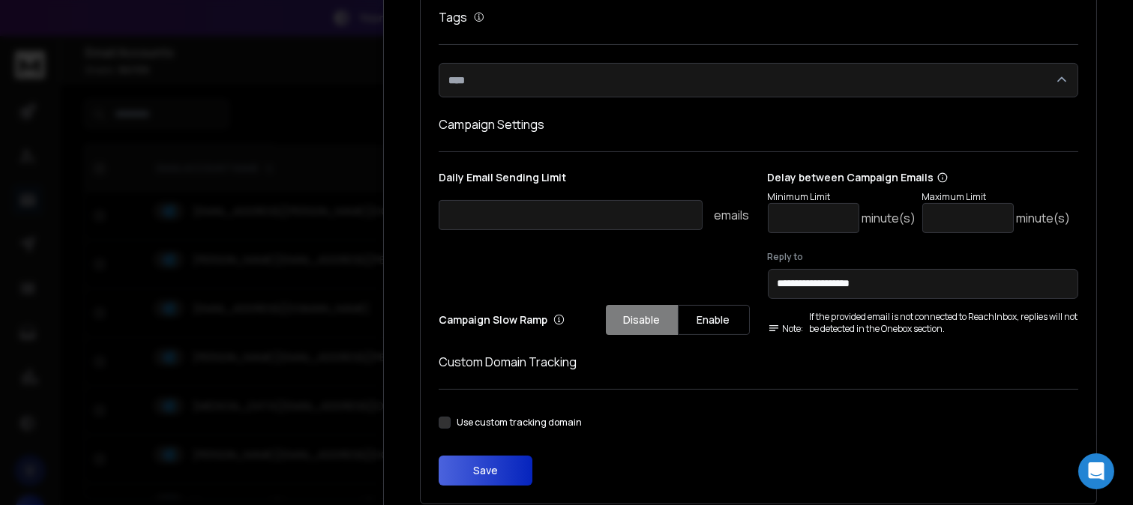
scroll to position [529, 0]
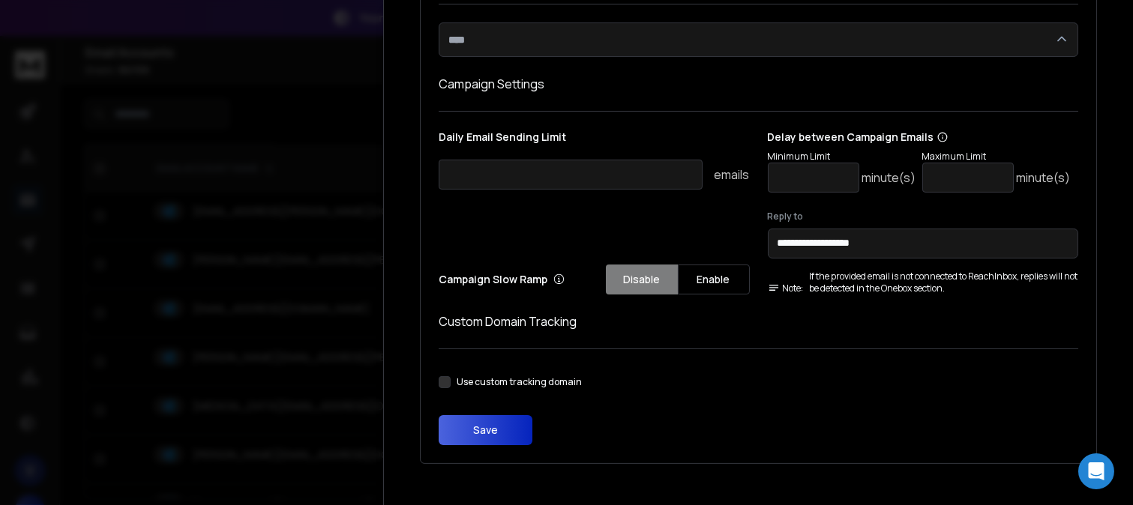
click at [954, 249] on input "**********" at bounding box center [923, 244] width 311 height 30
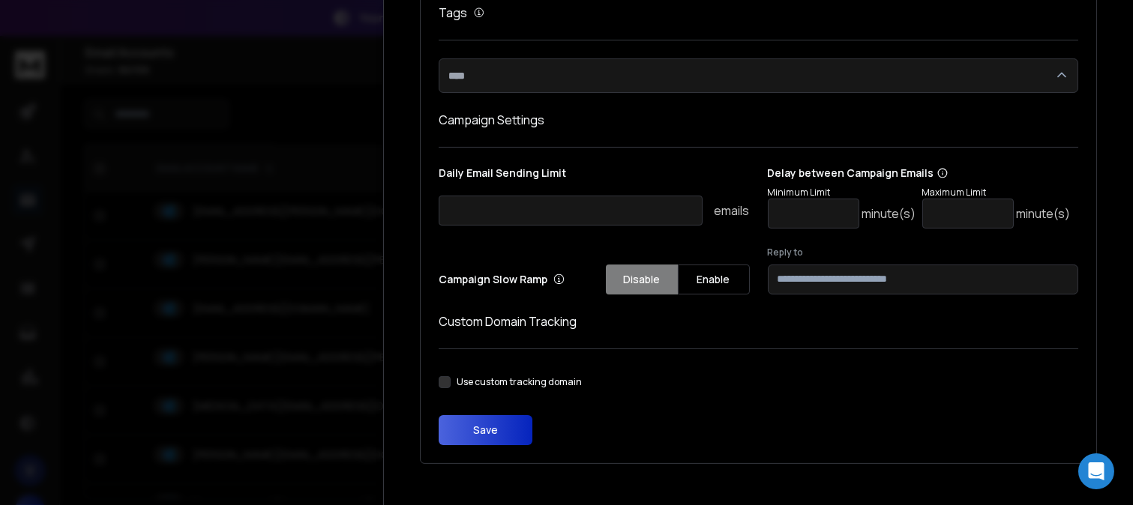
click at [522, 428] on button "Save" at bounding box center [486, 430] width 94 height 30
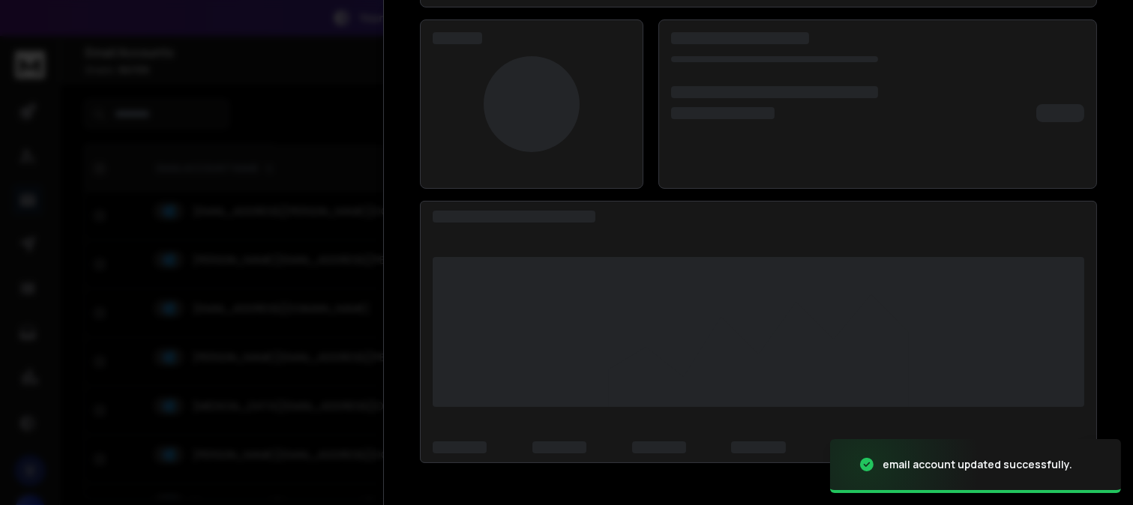
scroll to position [484, 0]
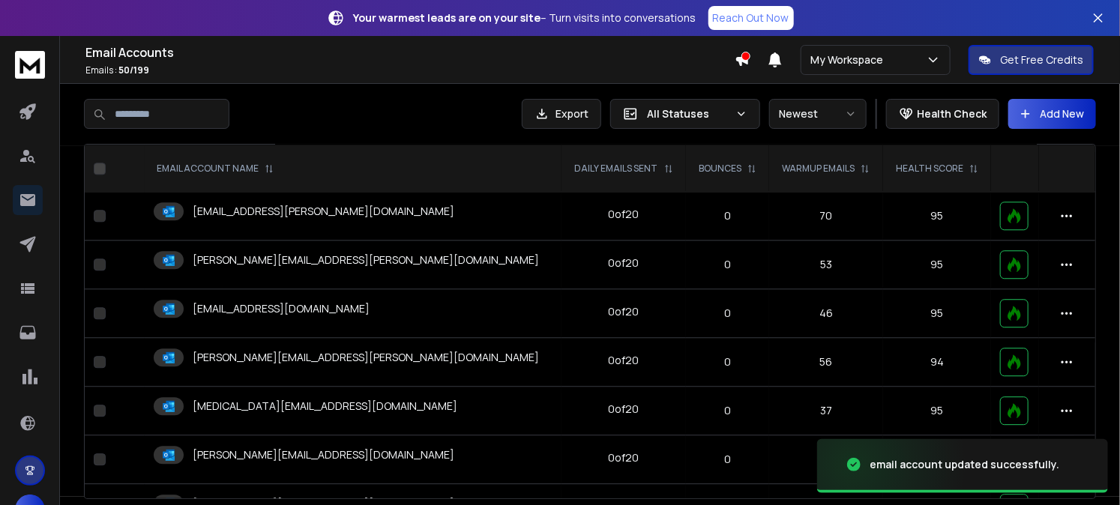
click at [802, 364] on td "56" at bounding box center [826, 362] width 114 height 49
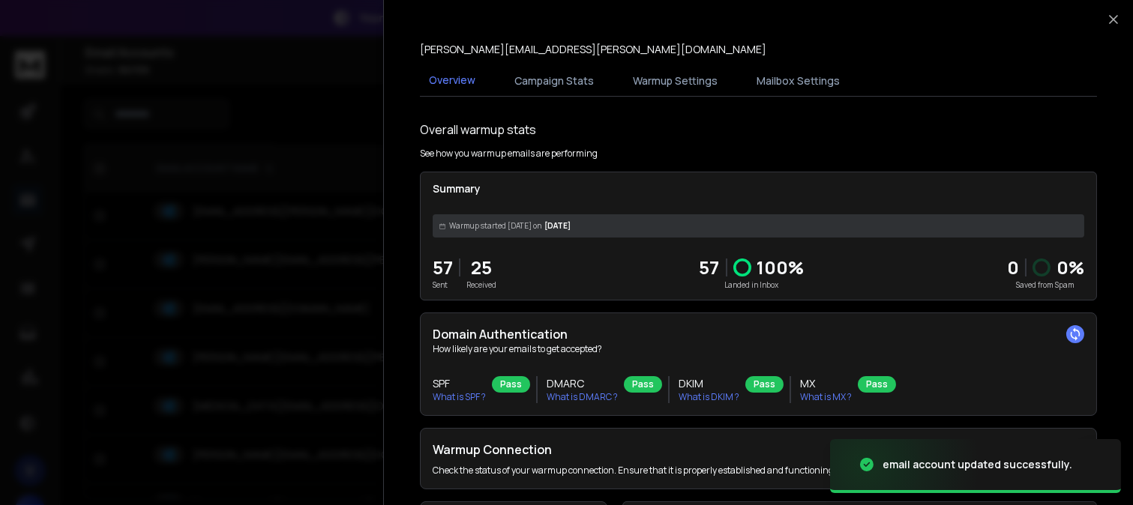
click at [798, 75] on button "Mailbox Settings" at bounding box center [797, 80] width 101 height 33
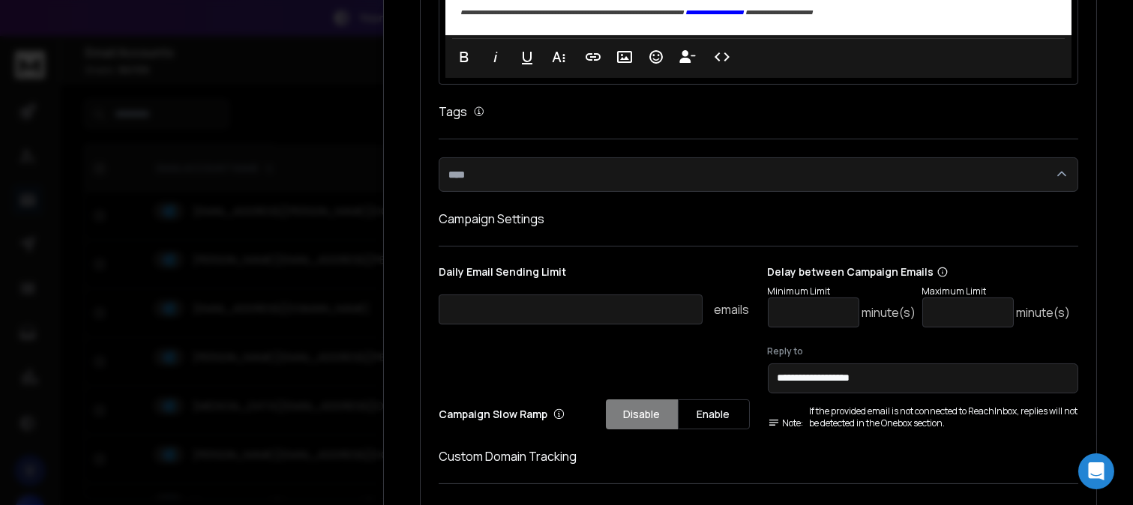
scroll to position [529, 0]
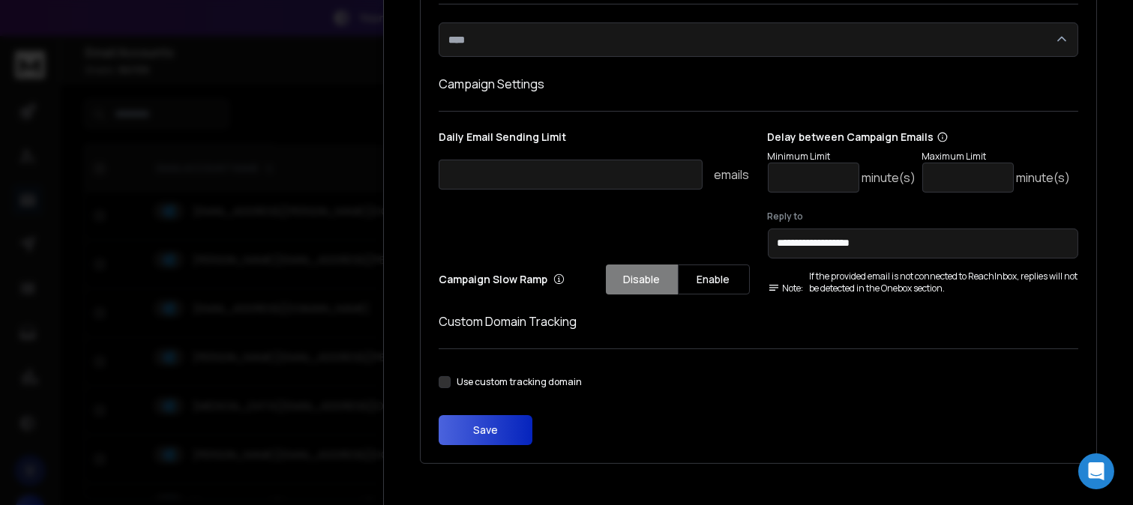
click at [957, 232] on input "**********" at bounding box center [923, 244] width 311 height 30
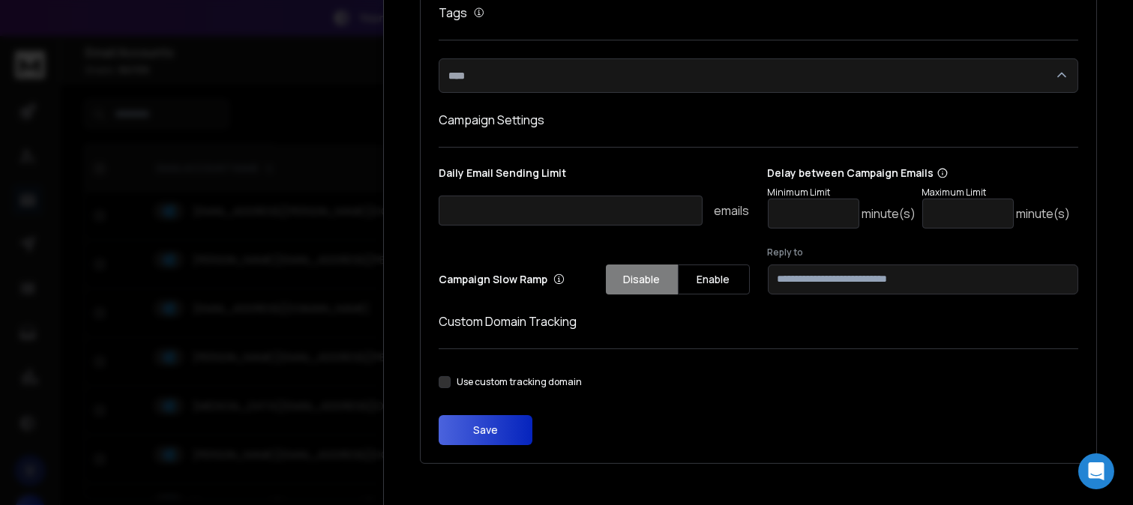
click at [490, 433] on button "Save" at bounding box center [486, 430] width 94 height 30
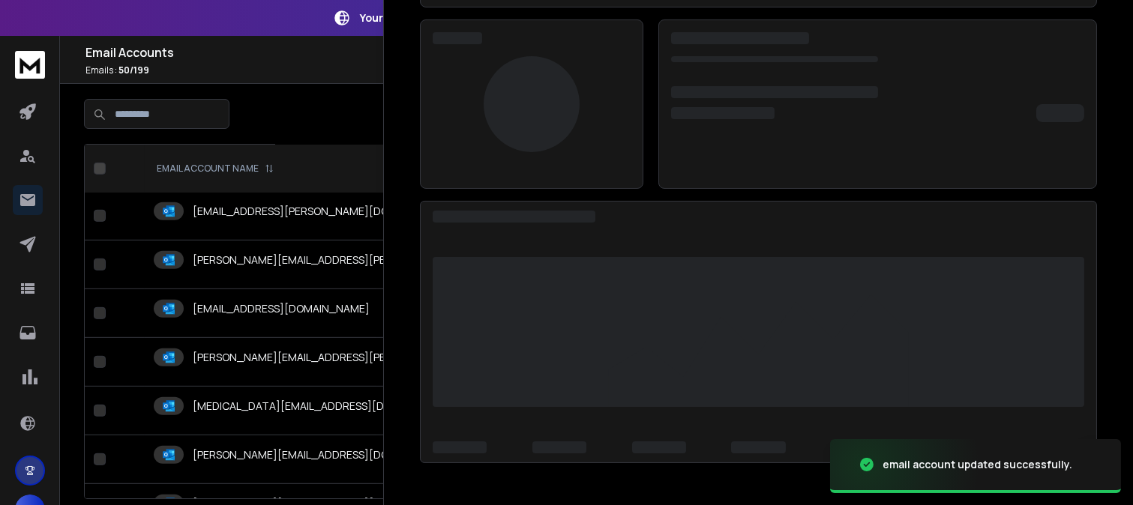
scroll to position [0, 0]
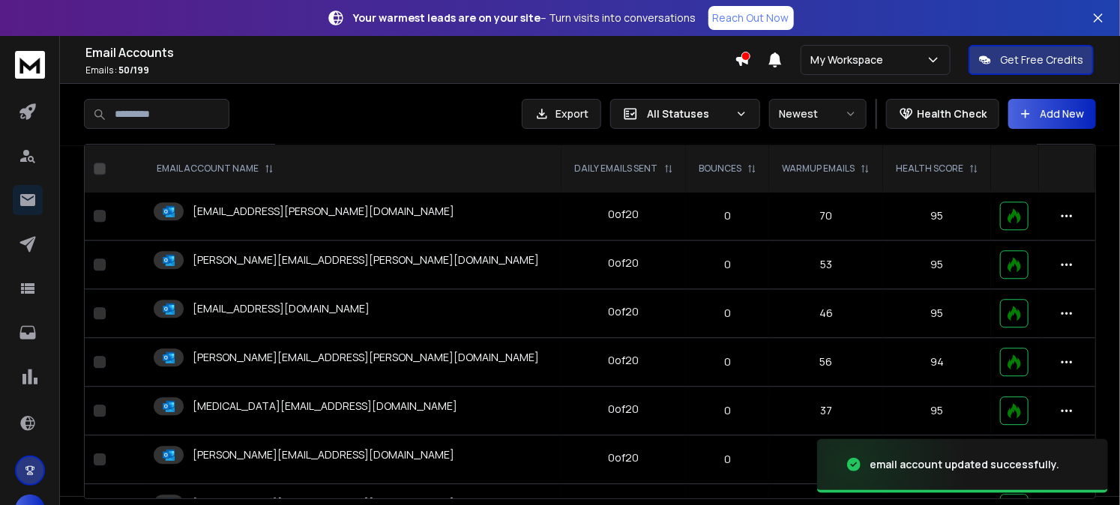
click at [825, 368] on td "56" at bounding box center [826, 362] width 114 height 49
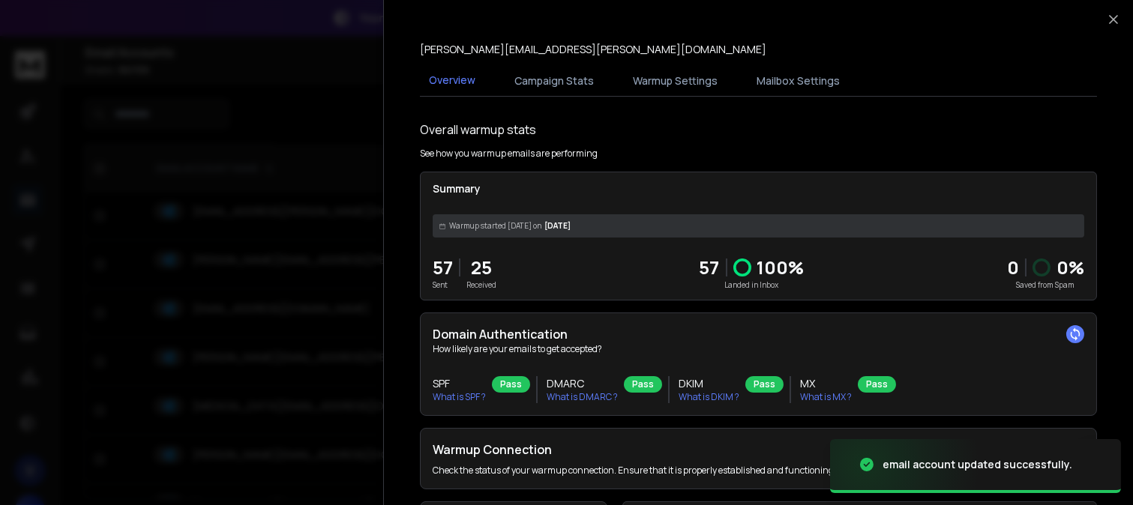
click at [791, 73] on button "Mailbox Settings" at bounding box center [797, 80] width 101 height 33
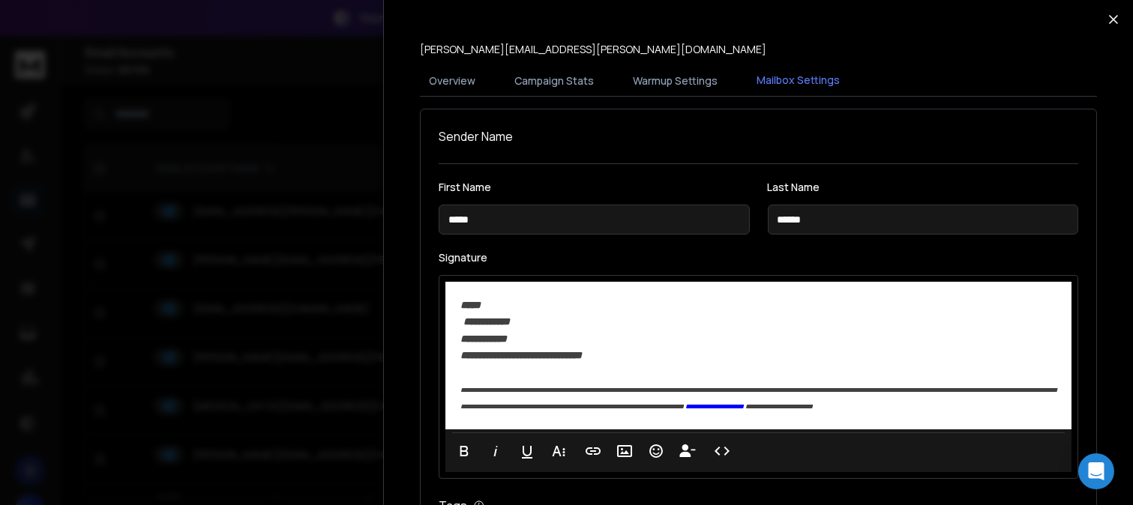
click at [1110, 20] on icon "button" at bounding box center [1113, 19] width 7 height 7
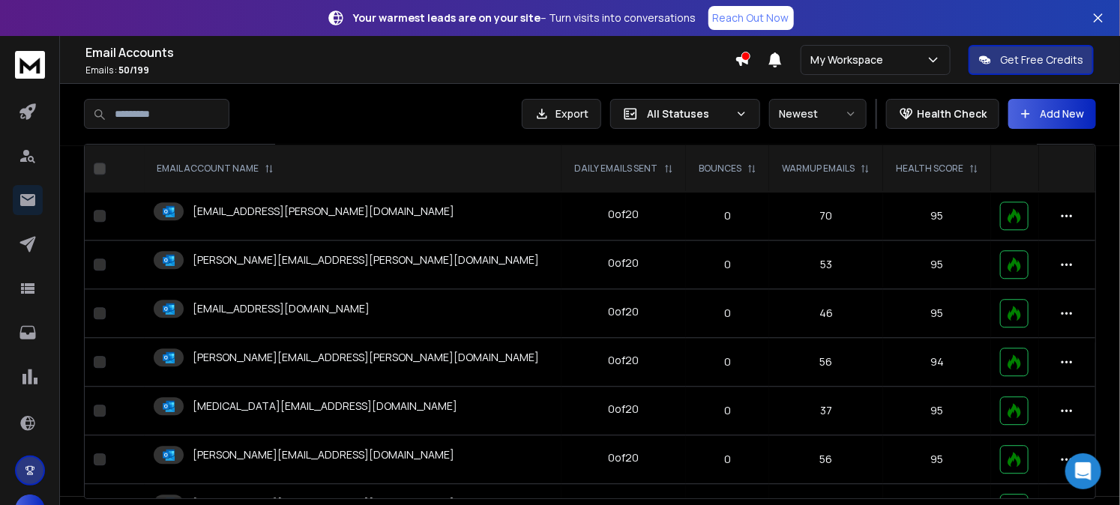
click at [910, 406] on td "95" at bounding box center [937, 411] width 109 height 49
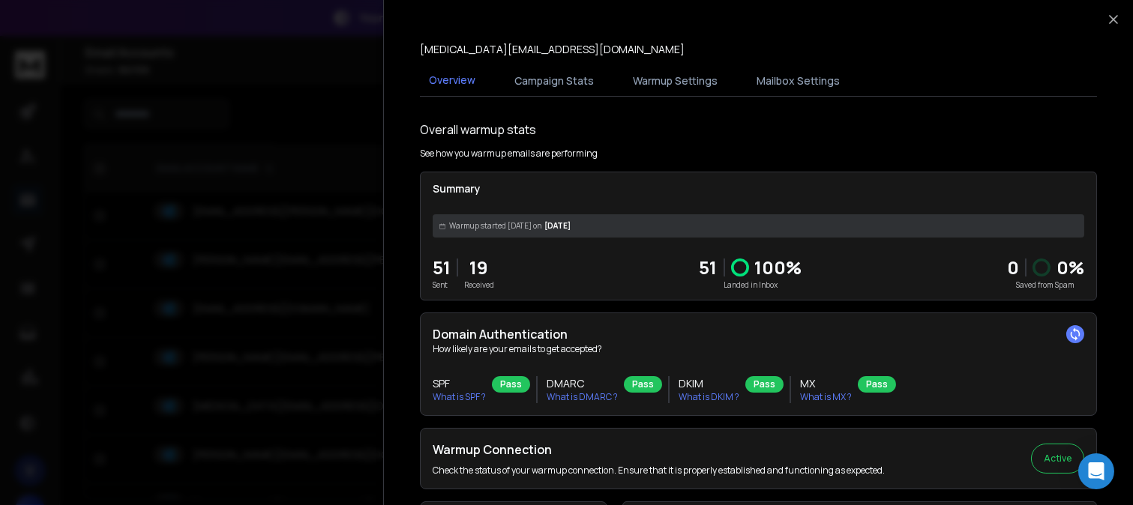
click at [813, 70] on button "Mailbox Settings" at bounding box center [797, 80] width 101 height 33
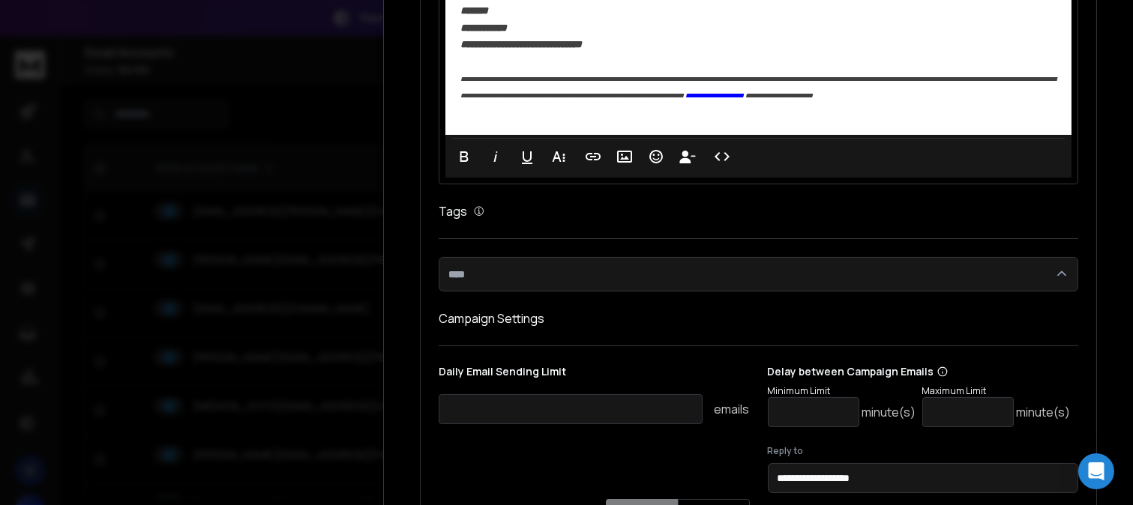
scroll to position [546, 0]
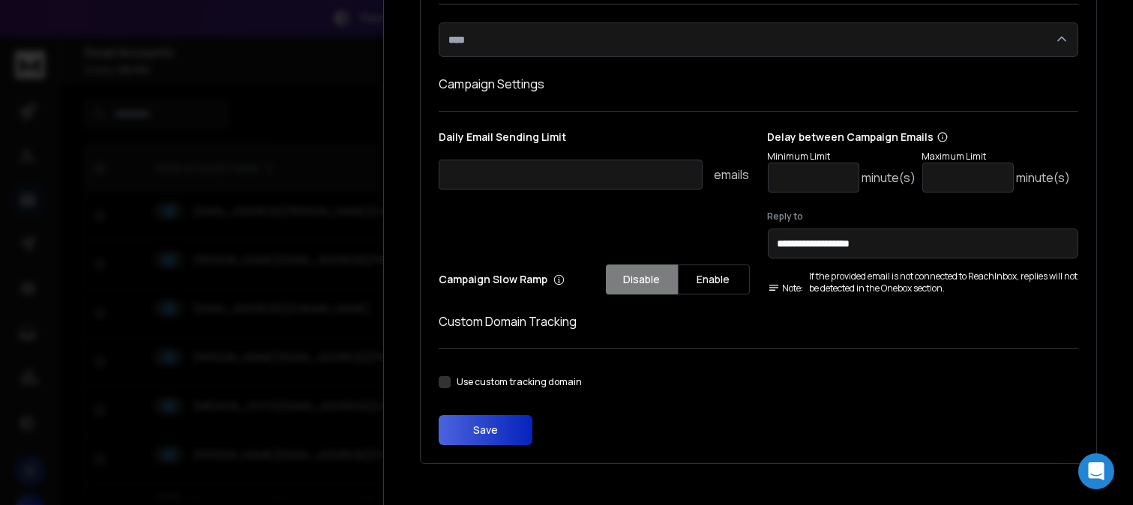
click at [915, 252] on input "**********" at bounding box center [923, 244] width 311 height 30
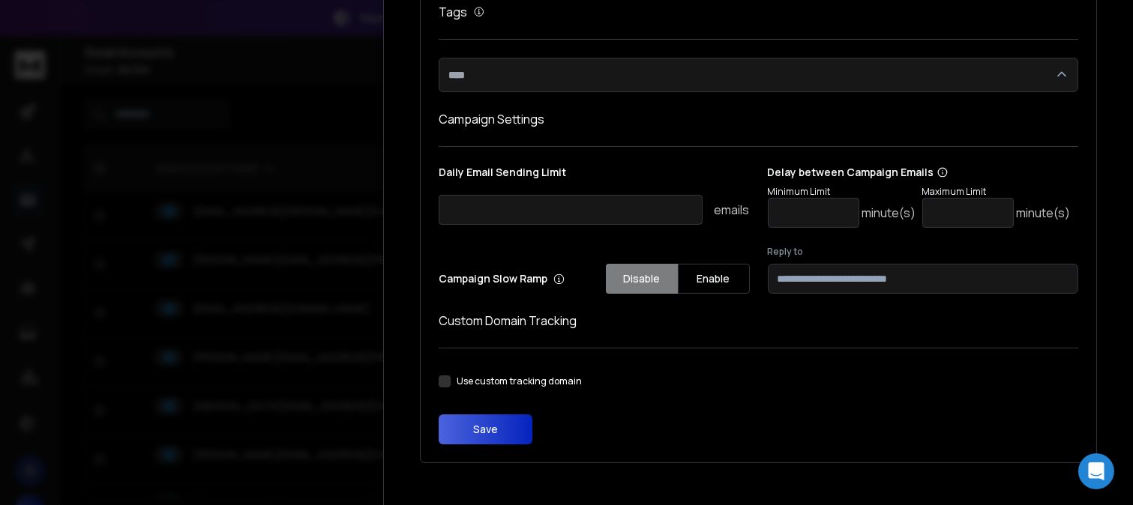
click at [453, 442] on button "Save" at bounding box center [486, 430] width 94 height 30
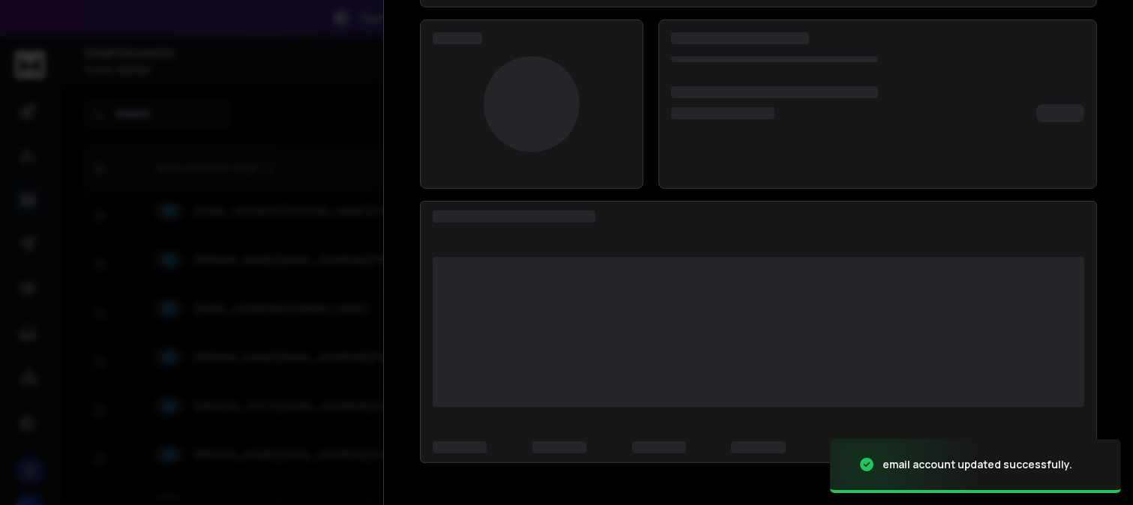
scroll to position [484, 0]
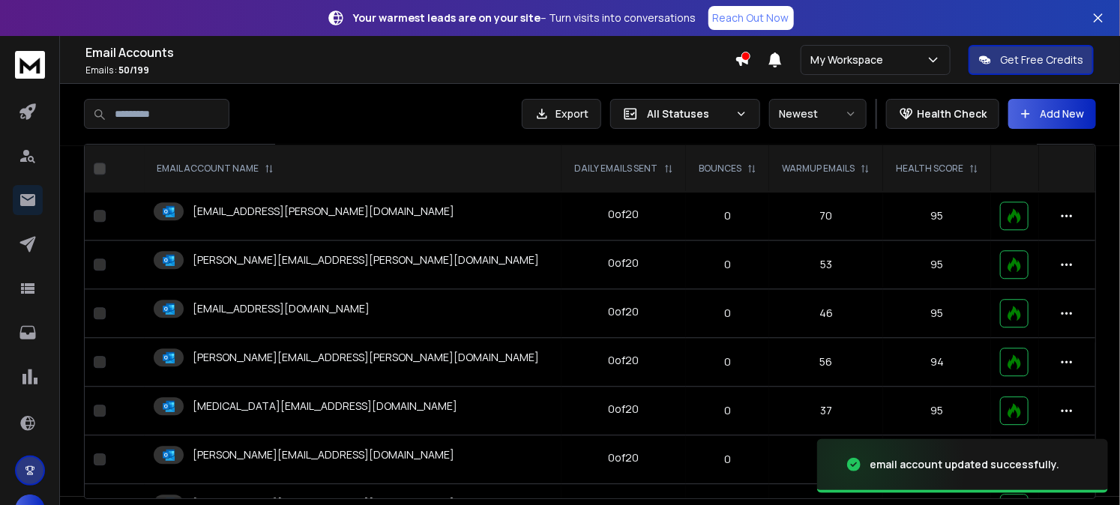
click at [773, 458] on td "56" at bounding box center [826, 460] width 114 height 49
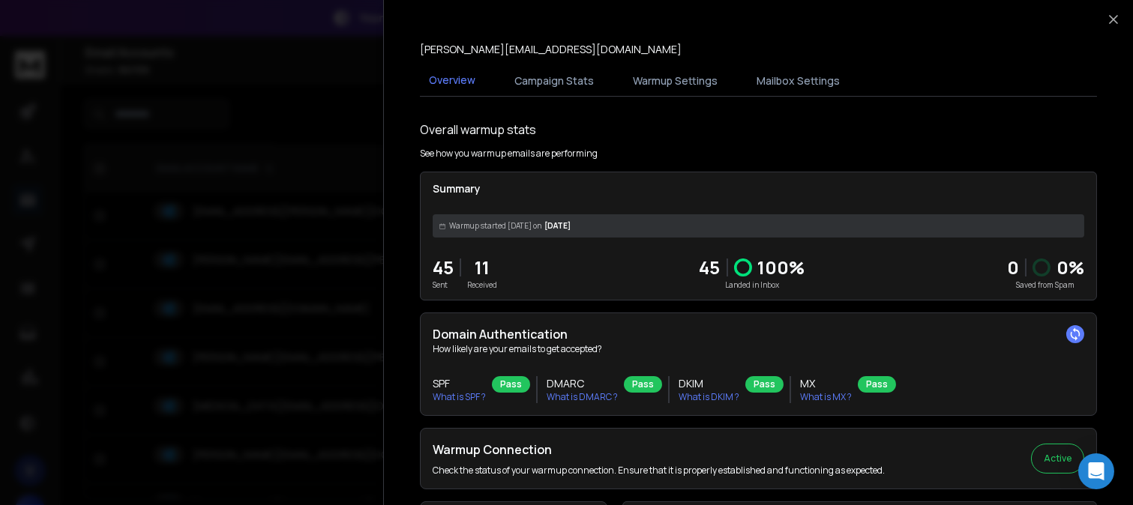
click at [792, 78] on button "Mailbox Settings" at bounding box center [797, 80] width 101 height 33
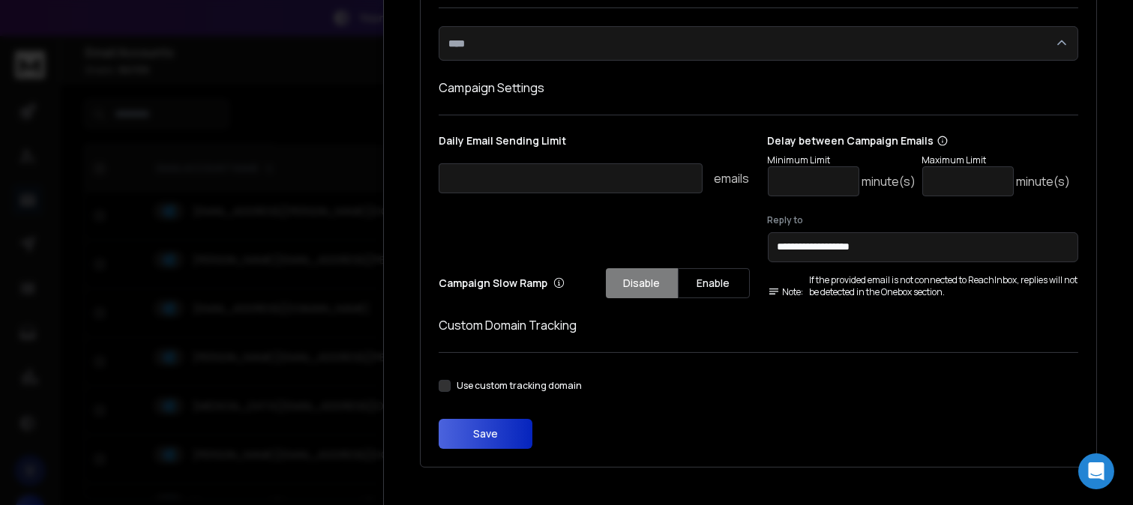
scroll to position [529, 0]
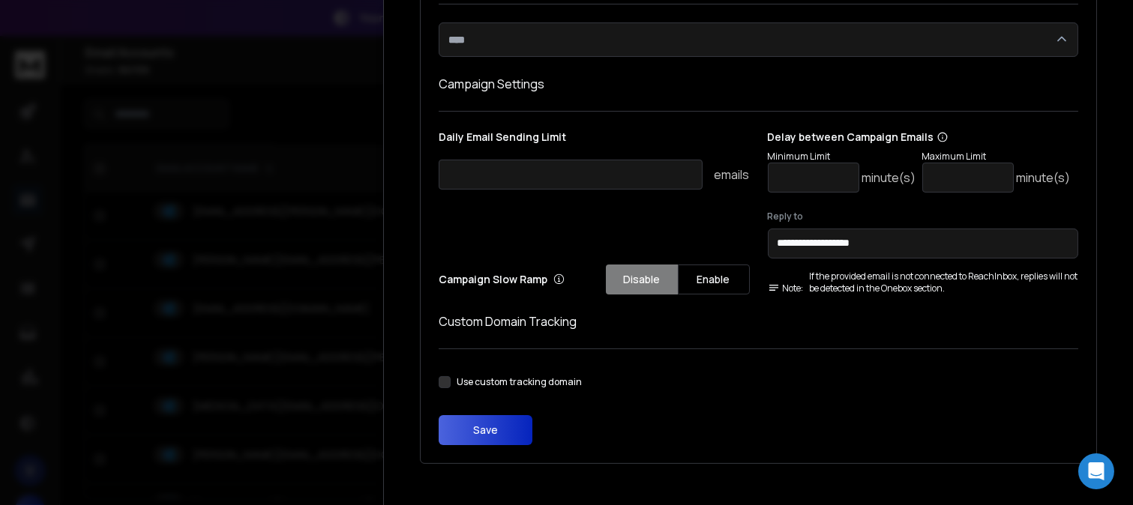
click at [924, 242] on input "**********" at bounding box center [923, 244] width 311 height 30
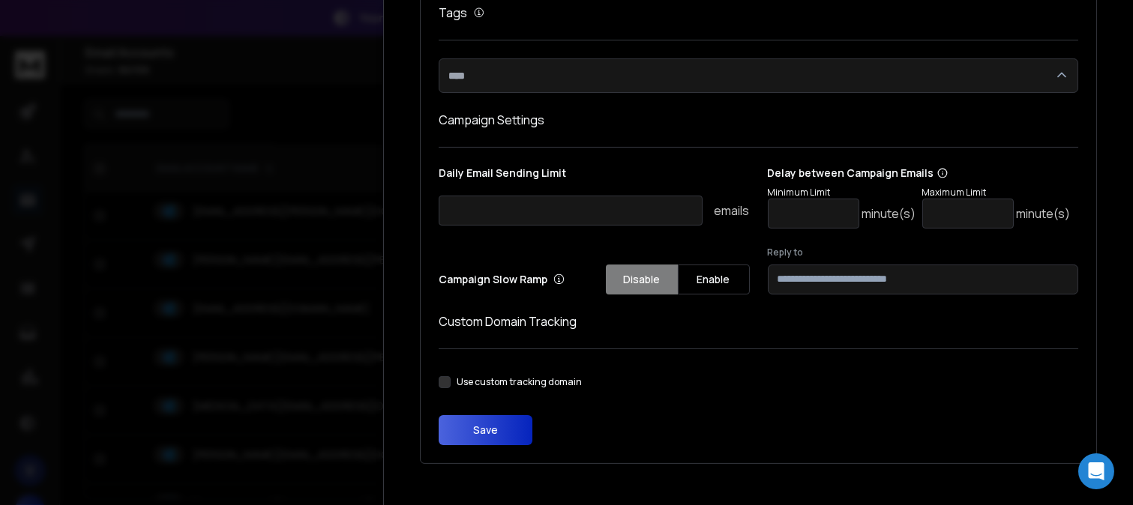
click at [512, 437] on button "Save" at bounding box center [486, 430] width 94 height 30
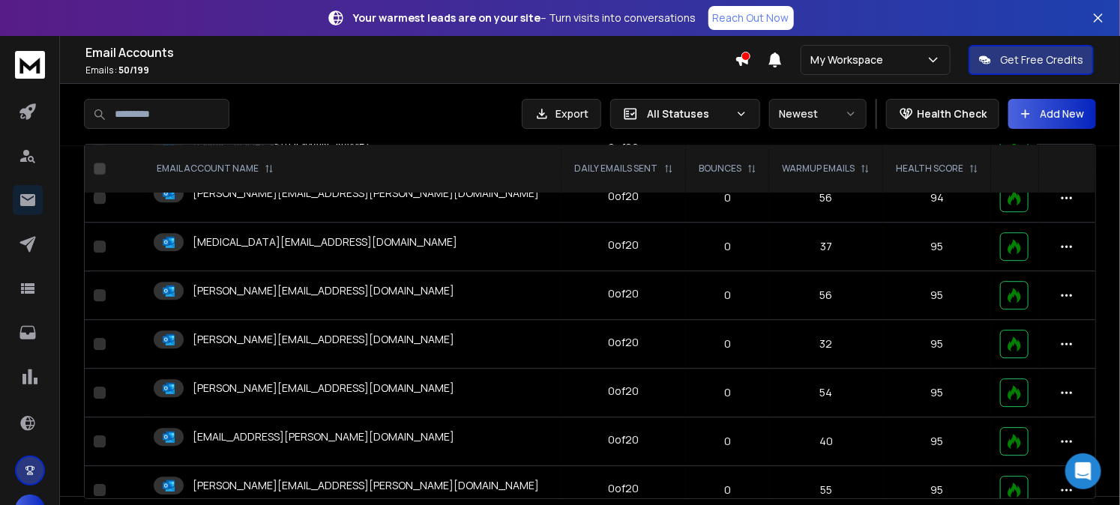
scroll to position [1902, 0]
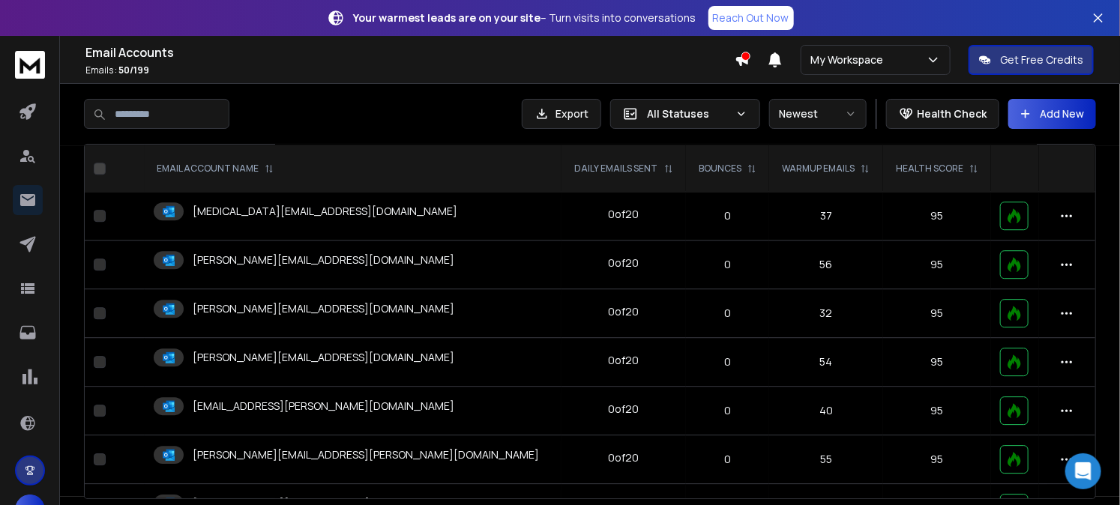
click at [772, 217] on td "37" at bounding box center [826, 216] width 114 height 49
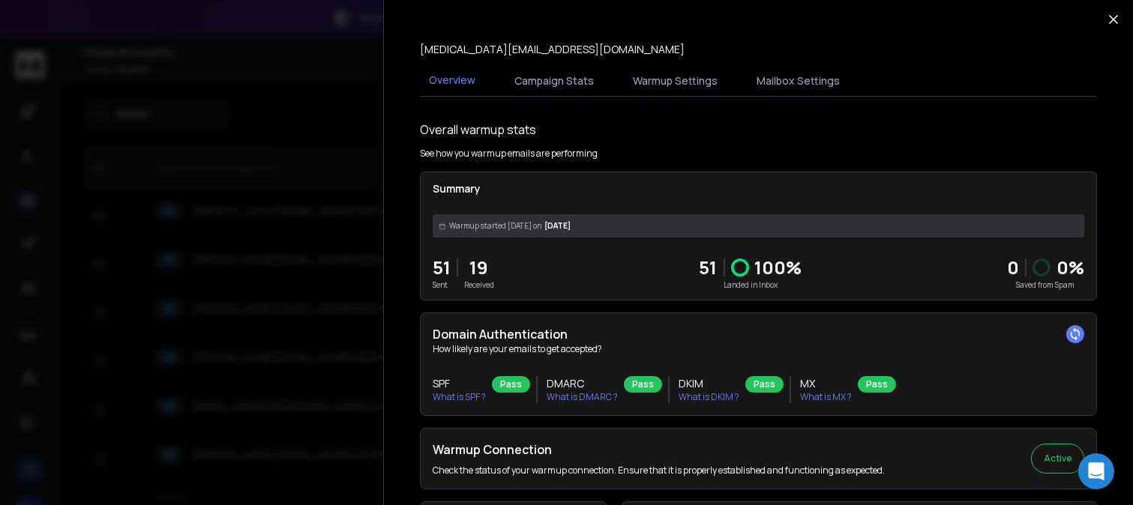
click at [1108, 24] on icon "button" at bounding box center [1113, 19] width 15 height 15
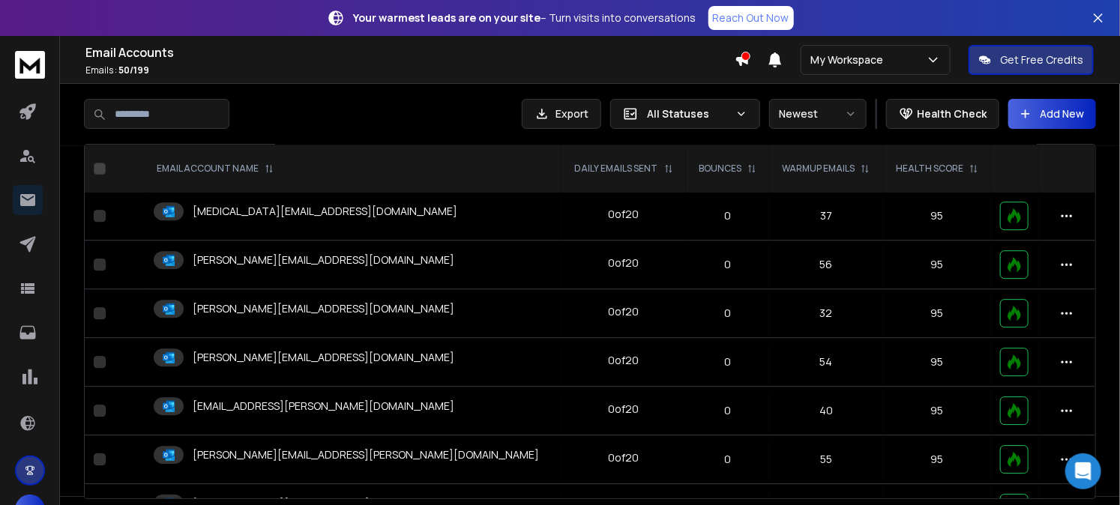
click at [788, 310] on td "32" at bounding box center [826, 313] width 114 height 49
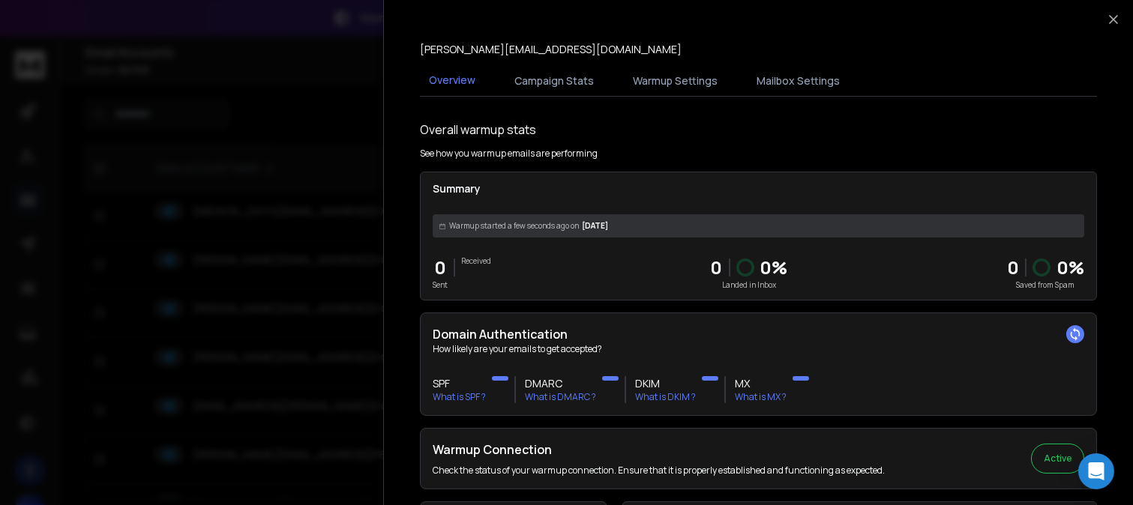
click at [816, 70] on button "Mailbox Settings" at bounding box center [797, 80] width 101 height 33
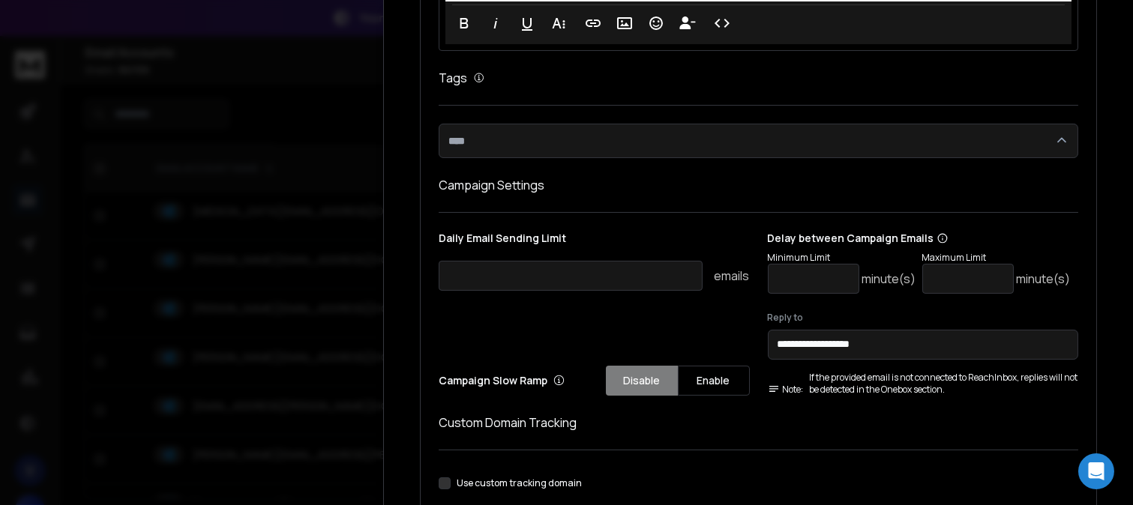
scroll to position [529, 0]
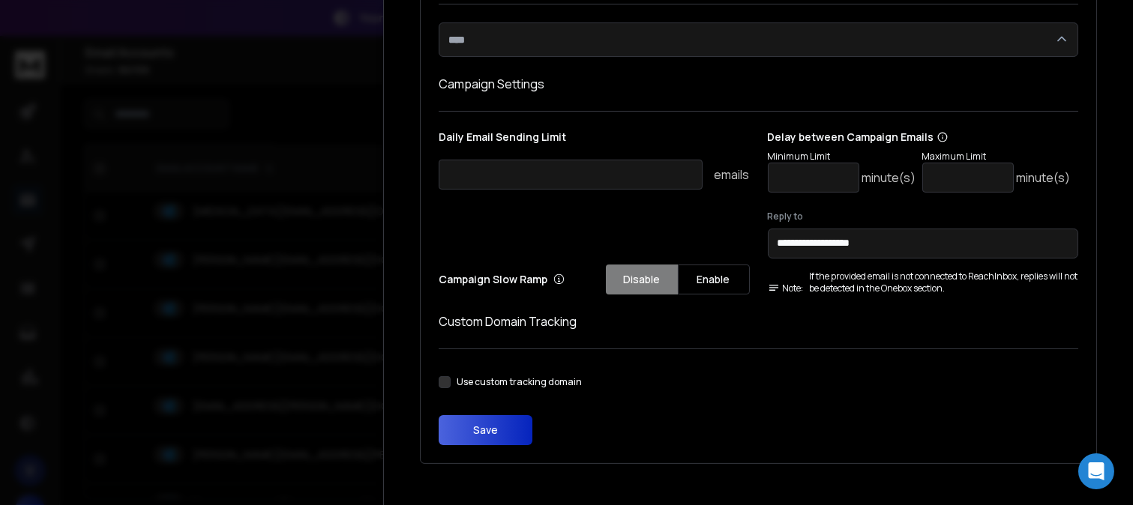
click at [976, 234] on input "**********" at bounding box center [923, 244] width 311 height 30
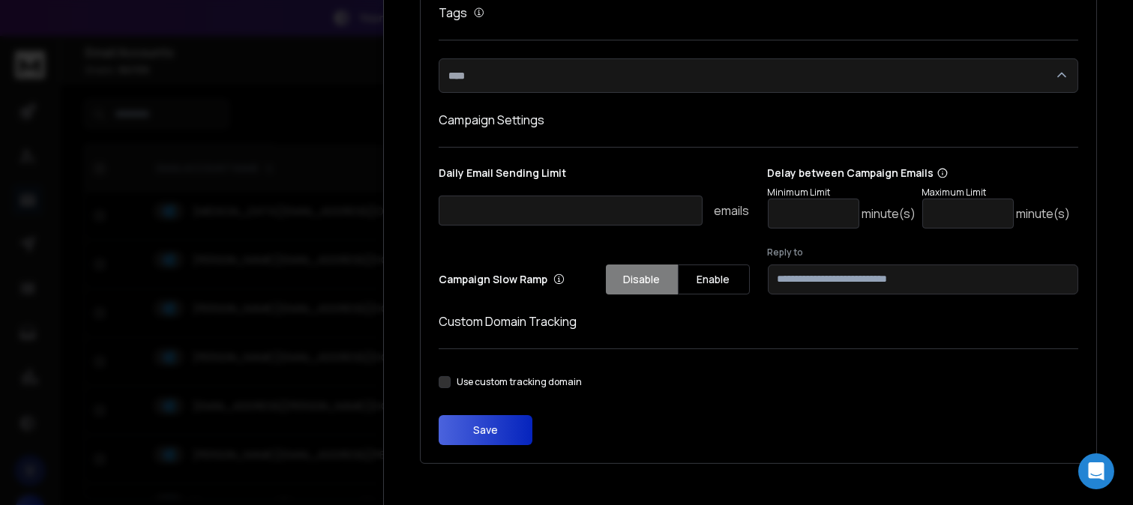
click at [487, 433] on button "Save" at bounding box center [486, 430] width 94 height 30
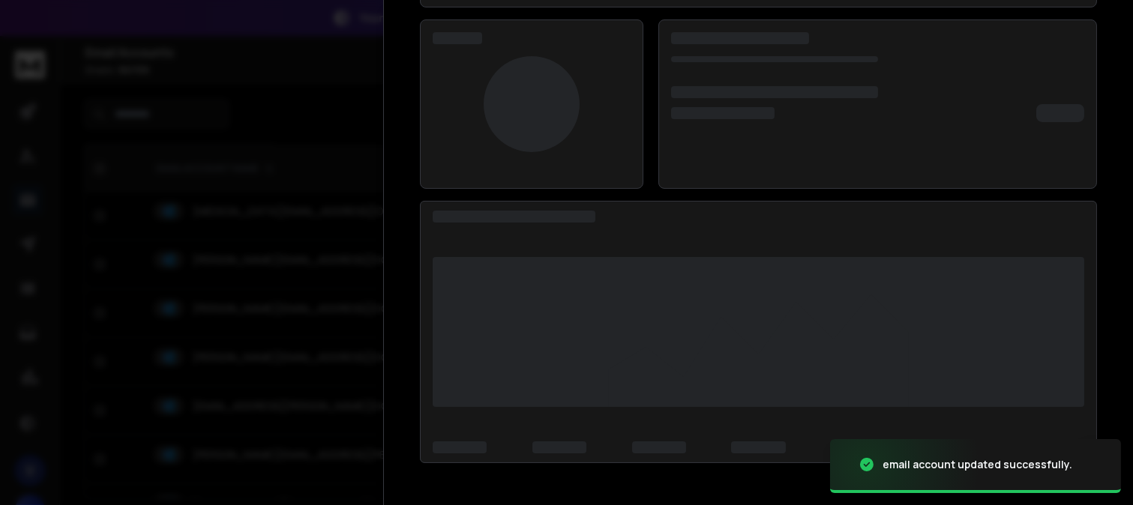
scroll to position [484, 0]
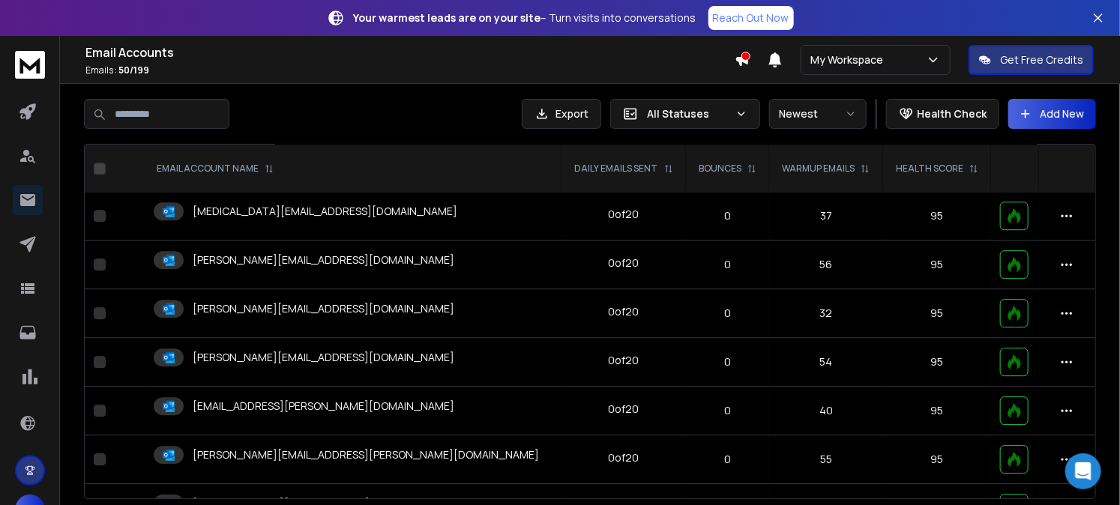
click at [769, 327] on td "32" at bounding box center [826, 313] width 114 height 49
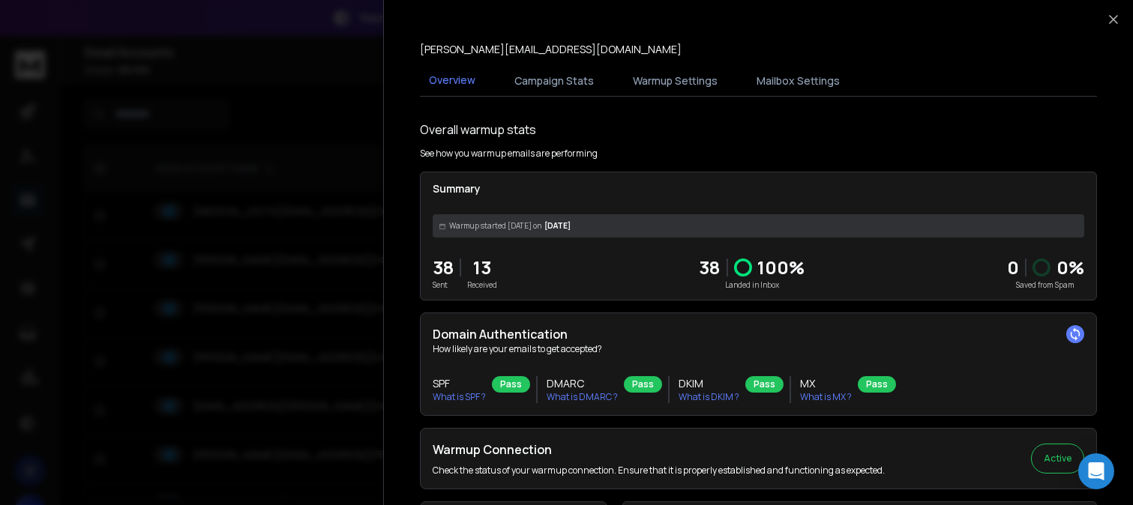
click at [802, 71] on button "Mailbox Settings" at bounding box center [797, 80] width 101 height 33
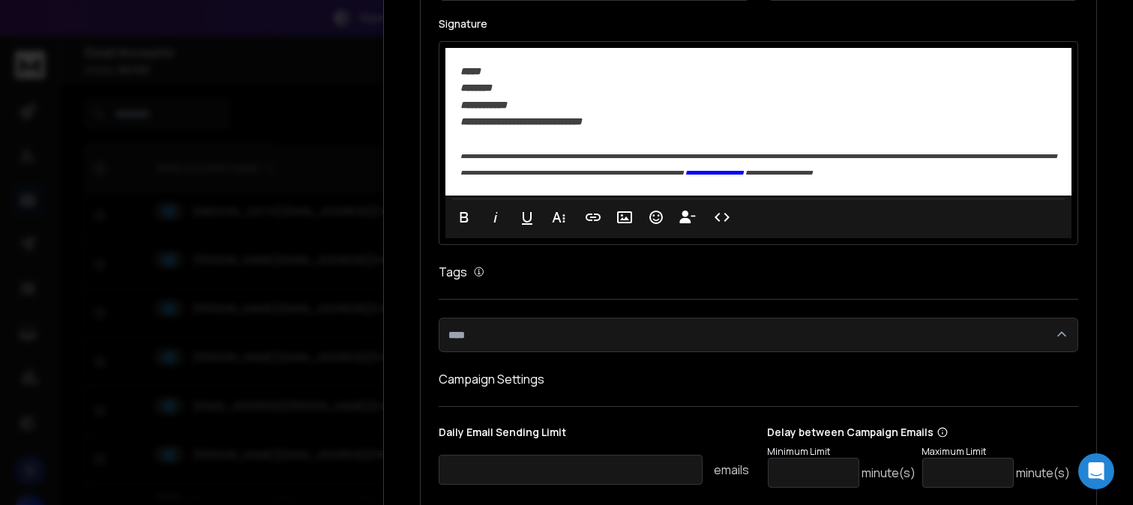
scroll to position [0, 0]
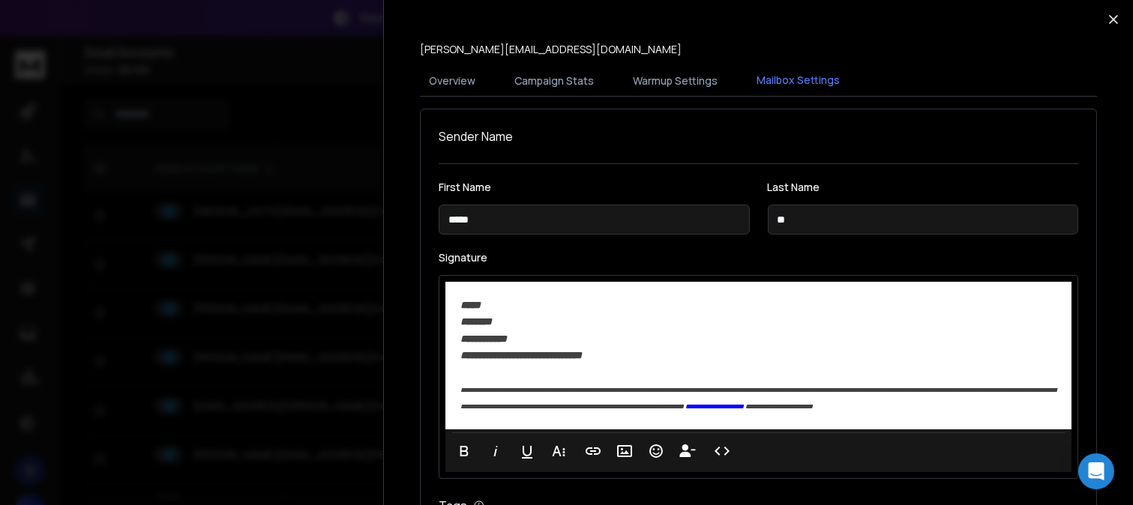
click at [1113, 13] on icon "button" at bounding box center [1113, 19] width 15 height 15
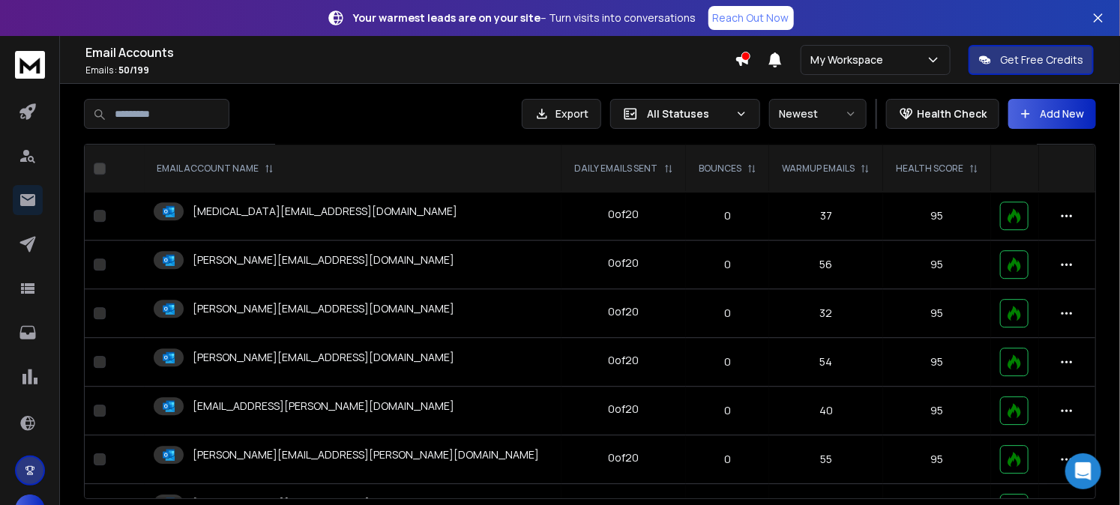
click at [902, 358] on td "95" at bounding box center [937, 362] width 109 height 49
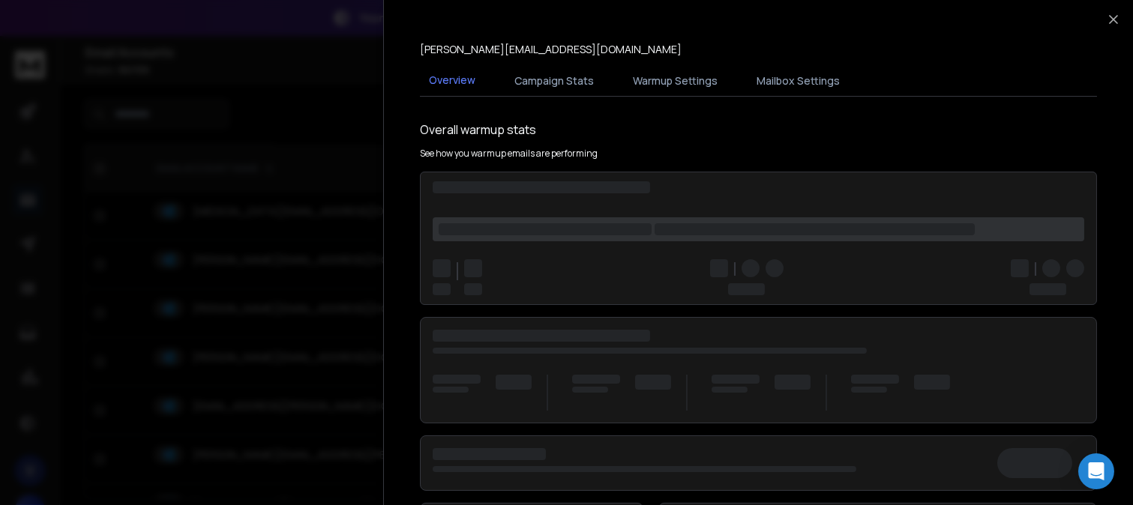
click at [804, 73] on button "Mailbox Settings" at bounding box center [797, 80] width 101 height 33
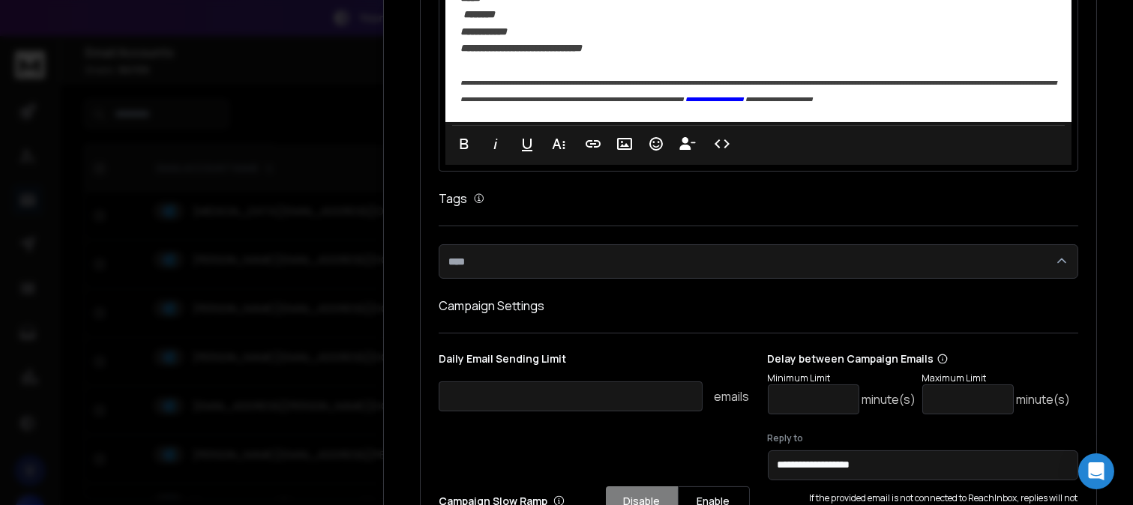
scroll to position [529, 0]
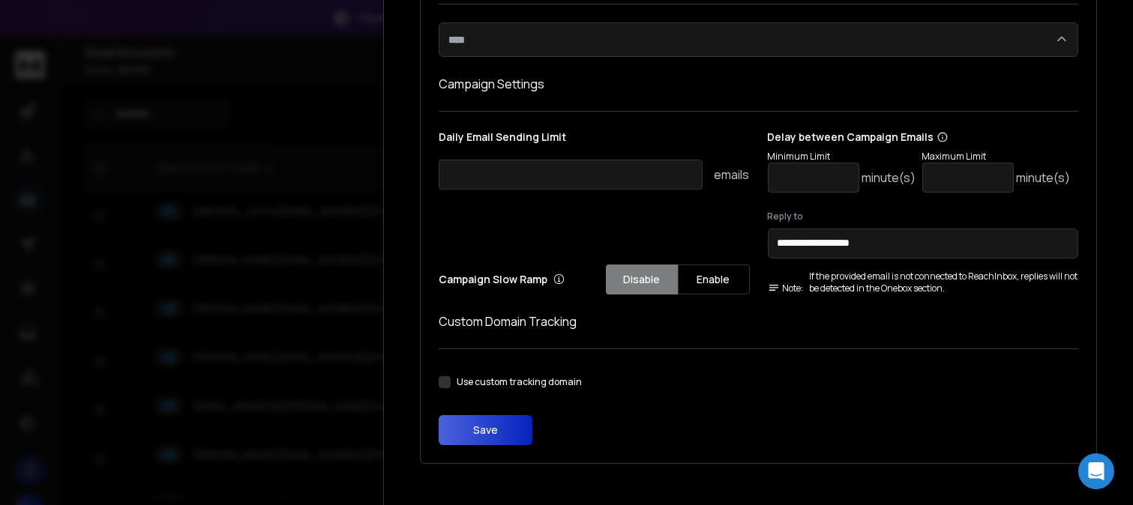
click at [927, 246] on input "**********" at bounding box center [923, 244] width 311 height 30
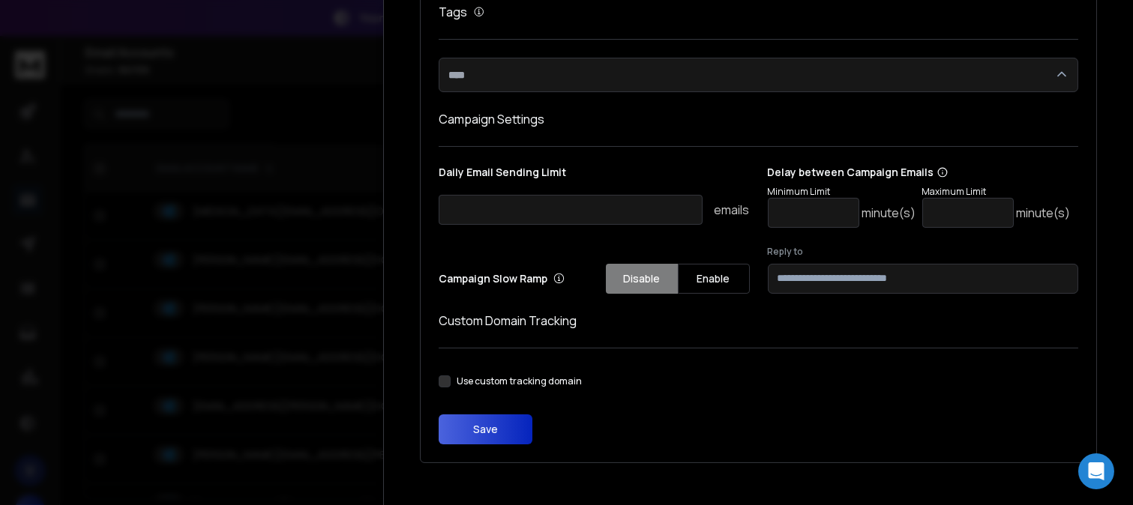
scroll to position [493, 0]
click at [491, 441] on button "Save" at bounding box center [486, 430] width 94 height 30
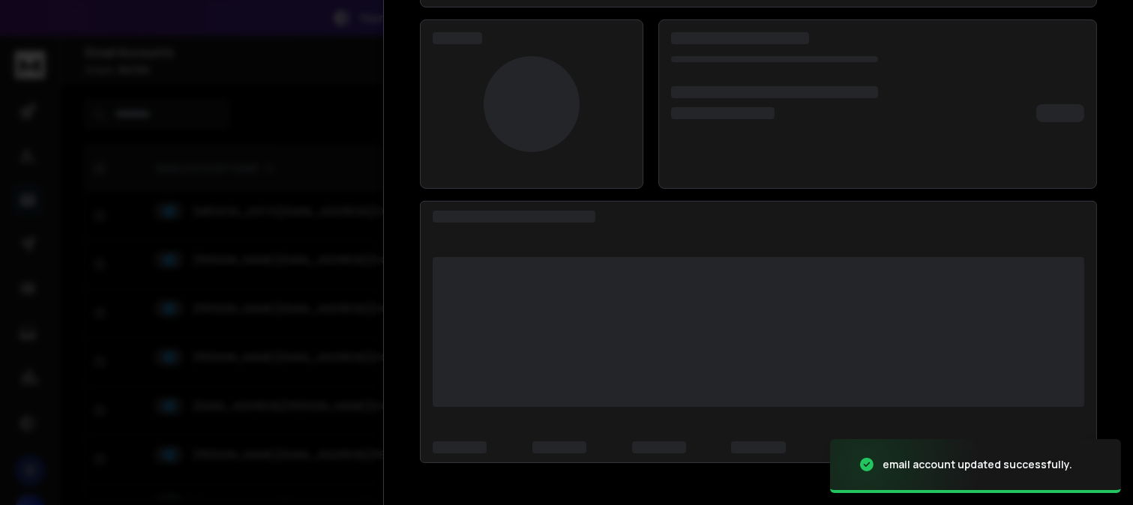
scroll to position [484, 0]
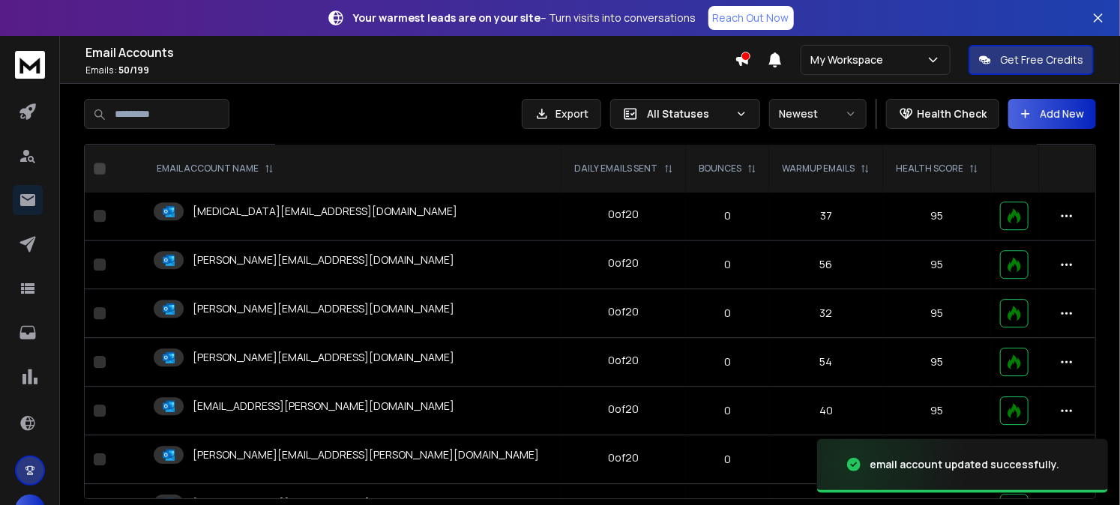
click at [769, 417] on td "40" at bounding box center [826, 411] width 114 height 49
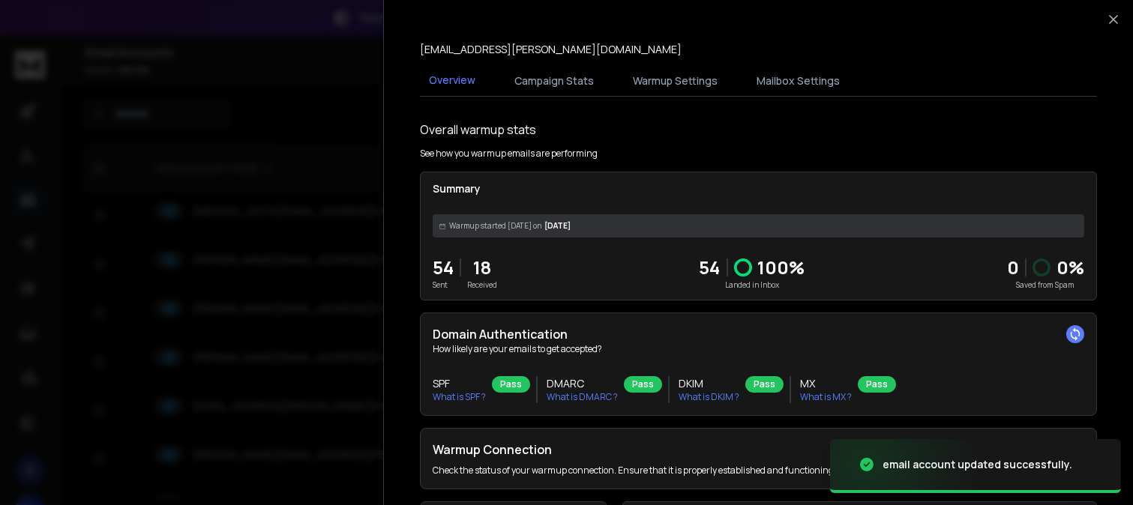
click at [783, 73] on button "Mailbox Settings" at bounding box center [797, 80] width 101 height 33
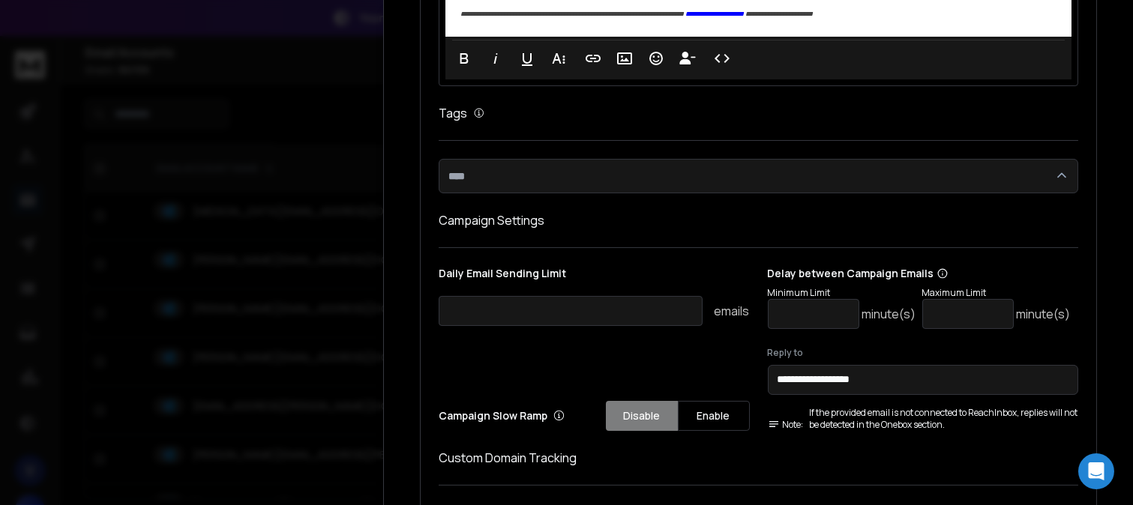
scroll to position [529, 0]
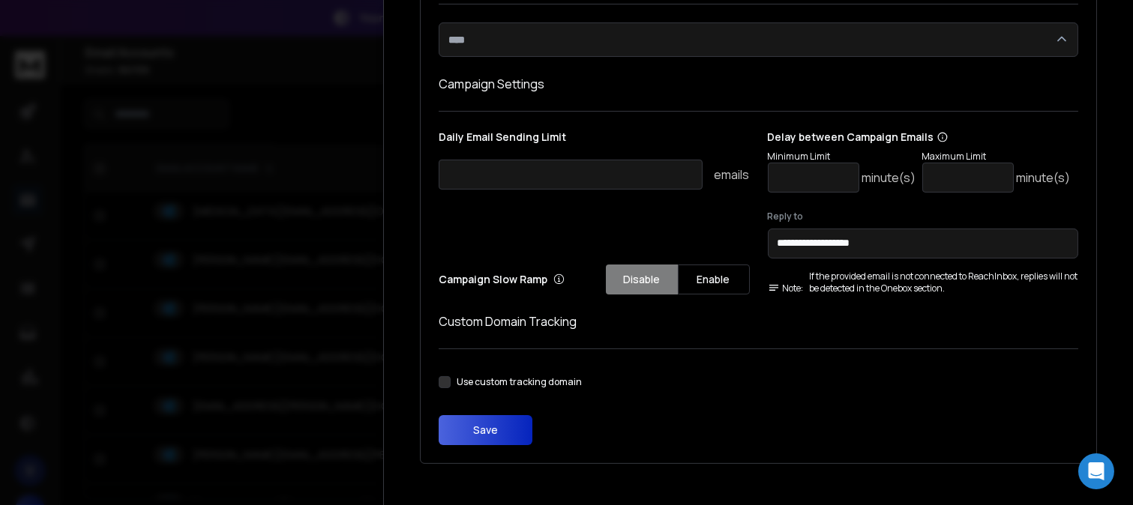
click at [921, 243] on input "**********" at bounding box center [923, 244] width 311 height 30
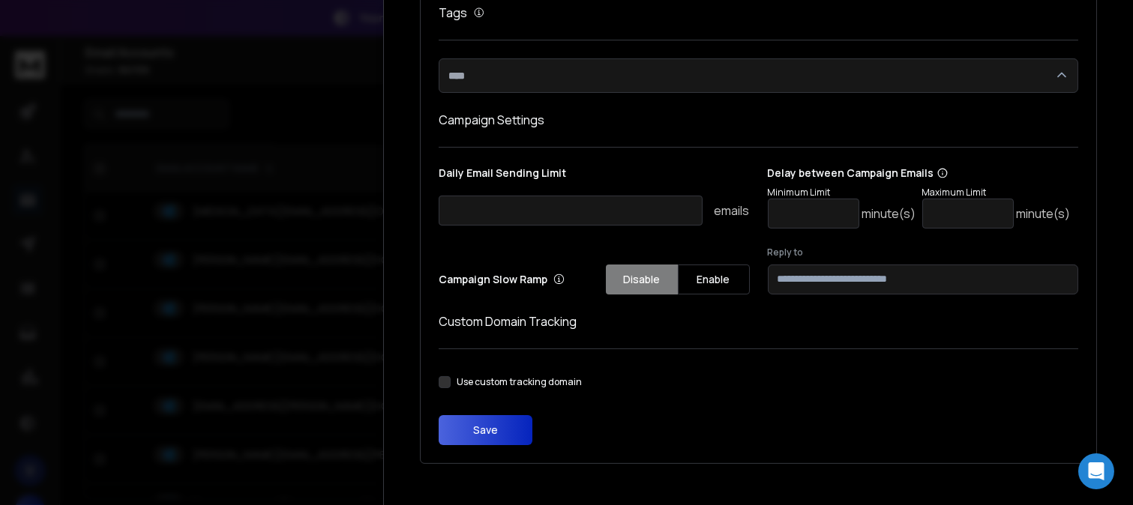
click at [493, 424] on button "Save" at bounding box center [486, 430] width 94 height 30
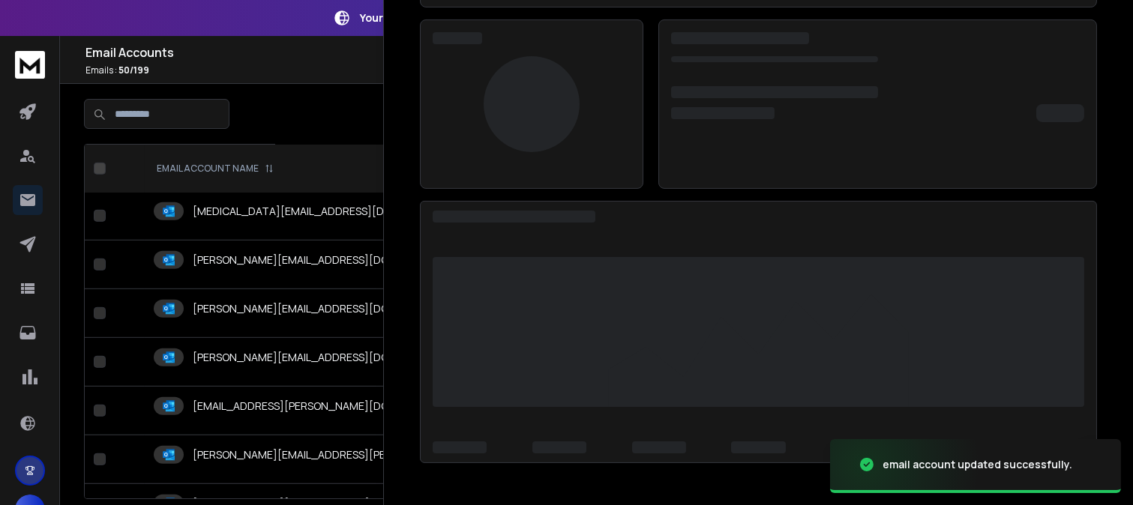
scroll to position [484, 0]
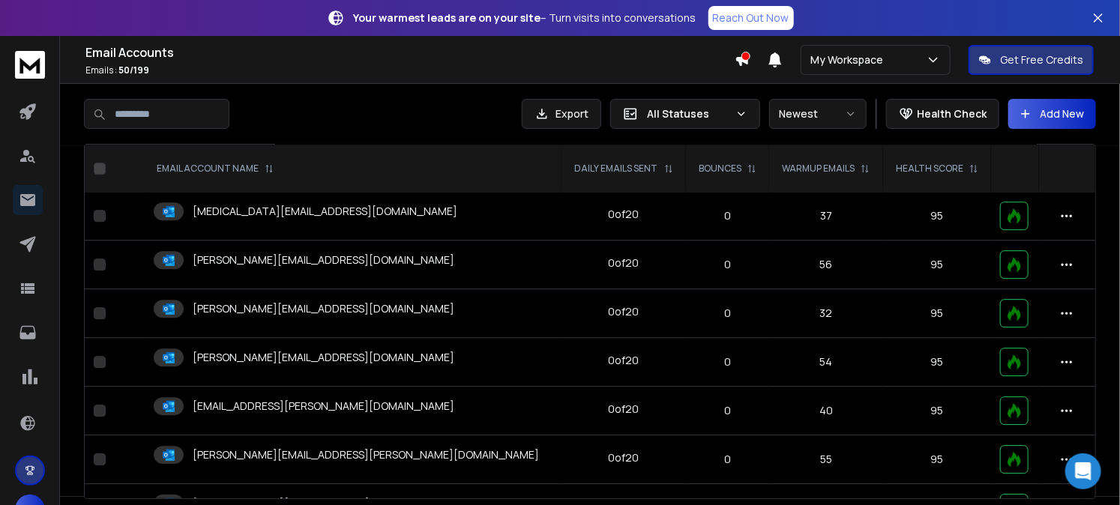
click at [883, 407] on td "95" at bounding box center [937, 411] width 109 height 49
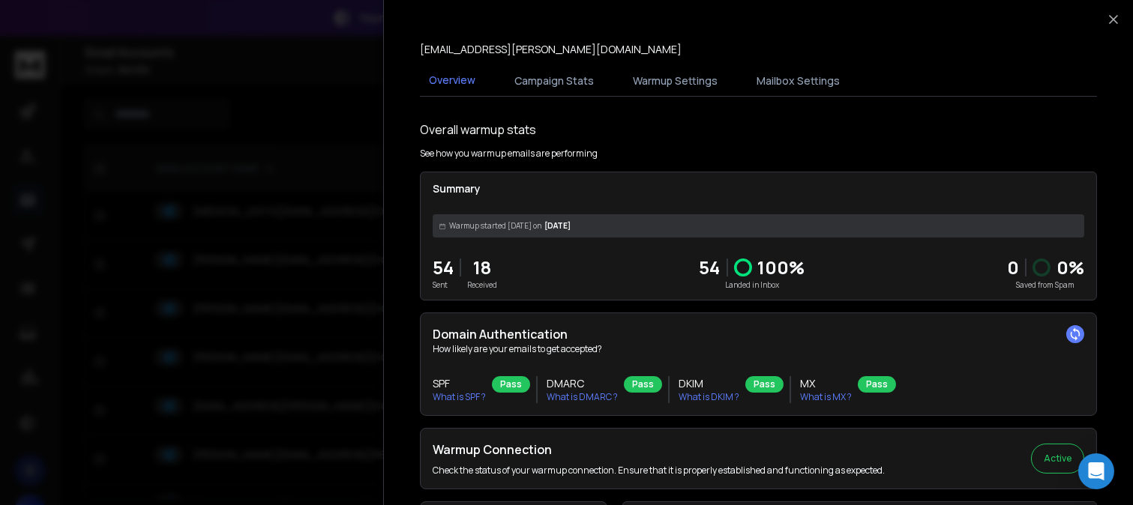
click at [819, 82] on button "Mailbox Settings" at bounding box center [797, 80] width 101 height 33
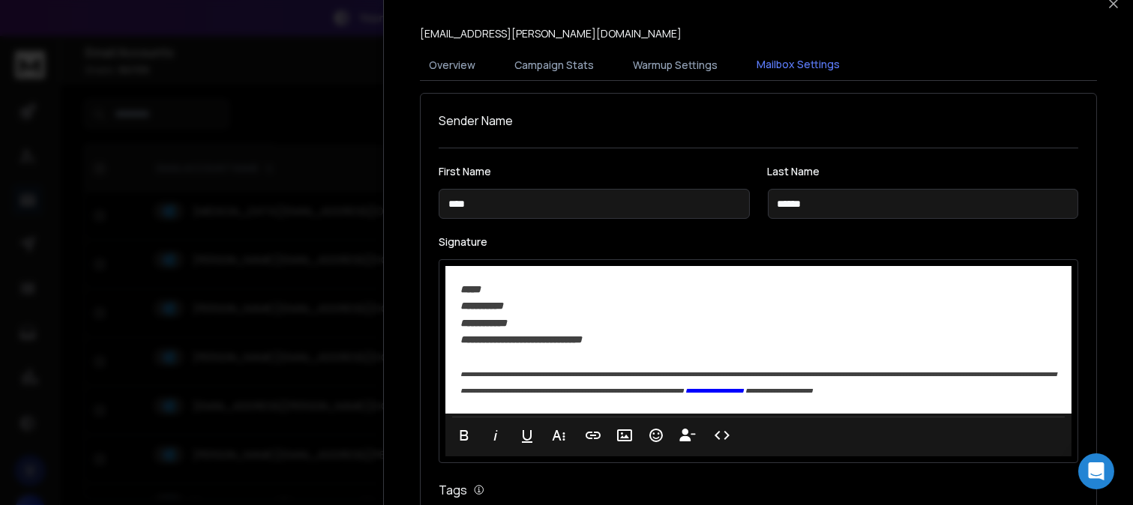
scroll to position [0, 0]
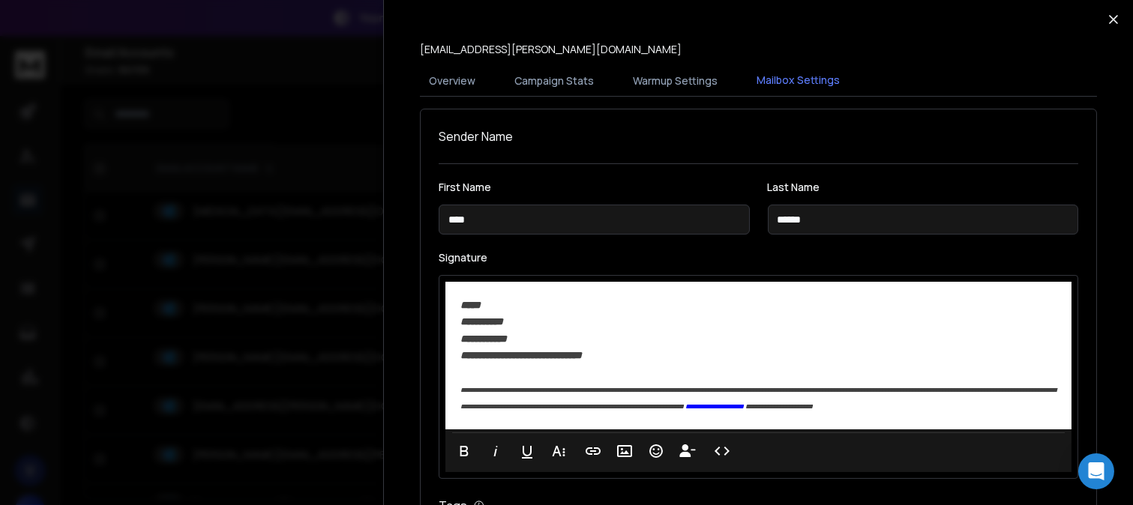
click at [1110, 16] on icon "button" at bounding box center [1113, 19] width 7 height 7
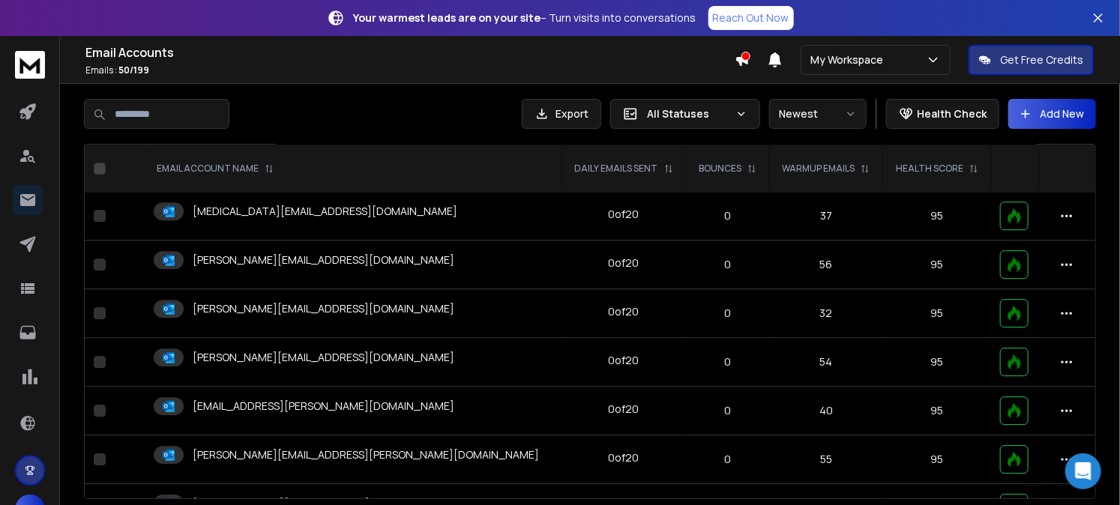
click at [798, 457] on td "55" at bounding box center [826, 460] width 114 height 49
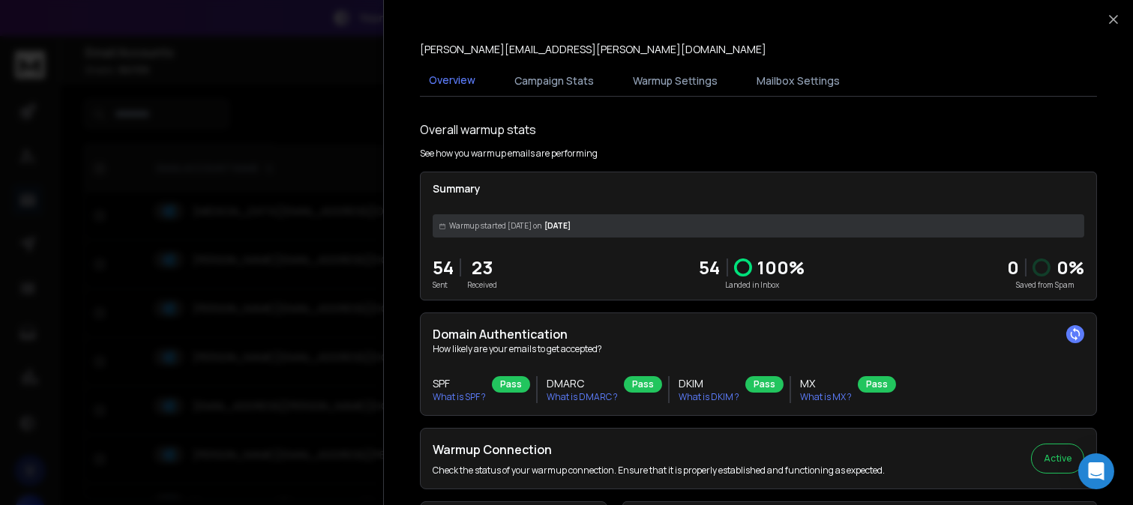
click at [789, 78] on button "Mailbox Settings" at bounding box center [797, 80] width 101 height 33
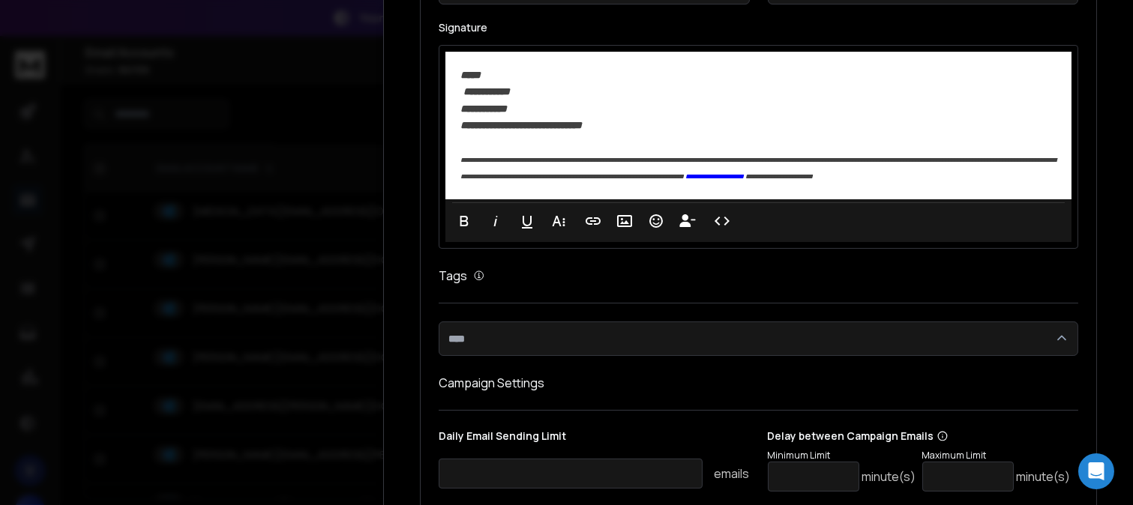
scroll to position [529, 0]
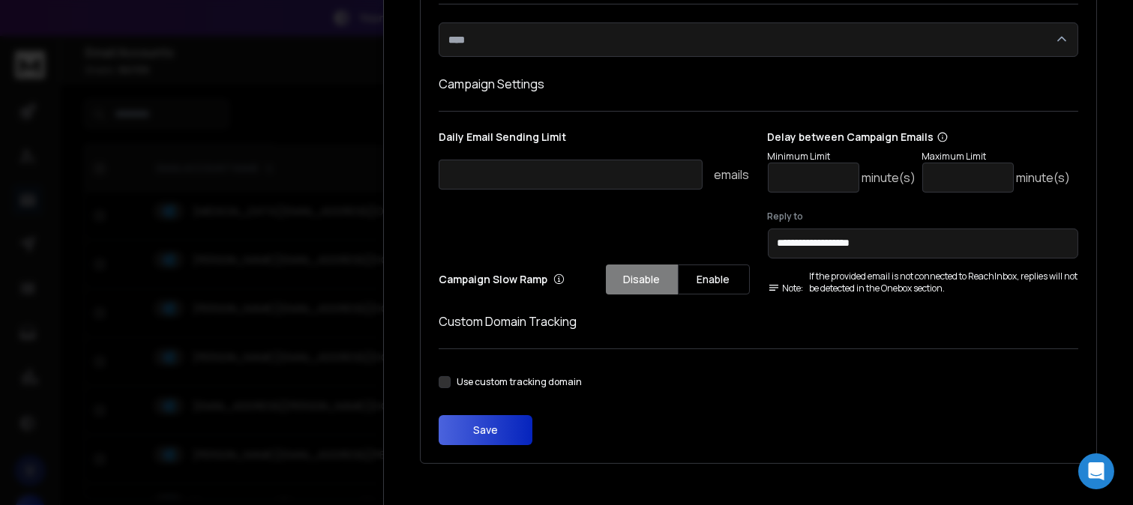
click at [921, 237] on input "**********" at bounding box center [923, 244] width 311 height 30
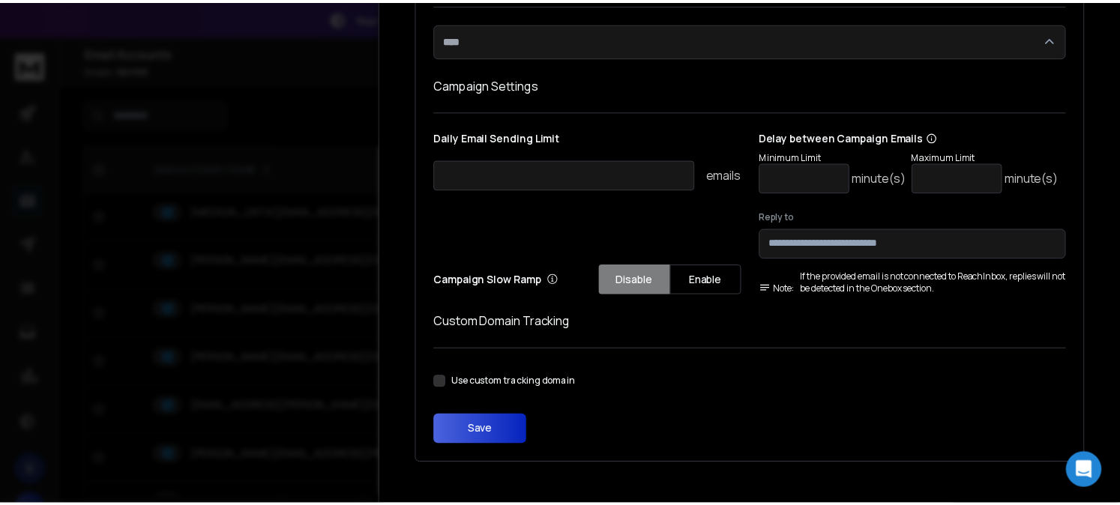
scroll to position [493, 0]
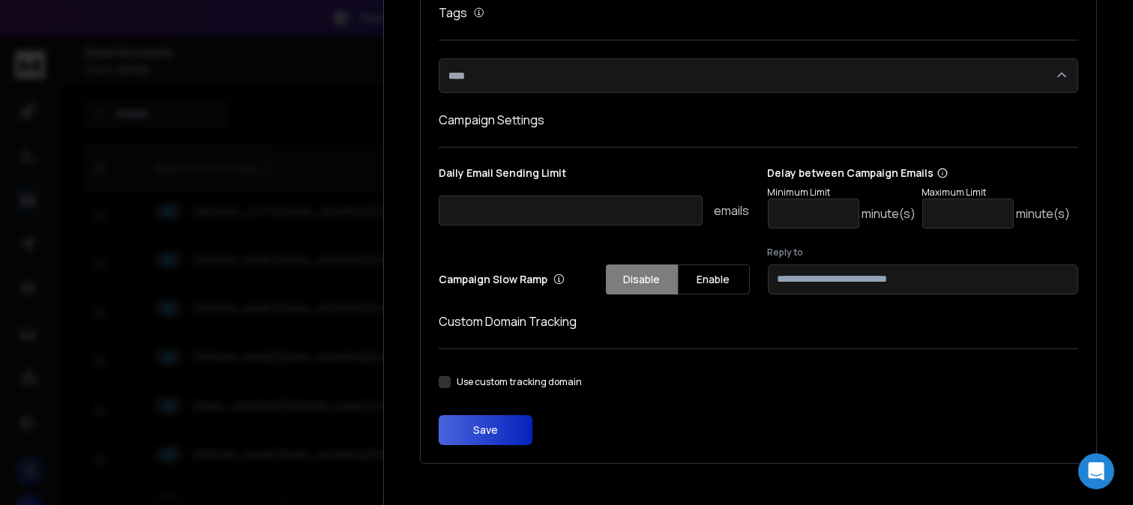
click at [481, 431] on button "Save" at bounding box center [486, 430] width 94 height 30
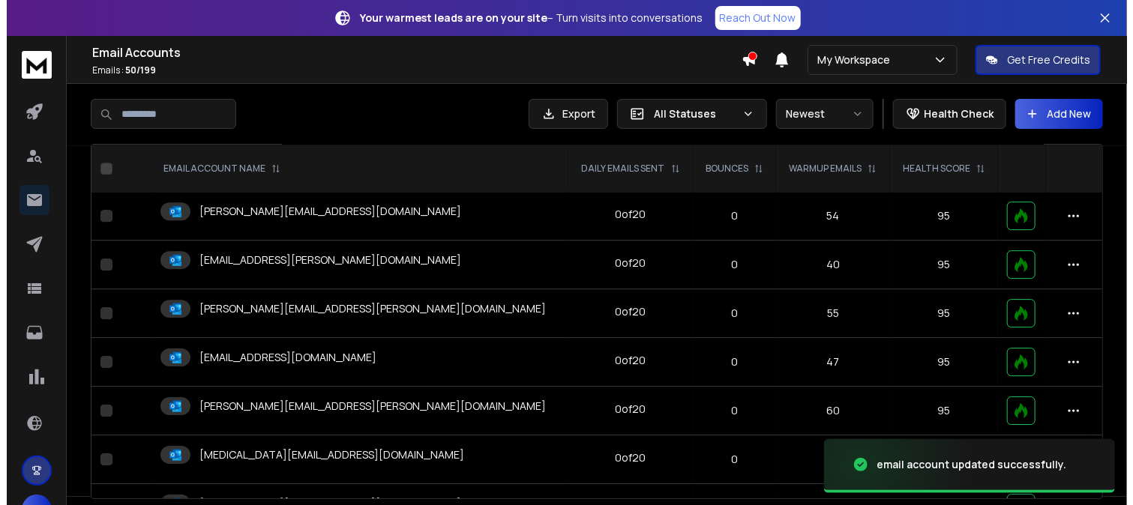
scroll to position [2096, 0]
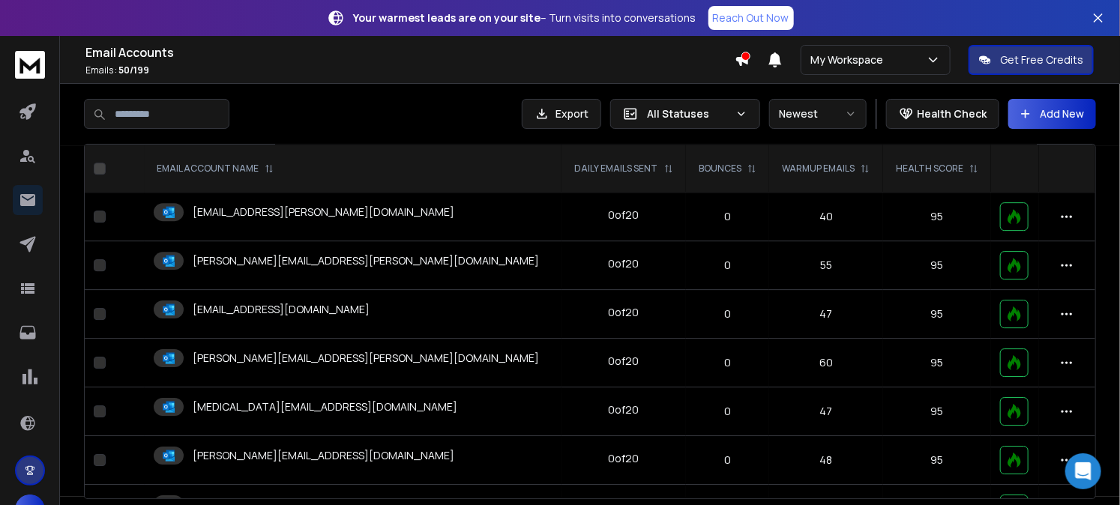
click at [892, 312] on td "95" at bounding box center [937, 314] width 109 height 49
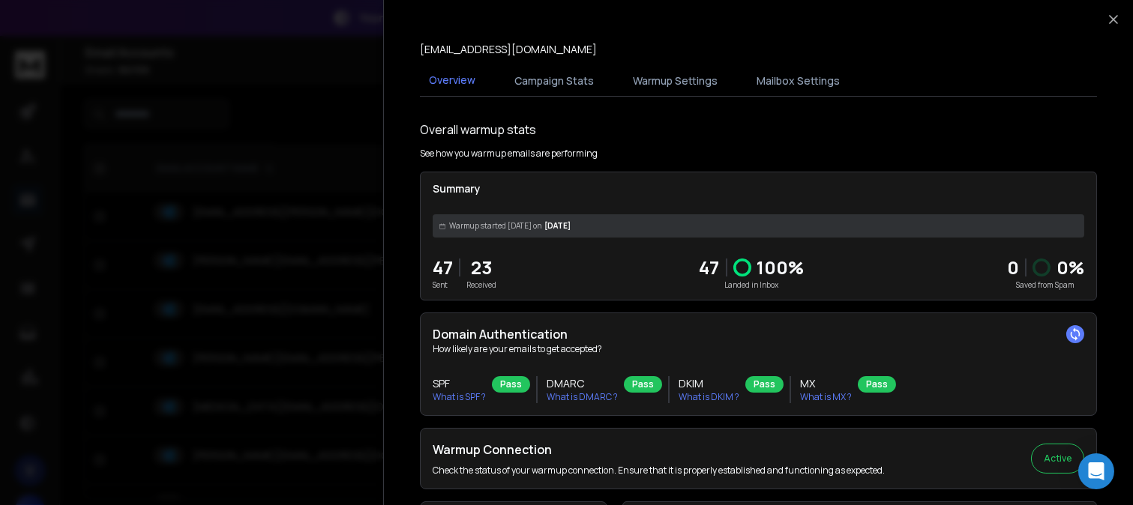
click at [801, 80] on button "Mailbox Settings" at bounding box center [797, 80] width 101 height 33
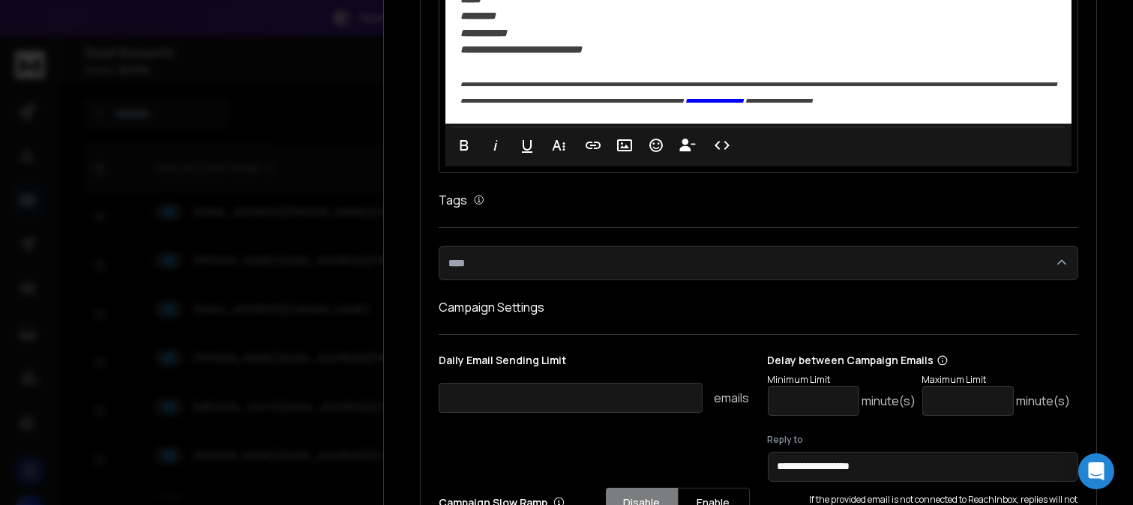
scroll to position [335, 0]
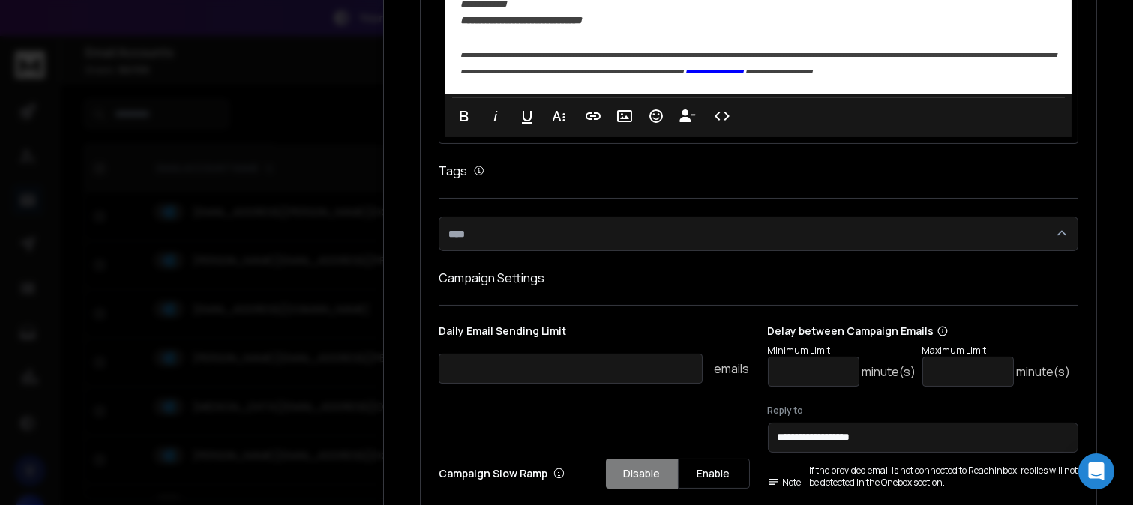
click at [912, 436] on input "**********" at bounding box center [923, 438] width 311 height 30
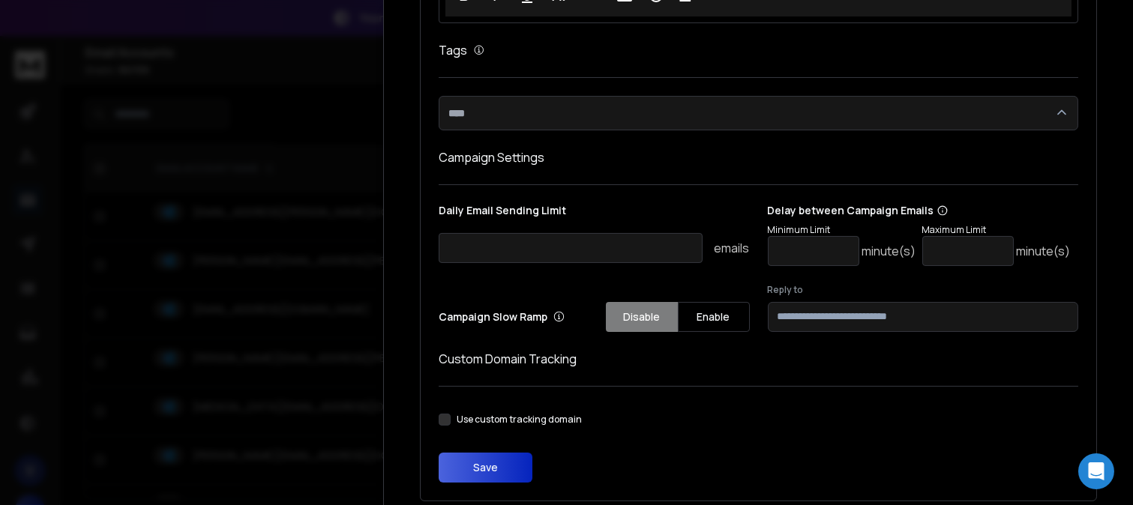
scroll to position [493, 0]
